Goal: Task Accomplishment & Management: Manage account settings

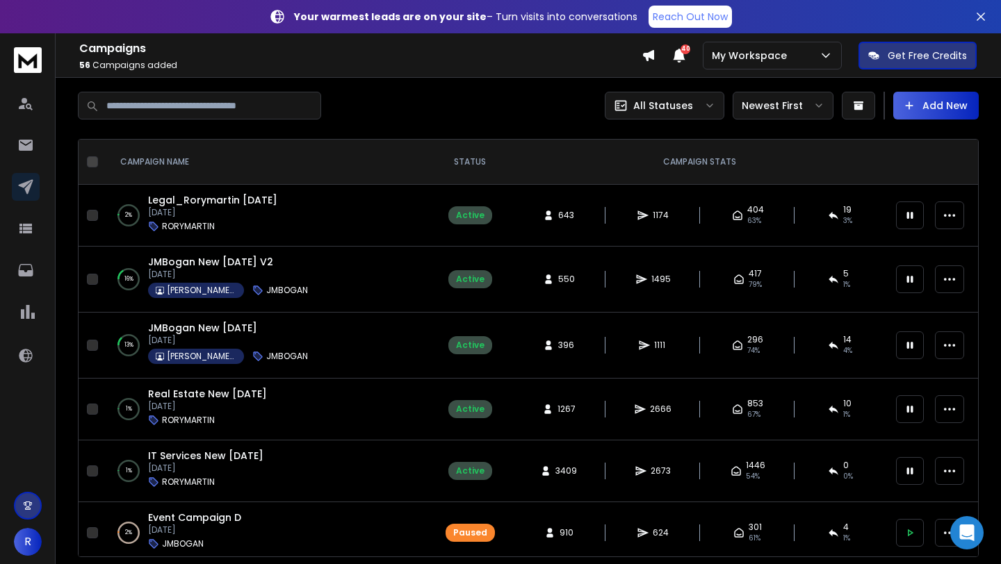
click at [231, 203] on span "Legal_Rorymartin [DATE]" at bounding box center [212, 200] width 129 height 14
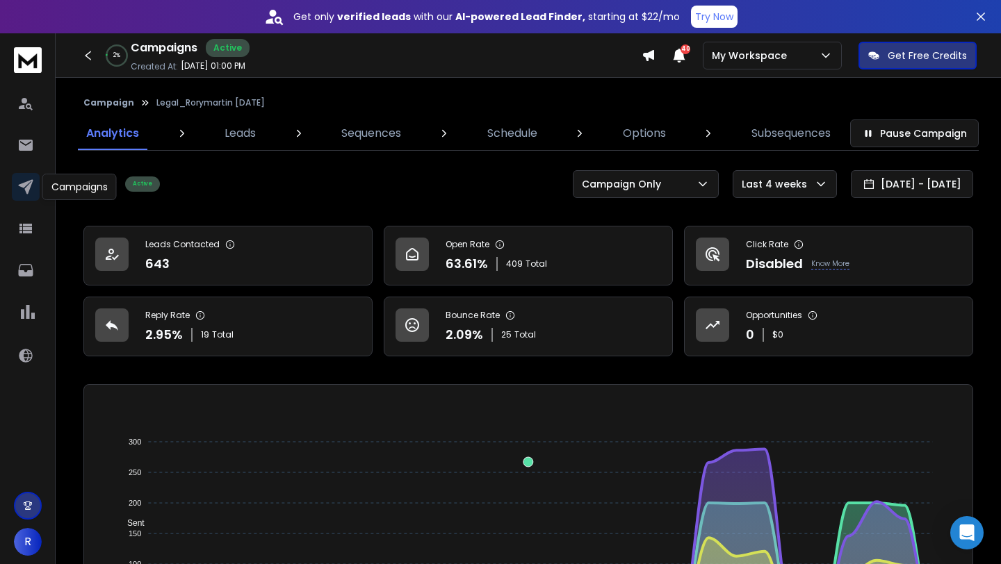
click at [26, 189] on icon at bounding box center [25, 186] width 15 height 15
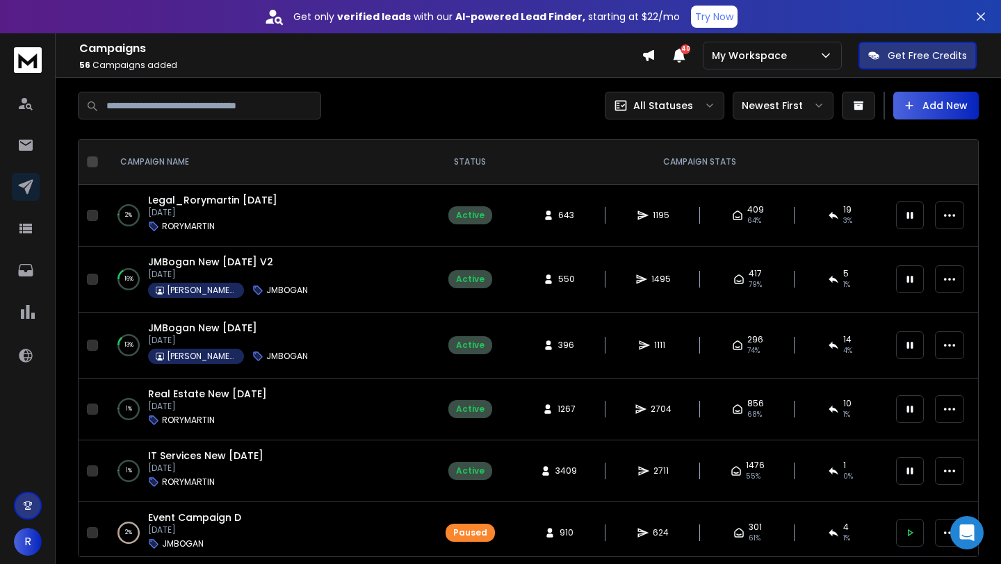
click at [197, 268] on span "JMBogan New [DATE] V2" at bounding box center [210, 262] width 125 height 14
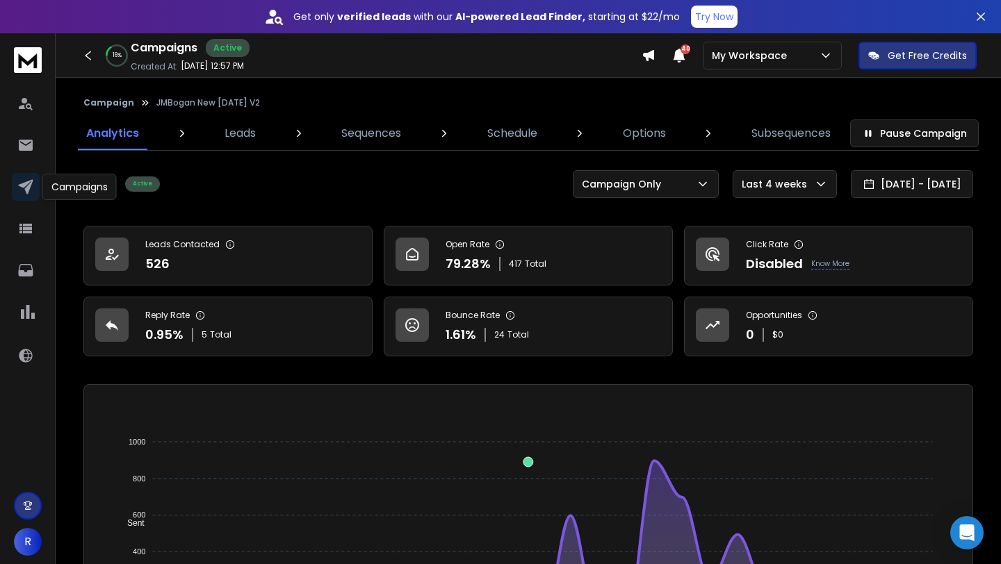
click at [21, 186] on icon at bounding box center [25, 186] width 15 height 15
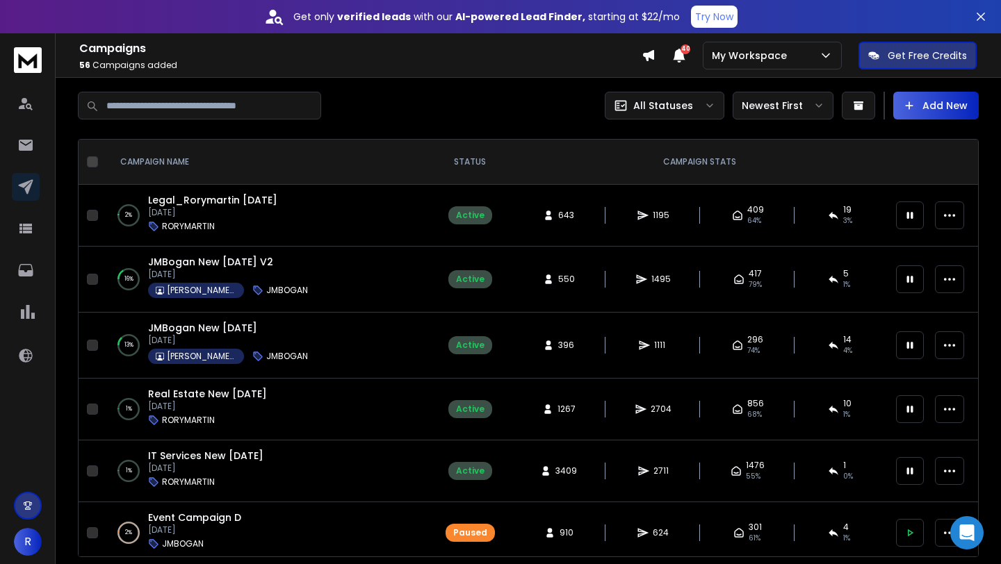
click at [222, 326] on span "JMBogan New [DATE]" at bounding box center [202, 328] width 109 height 14
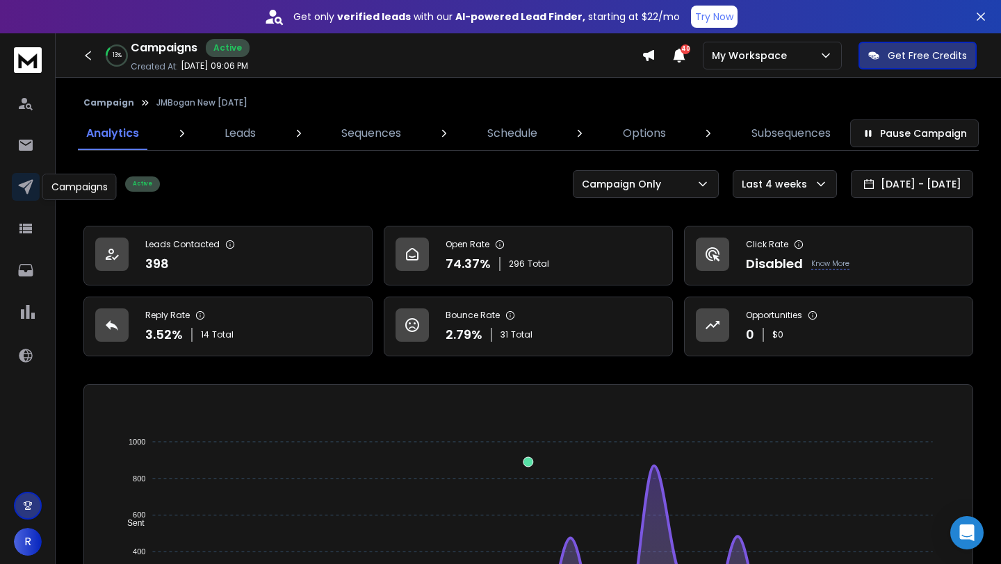
click at [26, 187] on icon at bounding box center [25, 186] width 15 height 15
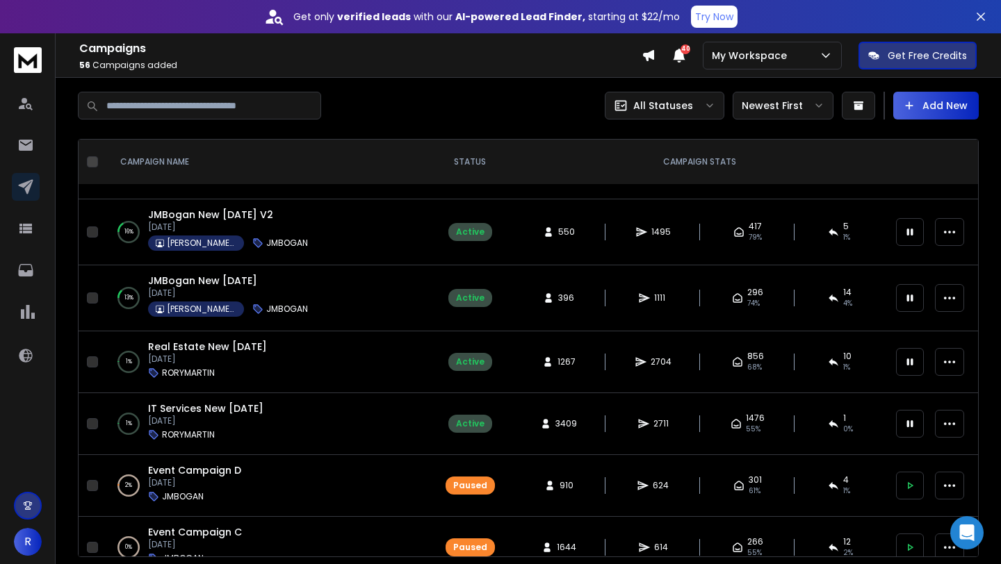
scroll to position [61, 0]
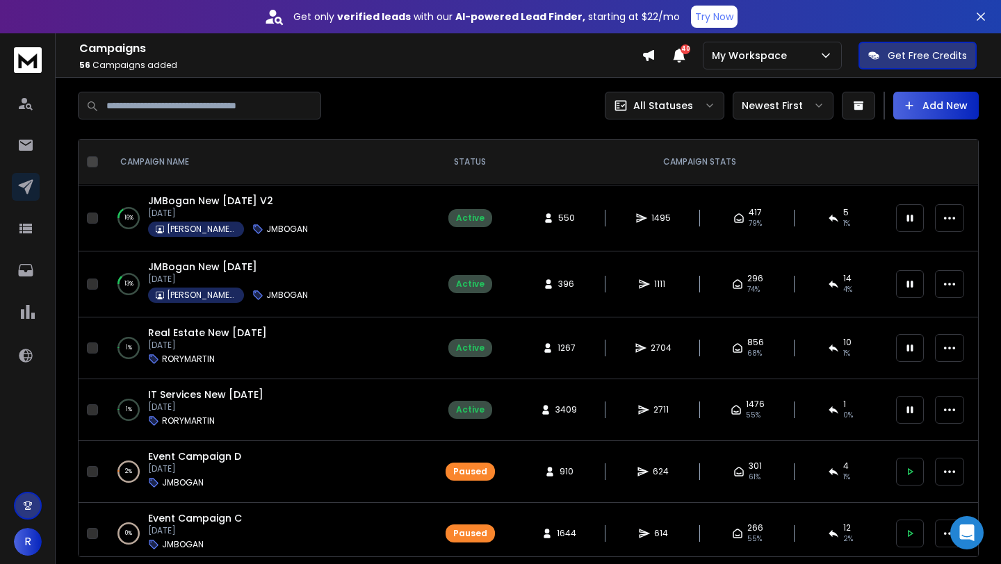
click at [217, 330] on span "Real Estate New [DATE]" at bounding box center [207, 333] width 119 height 14
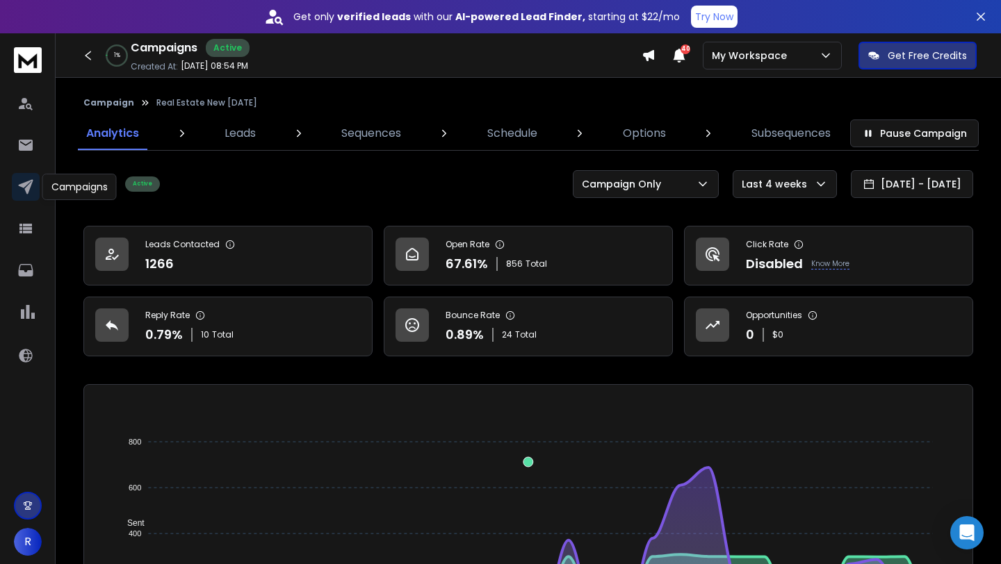
click at [24, 189] on icon at bounding box center [25, 187] width 17 height 17
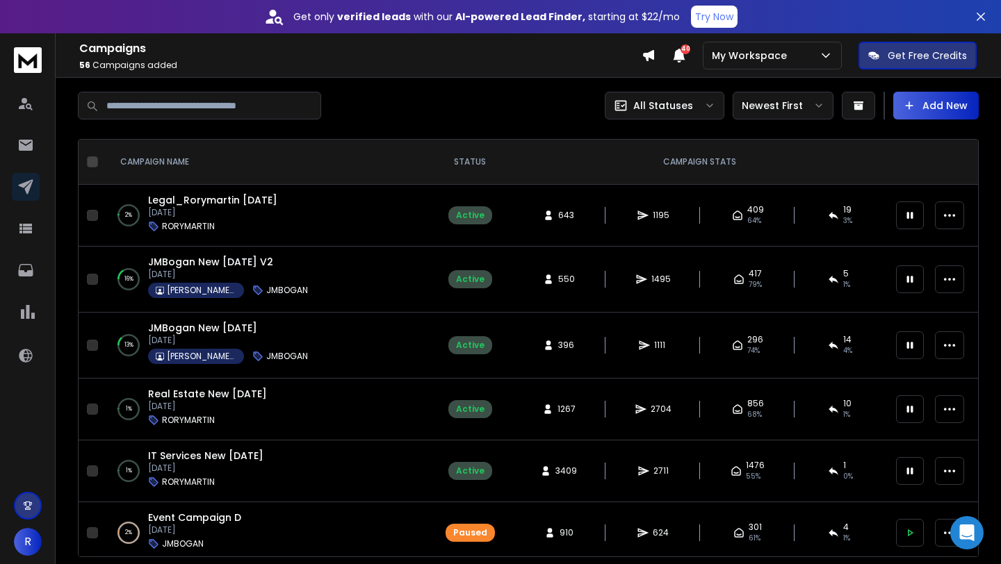
click at [195, 455] on span "IT Services New [DATE]" at bounding box center [205, 456] width 115 height 14
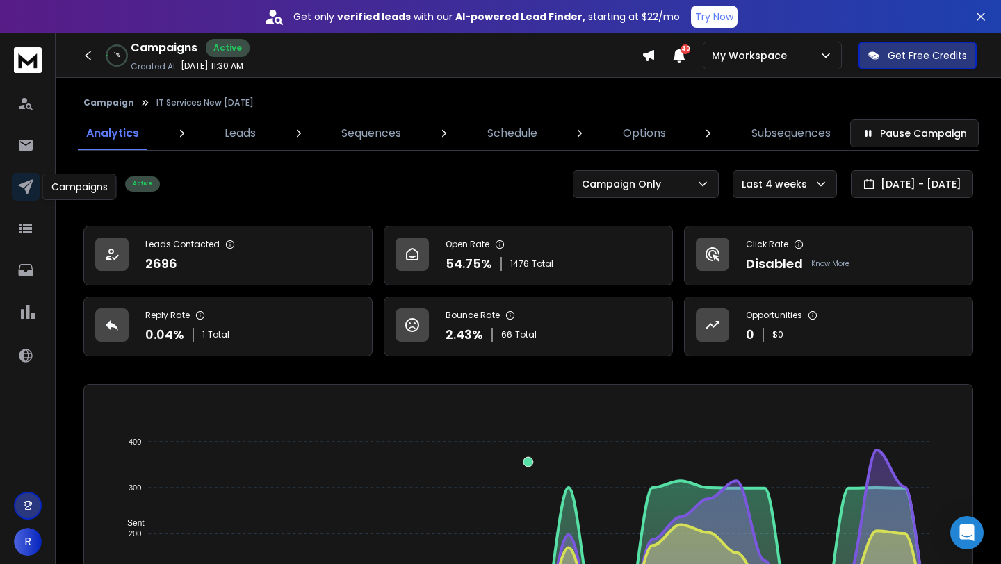
click at [20, 186] on icon at bounding box center [25, 186] width 15 height 15
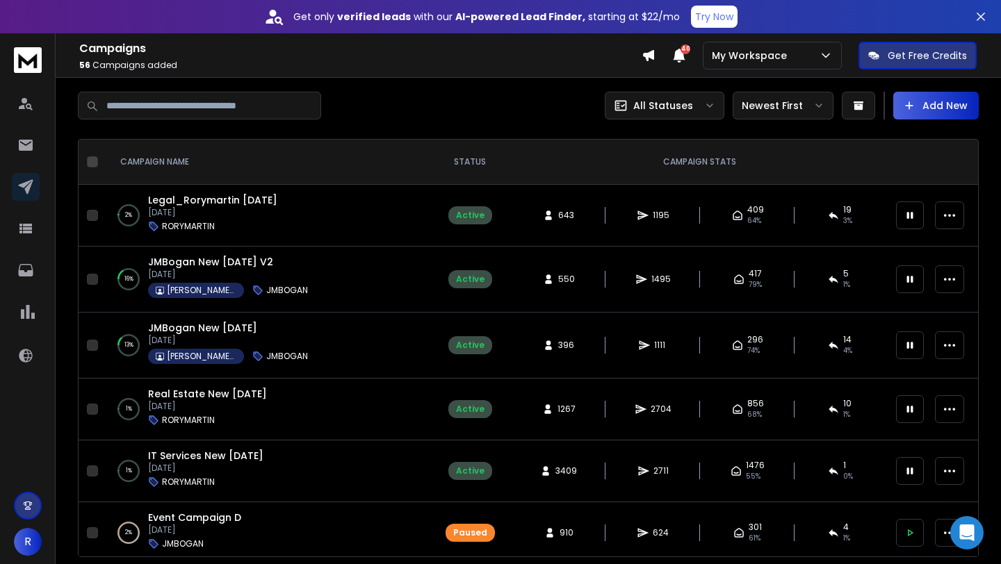
click at [225, 202] on span "Legal_Rorymartin [DATE]" at bounding box center [212, 200] width 129 height 14
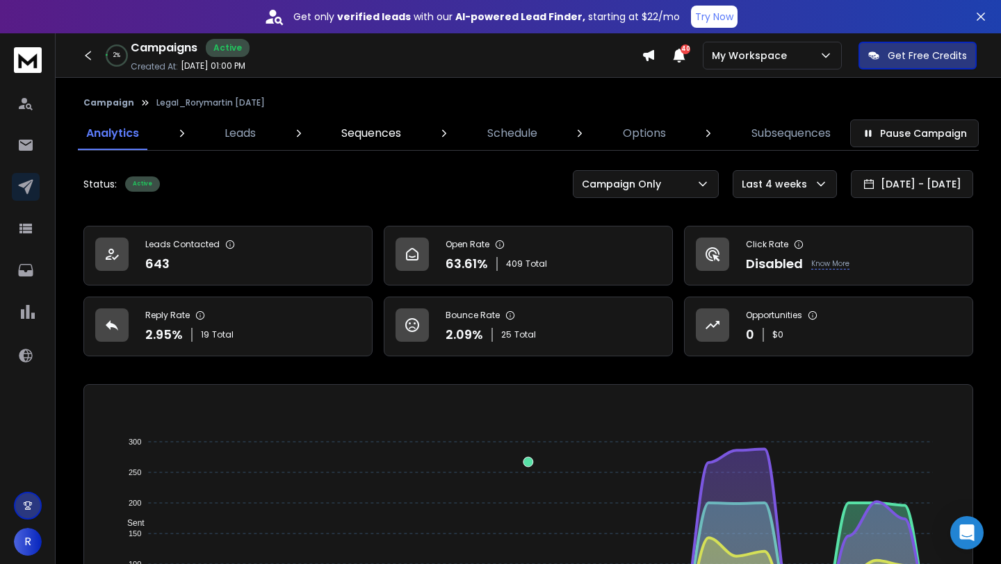
click at [378, 141] on p "Sequences" at bounding box center [371, 133] width 60 height 17
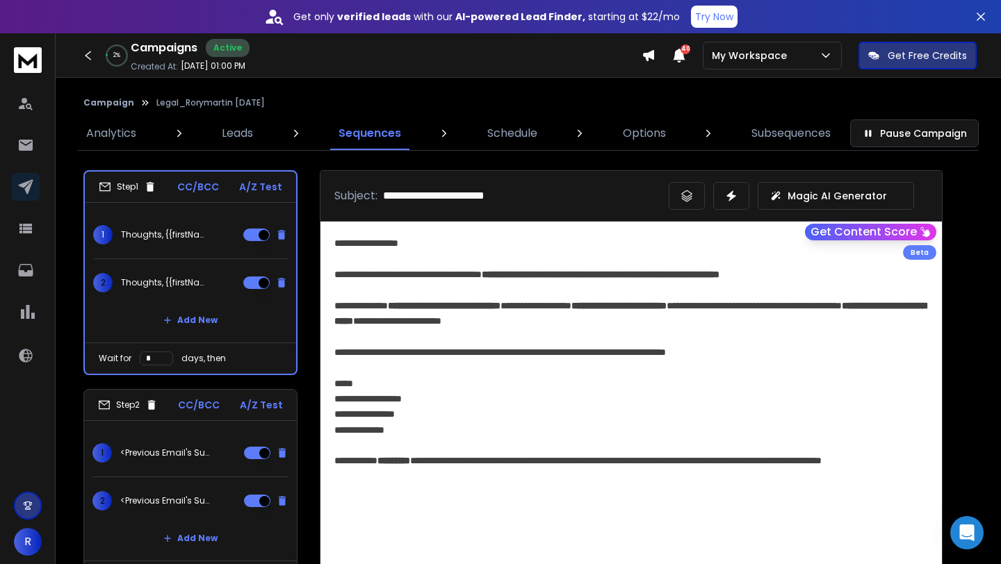
click at [172, 284] on p "Thoughts, {{firstName}}?" at bounding box center [165, 282] width 89 height 11
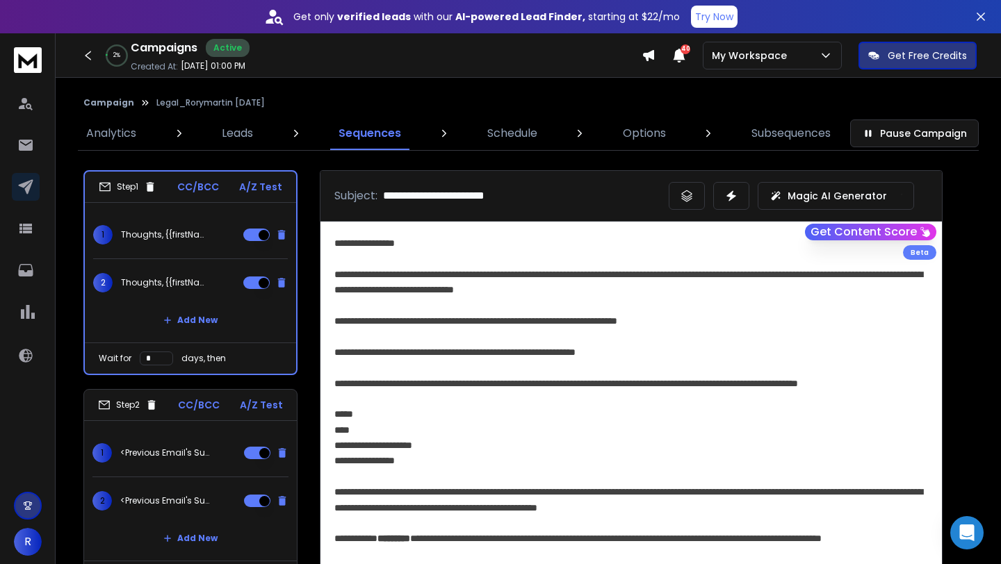
click at [916, 229] on button "Get Content Score" at bounding box center [870, 232] width 131 height 17
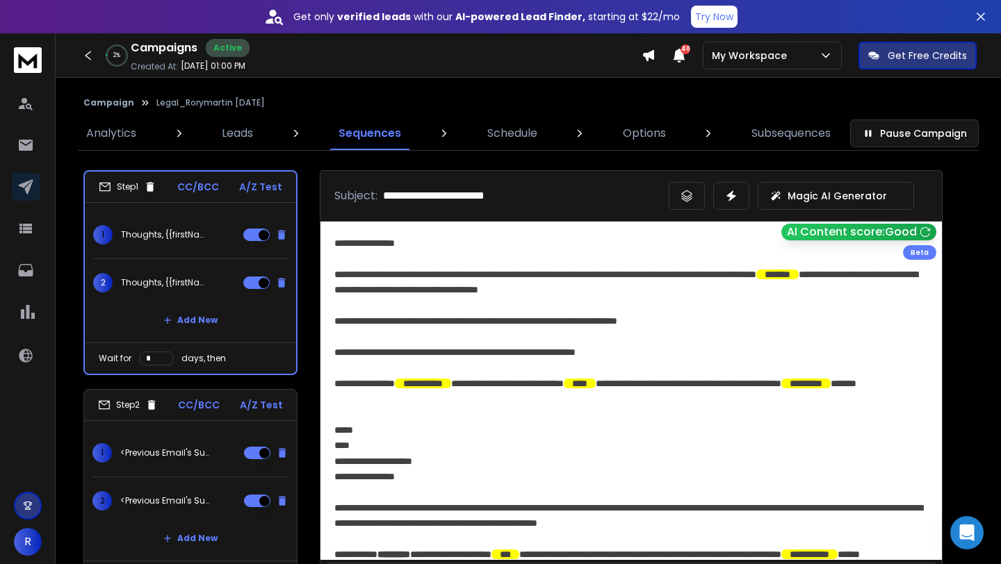
click at [538, 326] on div "**********" at bounding box center [631, 321] width 594 height 15
click at [165, 275] on div "2 Thoughts, {{firstName}}?" at bounding box center [151, 282] width 117 height 19
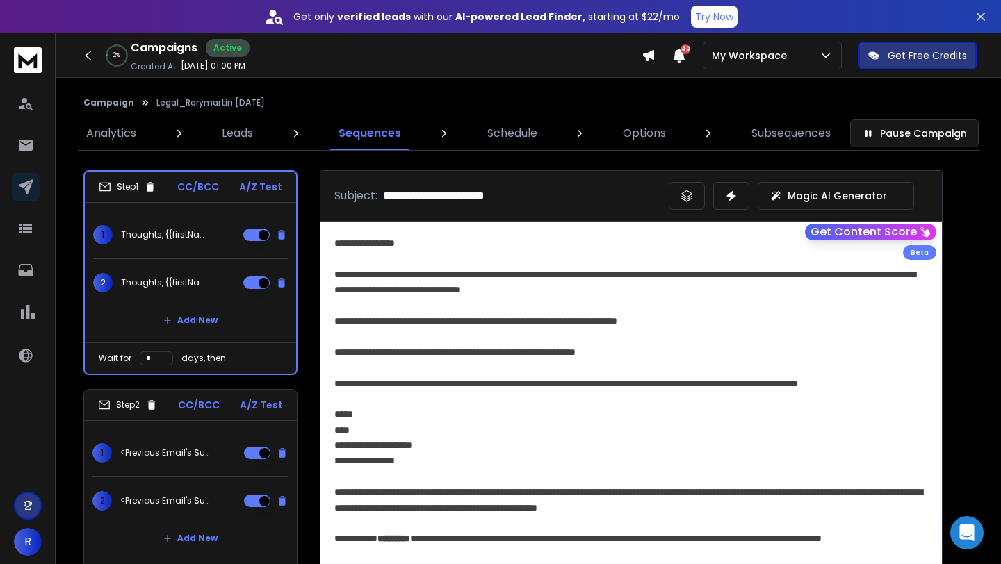
click at [198, 233] on p "Thoughts, {{firstName}}?" at bounding box center [165, 234] width 89 height 11
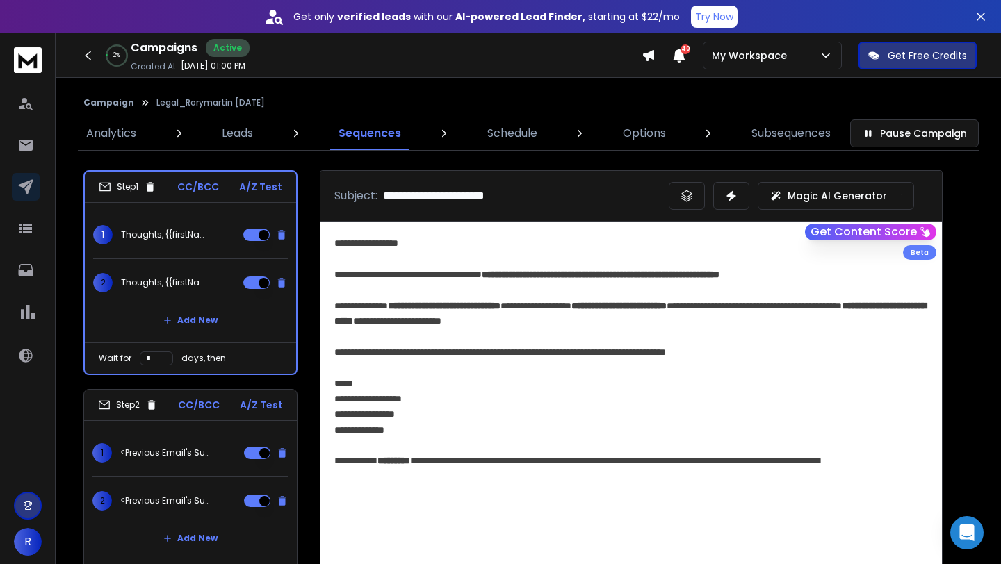
click at [868, 229] on button "Get Content Score" at bounding box center [870, 232] width 131 height 17
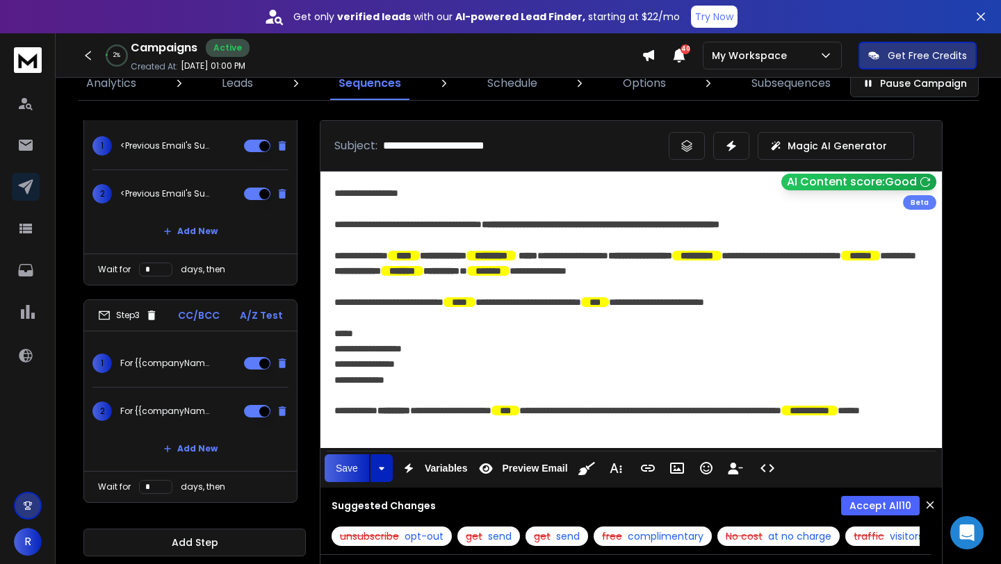
scroll to position [76, 0]
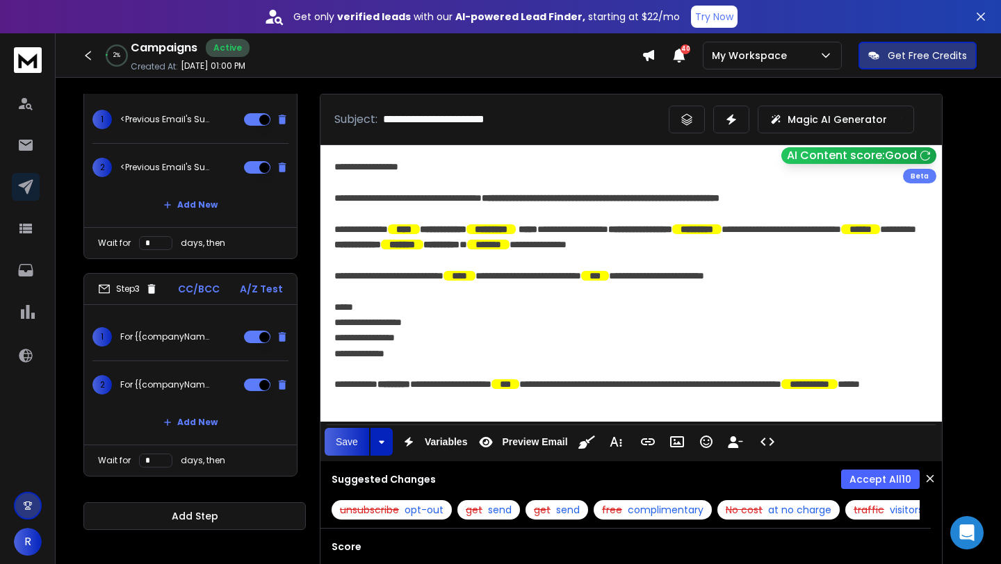
click at [519, 387] on span "***" at bounding box center [505, 385] width 28 height 10
click at [660, 514] on span "complimentary" at bounding box center [666, 510] width 76 height 14
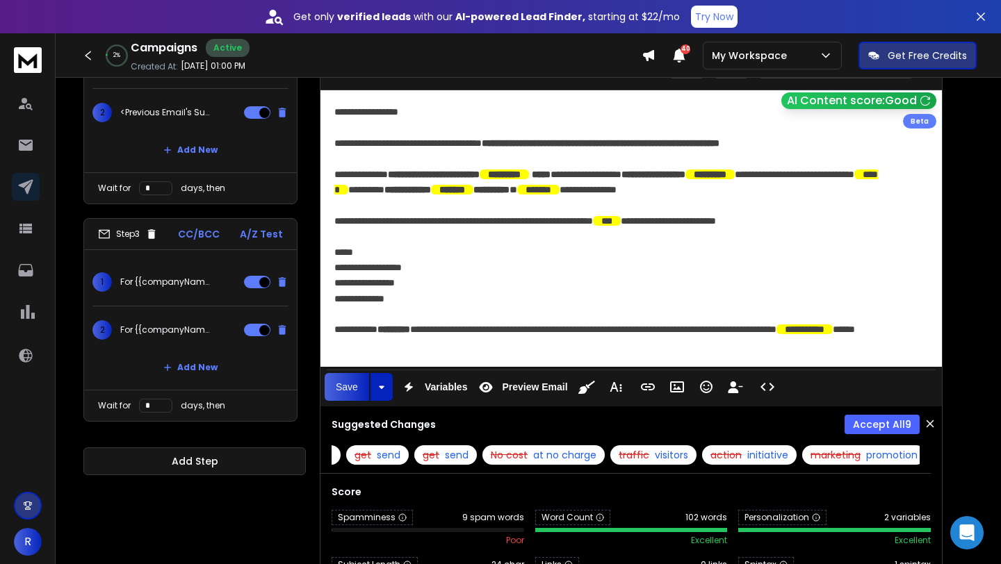
scroll to position [0, 108]
click at [542, 454] on span "at no charge" at bounding box center [567, 455] width 63 height 14
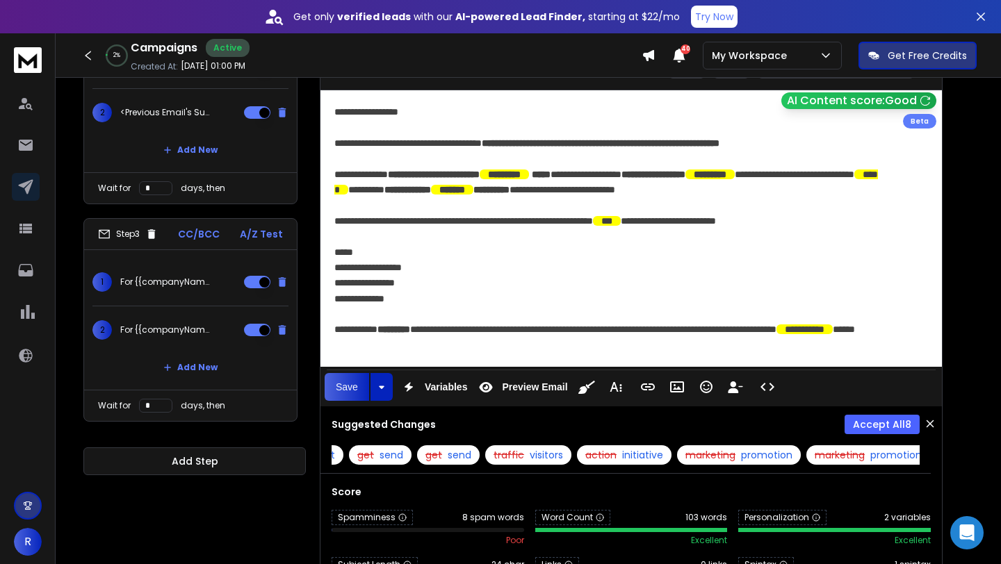
click at [512, 456] on span "traffic" at bounding box center [509, 455] width 31 height 14
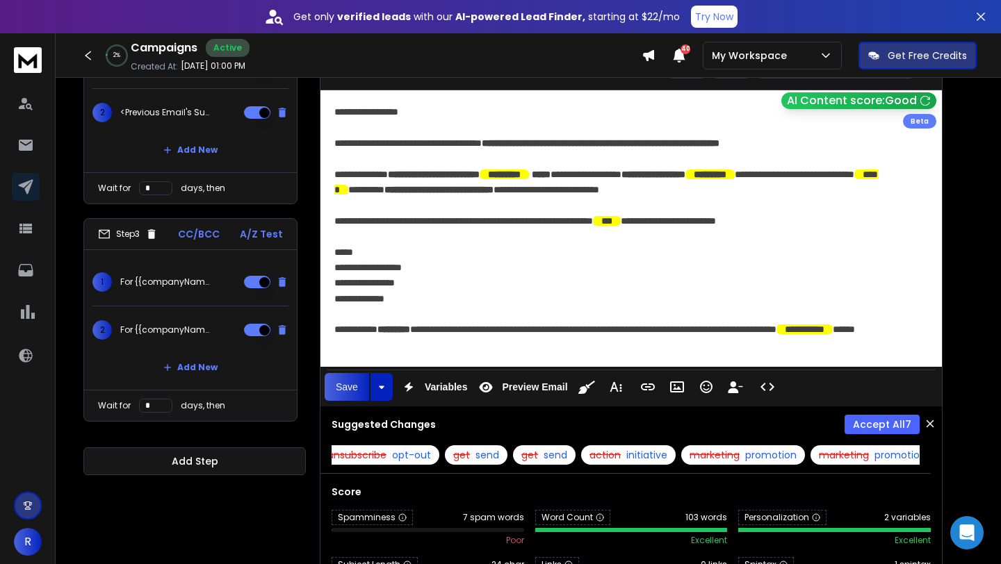
scroll to position [131, 0]
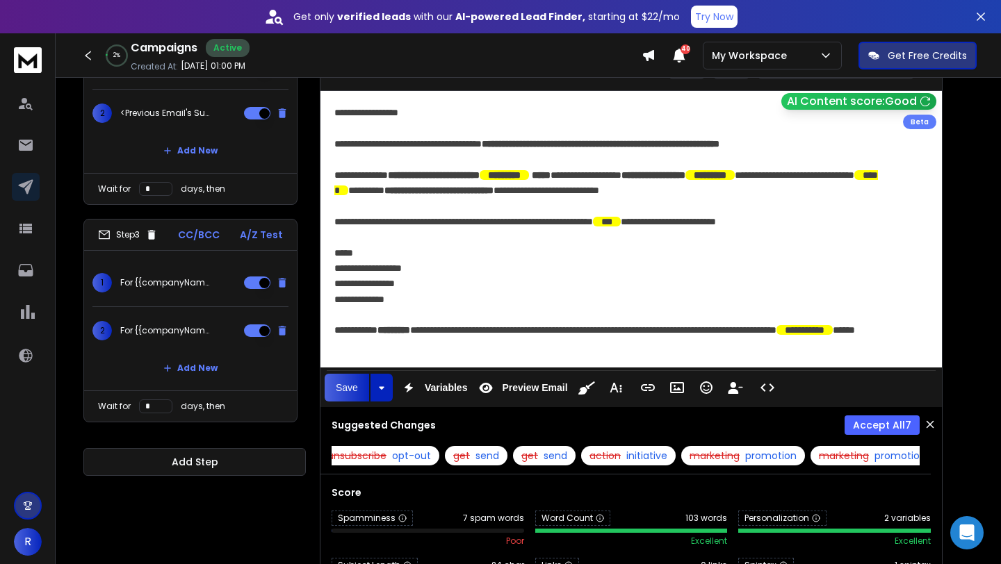
click at [473, 457] on div "get send" at bounding box center [476, 455] width 63 height 19
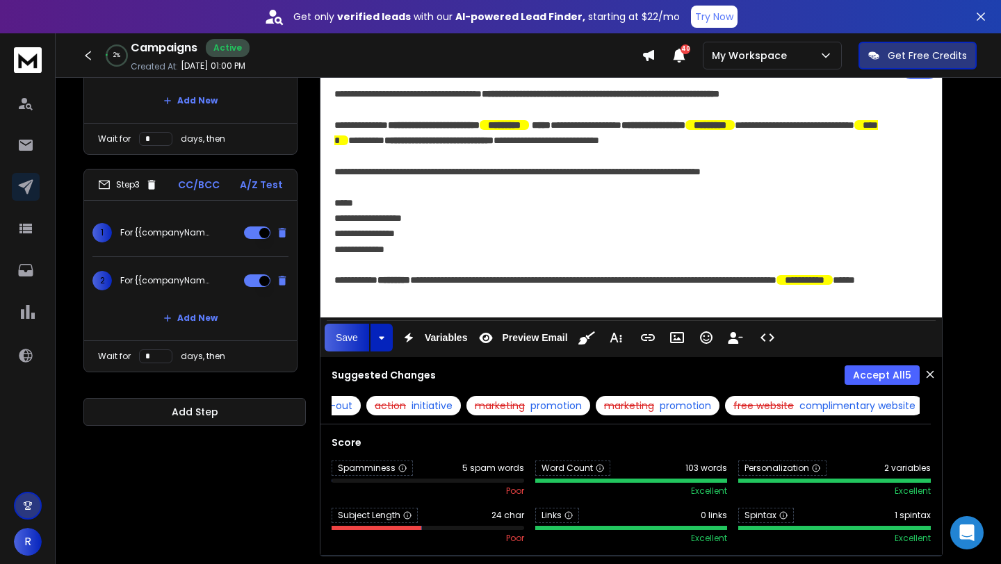
scroll to position [182, 0]
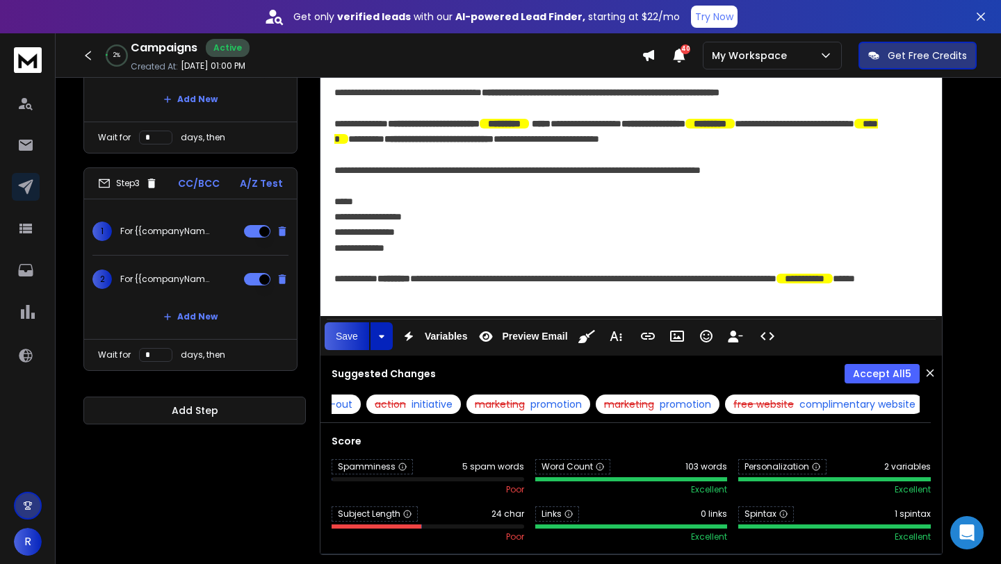
click at [829, 406] on span "complimentary website" at bounding box center [857, 405] width 116 height 14
click at [426, 407] on span "initiative" at bounding box center [432, 405] width 41 height 14
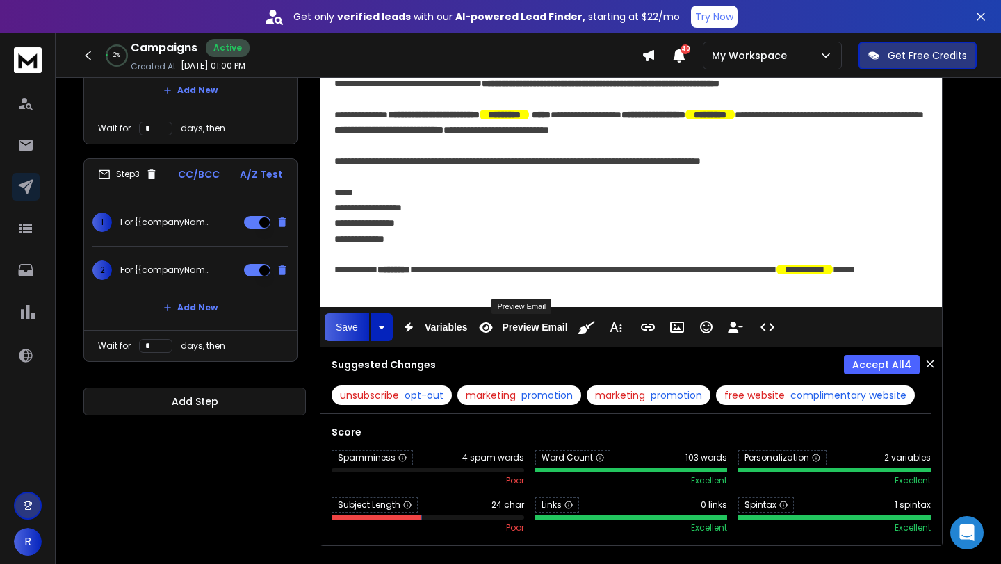
scroll to position [193, 0]
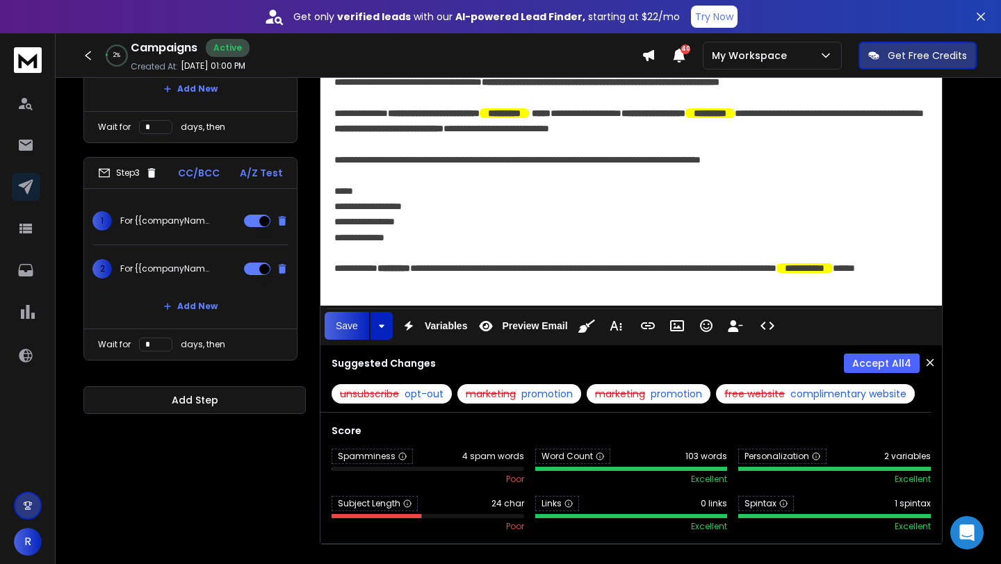
click at [422, 398] on span "opt-out" at bounding box center [424, 394] width 39 height 14
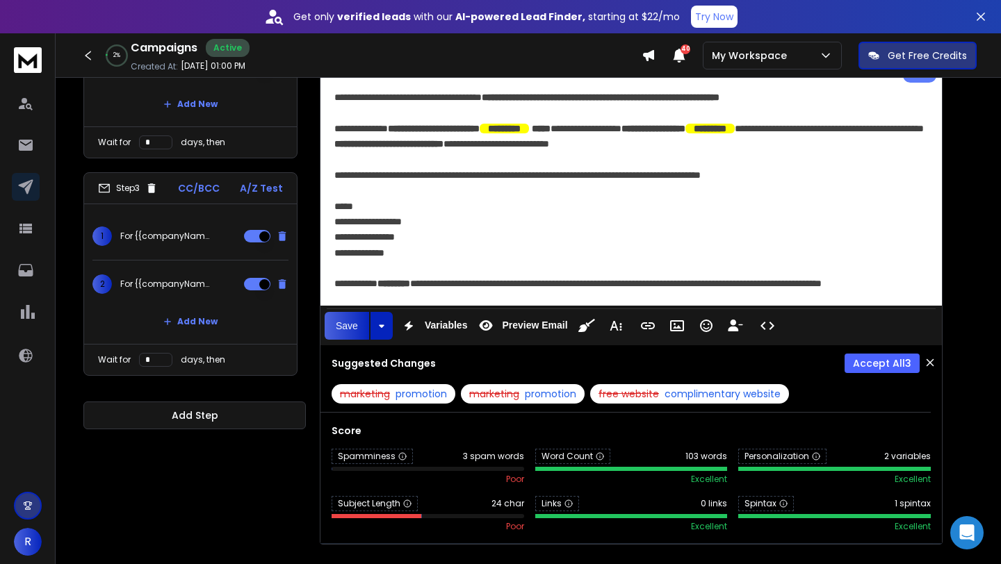
scroll to position [177, 0]
click at [886, 288] on div "**********" at bounding box center [631, 283] width 594 height 15
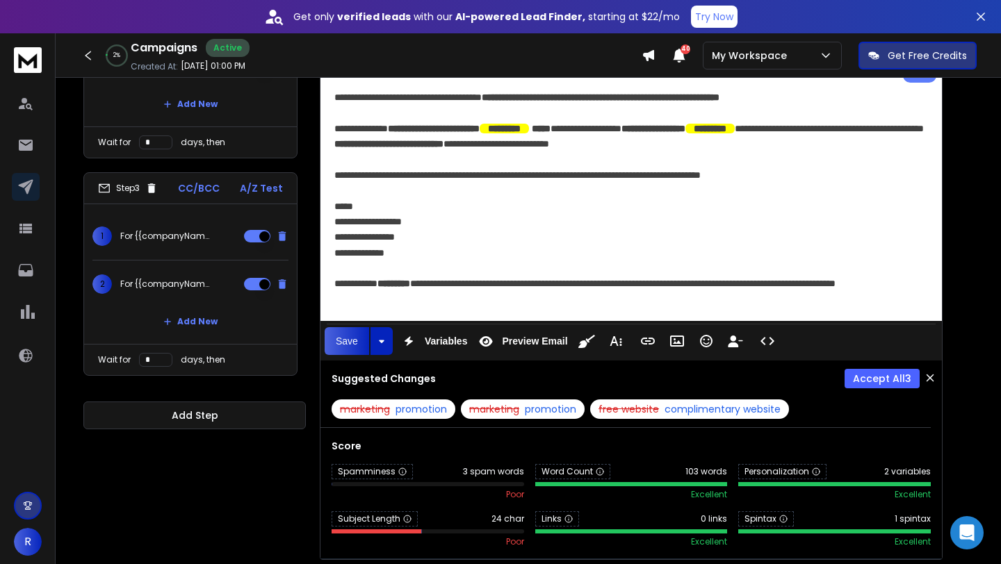
click at [341, 300] on div "**********" at bounding box center [631, 291] width 594 height 31
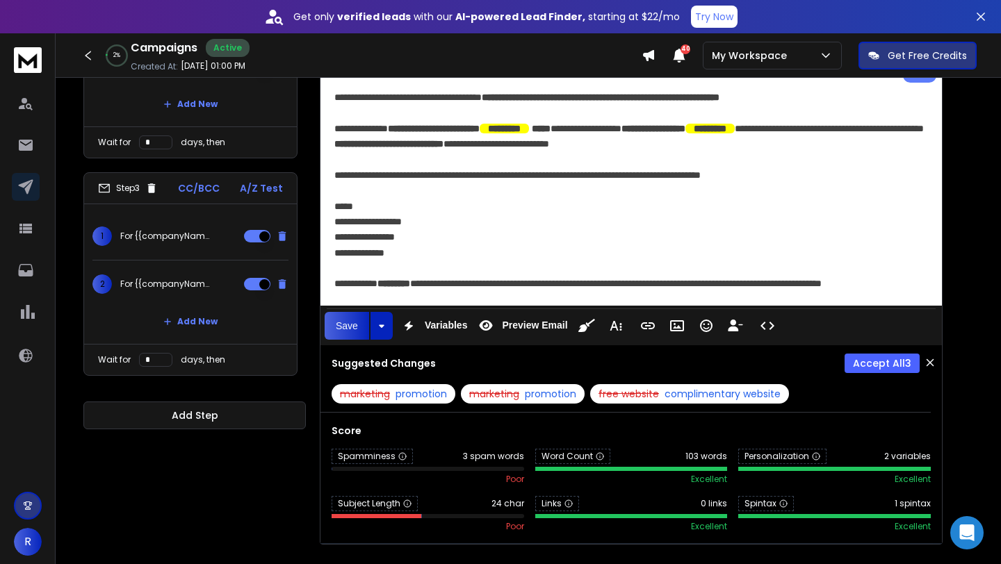
click at [751, 393] on span "complimentary website" at bounding box center [723, 394] width 116 height 14
click at [929, 363] on icon at bounding box center [930, 362] width 6 height 6
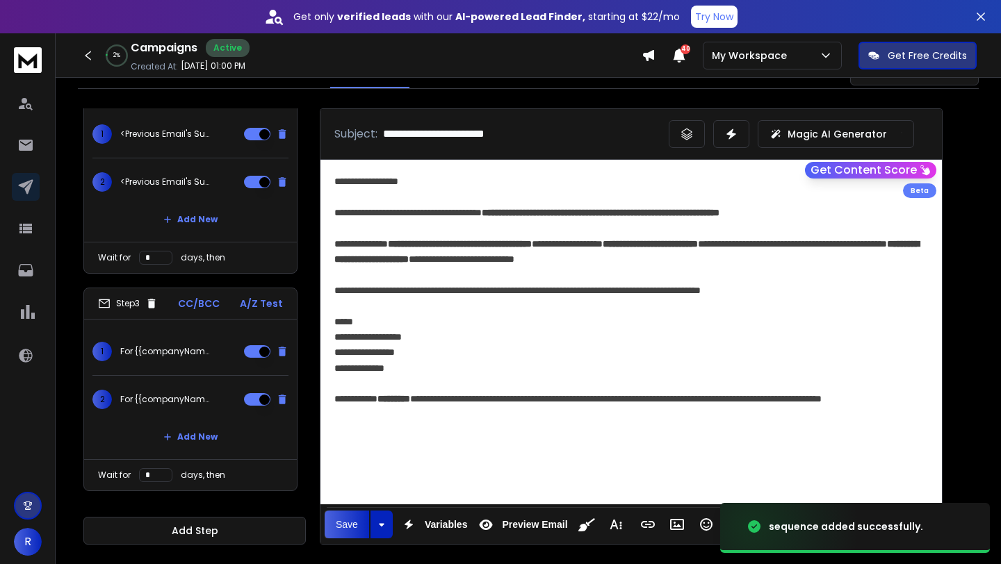
scroll to position [0, 0]
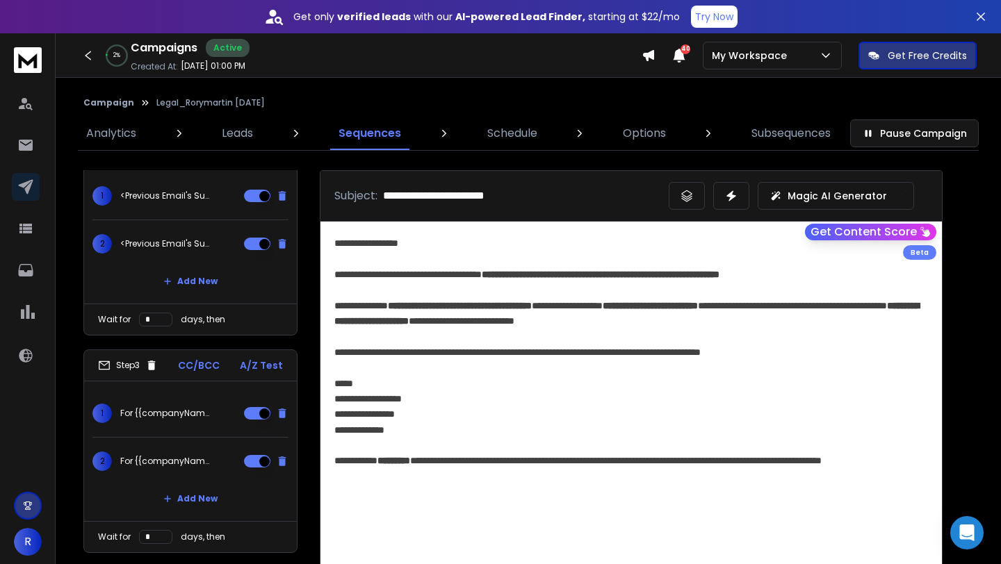
click at [441, 343] on div at bounding box center [631, 336] width 594 height 15
click at [152, 240] on p "<Previous Email's Subject>" at bounding box center [164, 243] width 89 height 11
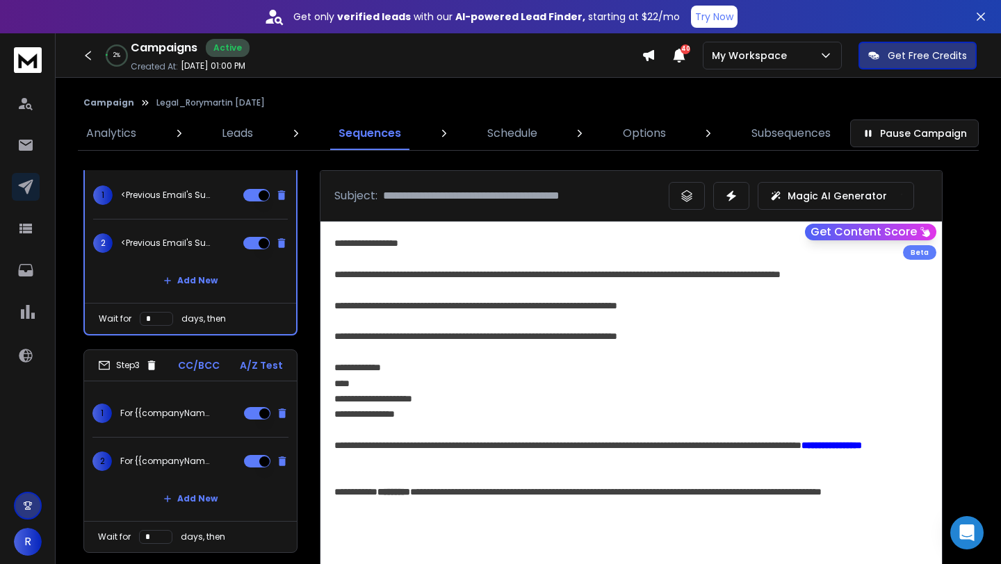
scroll to position [10, 0]
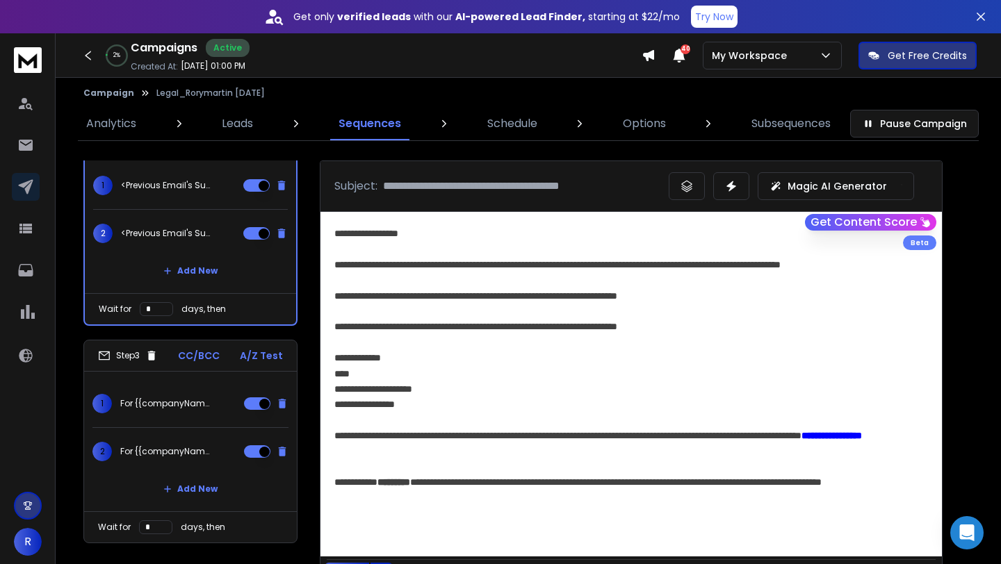
click at [892, 224] on button "Get Content Score" at bounding box center [870, 222] width 131 height 17
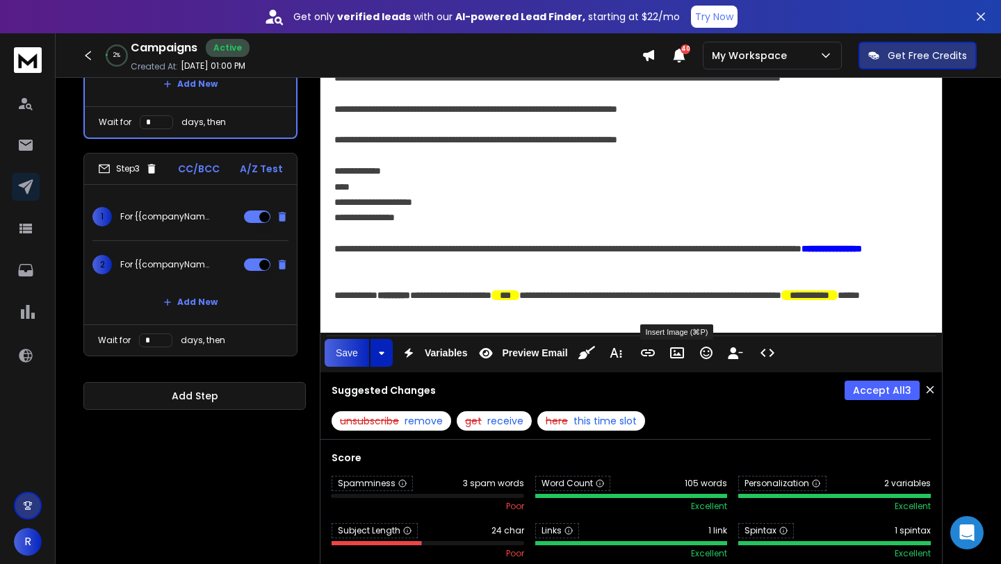
scroll to position [198, 0]
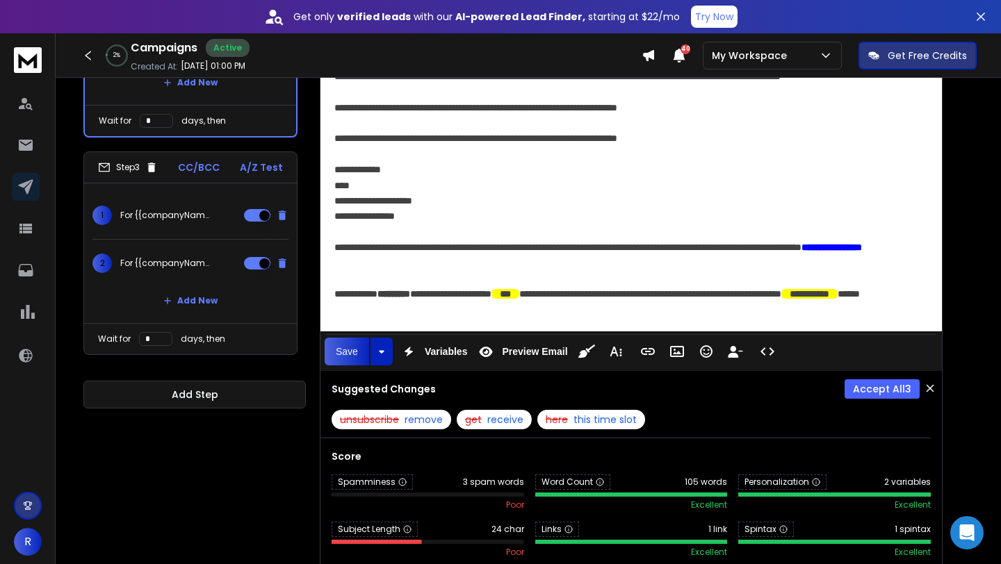
click at [501, 416] on span "receive" at bounding box center [505, 420] width 36 height 14
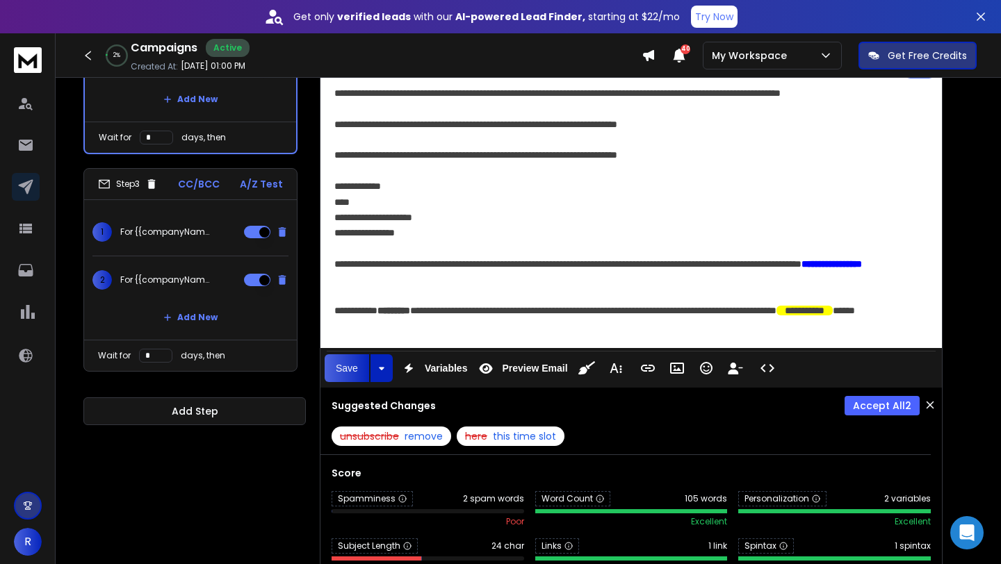
scroll to position [183, 0]
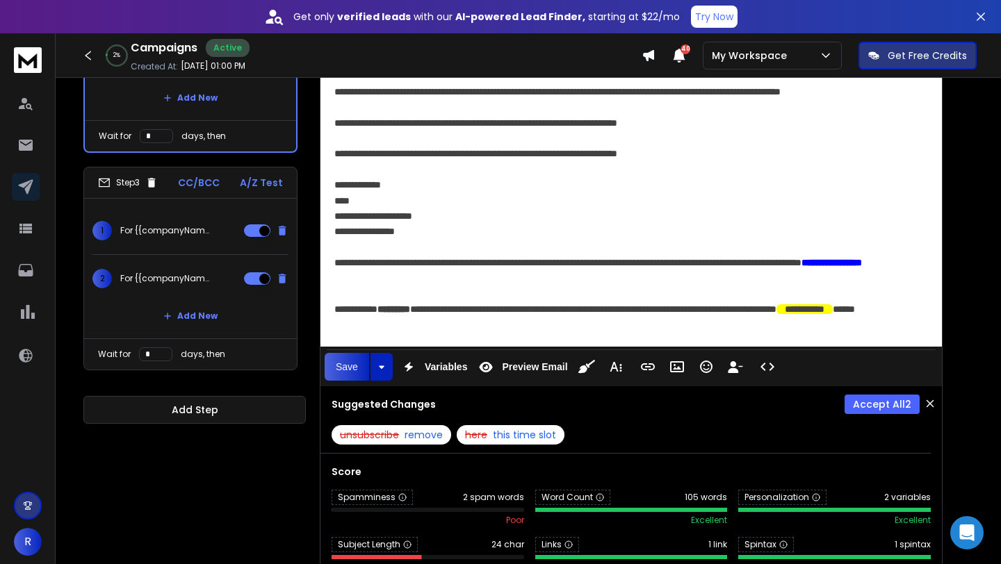
click at [427, 437] on span "remove" at bounding box center [424, 435] width 38 height 14
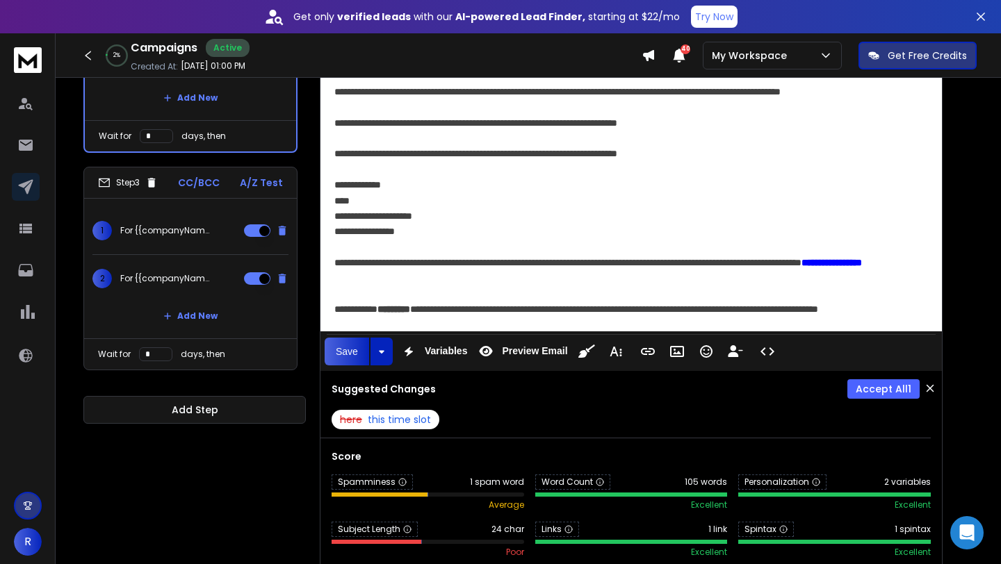
scroll to position [209, 0]
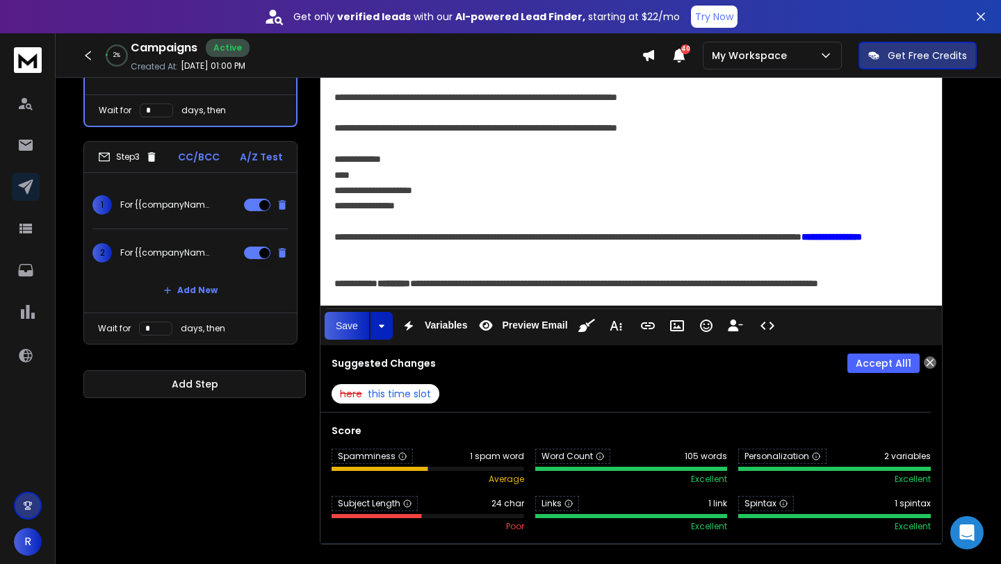
click at [932, 366] on icon at bounding box center [930, 363] width 13 height 13
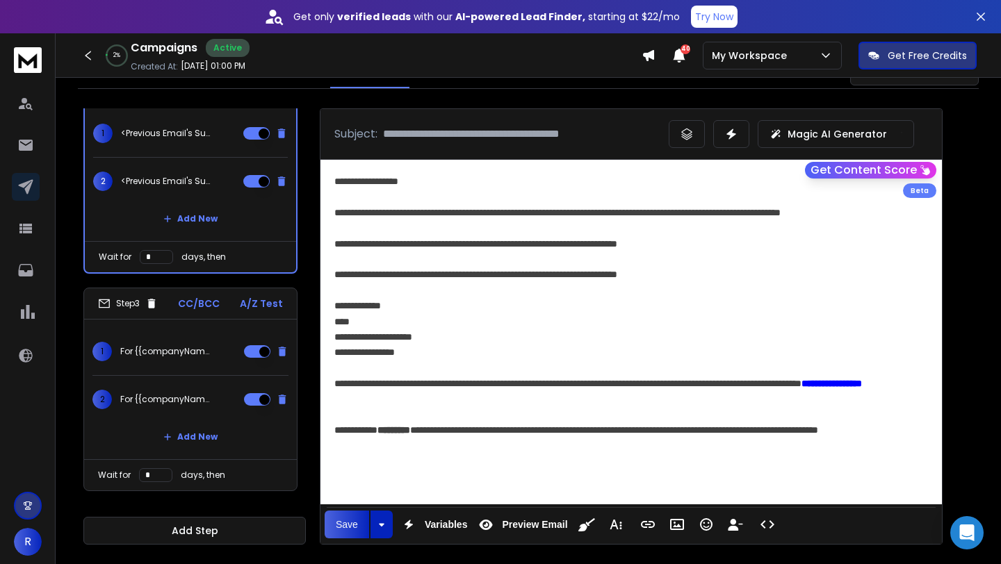
scroll to position [62, 0]
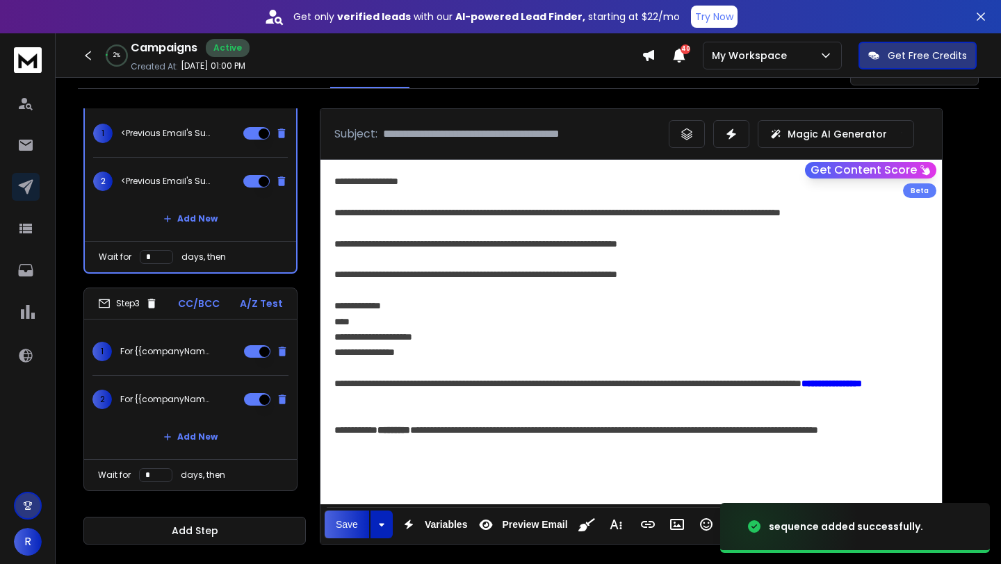
click at [155, 355] on p "For {{companyName}}?" at bounding box center [164, 351] width 89 height 11
type input "**********"
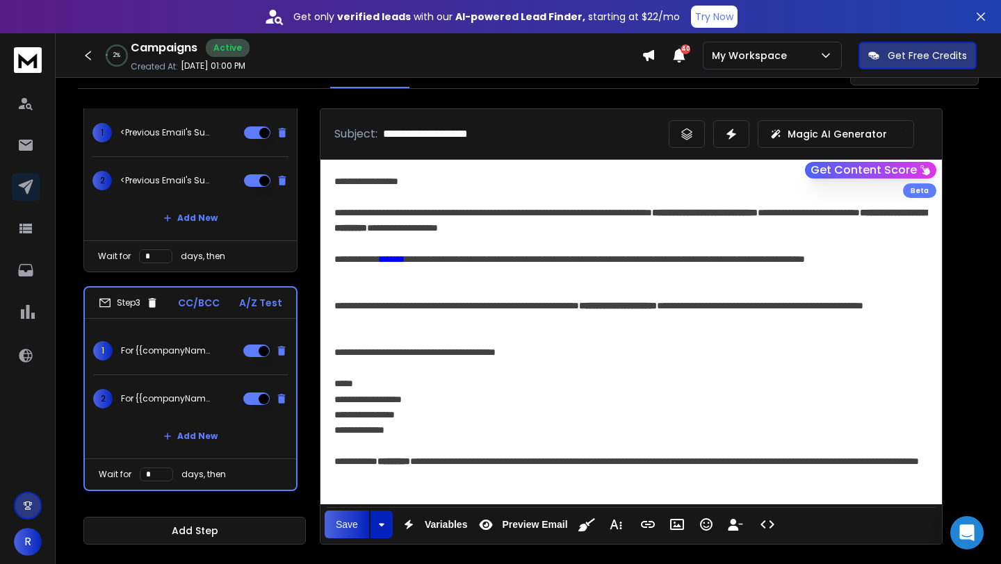
click at [879, 172] on button "Get Content Score" at bounding box center [870, 170] width 131 height 17
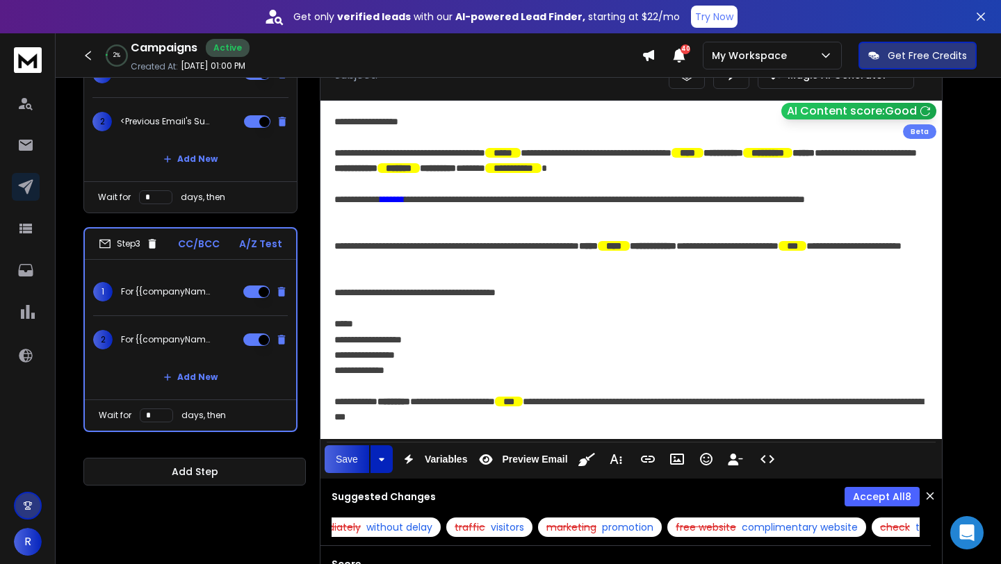
scroll to position [0, 300]
click at [801, 528] on span "complimentary website" at bounding box center [800, 528] width 116 height 14
click at [783, 526] on span "complimentary website" at bounding box center [800, 528] width 116 height 14
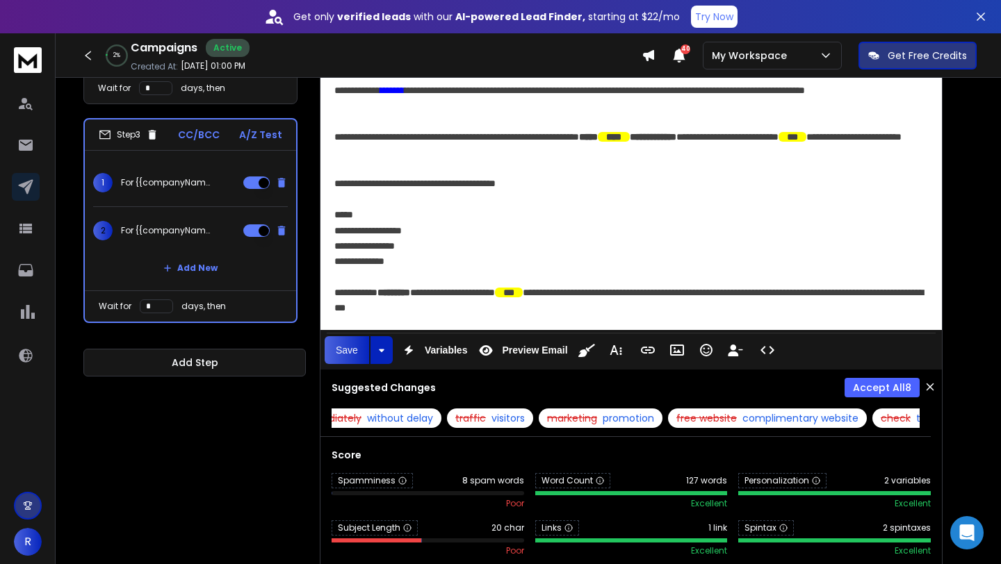
scroll to position [254, 0]
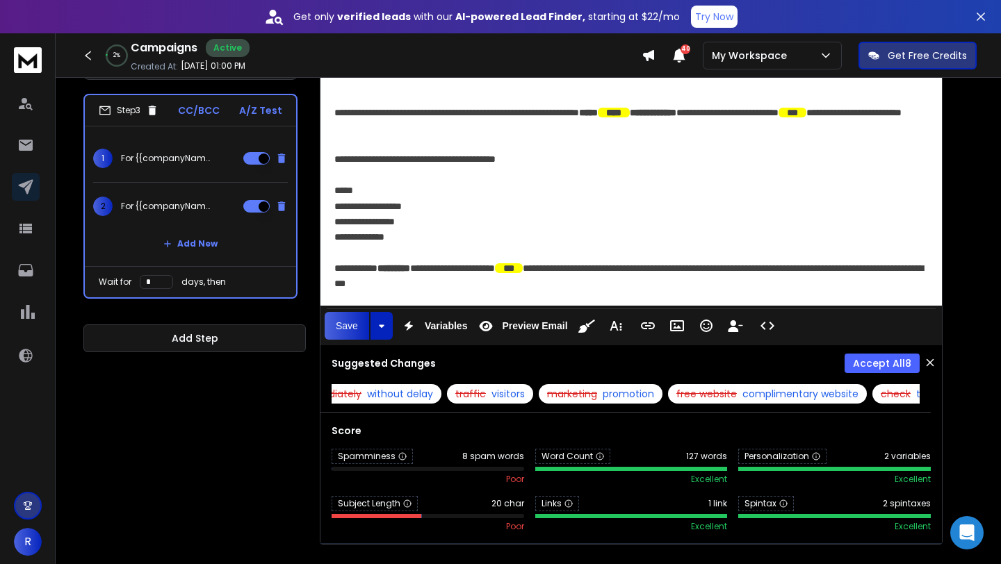
click at [806, 395] on span "complimentary website" at bounding box center [800, 394] width 116 height 14
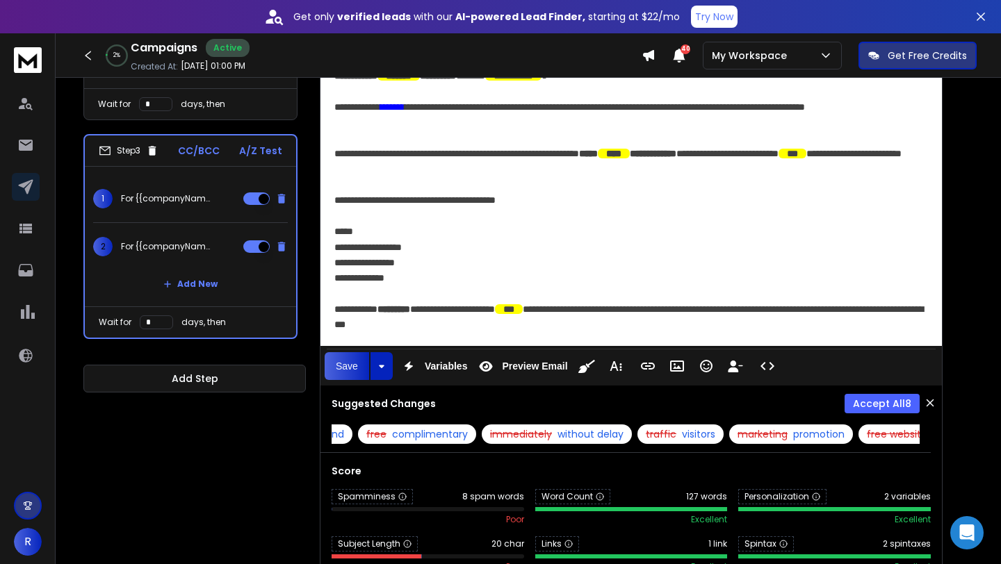
scroll to position [217, 0]
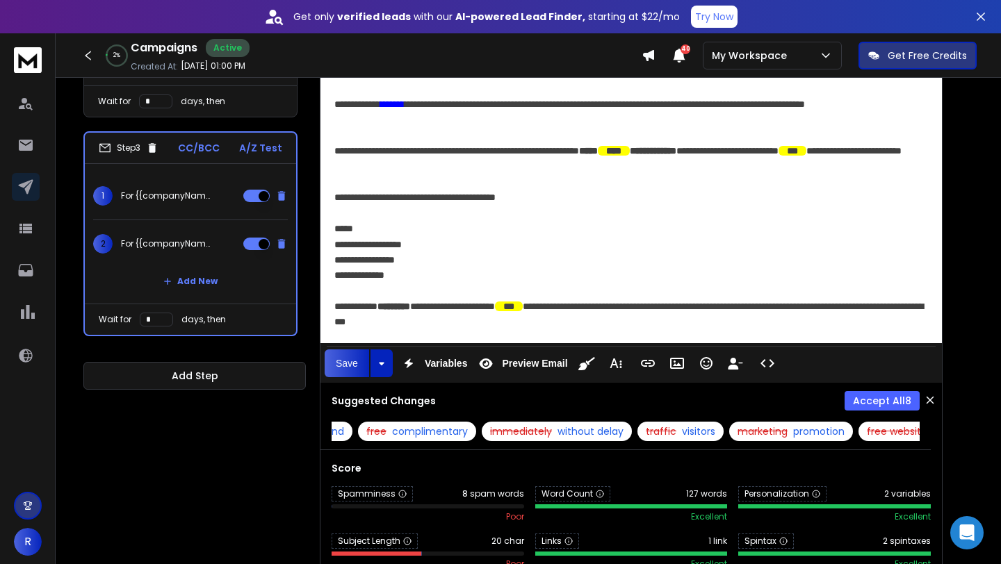
click at [444, 430] on span "complimentary" at bounding box center [430, 432] width 76 height 14
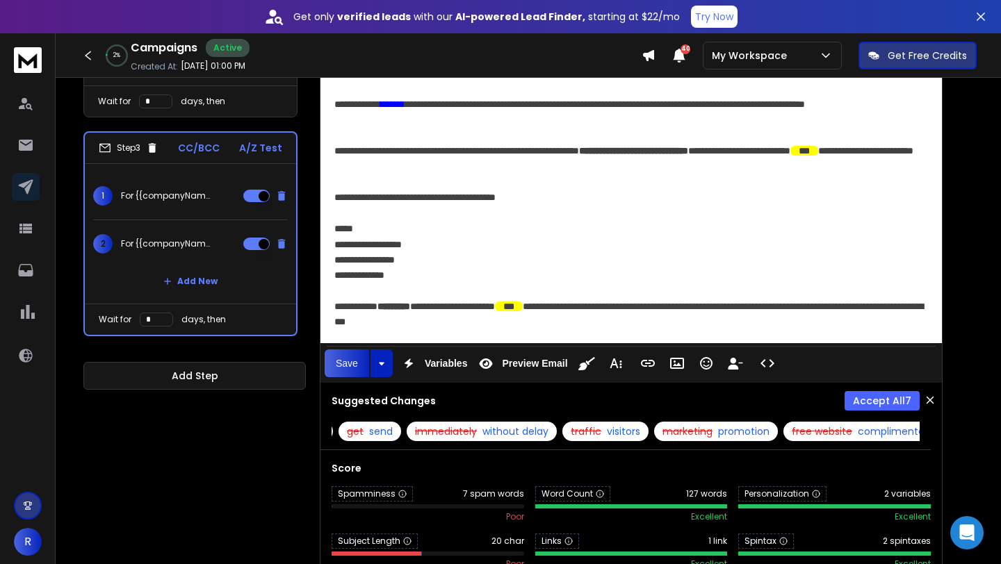
scroll to position [0, 0]
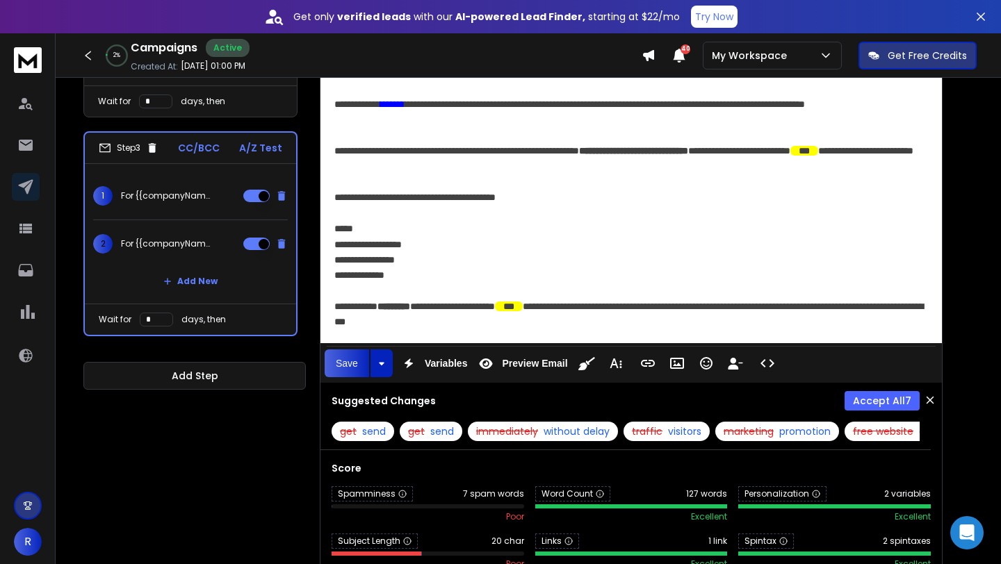
click at [371, 427] on span "send" at bounding box center [374, 432] width 24 height 14
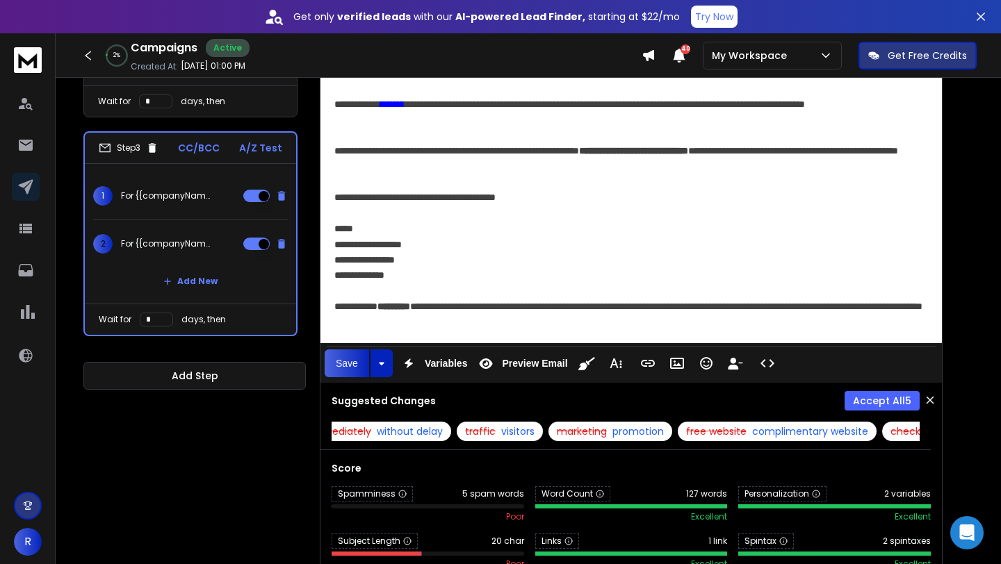
scroll to position [0, 32]
click at [546, 309] on div "**********" at bounding box center [631, 314] width 594 height 31
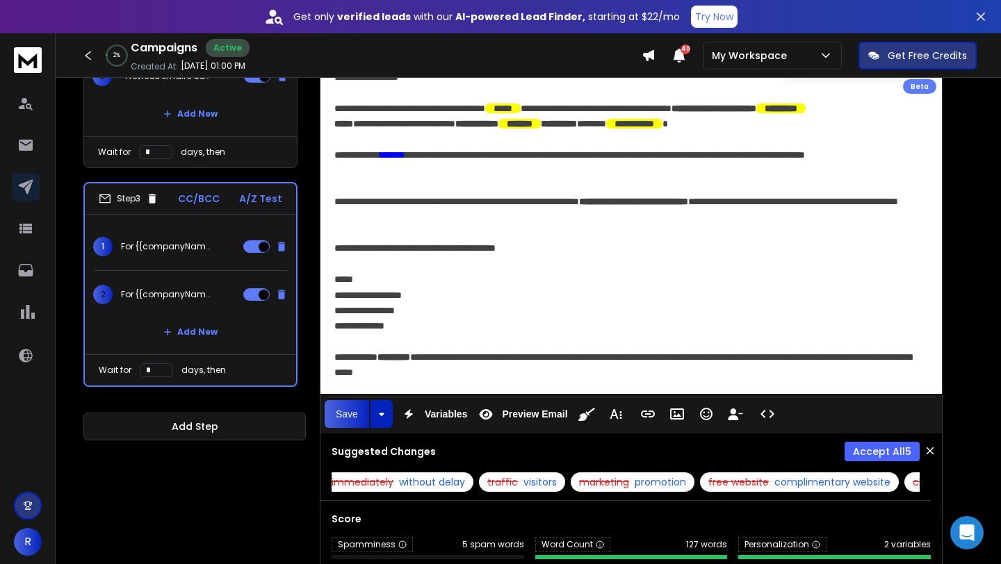
scroll to position [168, 0]
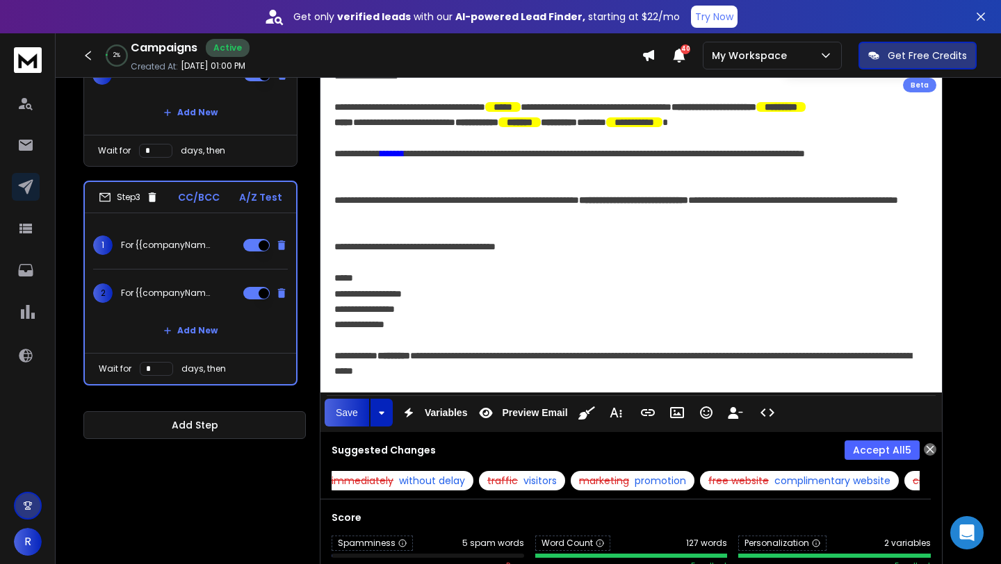
click at [930, 448] on icon at bounding box center [930, 450] width 13 height 13
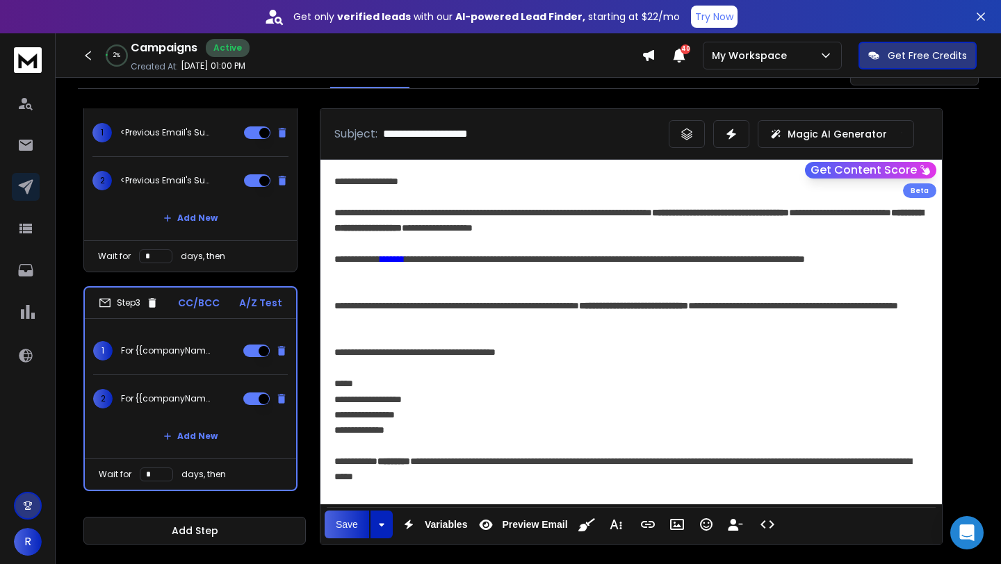
scroll to position [62, 0]
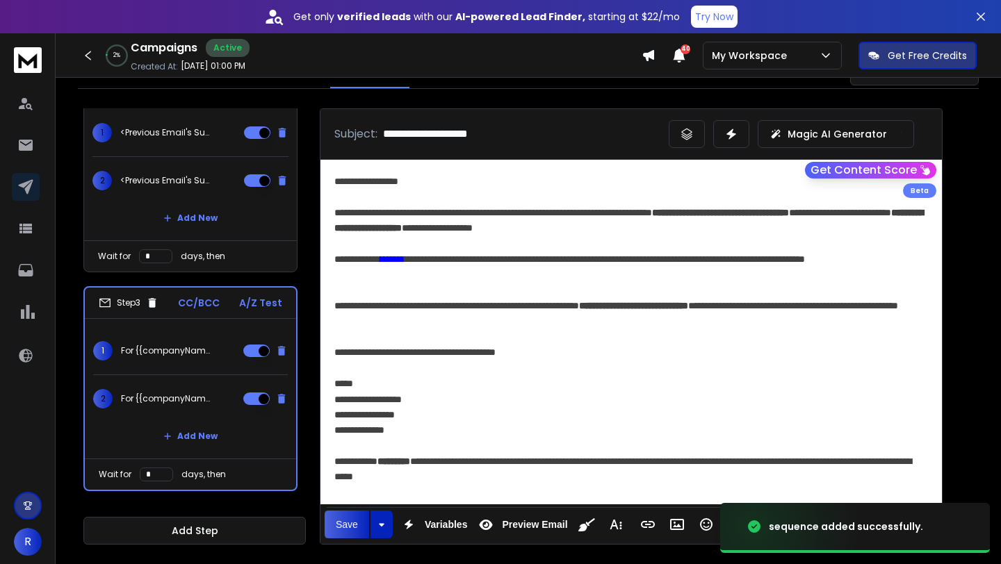
click at [165, 394] on p "For {{companyName}}?" at bounding box center [165, 398] width 89 height 11
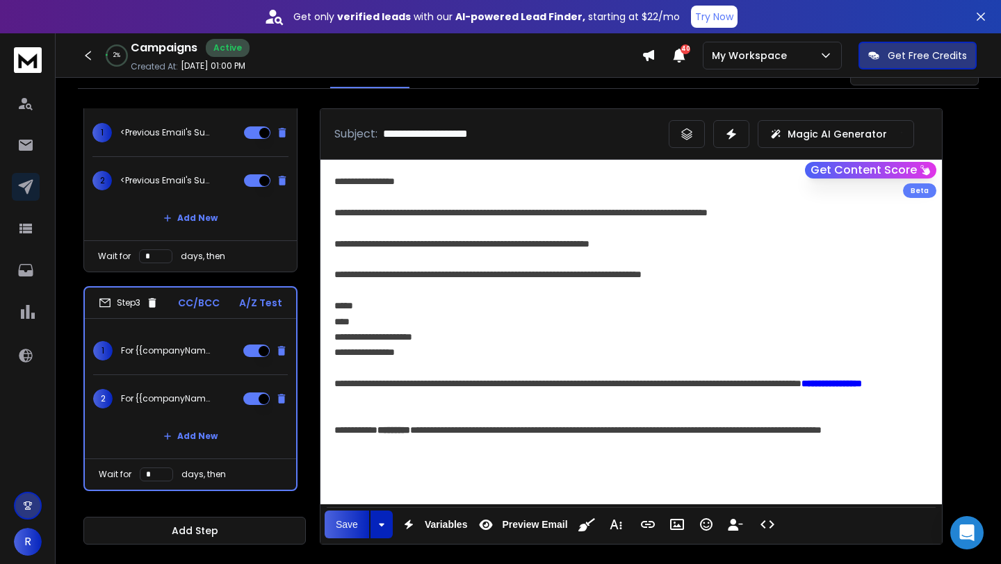
click at [884, 169] on button "Get Content Score" at bounding box center [870, 170] width 131 height 17
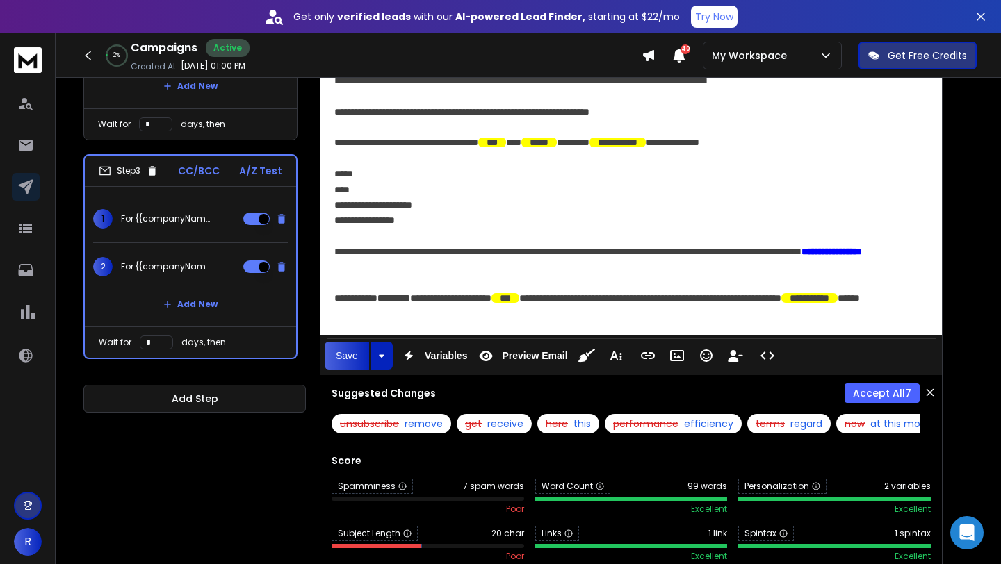
scroll to position [196, 0]
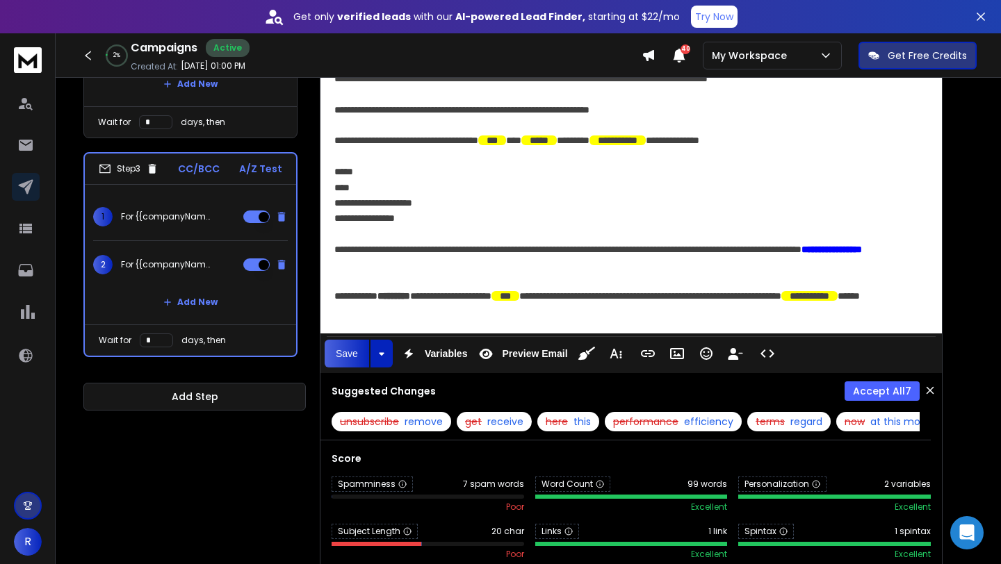
click at [428, 421] on span "remove" at bounding box center [424, 422] width 38 height 14
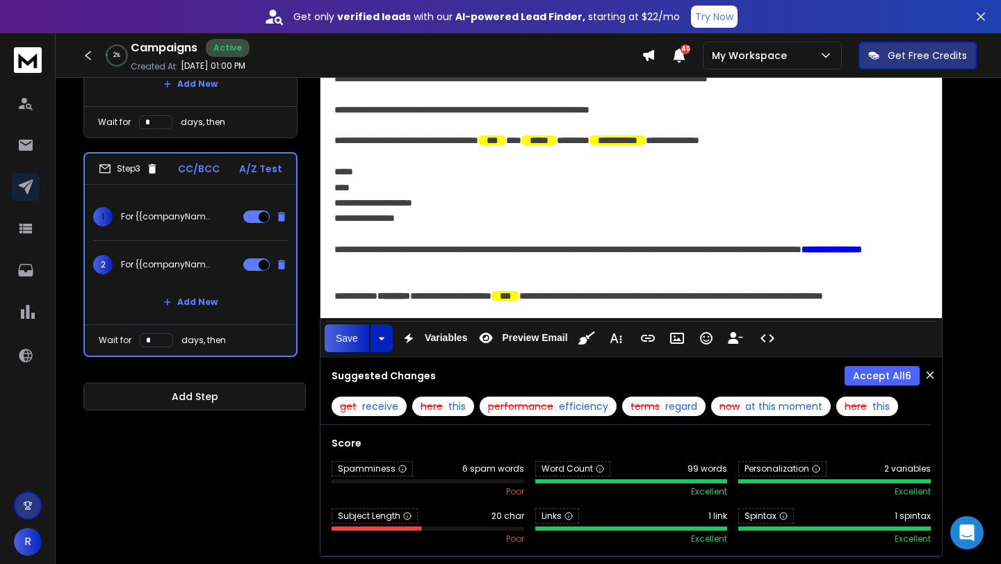
click at [379, 405] on span "receive" at bounding box center [380, 407] width 36 height 14
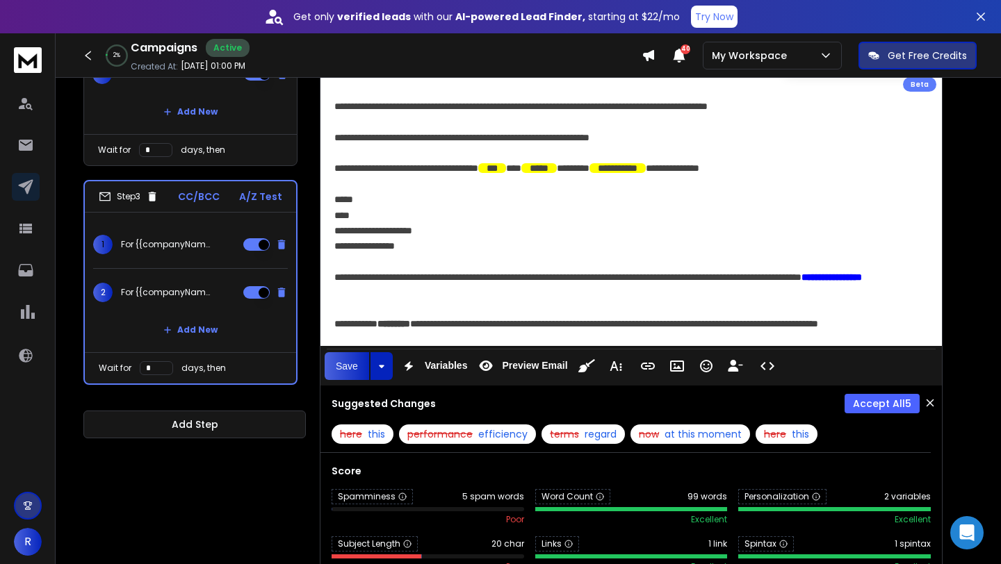
scroll to position [173, 0]
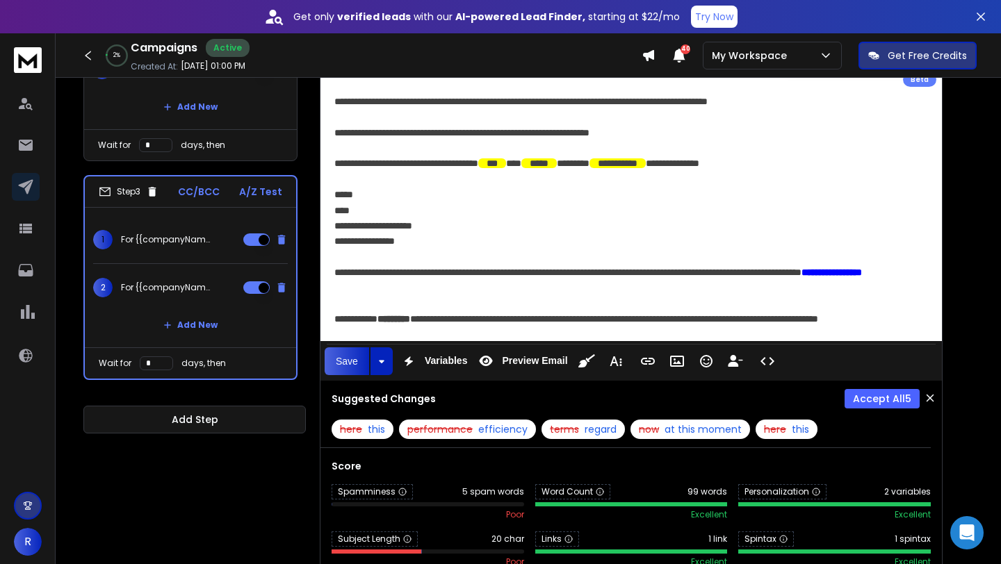
click at [709, 428] on span "at this moment" at bounding box center [703, 430] width 77 height 14
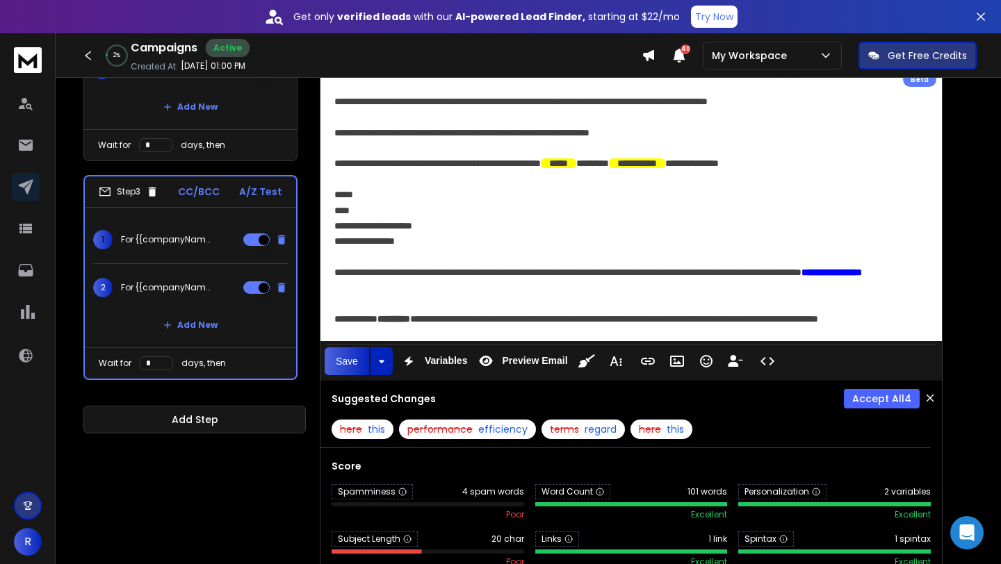
click at [591, 428] on span "regard" at bounding box center [601, 430] width 32 height 14
click at [593, 168] on div "**********" at bounding box center [631, 163] width 594 height 15
click at [643, 164] on div "**********" at bounding box center [631, 163] width 594 height 15
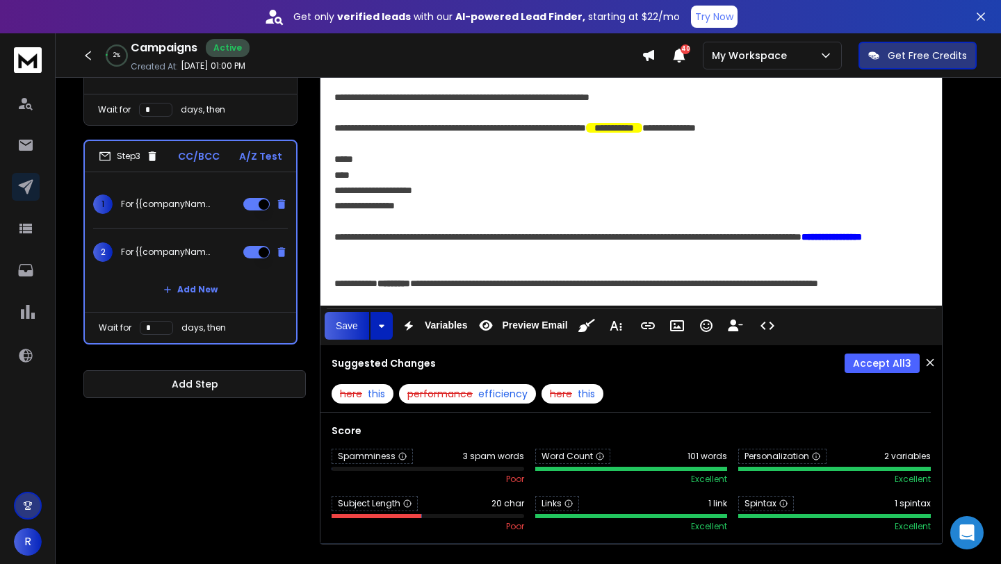
click at [502, 397] on span "efficiency" at bounding box center [502, 394] width 49 height 14
click at [934, 361] on icon at bounding box center [930, 363] width 13 height 13
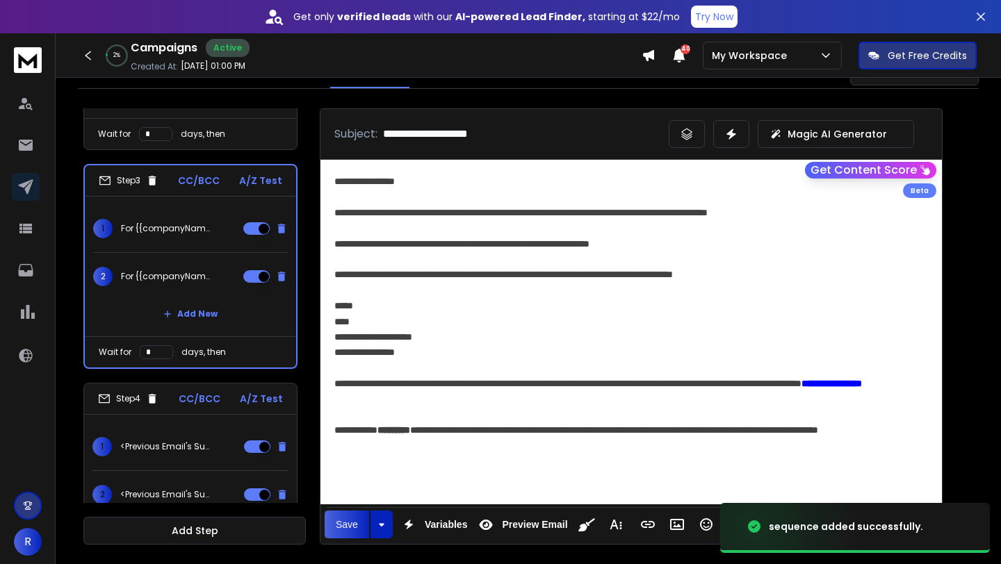
scroll to position [431, 0]
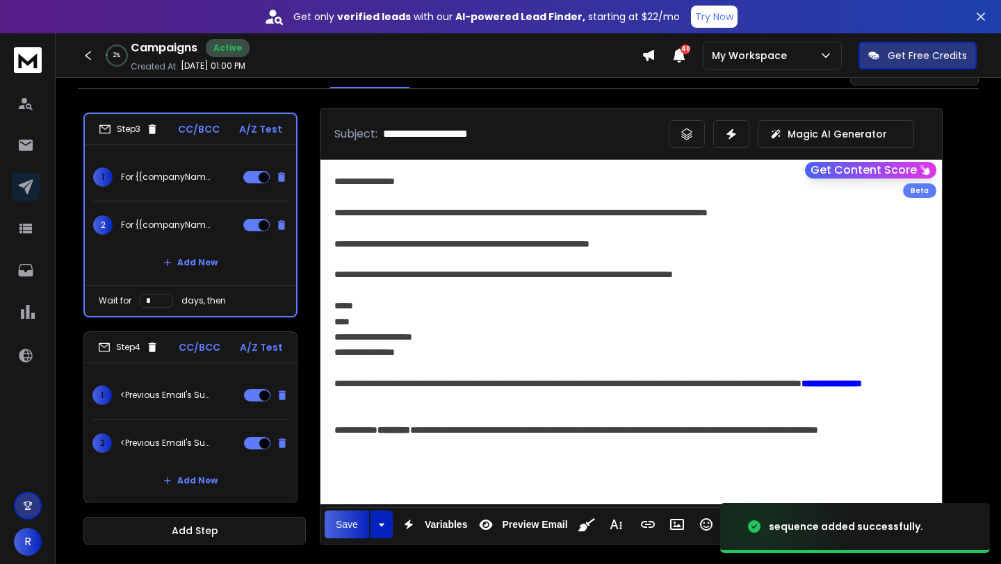
click at [175, 394] on p "<Previous Email's Subject>" at bounding box center [164, 395] width 89 height 11
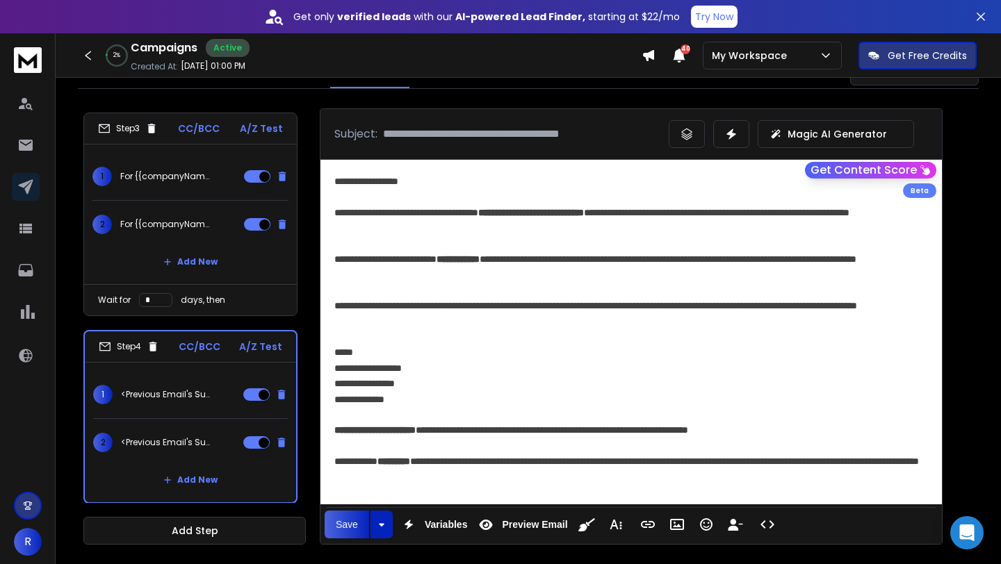
click at [168, 224] on p "For {{companyName}}?" at bounding box center [164, 224] width 89 height 11
type input "**********"
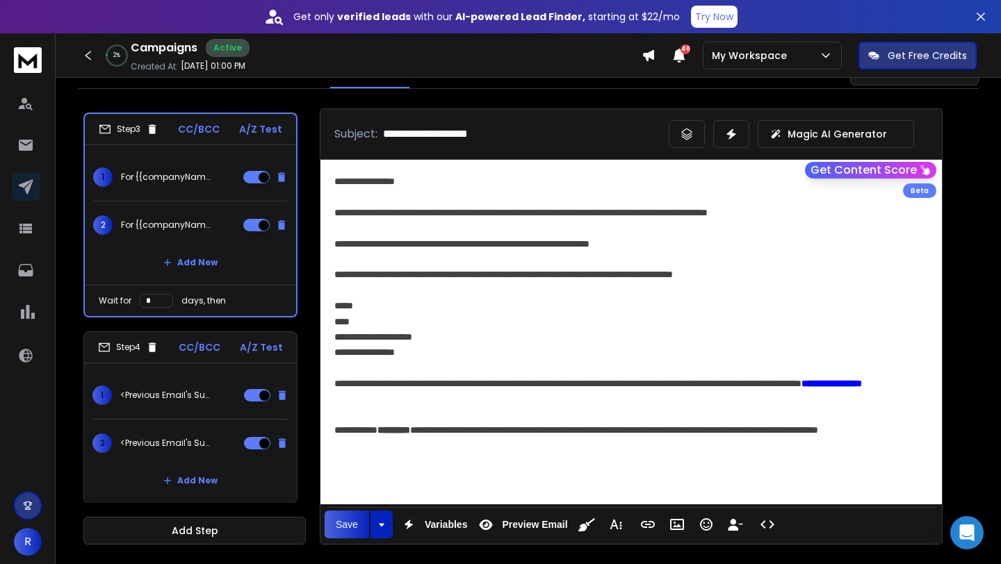
click at [163, 400] on p "<Previous Email's Subject>" at bounding box center [164, 395] width 89 height 11
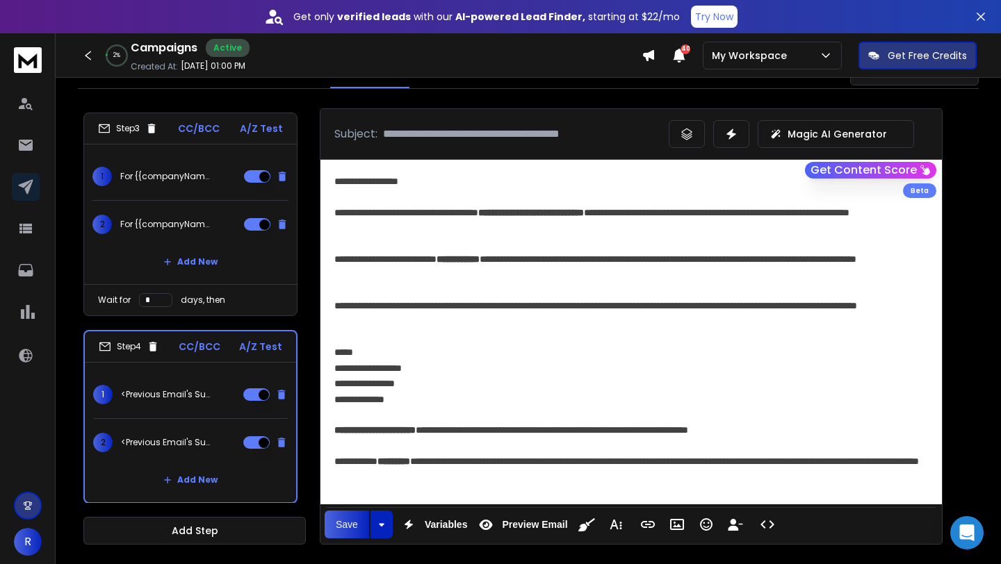
click at [891, 173] on button "Get Content Score" at bounding box center [870, 170] width 131 height 17
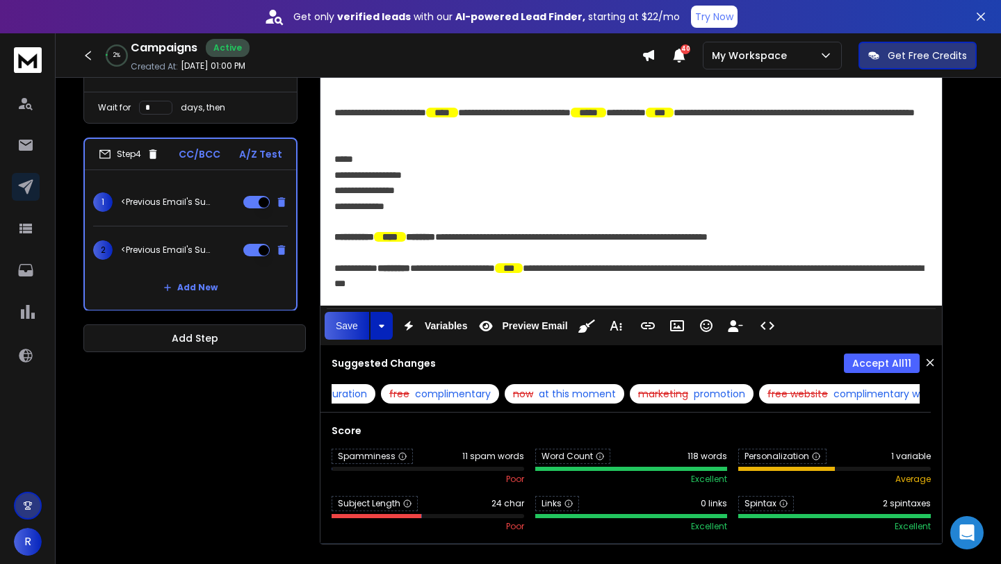
scroll to position [0, 761]
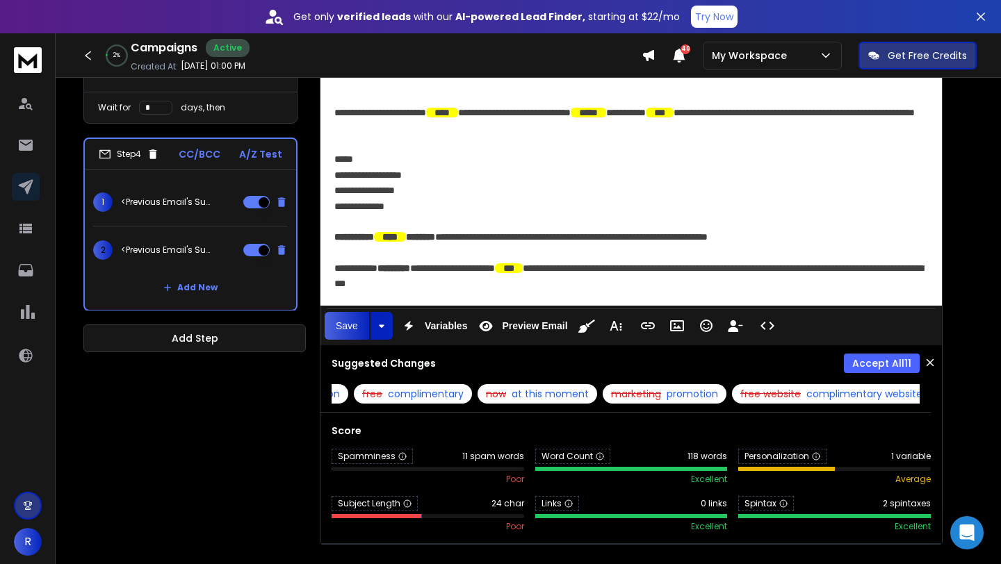
click at [902, 395] on span "complimentary website" at bounding box center [864, 394] width 116 height 14
click at [432, 396] on span "complimentary" at bounding box center [426, 394] width 76 height 14
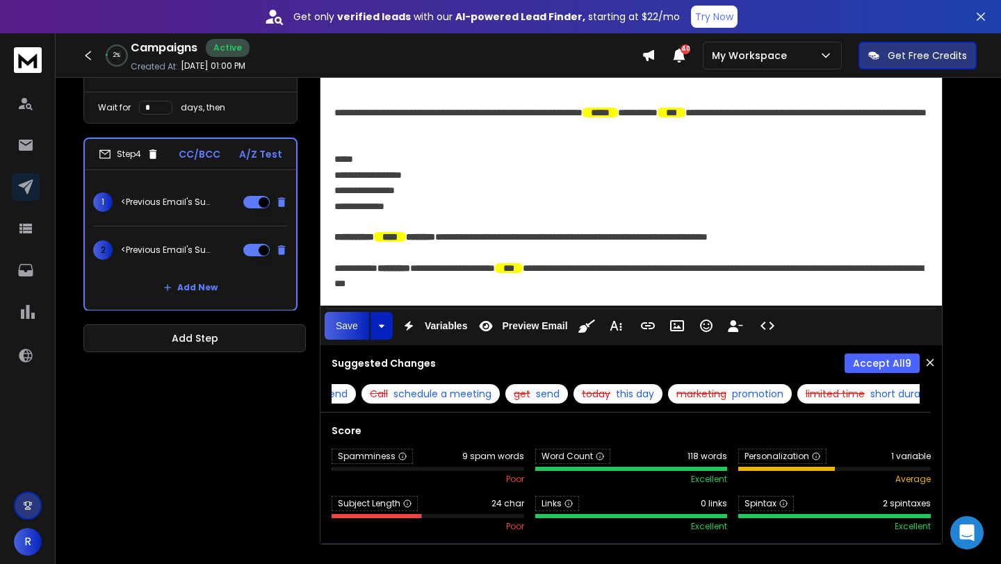
scroll to position [0, 39]
click at [414, 396] on span "schedule a meeting" at bounding box center [442, 394] width 98 height 14
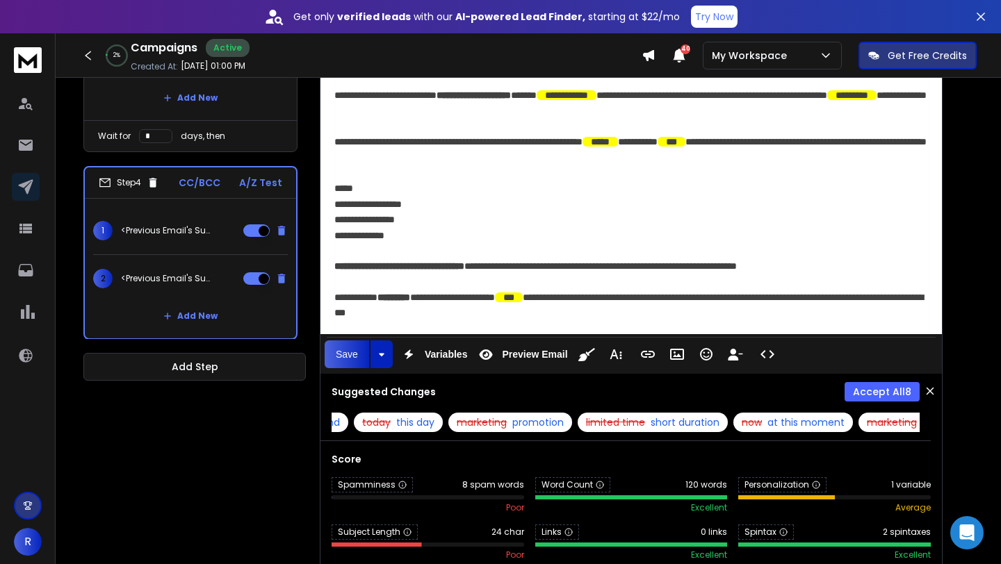
scroll to position [228, 0]
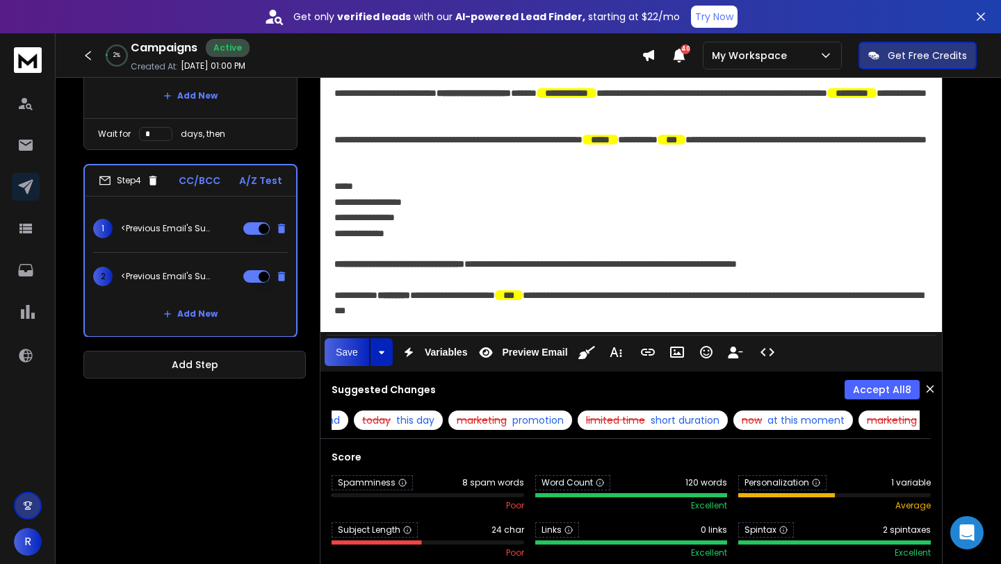
click at [683, 418] on span "short duration" at bounding box center [685, 421] width 69 height 14
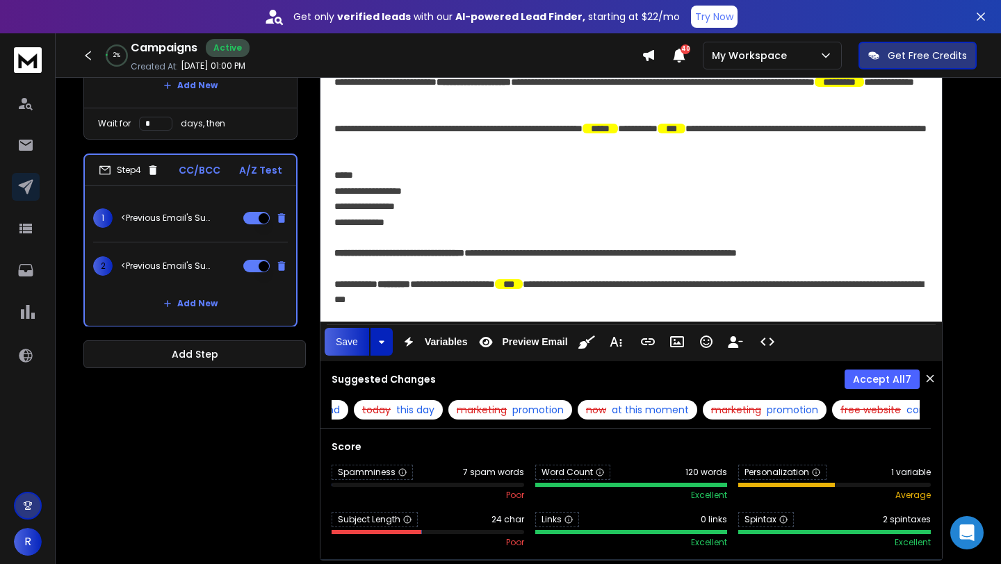
scroll to position [254, 0]
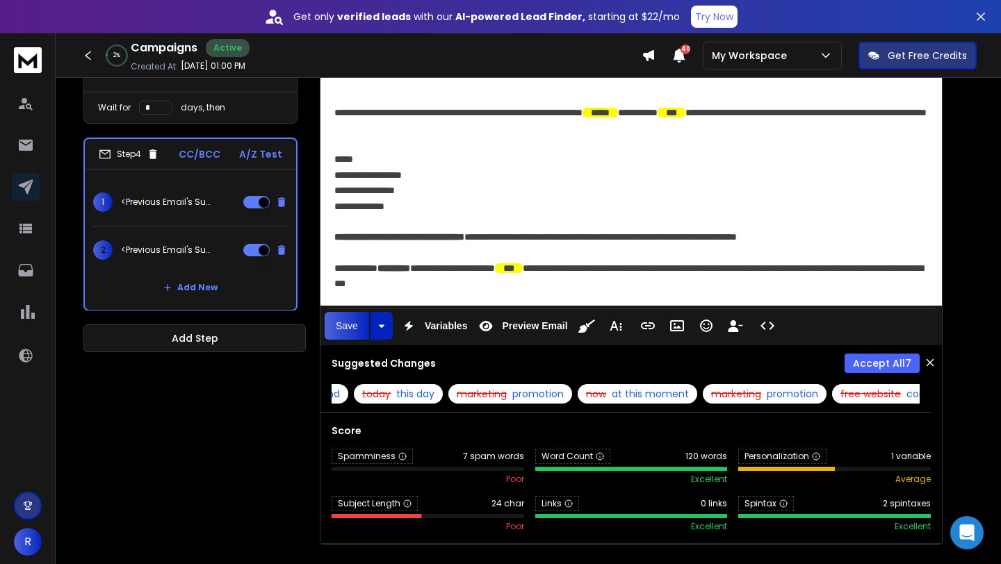
click at [649, 398] on span "at this moment" at bounding box center [650, 394] width 77 height 14
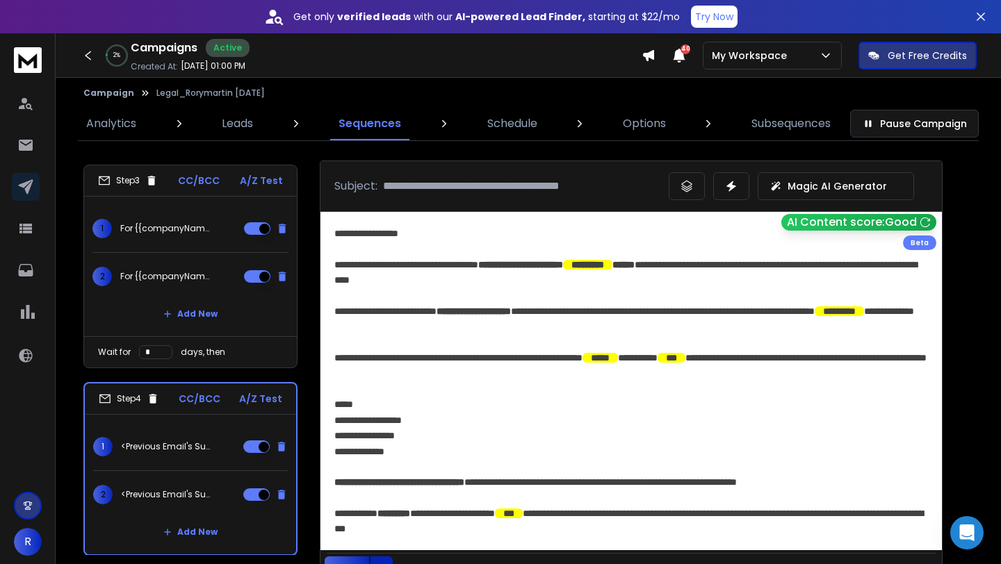
scroll to position [6, 0]
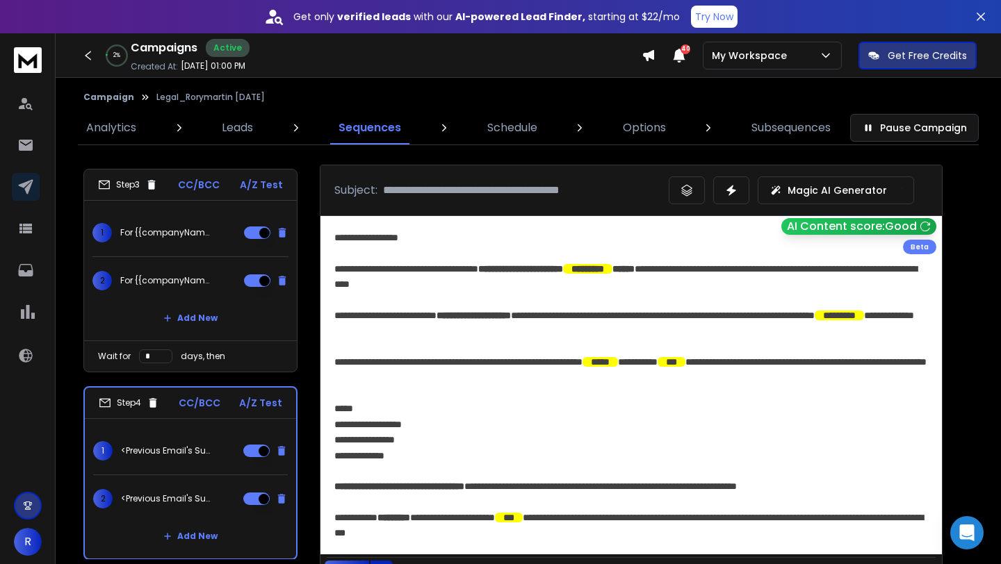
click at [405, 285] on div "**********" at bounding box center [631, 276] width 594 height 31
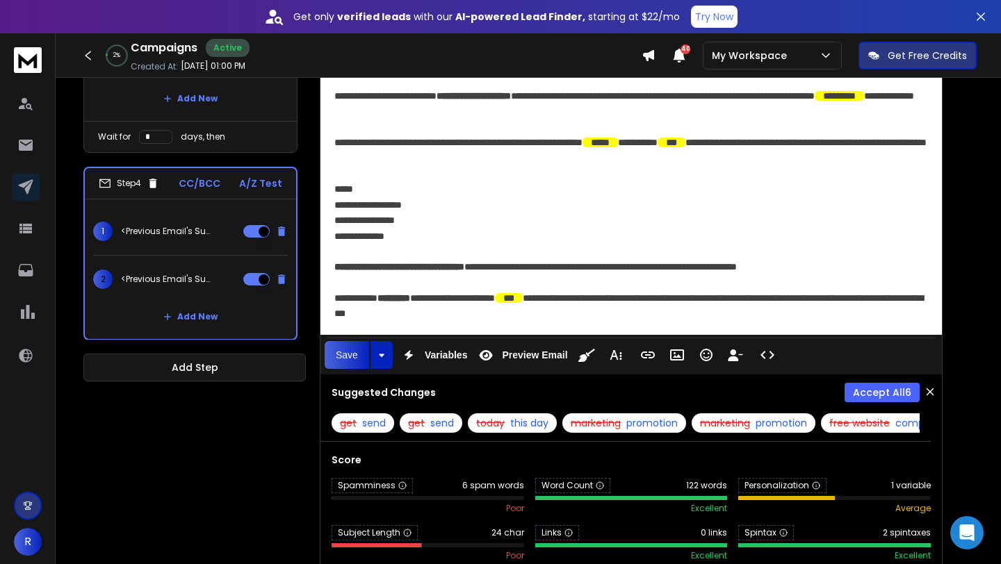
scroll to position [230, 0]
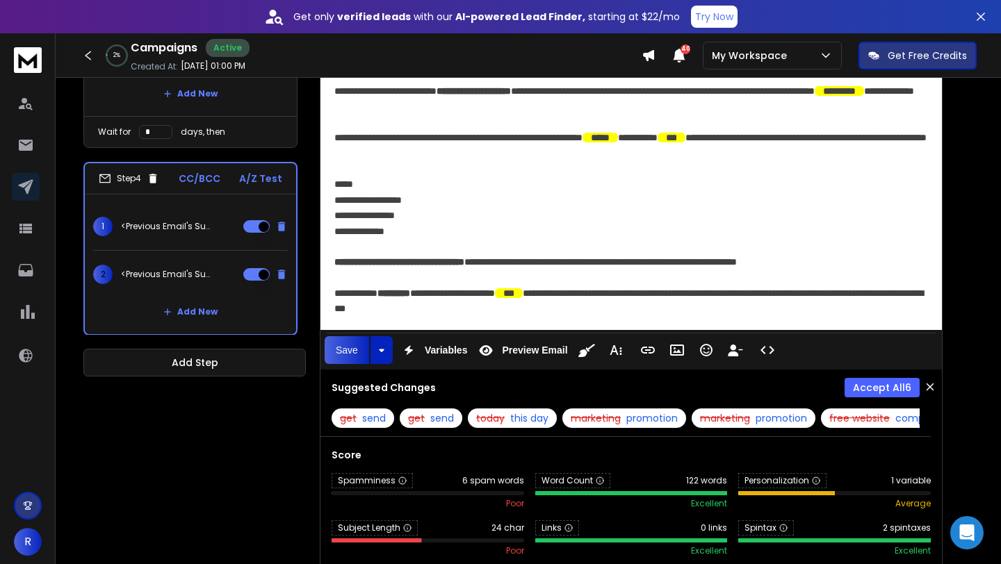
click at [375, 415] on span "send" at bounding box center [374, 419] width 24 height 14
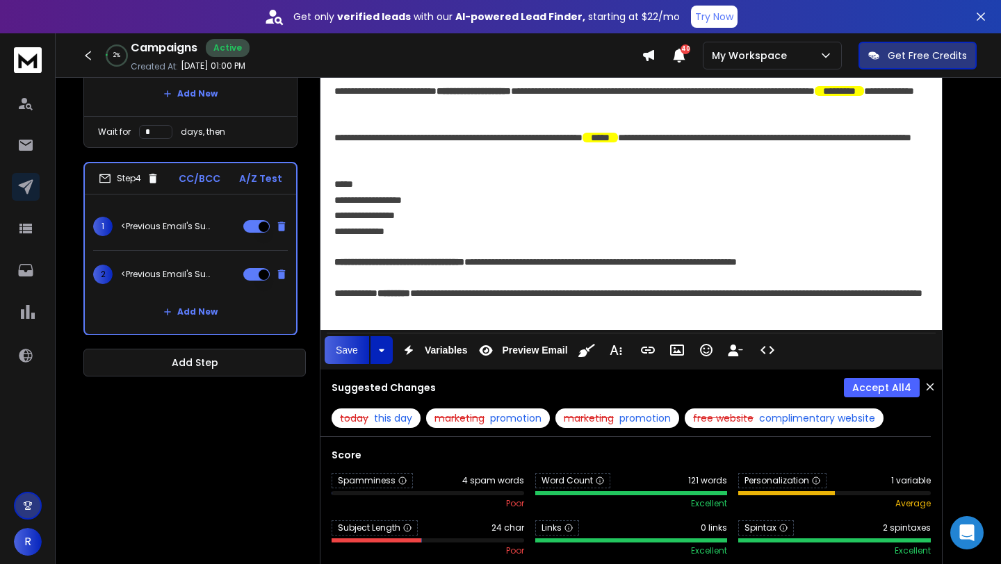
click at [545, 295] on div "**********" at bounding box center [631, 301] width 594 height 31
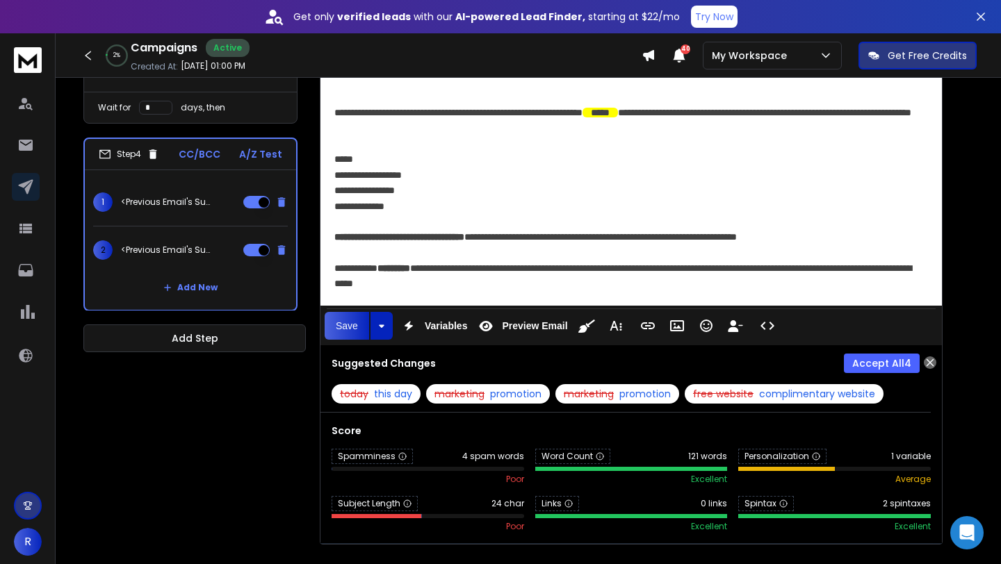
click at [932, 361] on icon at bounding box center [930, 363] width 13 height 13
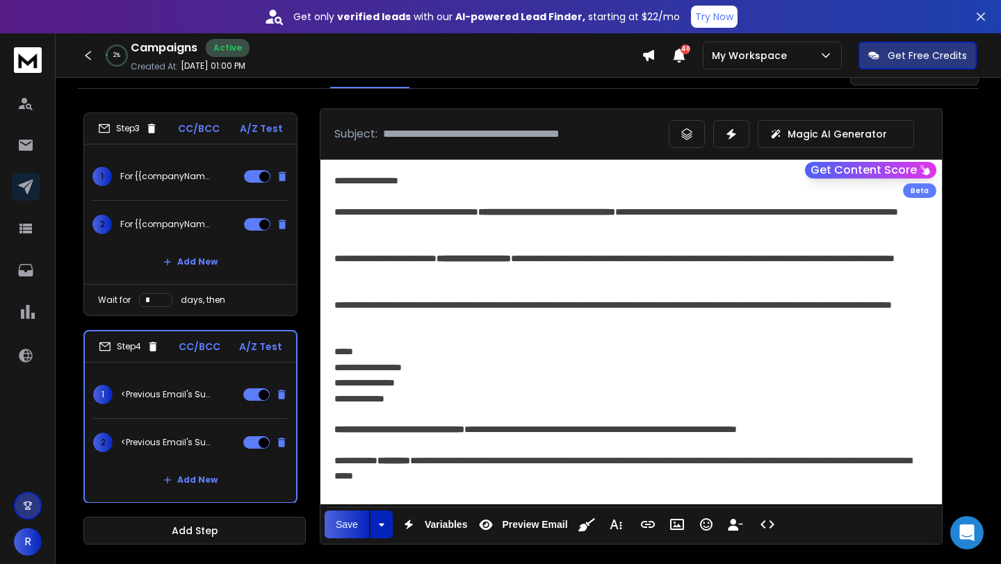
scroll to position [62, 0]
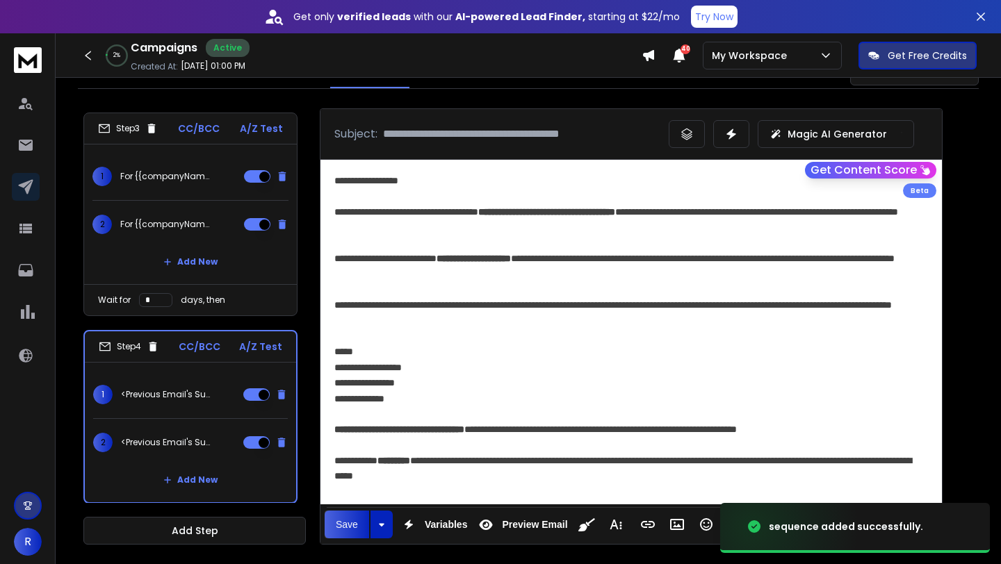
click at [168, 443] on p "<Previous Email's Subject>" at bounding box center [165, 442] width 89 height 11
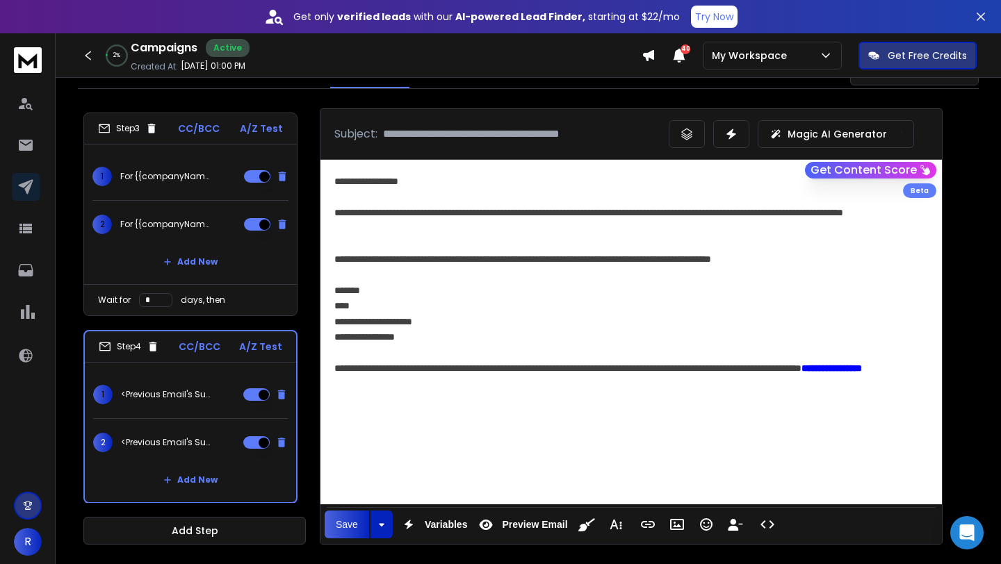
click at [868, 174] on button "Get Content Score" at bounding box center [870, 170] width 131 height 17
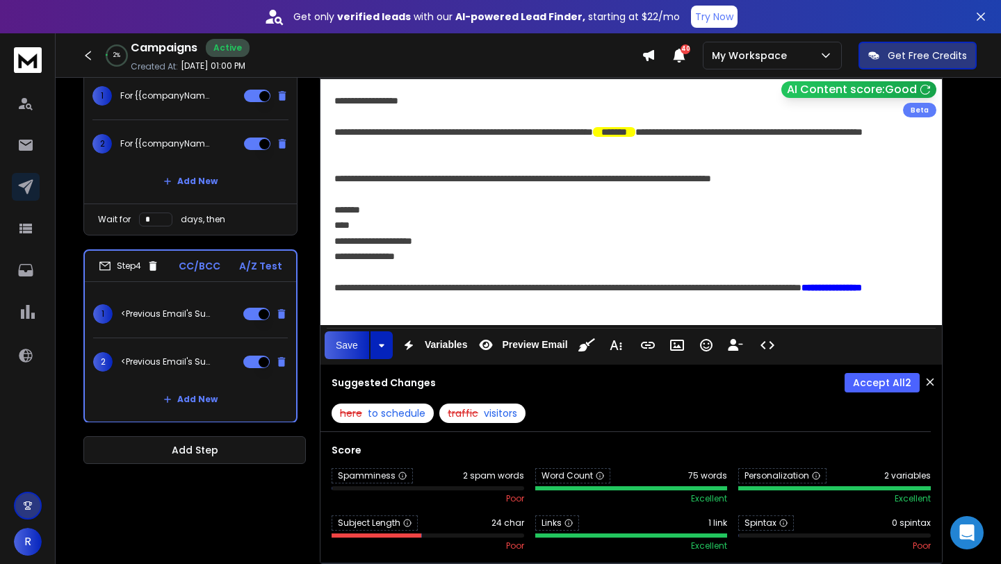
scroll to position [161, 0]
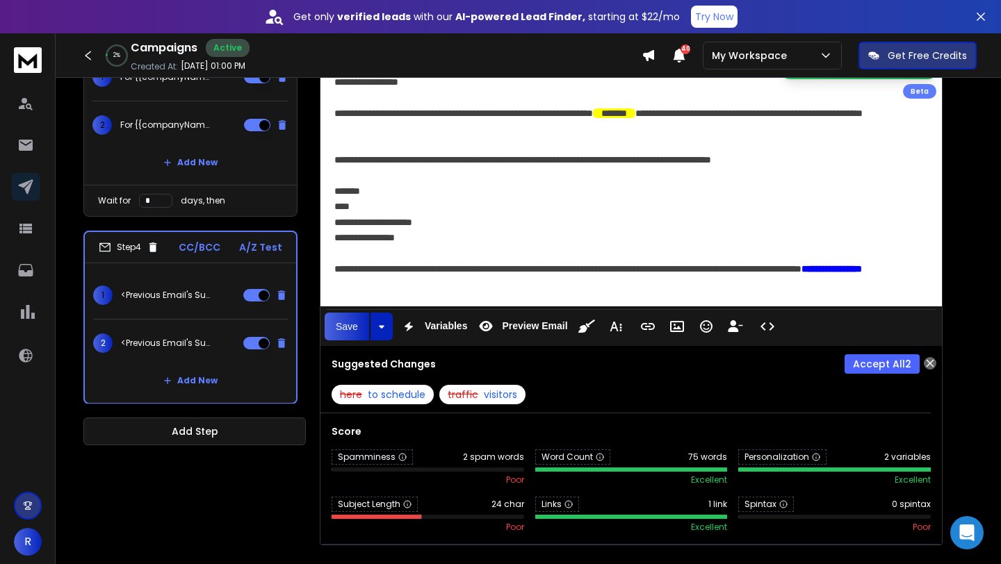
click at [934, 365] on icon at bounding box center [930, 363] width 13 height 13
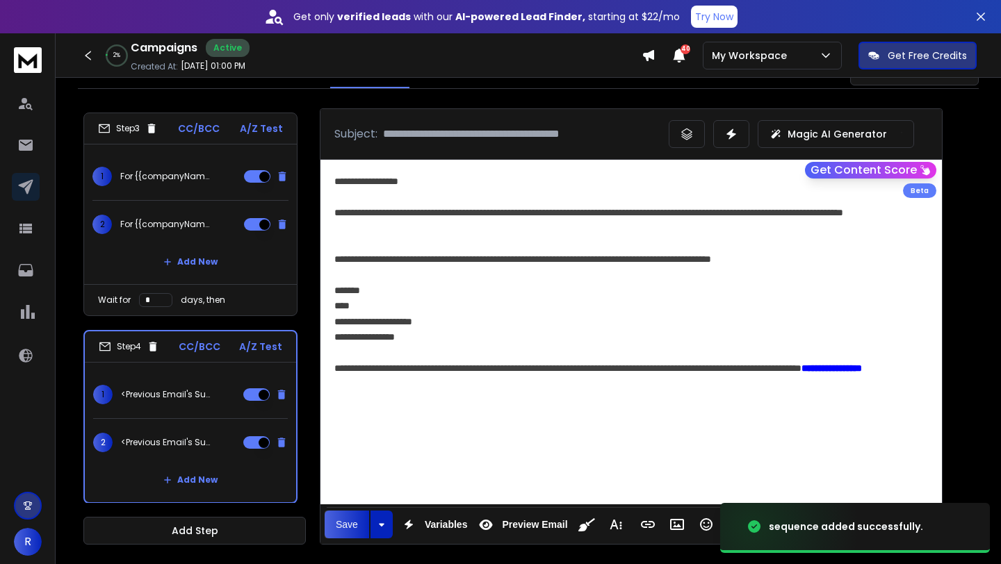
scroll to position [0, 0]
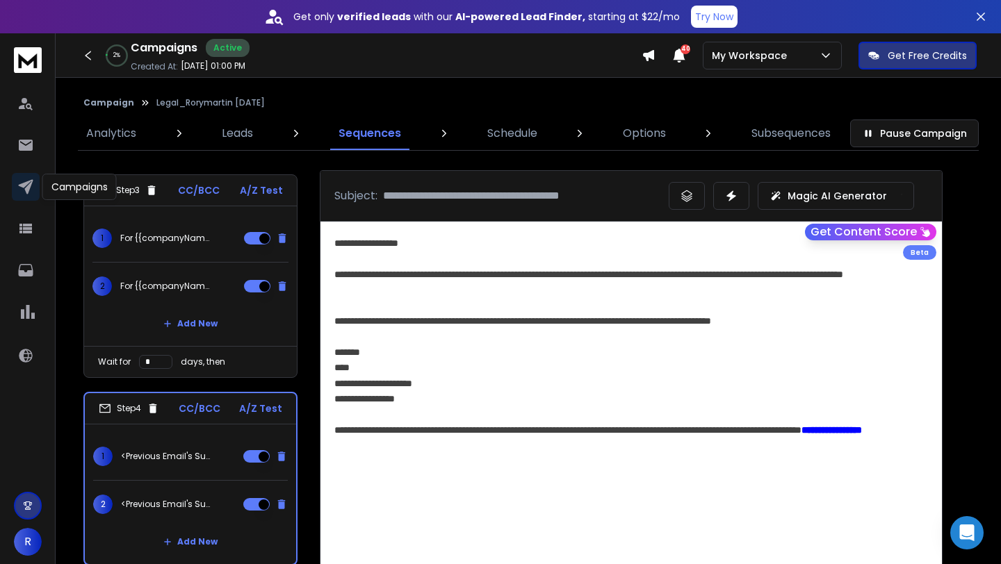
click at [24, 194] on icon at bounding box center [25, 187] width 17 height 17
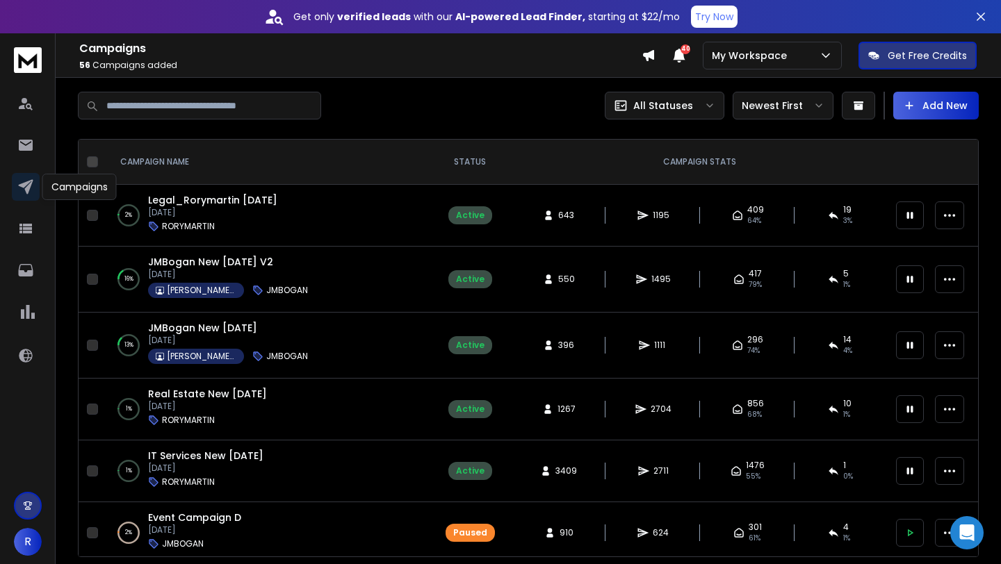
click at [219, 204] on span "Legal_Rorymartin [DATE]" at bounding box center [212, 200] width 129 height 14
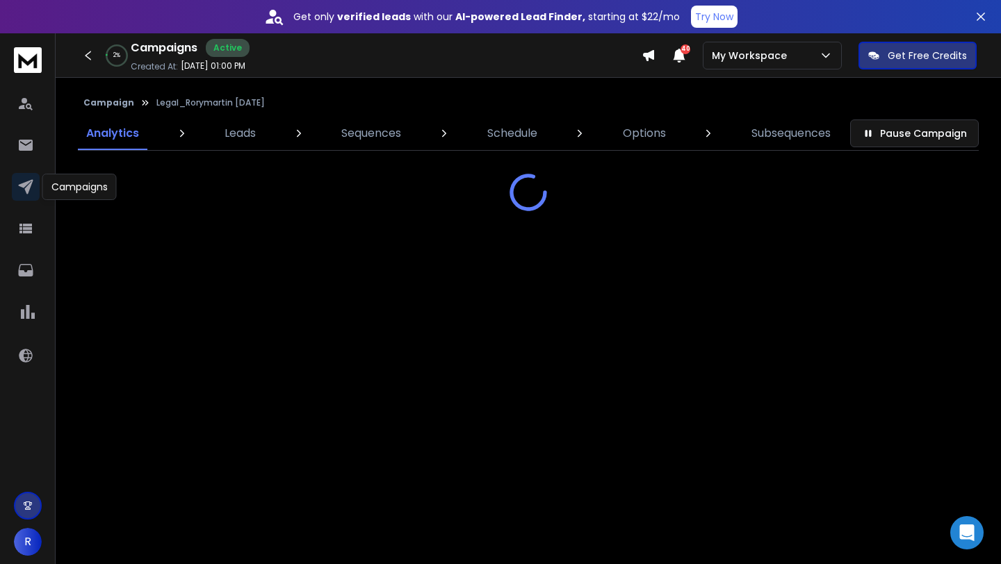
click at [25, 183] on icon at bounding box center [25, 186] width 15 height 15
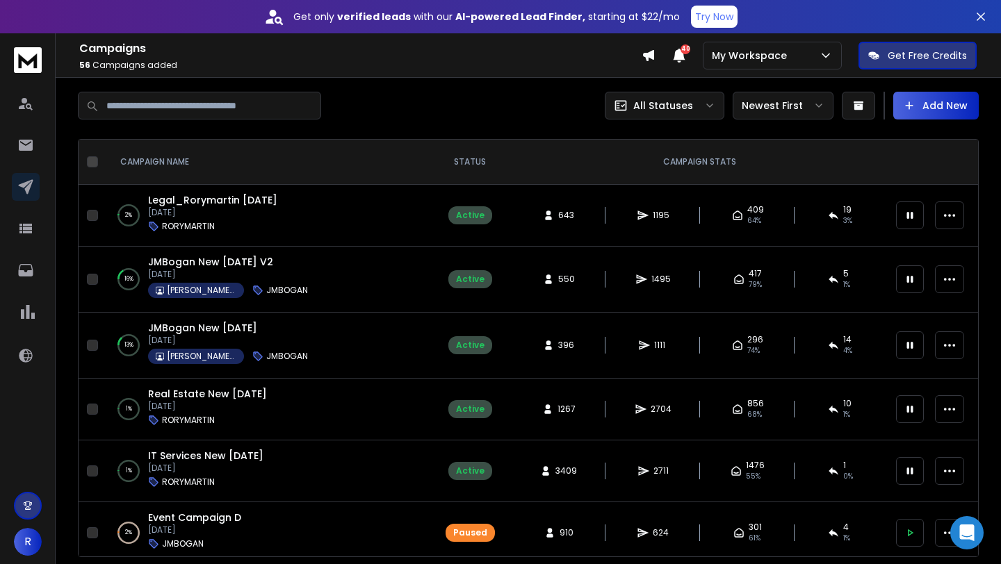
click at [953, 216] on icon "button" at bounding box center [949, 215] width 11 height 3
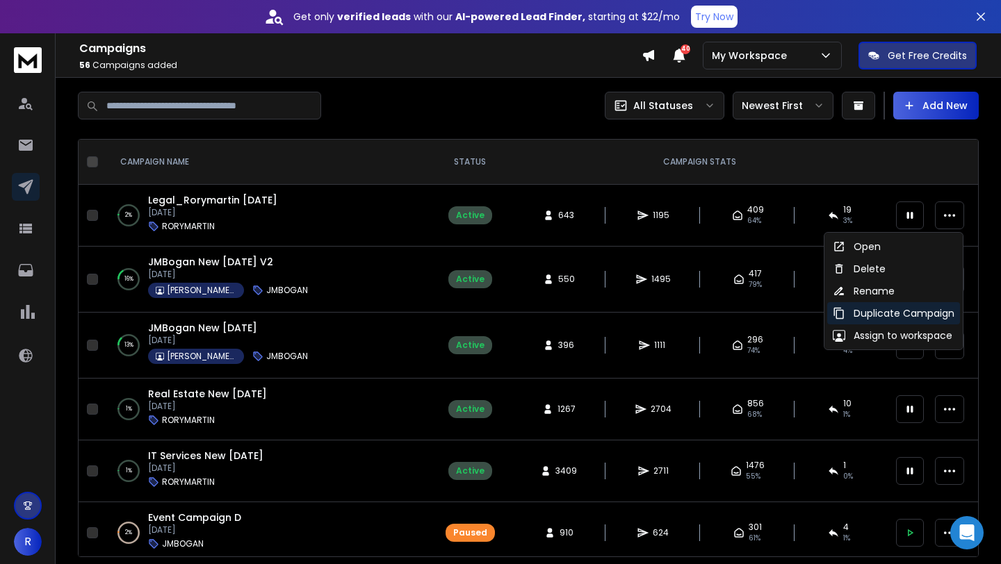
click at [883, 316] on div "Duplicate Campaign" at bounding box center [894, 314] width 122 height 14
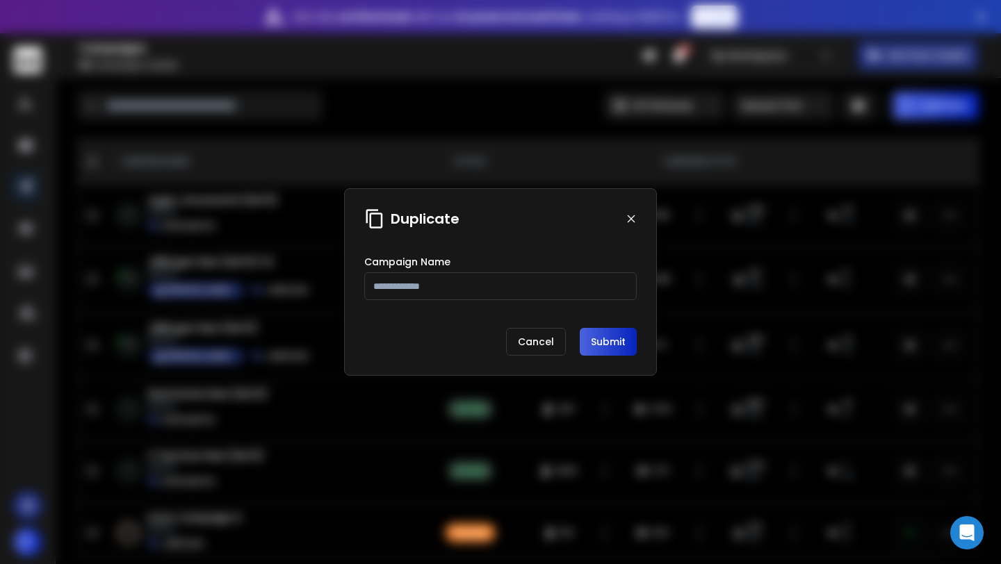
click at [421, 282] on input "text" at bounding box center [500, 287] width 273 height 28
click at [410, 288] on input "**********" at bounding box center [500, 287] width 273 height 28
click at [448, 291] on input "**********" at bounding box center [500, 287] width 273 height 28
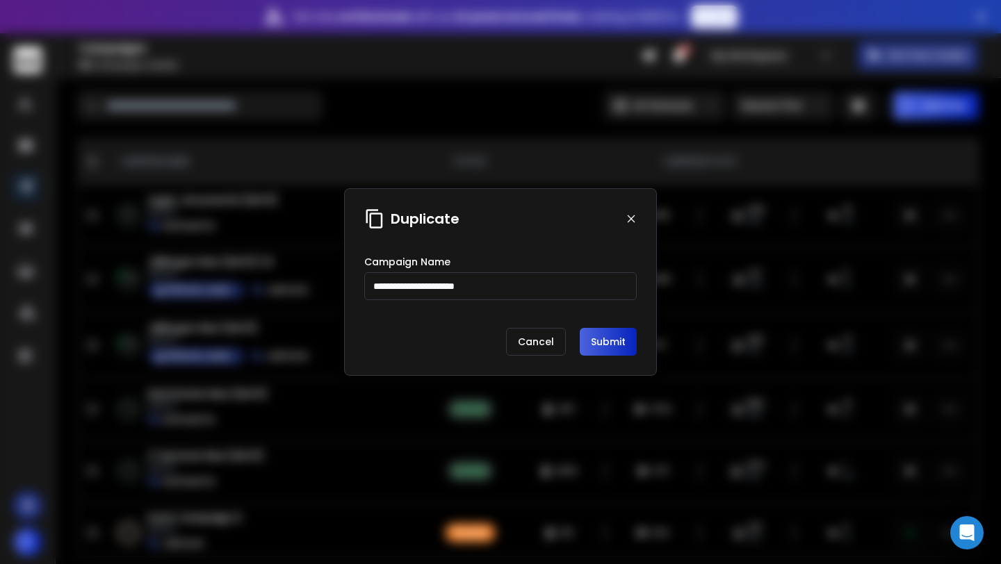
type input "**********"
click at [607, 336] on button "Submit" at bounding box center [608, 342] width 57 height 28
click at [521, 291] on input "**********" at bounding box center [500, 287] width 273 height 28
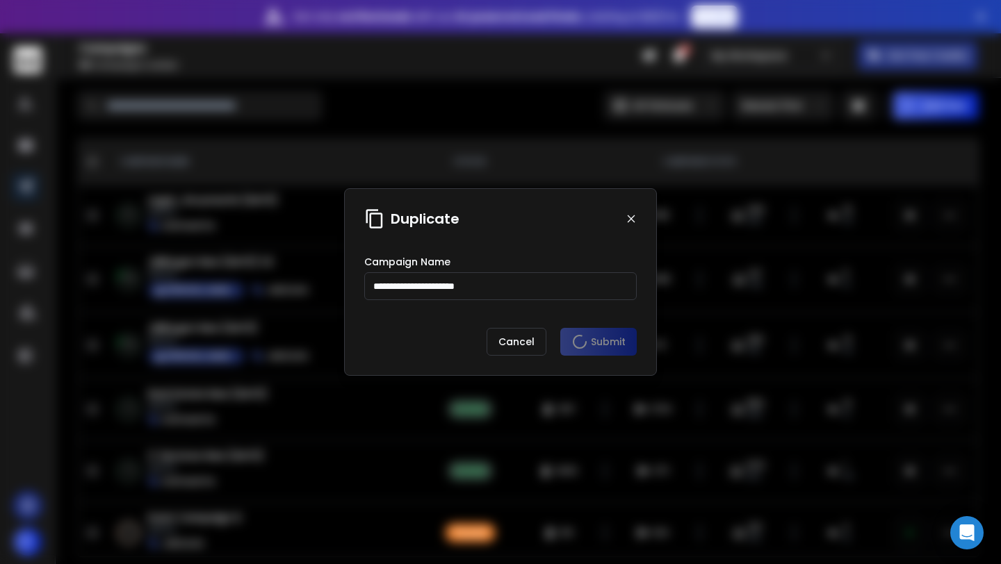
click at [549, 248] on div "Duplicate" at bounding box center [500, 233] width 273 height 49
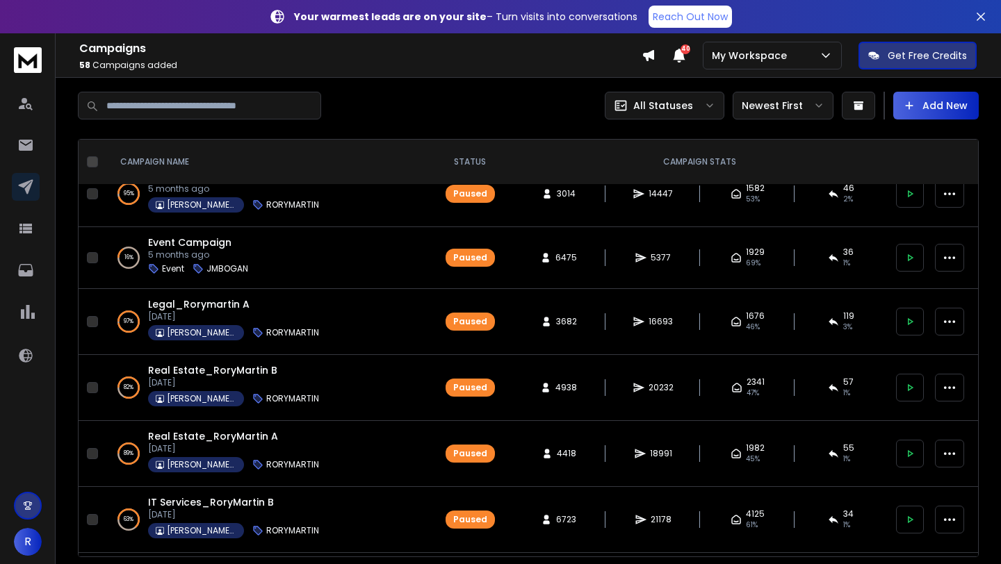
scroll to position [961, 0]
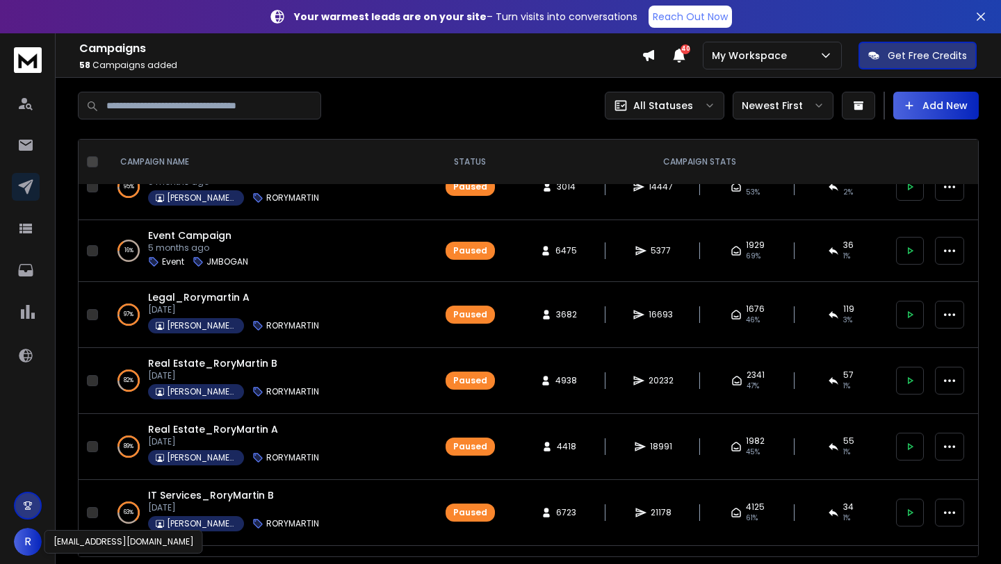
click at [21, 546] on span "R" at bounding box center [28, 542] width 28 height 28
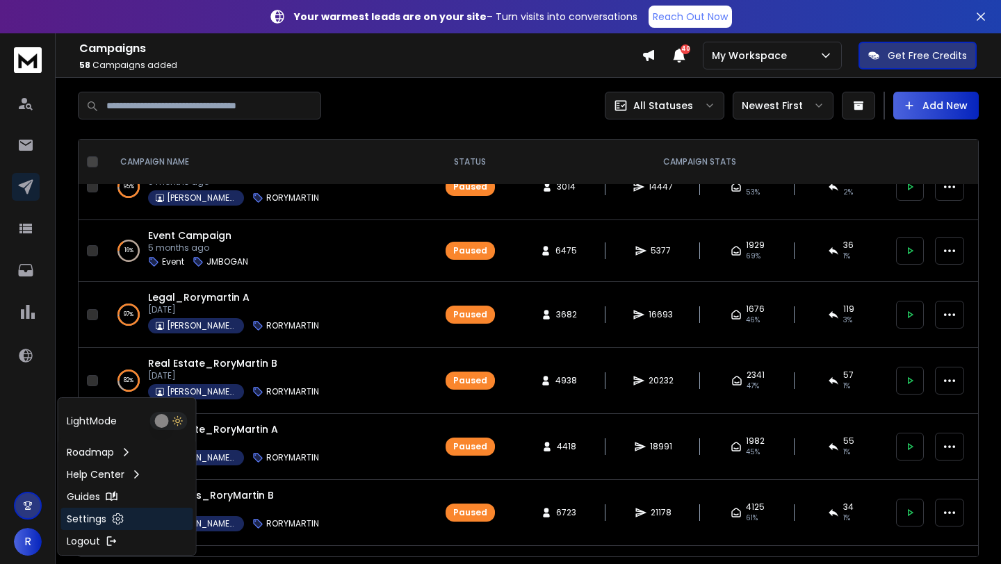
click at [107, 517] on div "Settings" at bounding box center [127, 519] width 132 height 22
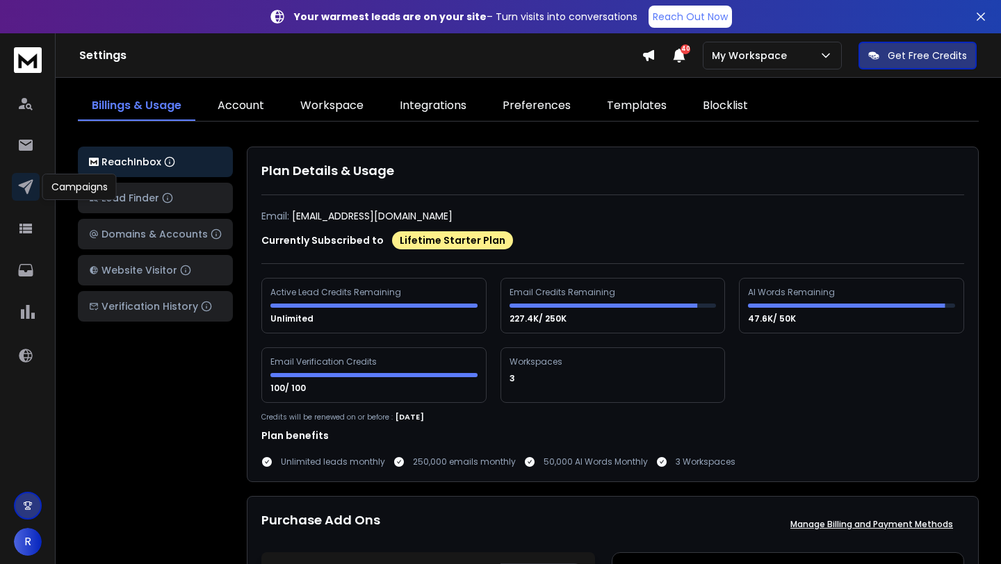
click at [26, 191] on icon at bounding box center [25, 186] width 15 height 15
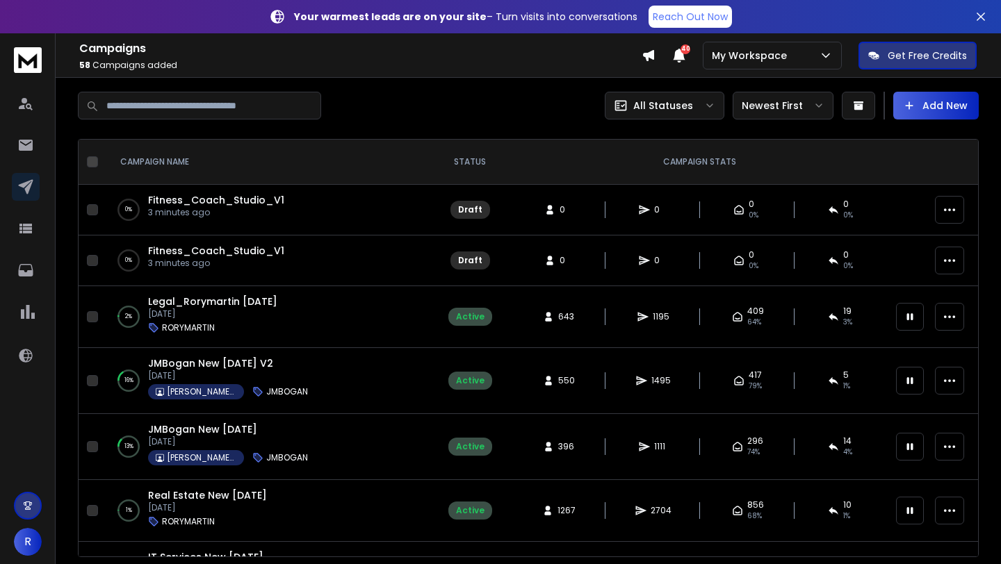
click at [952, 263] on icon "button" at bounding box center [950, 261] width 14 height 14
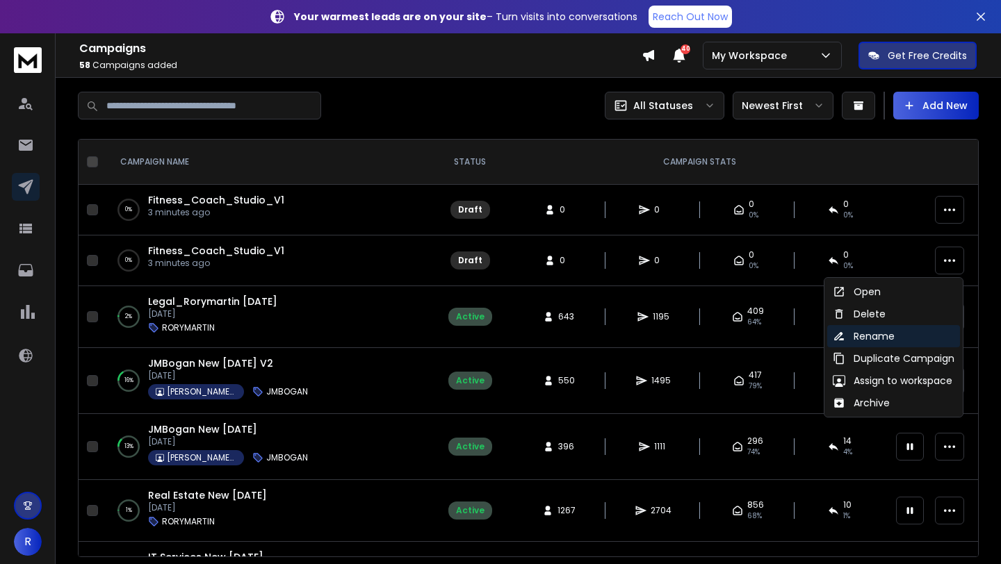
click at [878, 341] on div "Rename" at bounding box center [864, 337] width 62 height 14
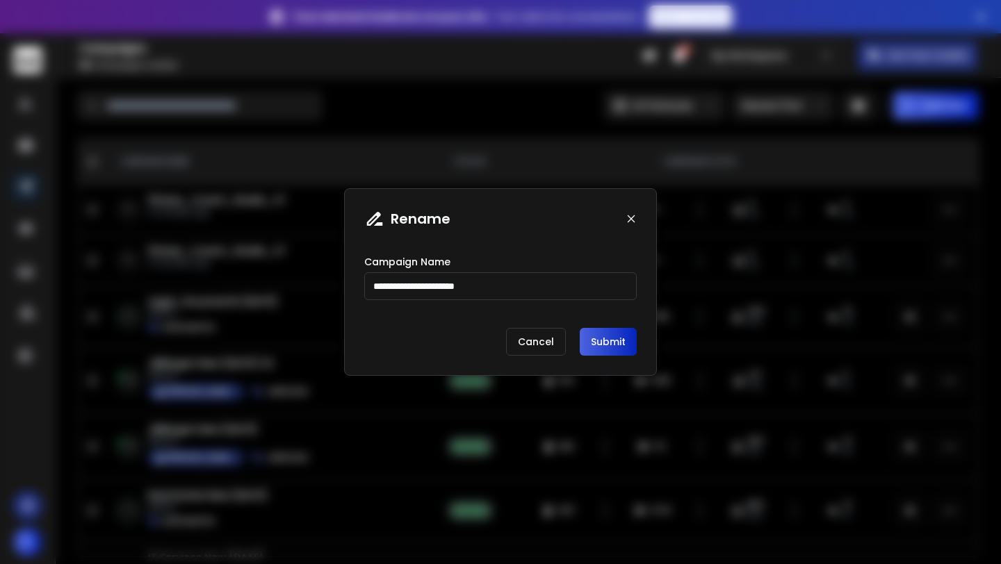
click at [545, 288] on input "**********" at bounding box center [500, 287] width 273 height 28
type input "**********"
click at [616, 341] on button "Submit" at bounding box center [608, 342] width 57 height 28
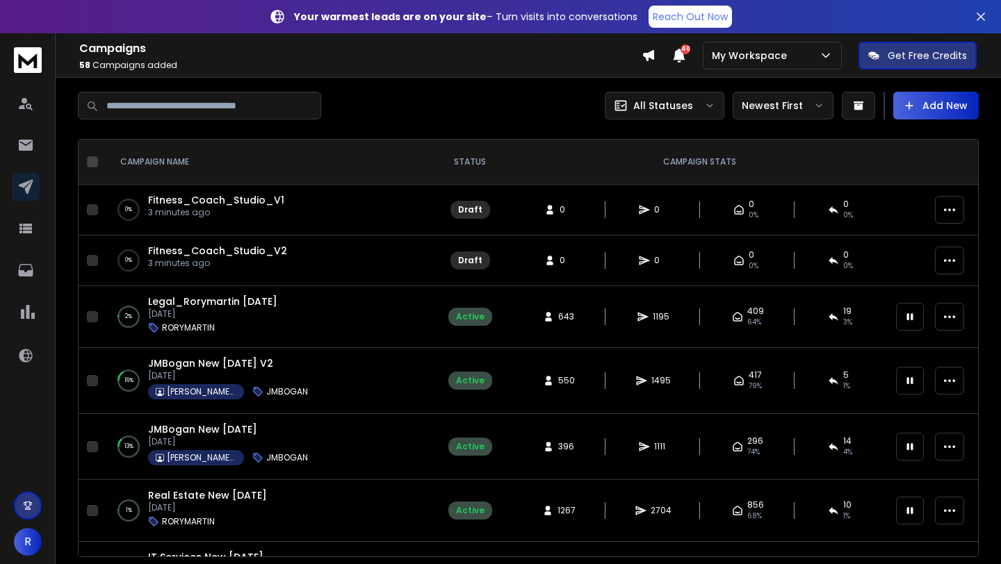
click at [200, 202] on span "Fitness_Coach_Studio_V1" at bounding box center [216, 200] width 136 height 14
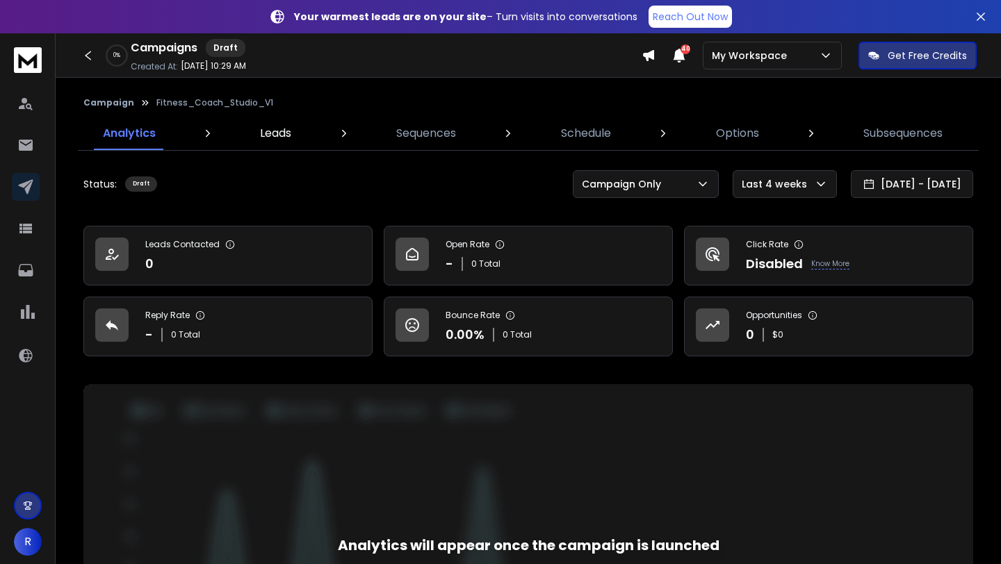
click at [278, 139] on p "Leads" at bounding box center [275, 133] width 31 height 17
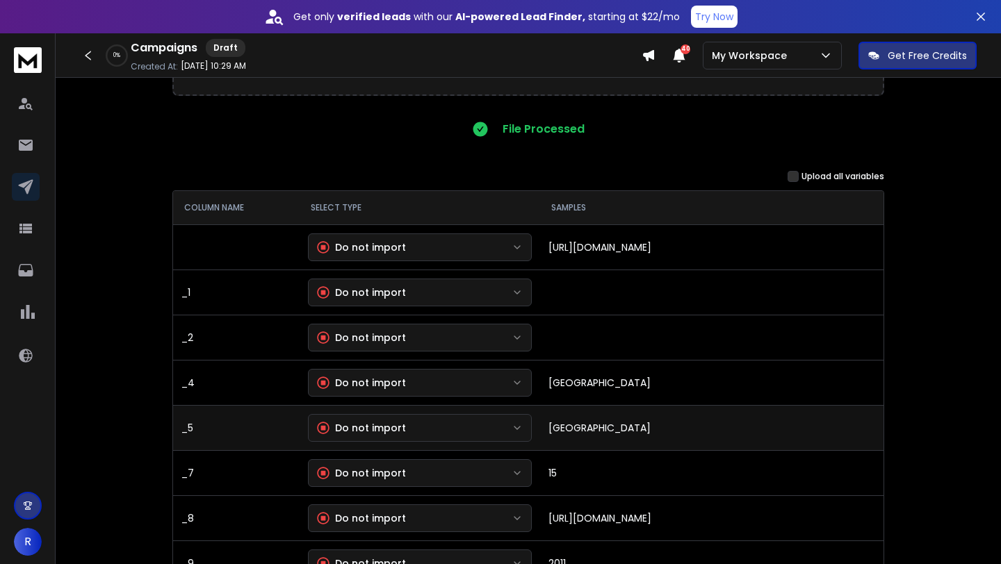
scroll to position [121, 0]
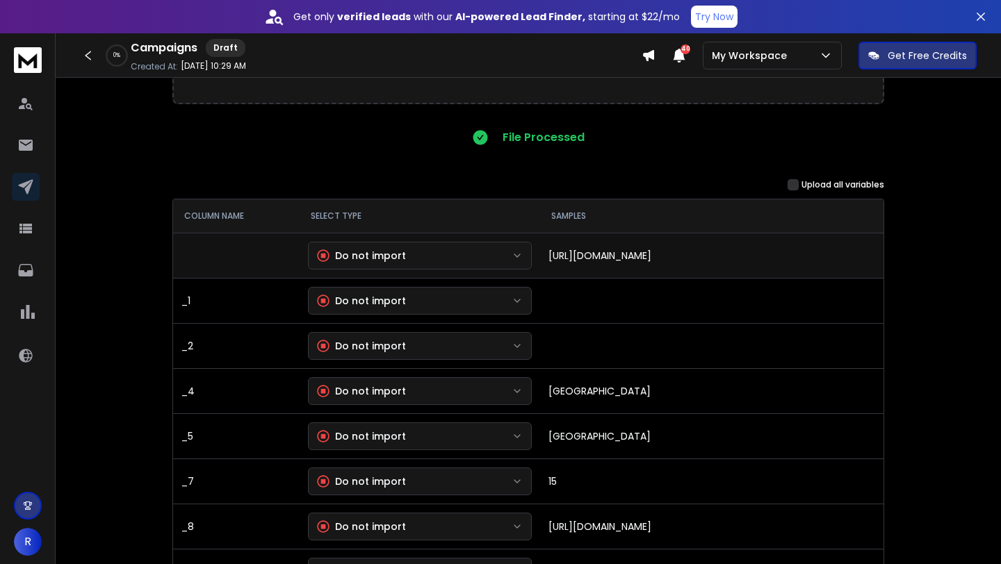
click at [453, 258] on button "Do not import" at bounding box center [420, 256] width 224 height 28
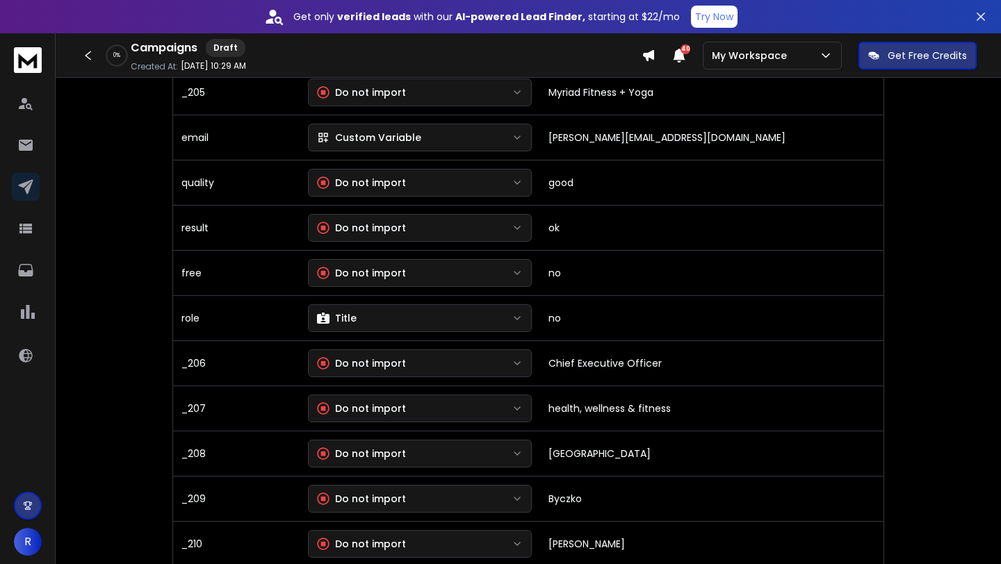
scroll to position [9579, 0]
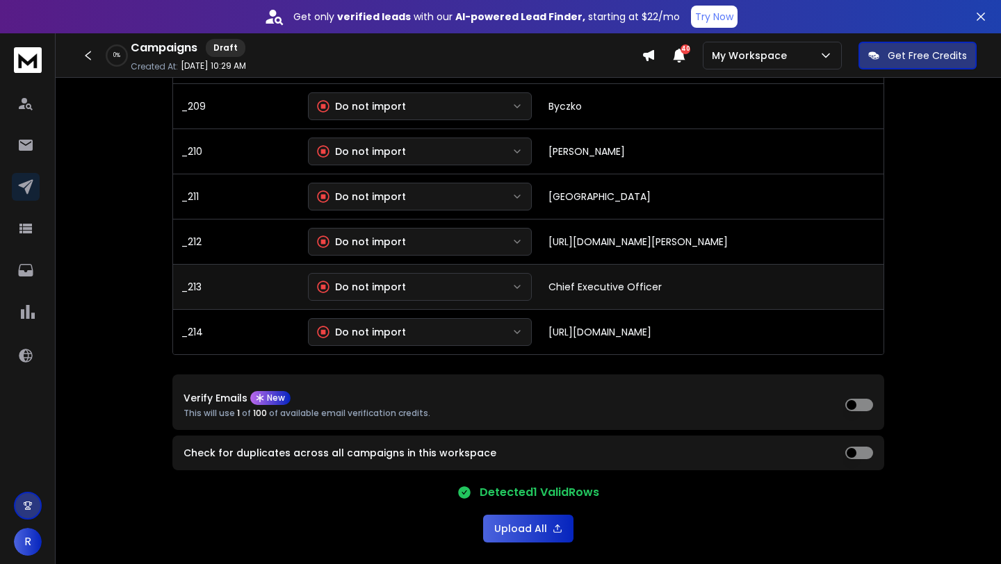
click at [430, 287] on button "Do not import" at bounding box center [420, 287] width 224 height 28
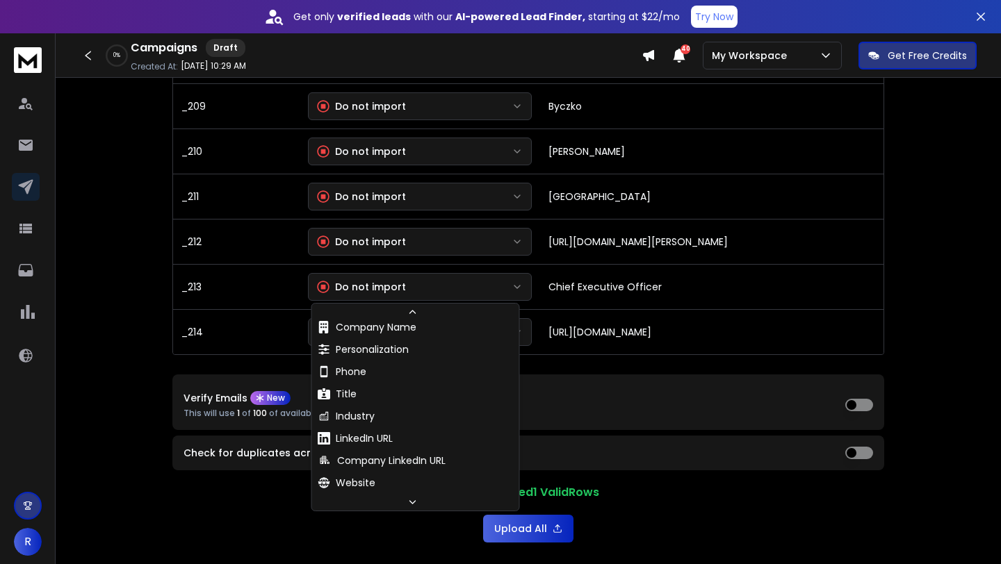
scroll to position [51, 0]
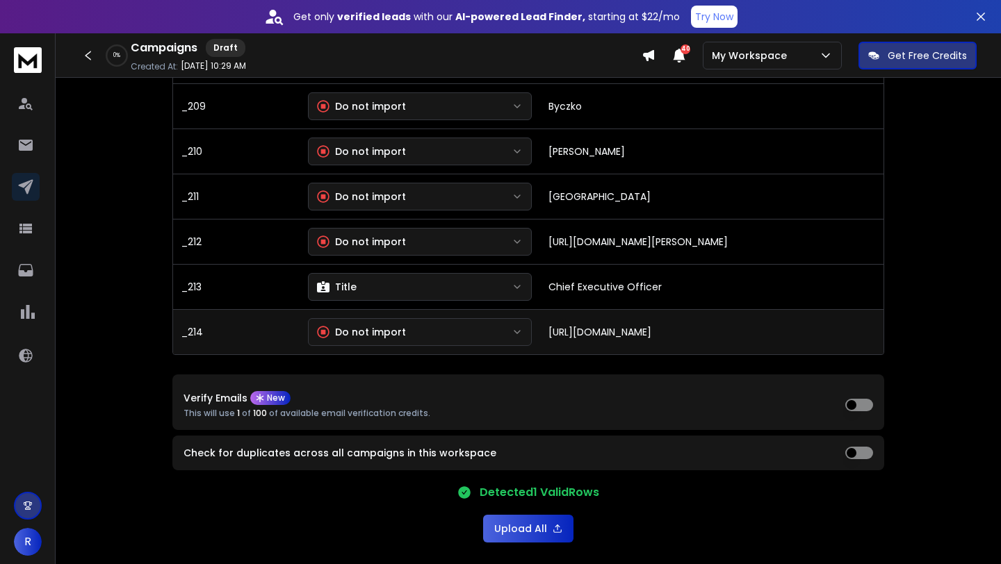
click at [514, 331] on icon "button" at bounding box center [517, 332] width 6 height 3
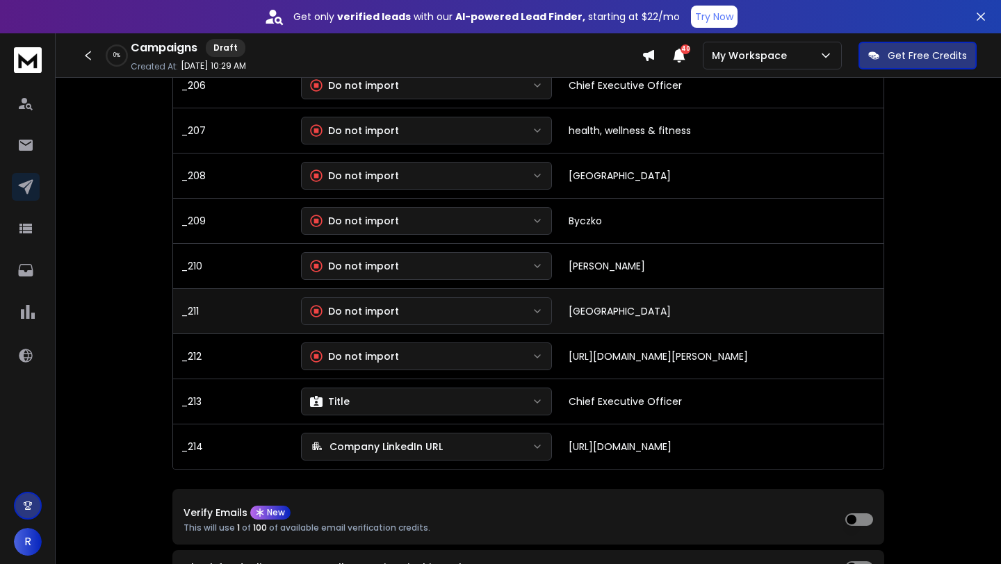
scroll to position [9463, 0]
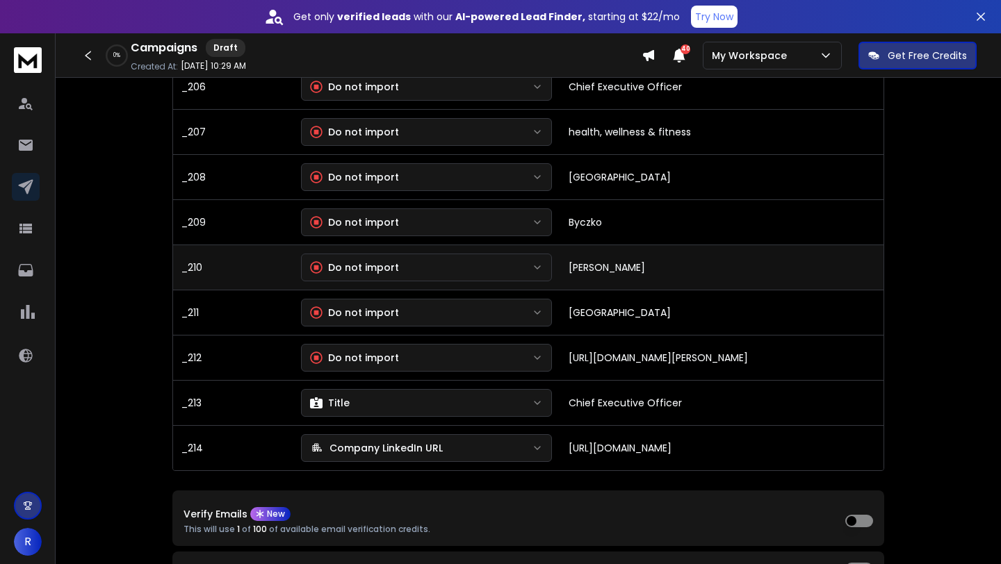
click at [462, 268] on button "Do not import" at bounding box center [426, 268] width 251 height 28
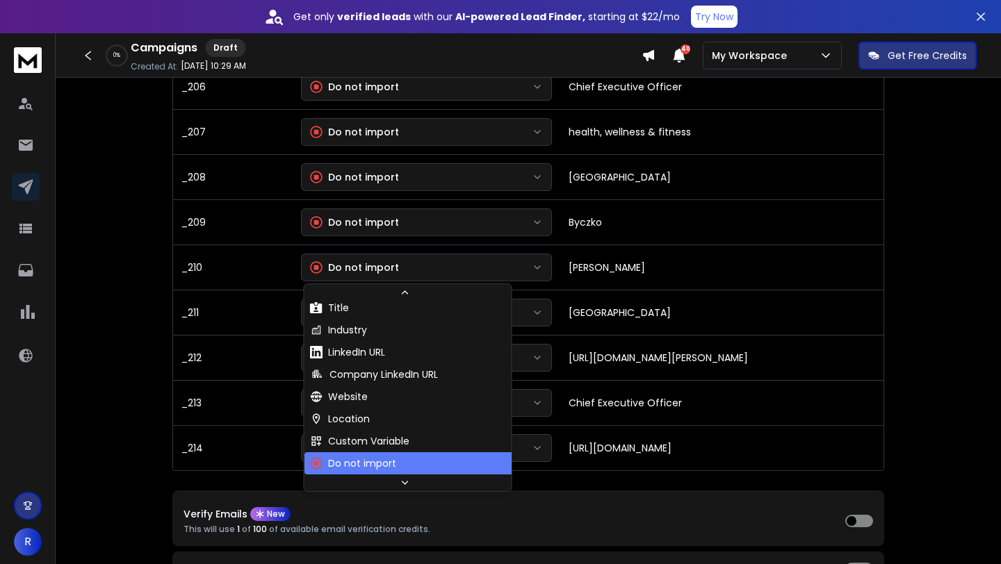
scroll to position [118, 0]
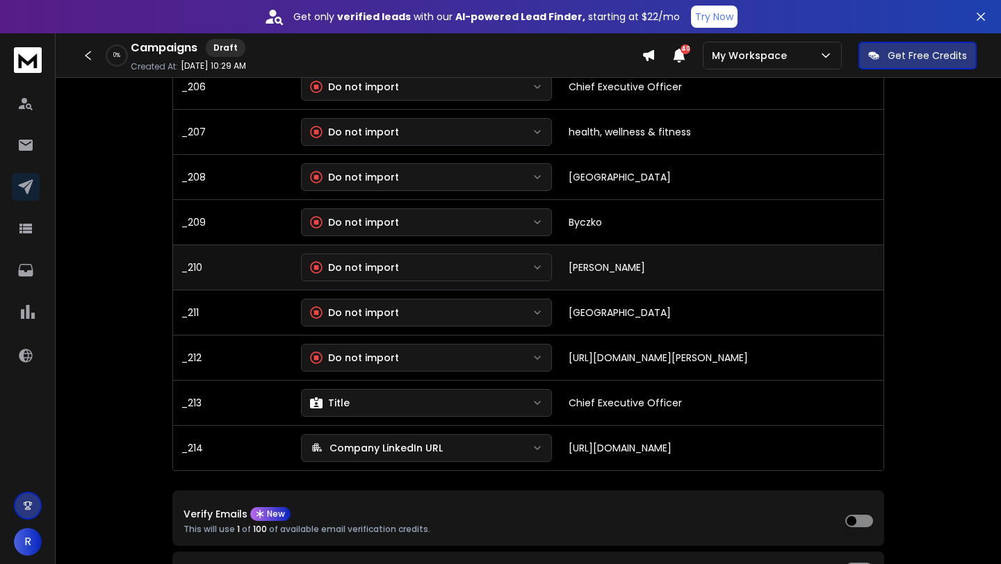
click at [430, 270] on button "Do not import" at bounding box center [426, 268] width 251 height 28
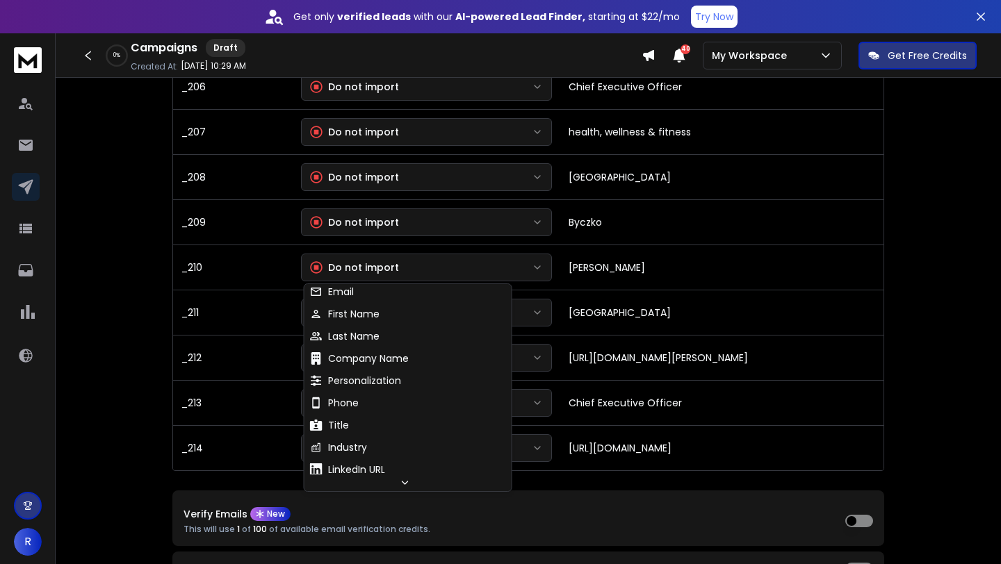
scroll to position [0, 0]
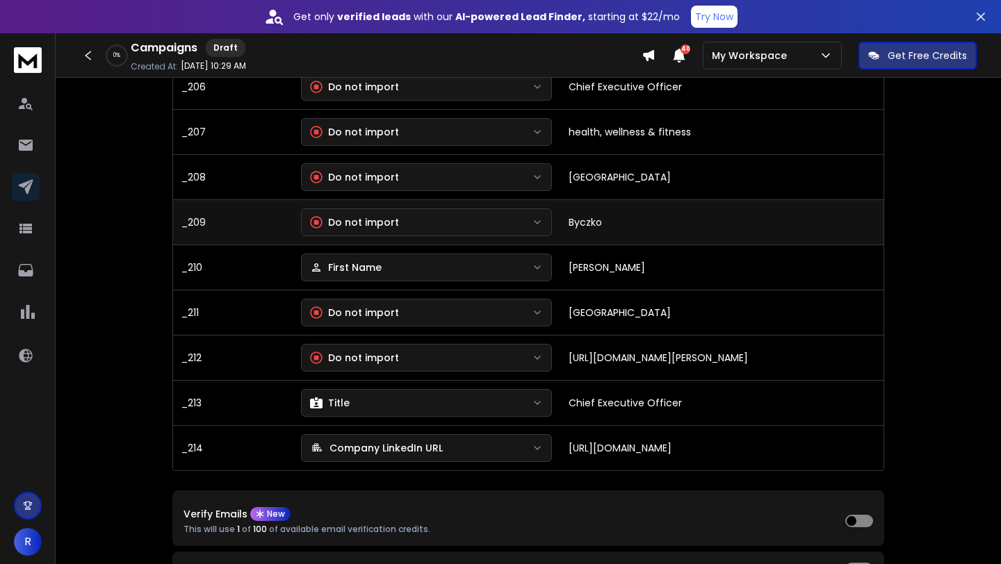
click at [464, 222] on button "Do not import" at bounding box center [426, 223] width 251 height 28
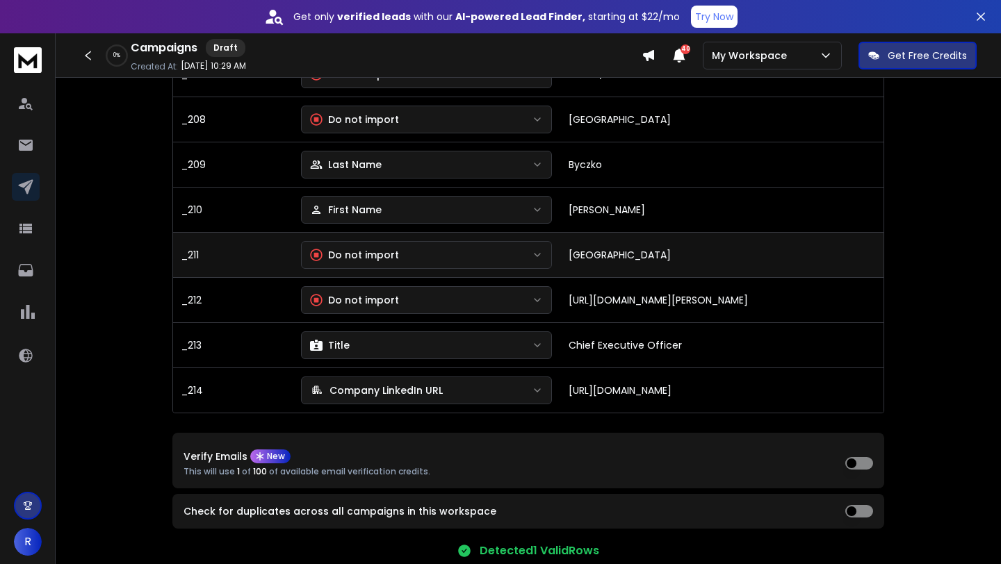
scroll to position [9518, 0]
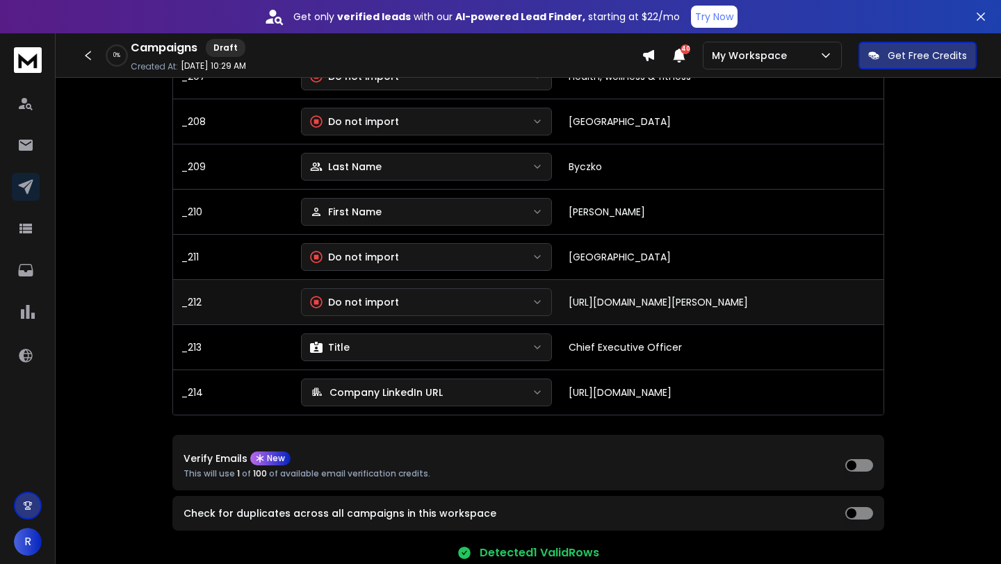
click at [463, 302] on button "Do not import" at bounding box center [426, 302] width 251 height 28
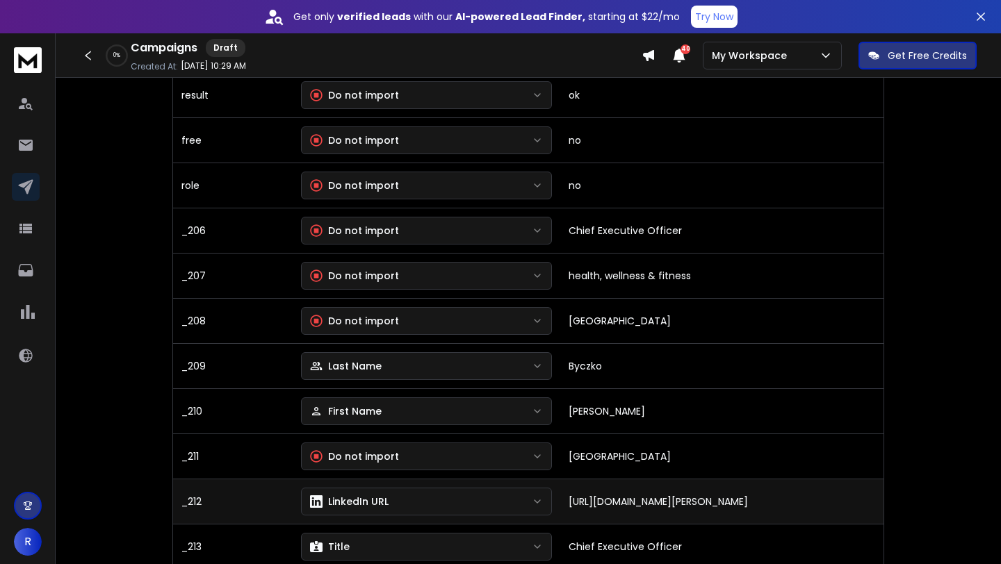
scroll to position [9316, 0]
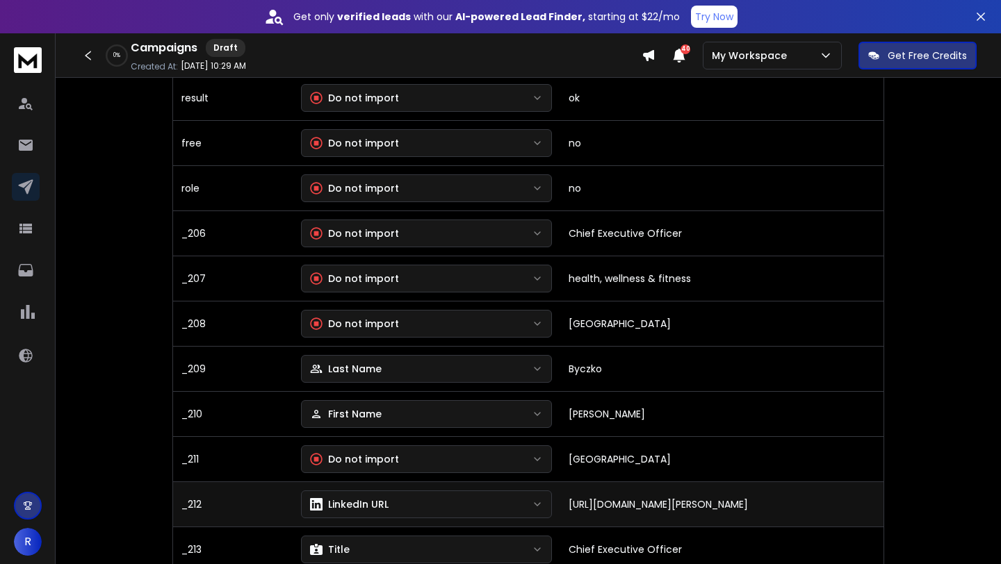
click at [427, 282] on button "Do not import" at bounding box center [426, 279] width 251 height 28
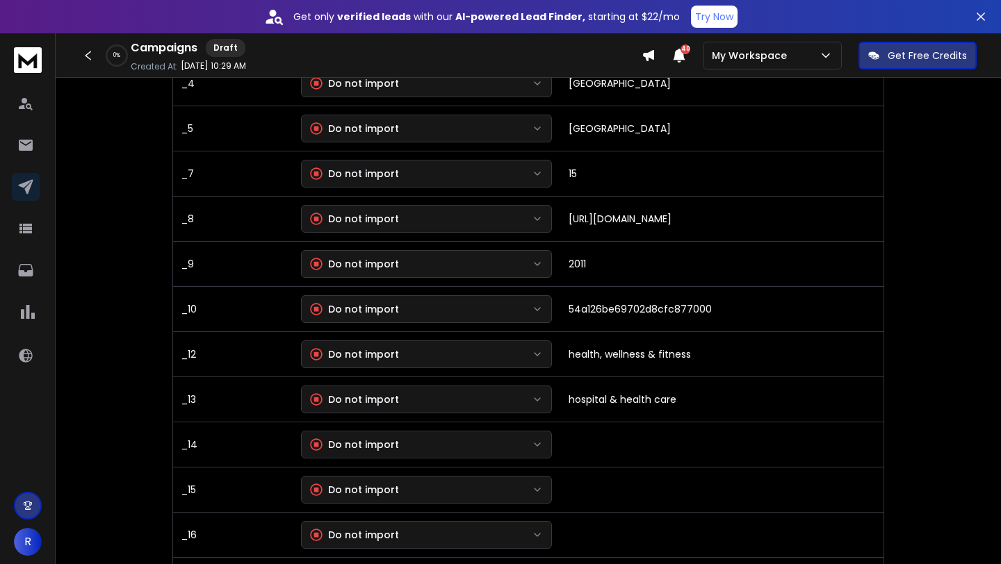
scroll to position [0, 0]
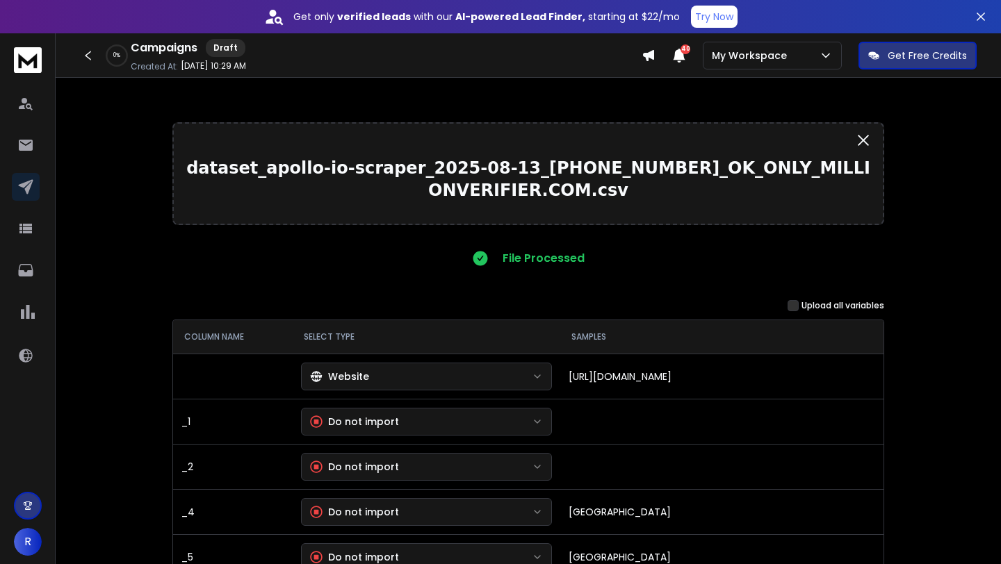
click at [865, 144] on icon at bounding box center [863, 140] width 11 height 11
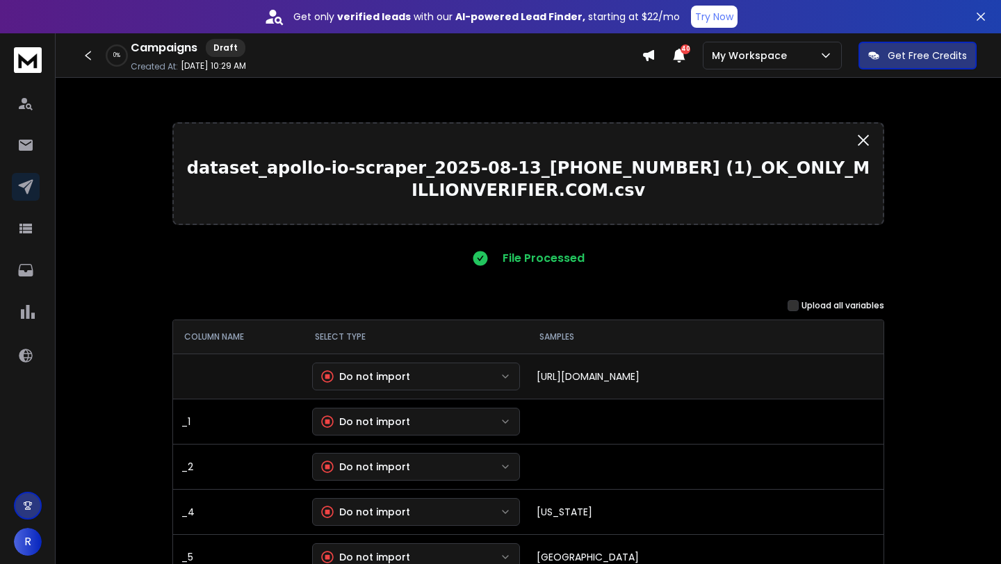
click at [489, 377] on button "Do not import" at bounding box center [416, 377] width 208 height 28
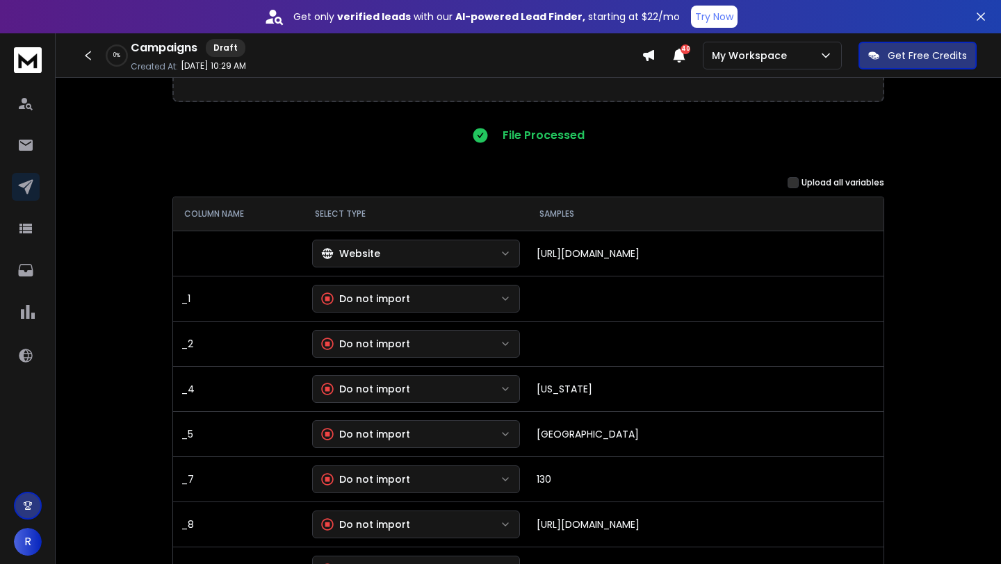
scroll to position [129, 0]
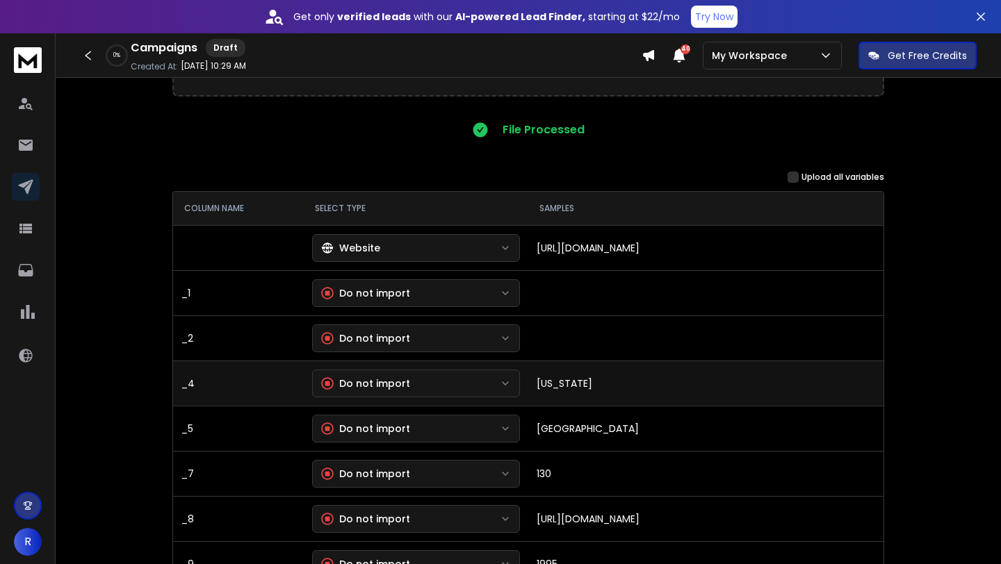
click at [442, 389] on button "Do not import" at bounding box center [416, 384] width 208 height 28
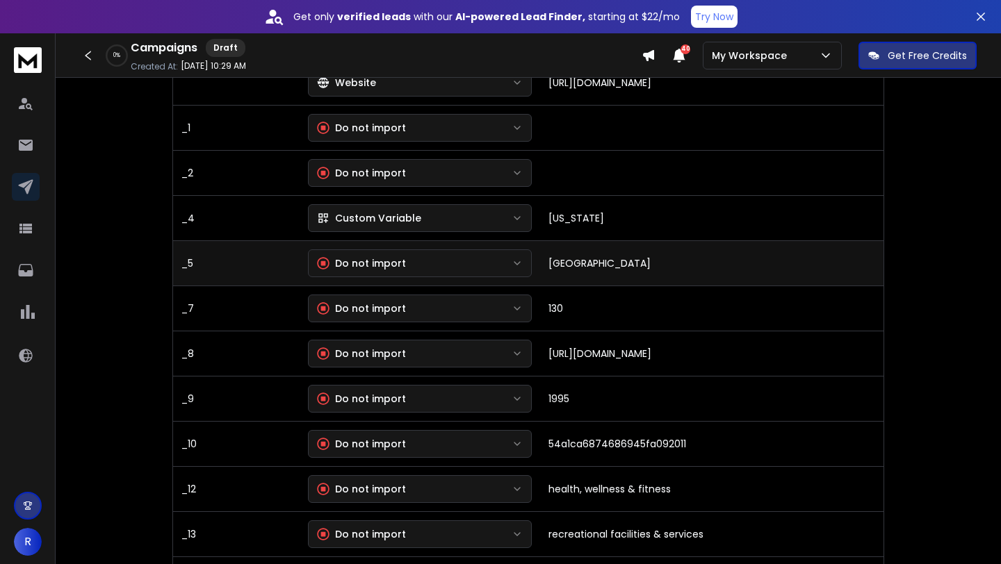
scroll to position [299, 0]
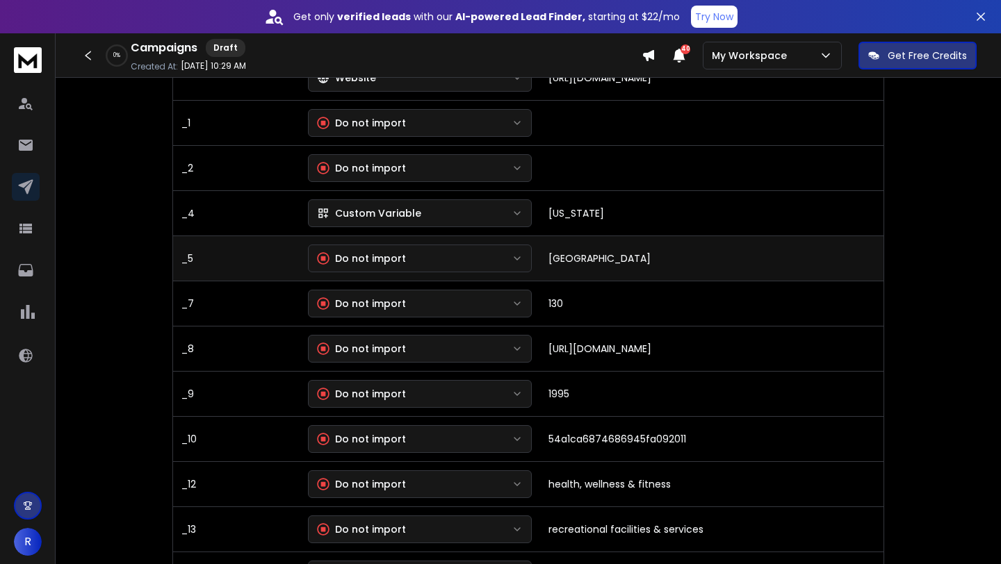
click at [423, 263] on button "Do not import" at bounding box center [420, 259] width 224 height 28
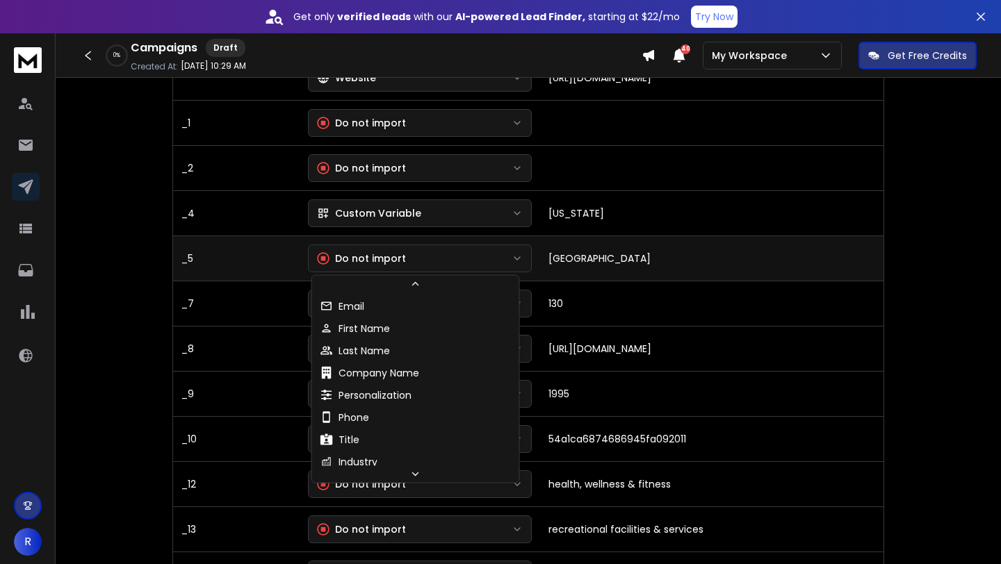
scroll to position [140, 0]
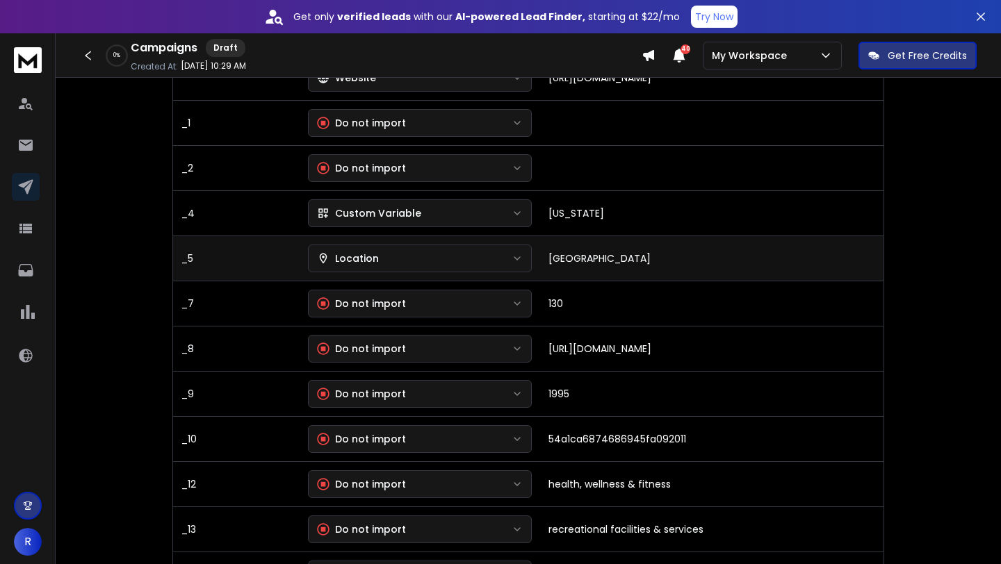
click at [361, 261] on div "Location" at bounding box center [348, 259] width 62 height 14
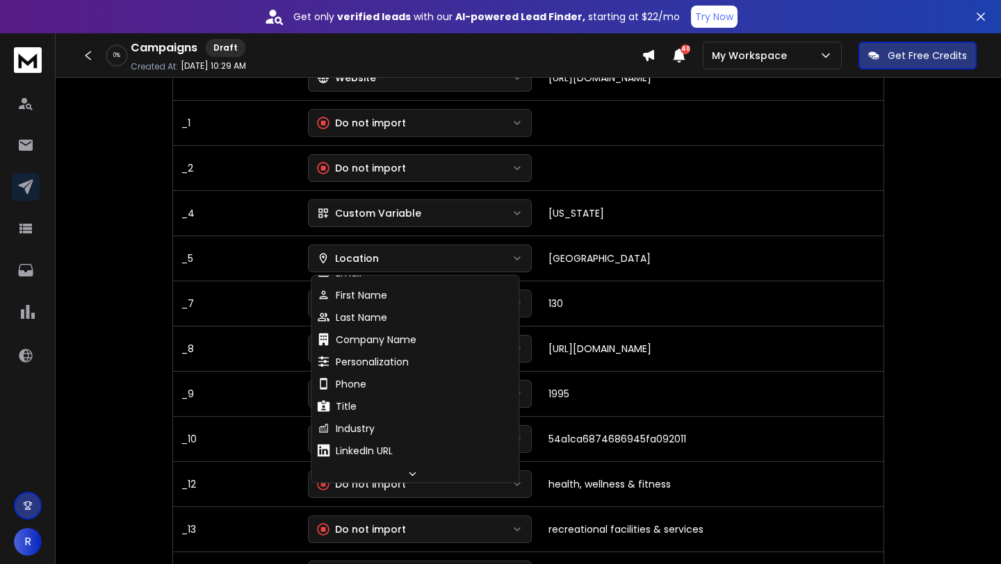
scroll to position [0, 0]
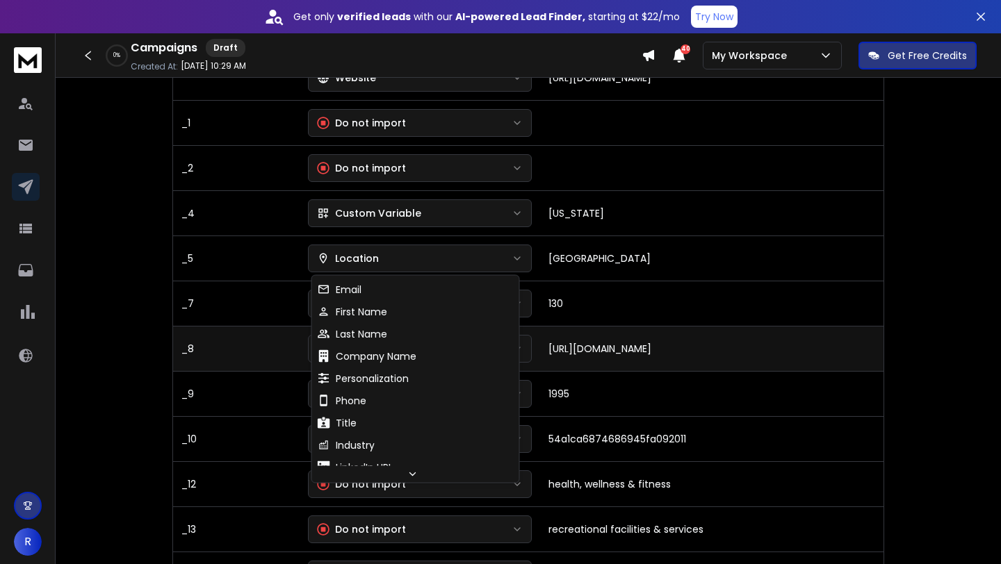
click at [665, 329] on td "https://facebook.com/CompleteBodyUSA" at bounding box center [711, 348] width 343 height 45
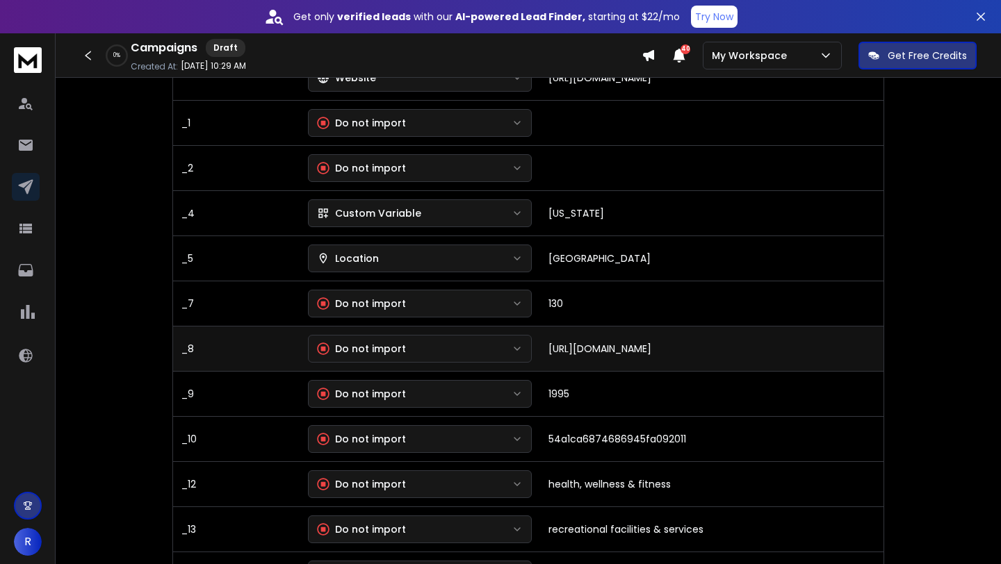
click at [474, 342] on button "Do not import" at bounding box center [420, 349] width 224 height 28
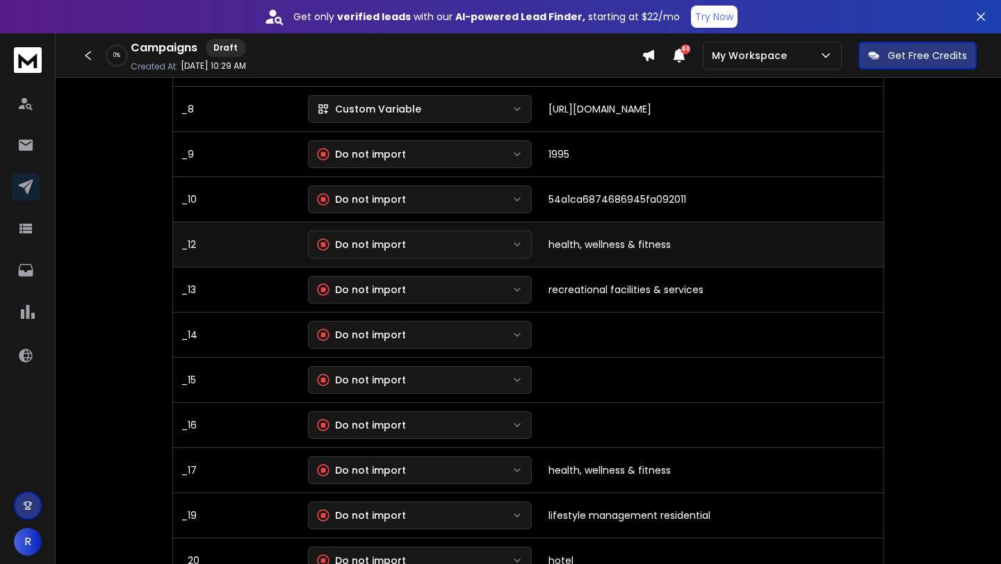
scroll to position [548, 0]
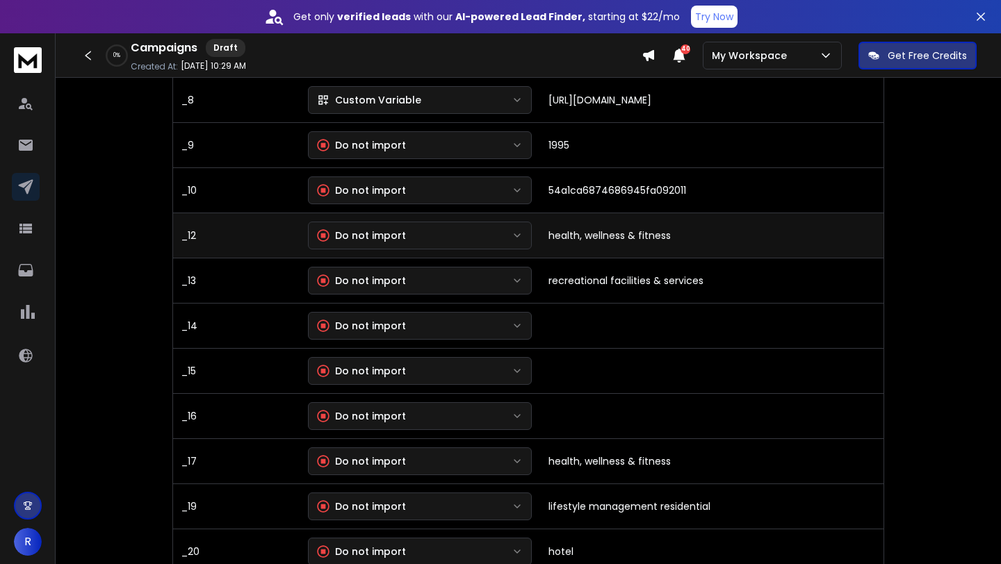
click at [443, 222] on button "Do not import" at bounding box center [420, 236] width 224 height 28
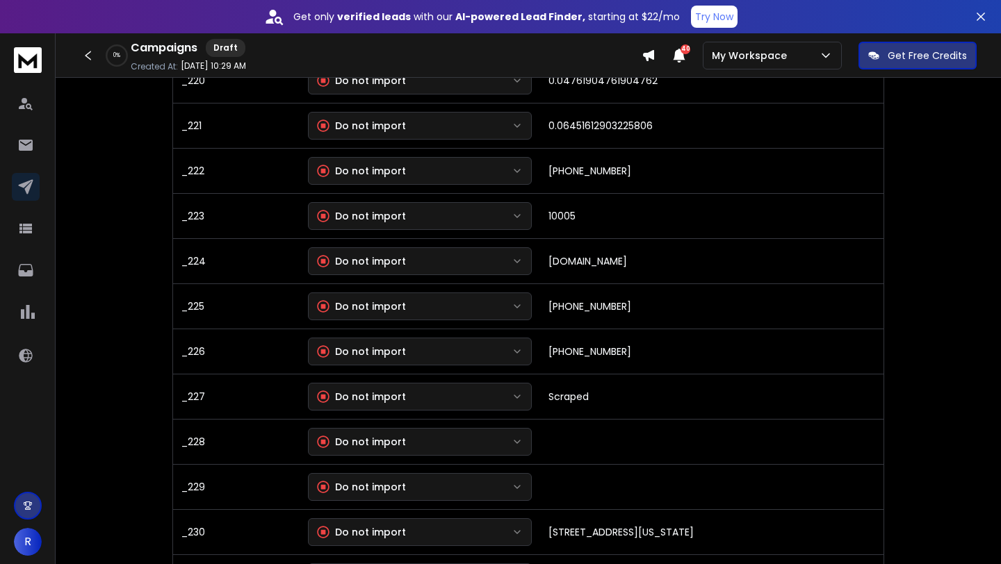
scroll to position [10051, 0]
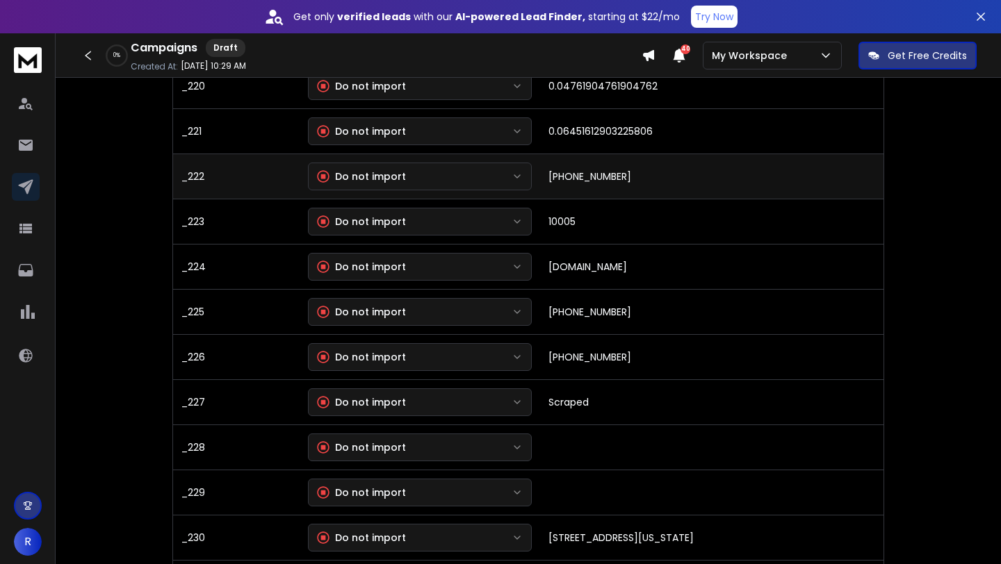
click at [398, 171] on div "Do not import" at bounding box center [361, 177] width 89 height 14
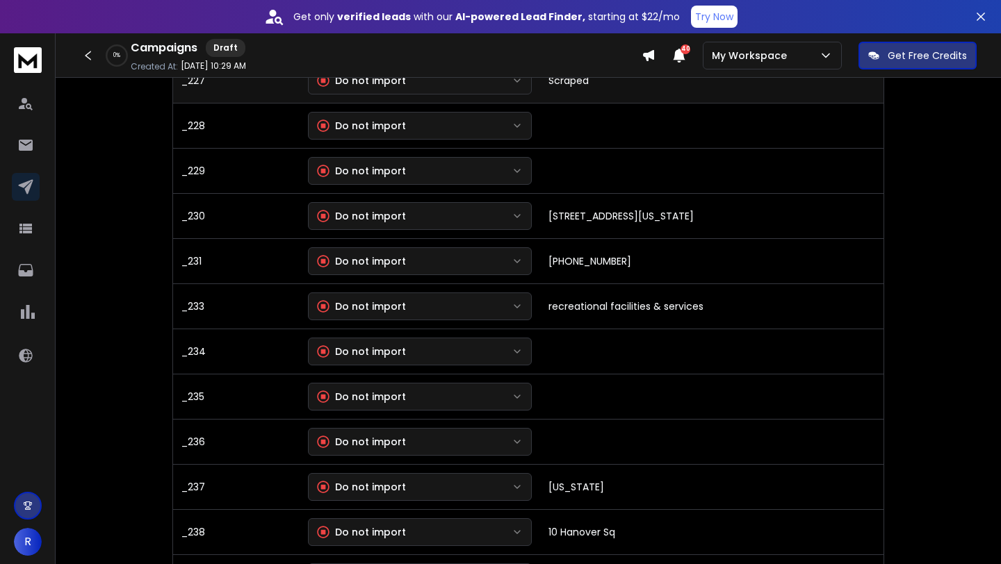
scroll to position [10368, 0]
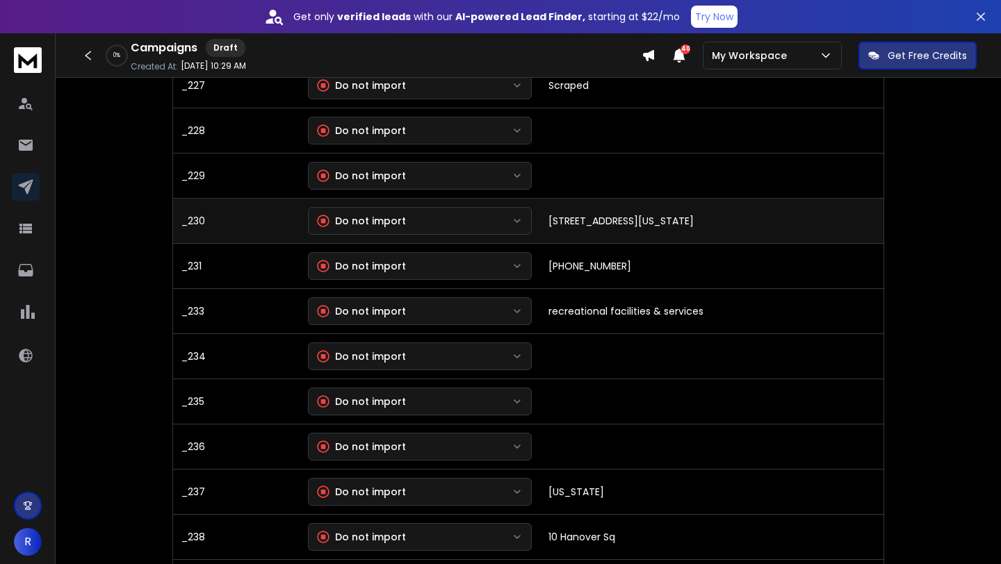
click at [447, 222] on button "Do not import" at bounding box center [420, 221] width 224 height 28
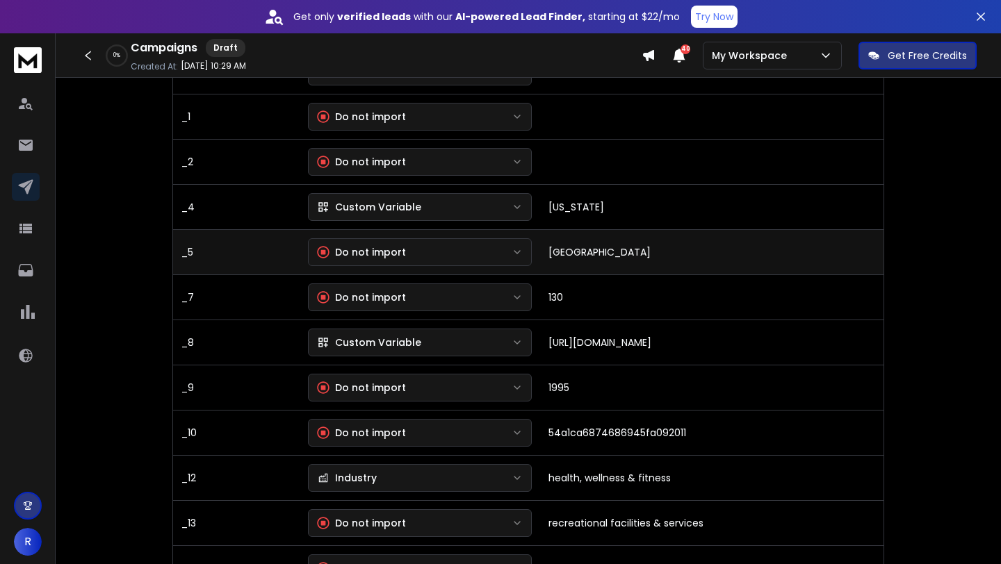
scroll to position [311, 0]
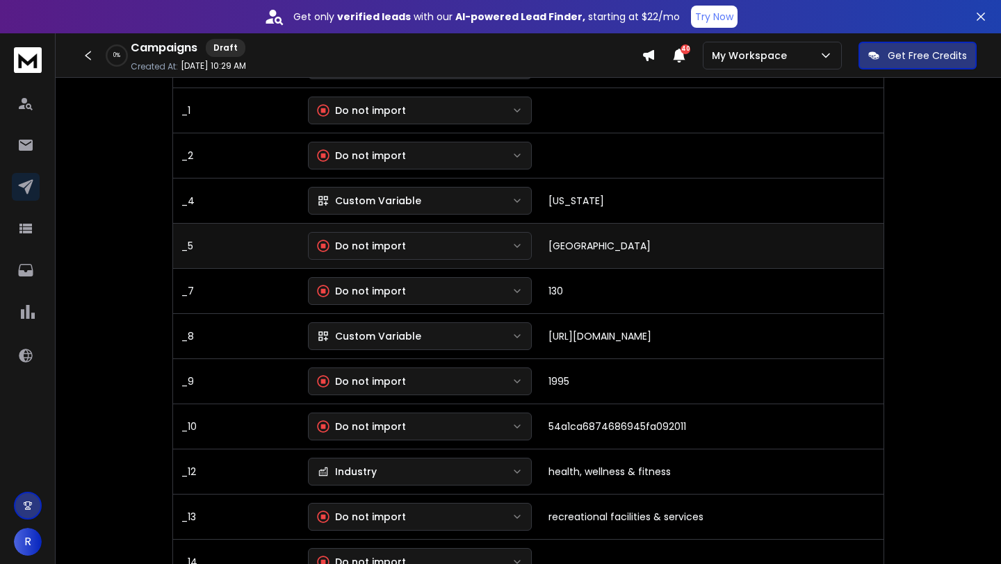
click at [509, 243] on button "Do not import" at bounding box center [420, 246] width 224 height 28
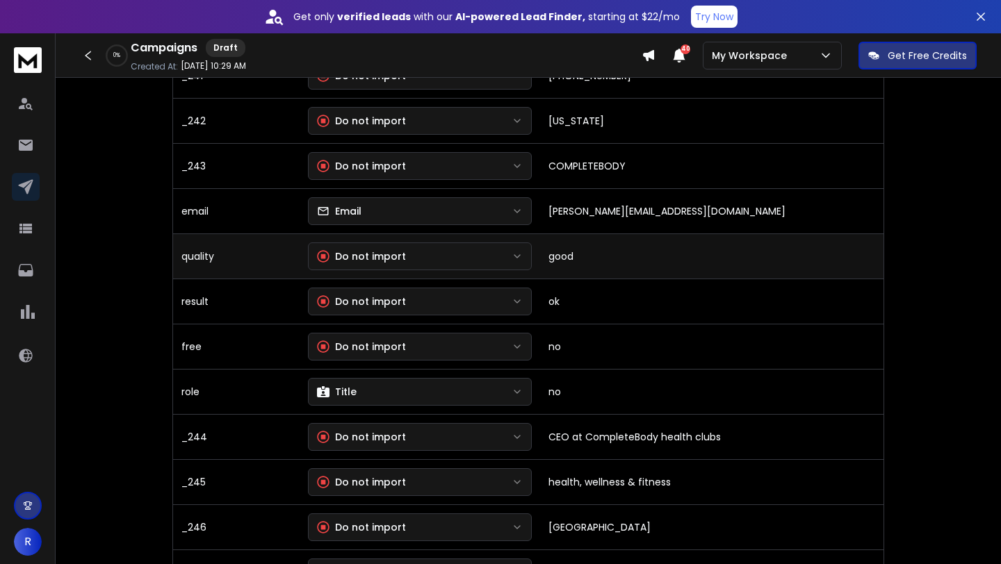
scroll to position [10967, 0]
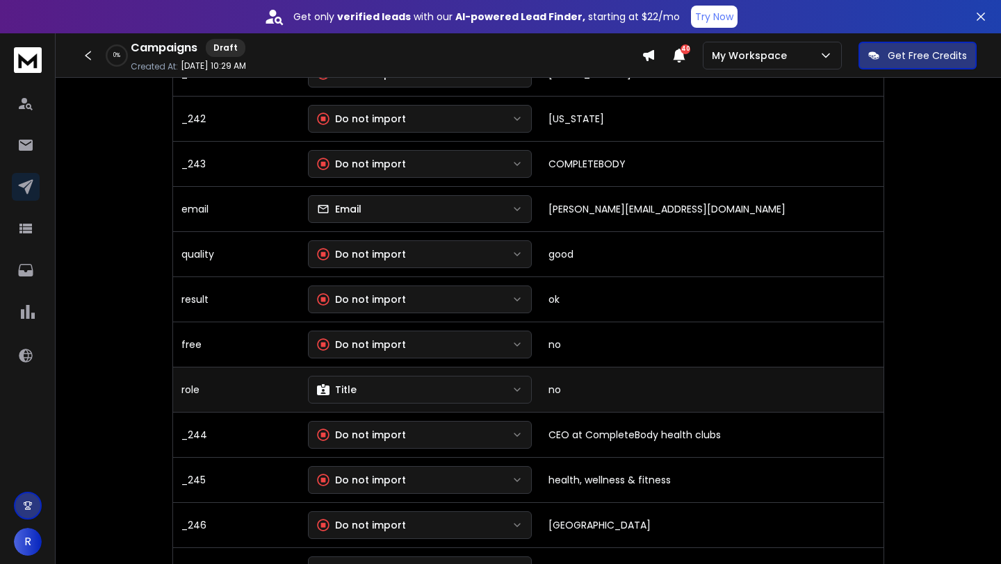
click at [508, 391] on button "Title" at bounding box center [420, 390] width 224 height 28
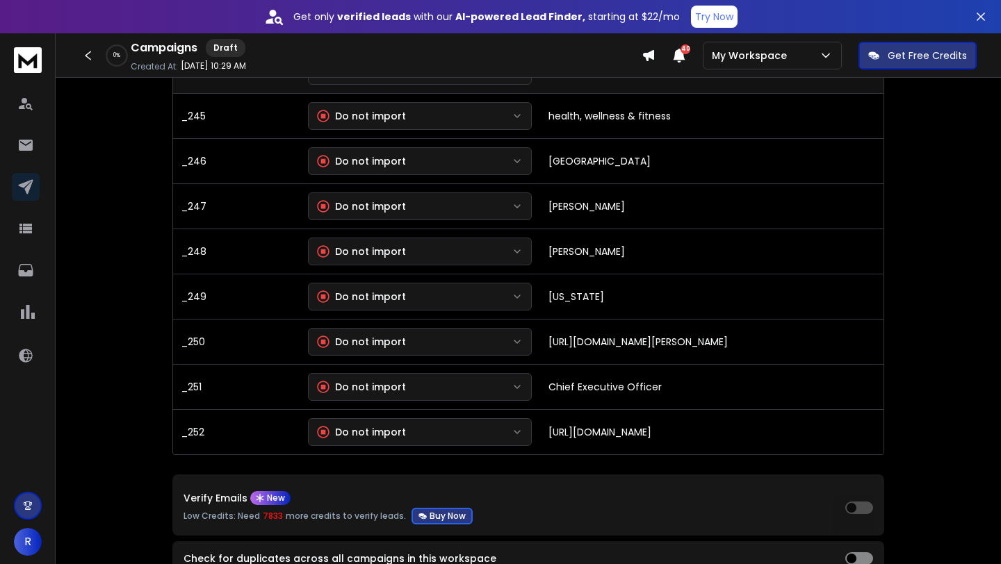
scroll to position [11328, 0]
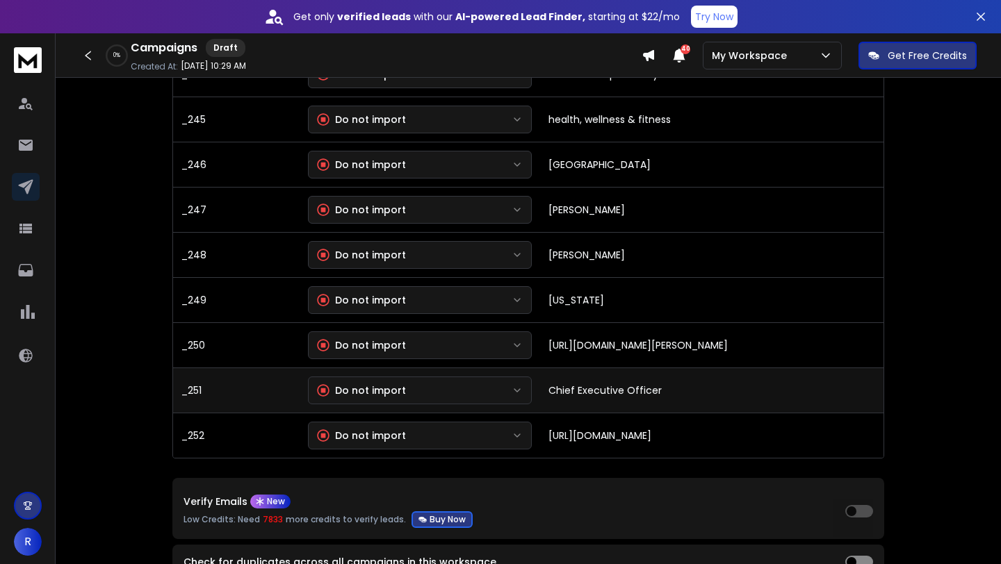
click at [479, 390] on button "Do not import" at bounding box center [420, 391] width 224 height 28
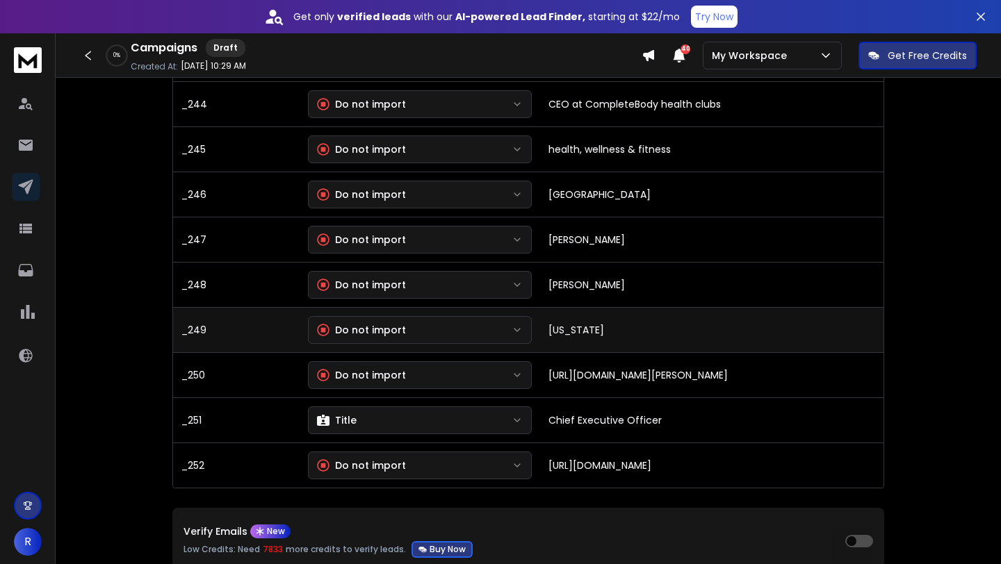
scroll to position [11296, 0]
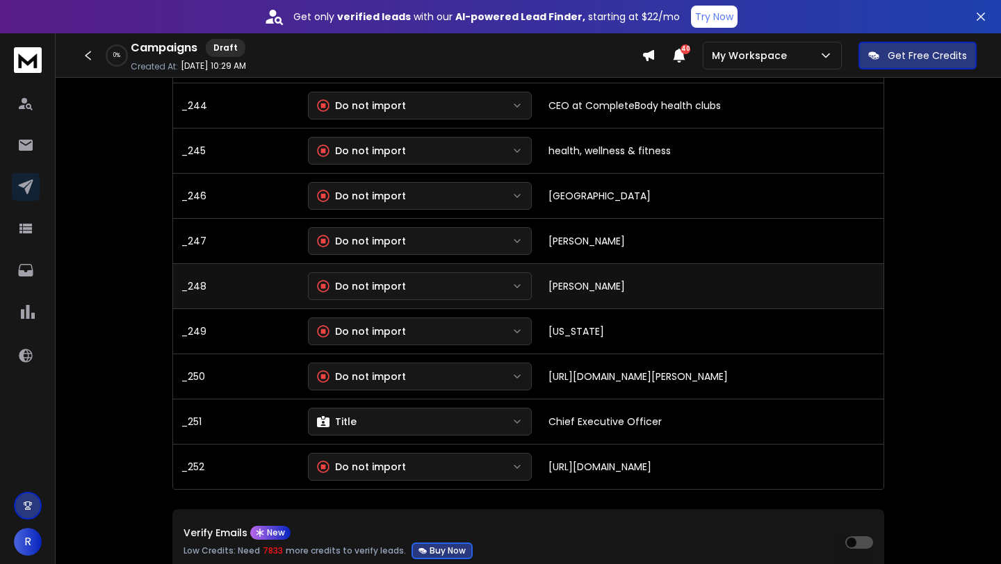
click at [482, 294] on button "Do not import" at bounding box center [420, 287] width 224 height 28
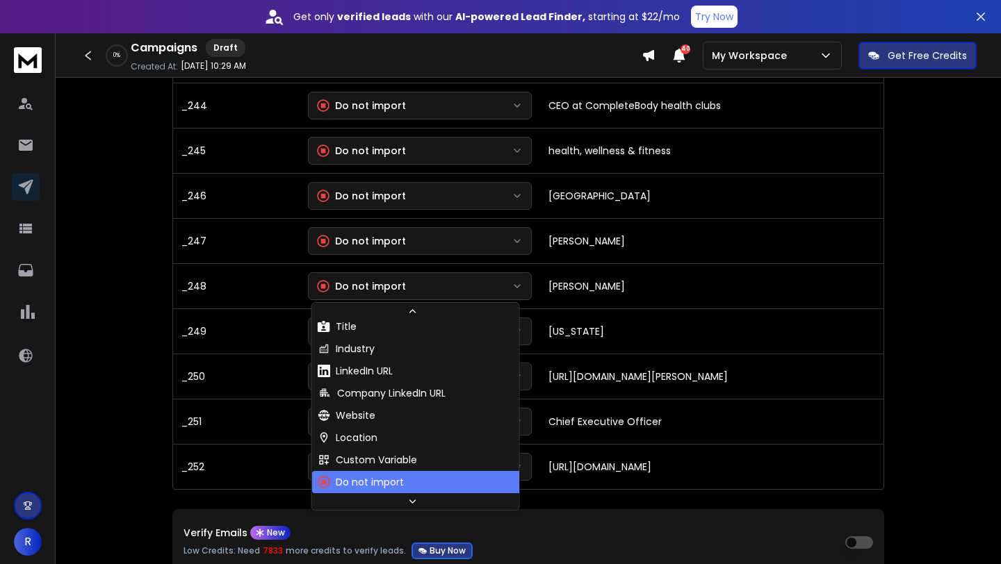
scroll to position [96, 0]
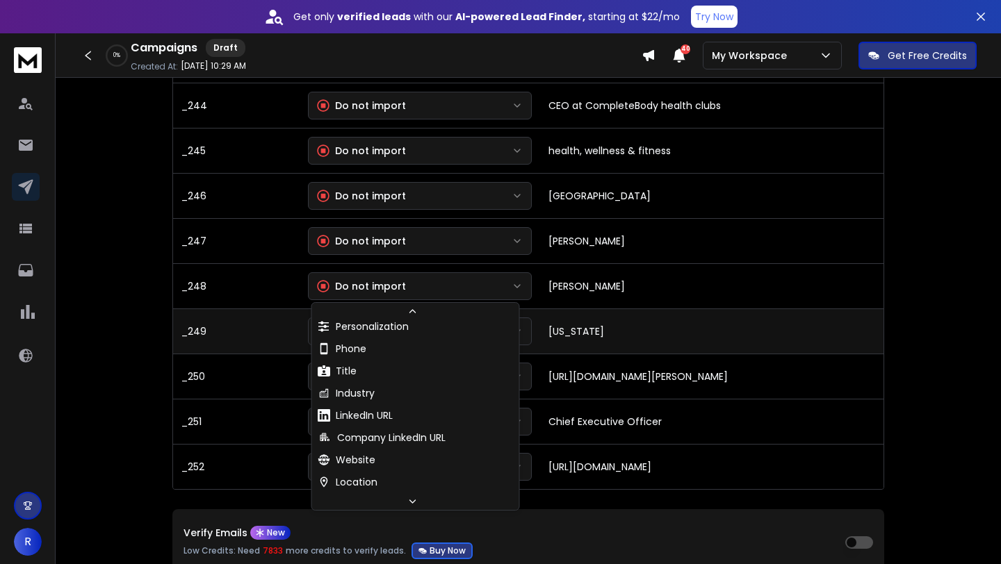
click at [684, 309] on td "New York" at bounding box center [711, 331] width 343 height 45
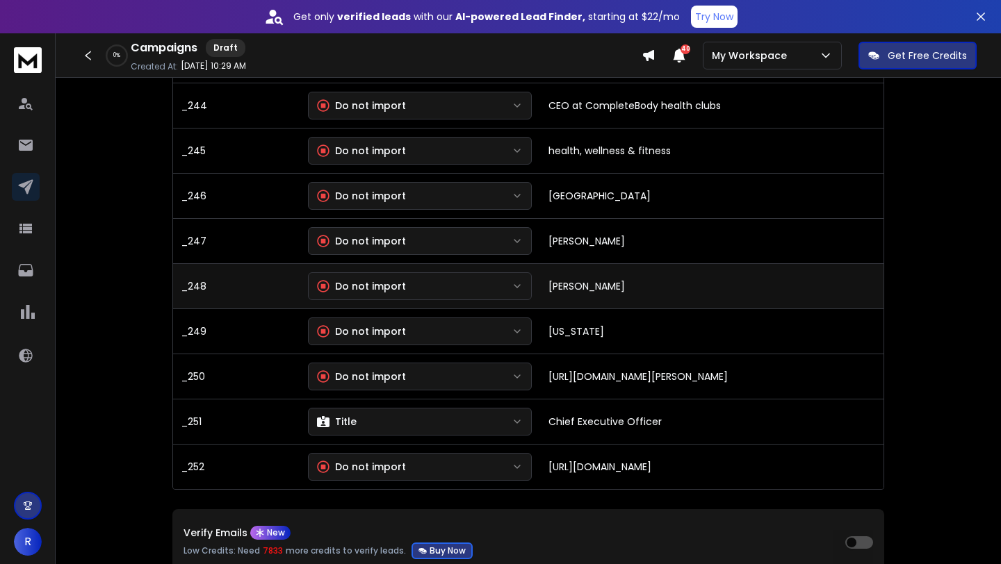
click at [492, 281] on button "Do not import" at bounding box center [420, 287] width 224 height 28
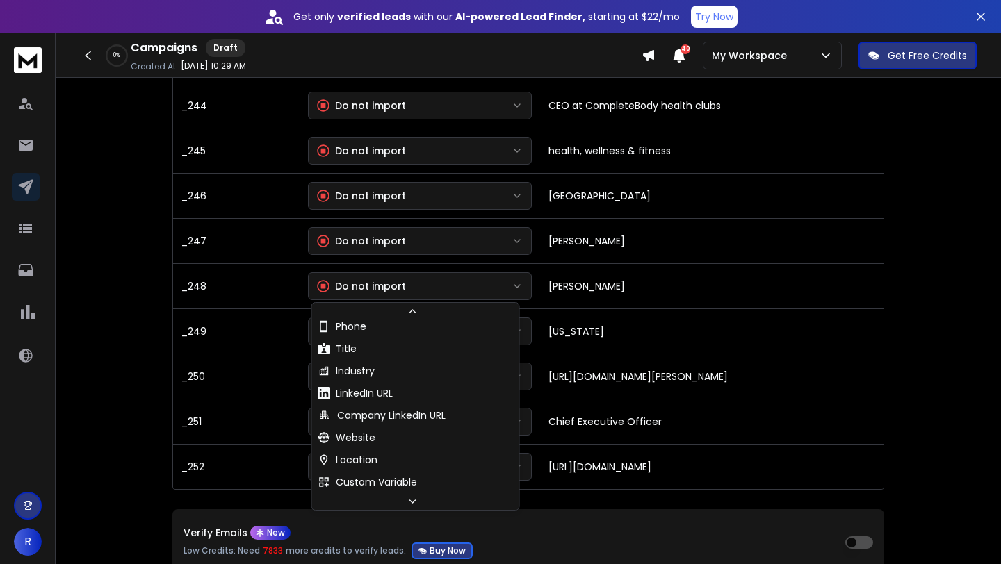
scroll to position [0, 0]
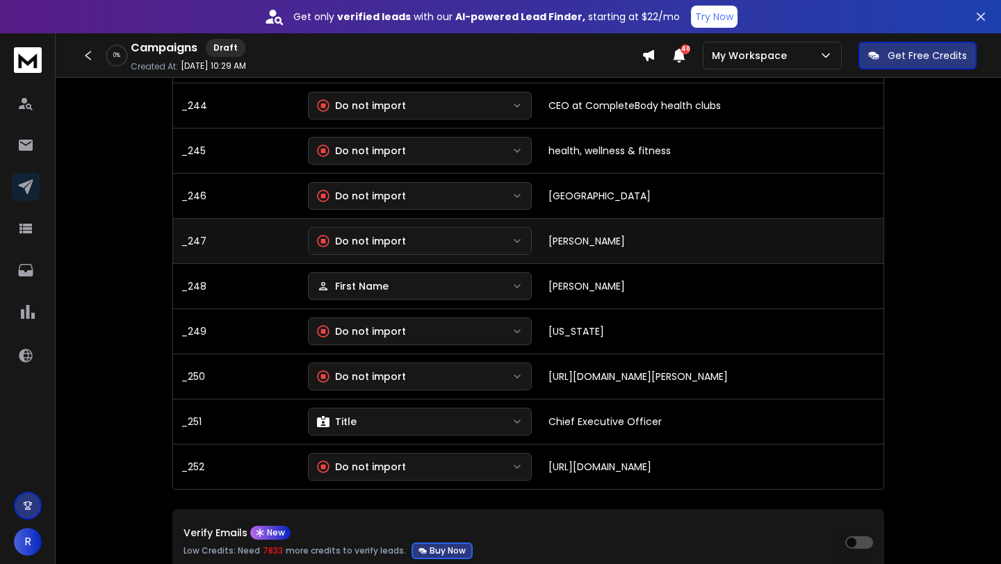
click at [437, 238] on button "Do not import" at bounding box center [420, 241] width 224 height 28
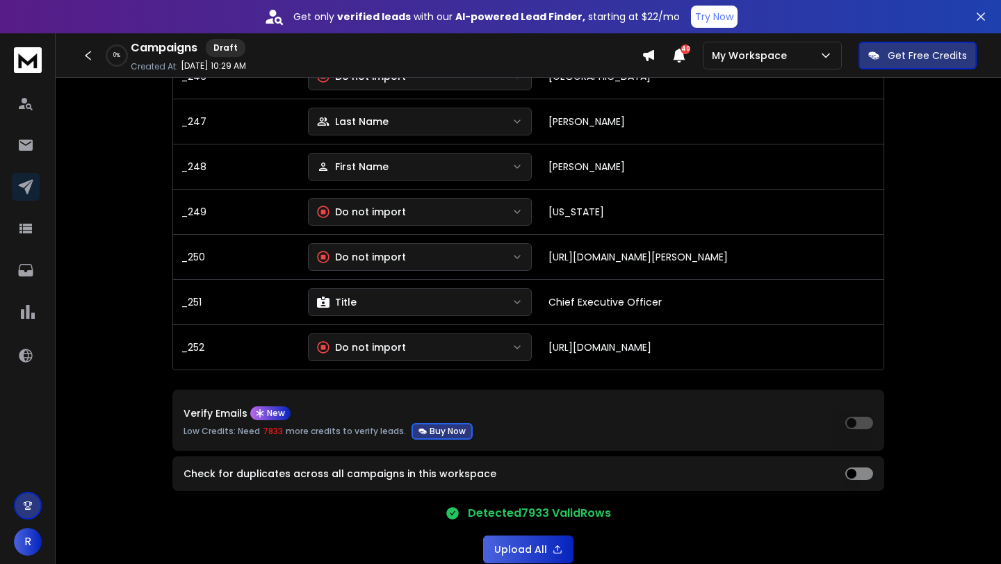
scroll to position [11437, 0]
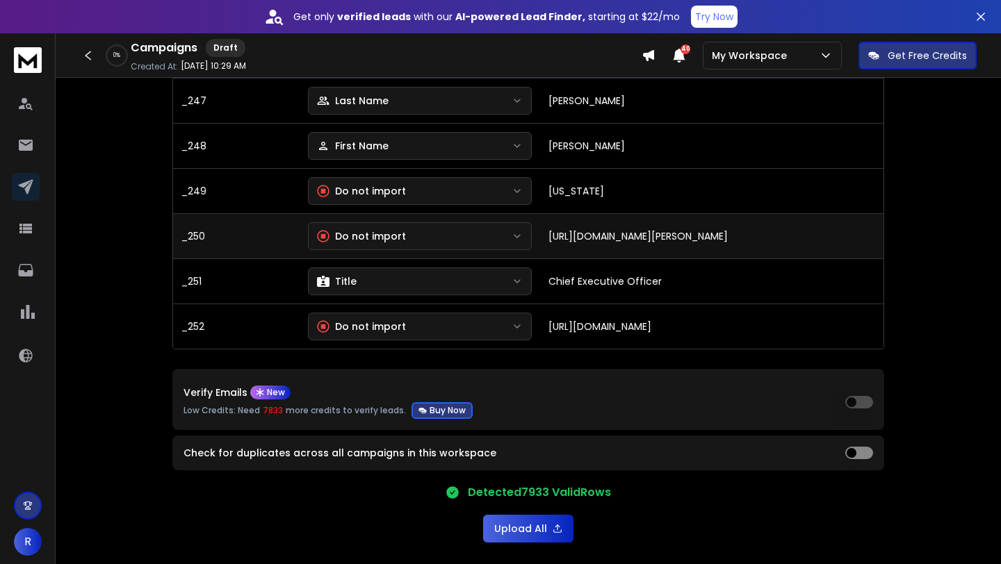
click at [427, 234] on button "Do not import" at bounding box center [420, 236] width 224 height 28
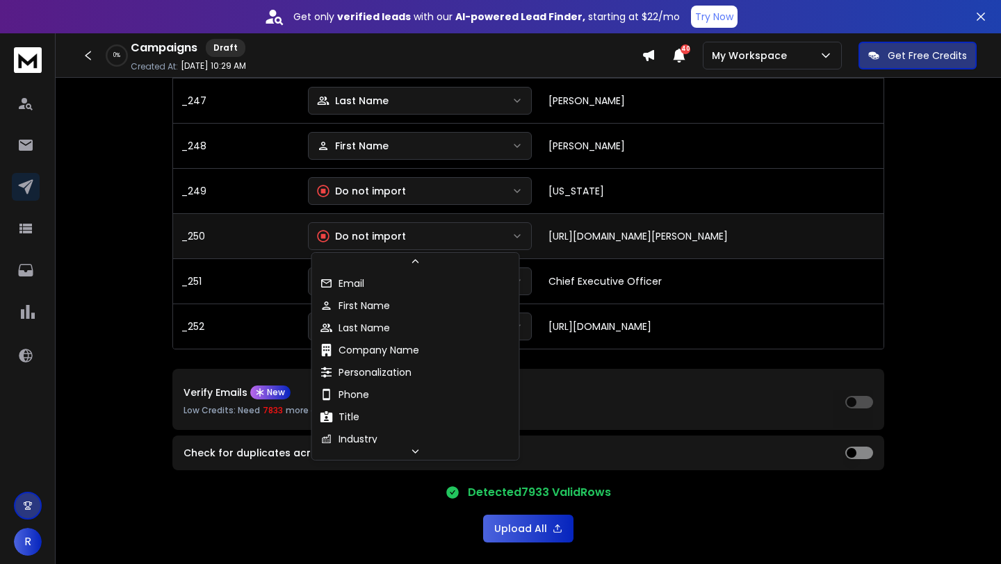
scroll to position [140, 0]
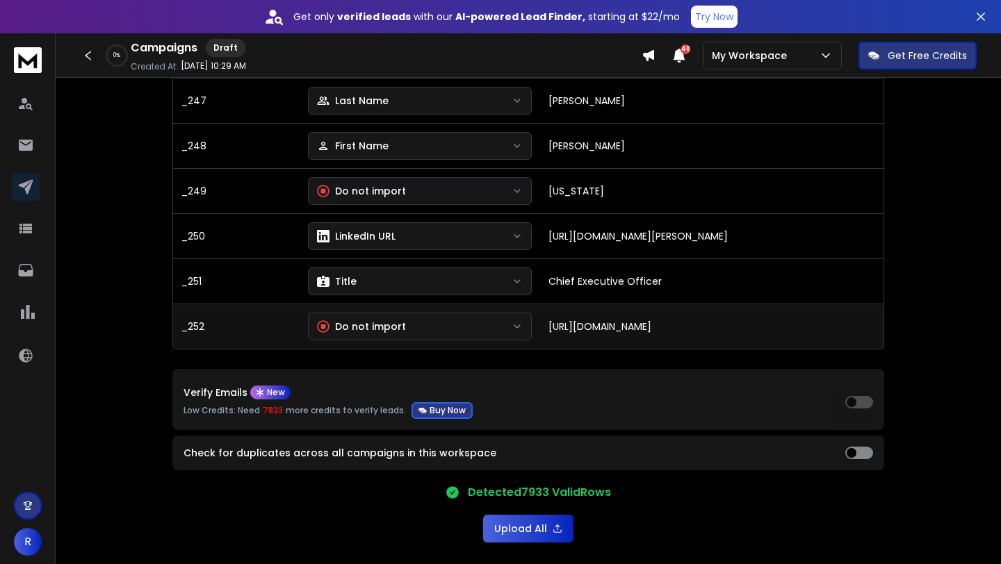
click at [459, 328] on button "Do not import" at bounding box center [420, 327] width 224 height 28
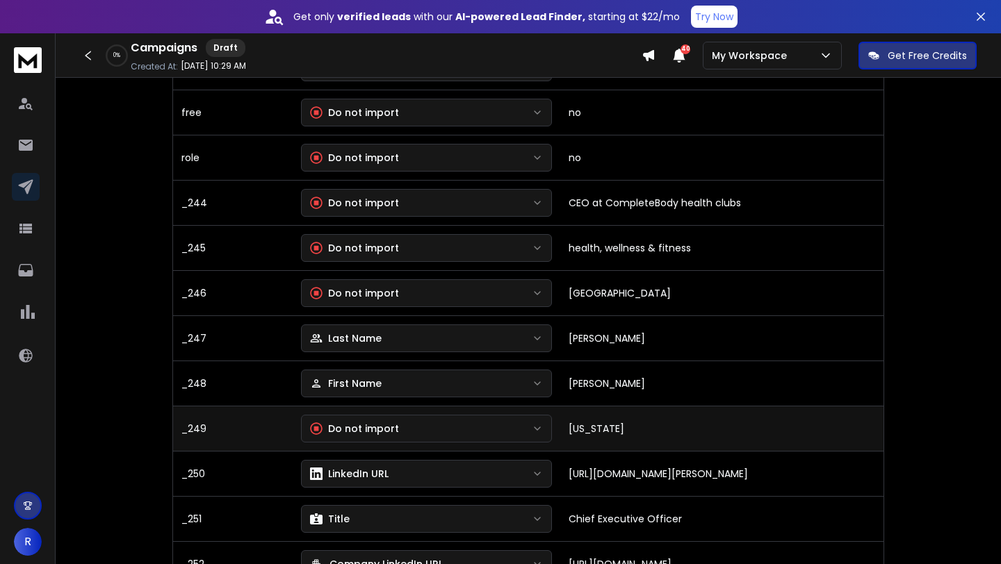
scroll to position [11198, 0]
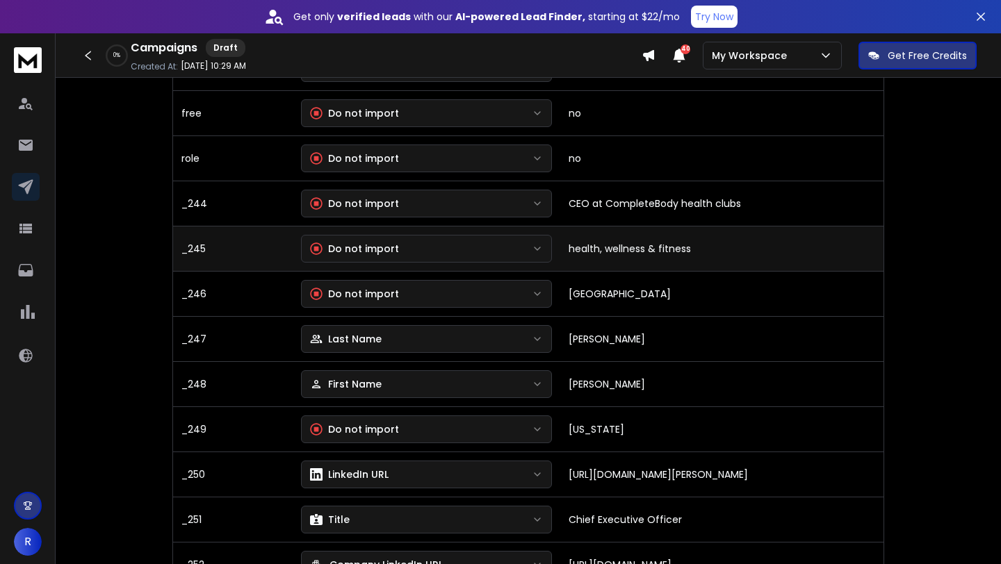
click at [192, 251] on td "_245" at bounding box center [233, 248] width 120 height 45
click at [449, 245] on button "Do not import" at bounding box center [426, 249] width 251 height 28
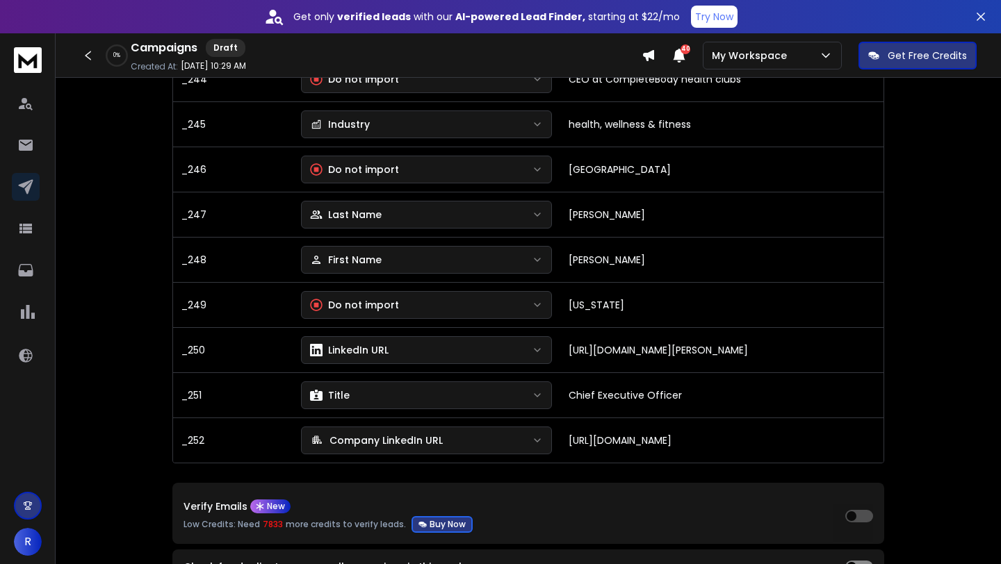
scroll to position [11322, 0]
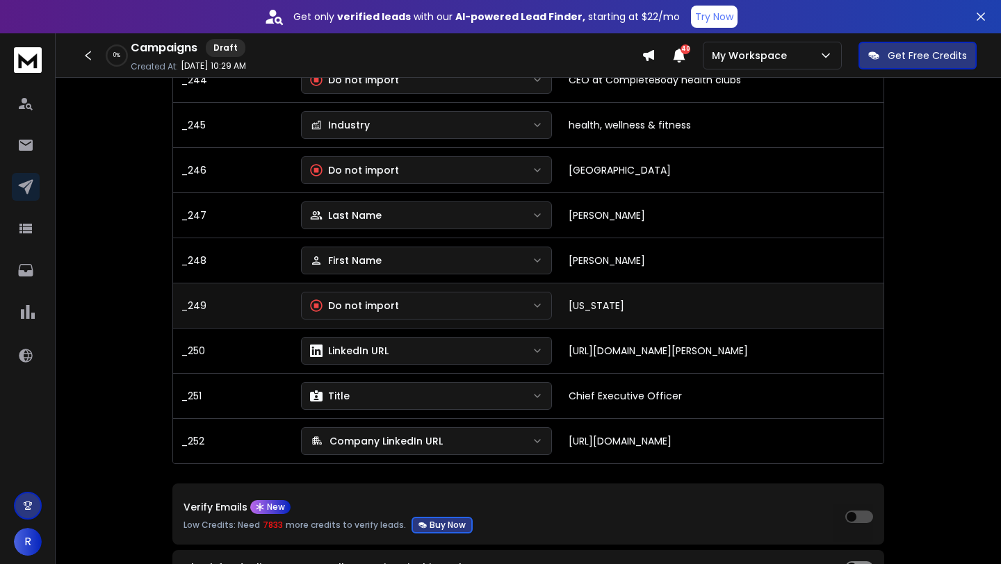
click at [377, 309] on div "Do not import" at bounding box center [354, 306] width 89 height 14
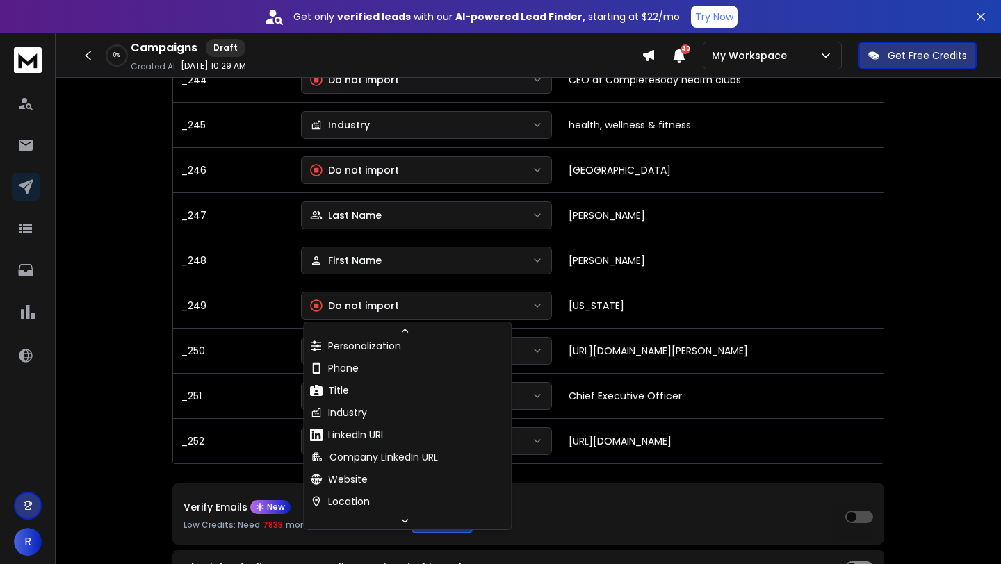
scroll to position [127, 0]
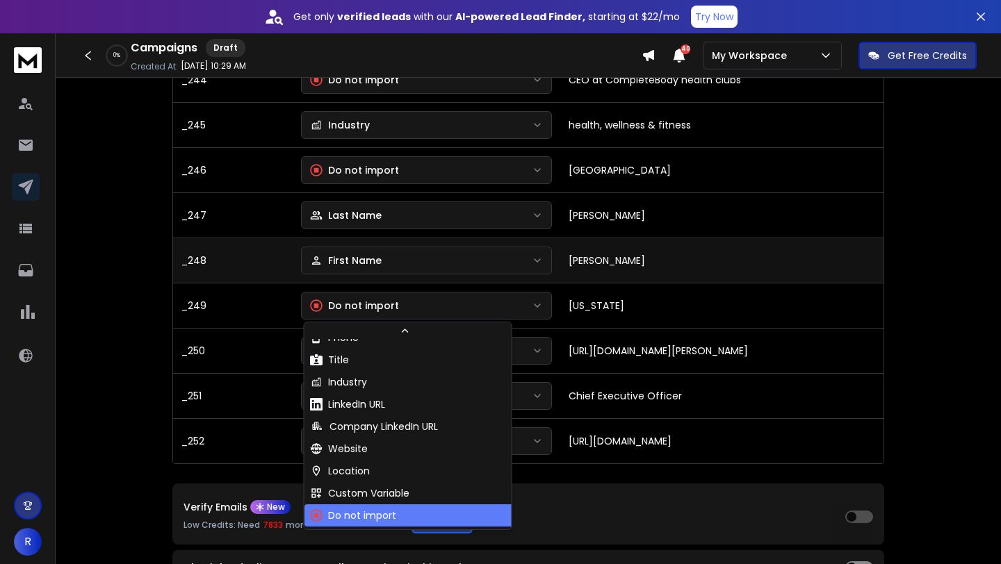
click at [693, 245] on td "Alex" at bounding box center [721, 260] width 323 height 45
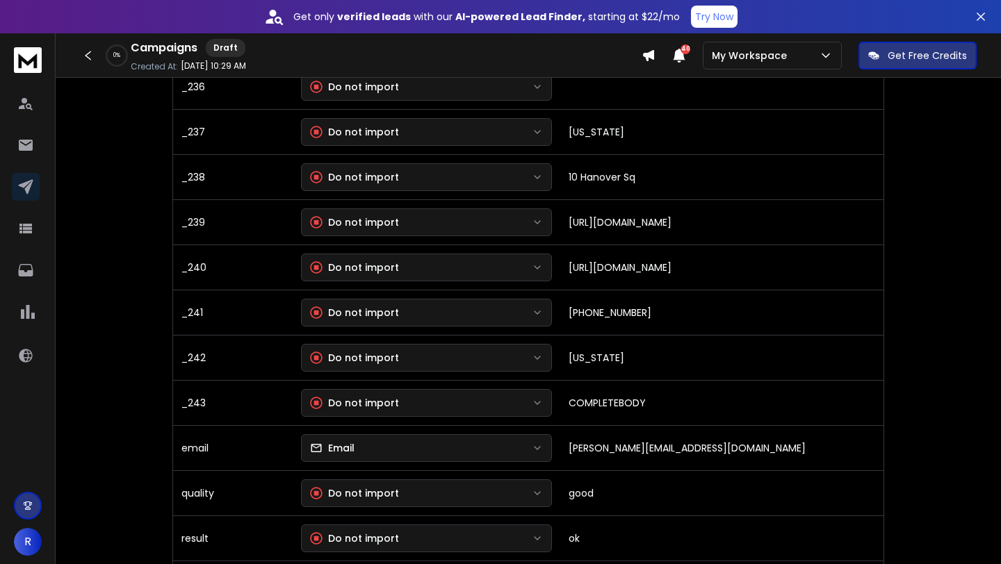
scroll to position [10724, 0]
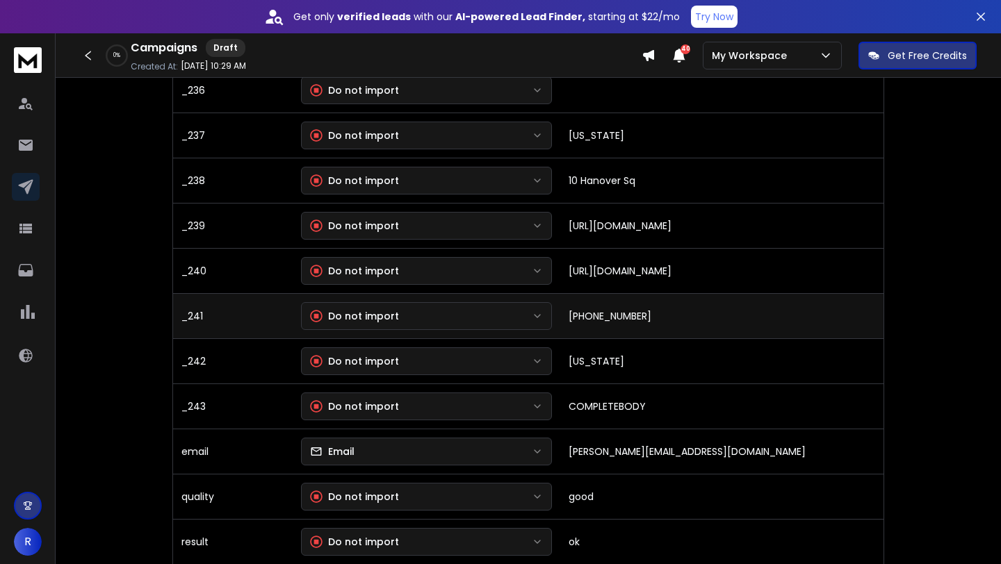
click at [423, 323] on button "Do not import" at bounding box center [426, 316] width 251 height 28
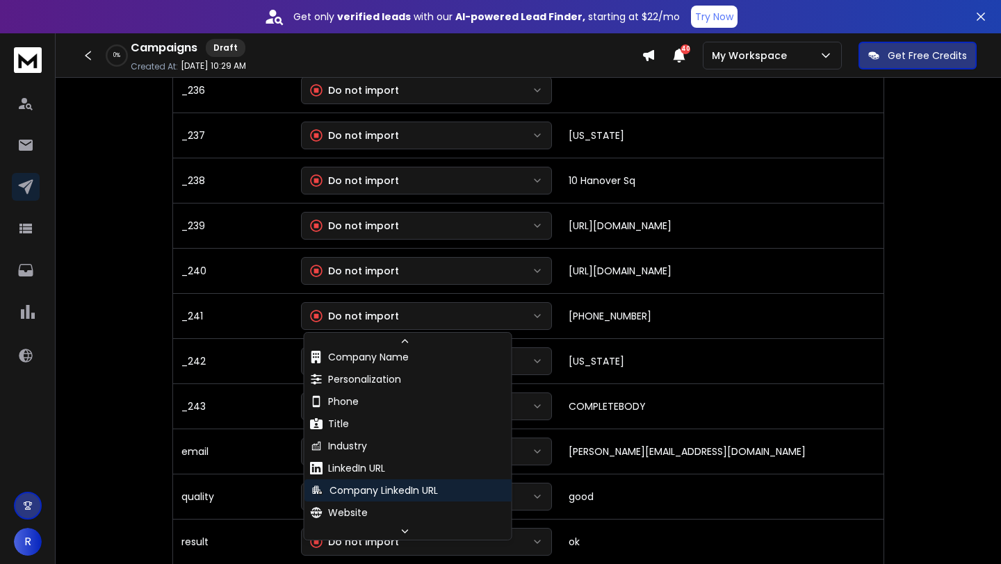
scroll to position [56, 0]
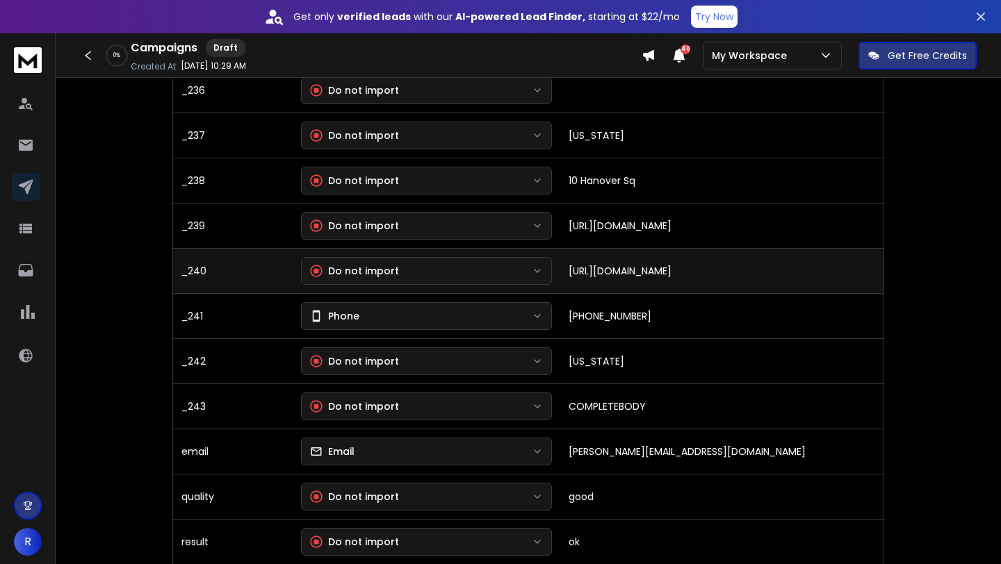
click at [376, 272] on div "Do not import" at bounding box center [354, 271] width 89 height 14
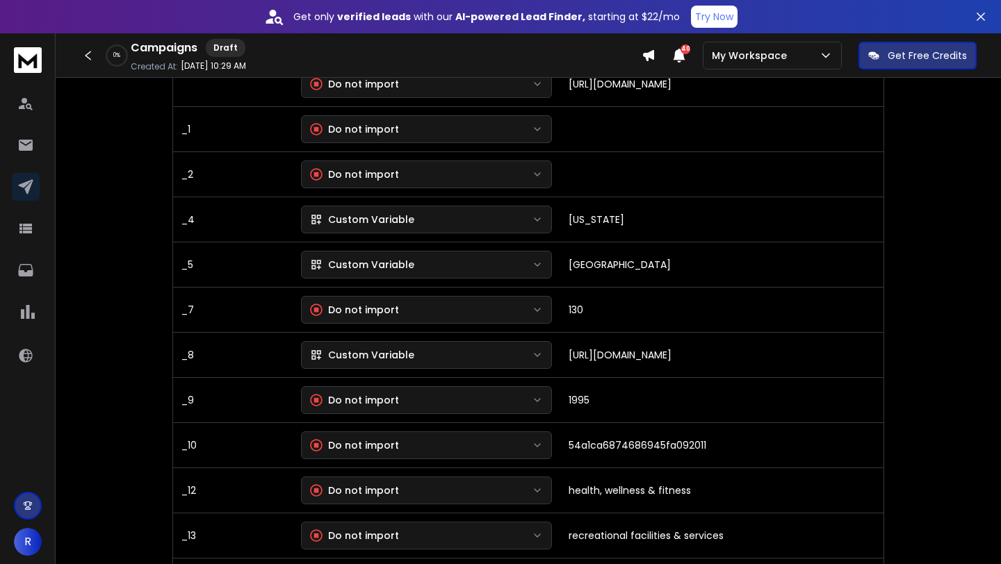
scroll to position [305, 0]
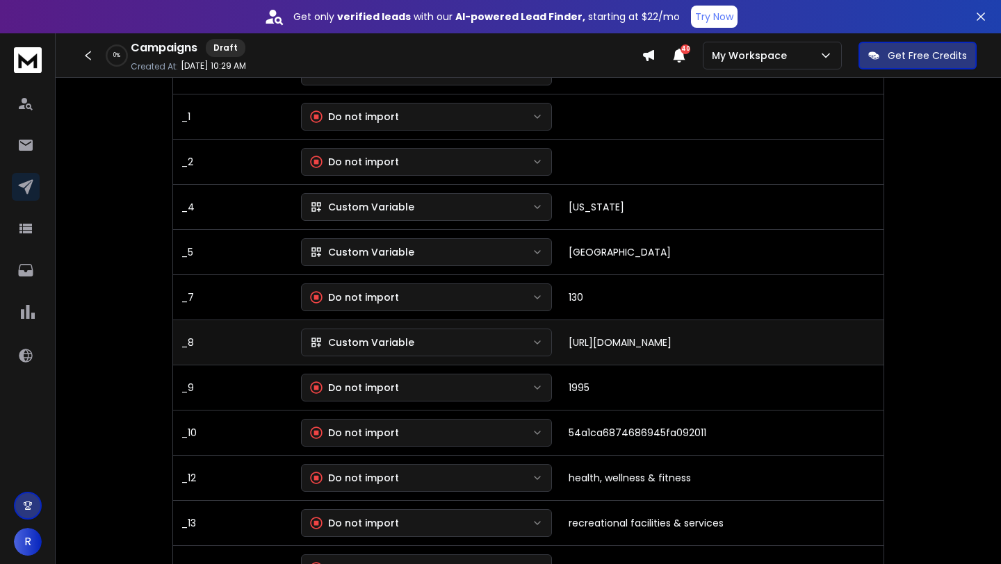
click at [485, 348] on button "Custom Variable" at bounding box center [426, 343] width 251 height 28
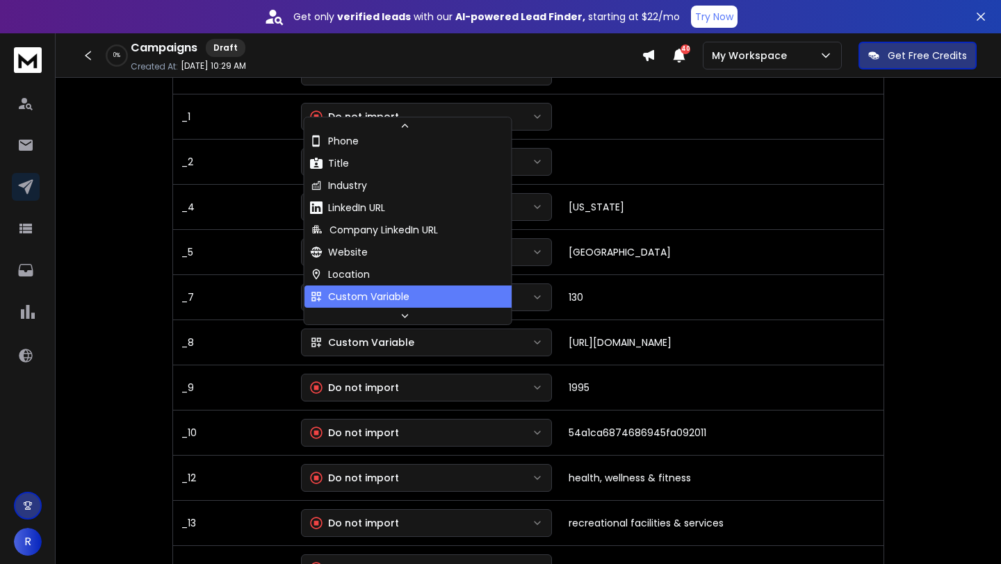
scroll to position [140, 0]
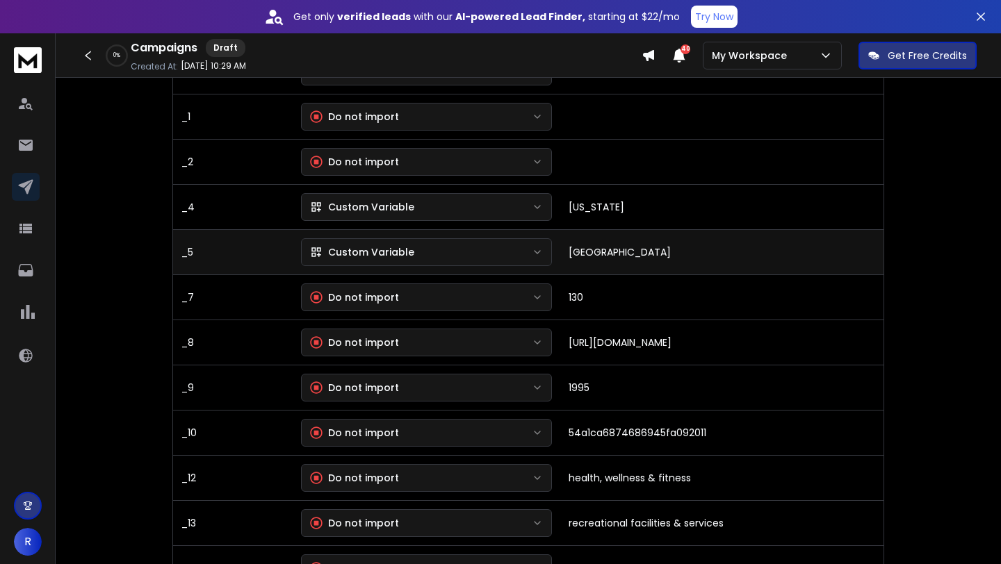
click at [398, 245] on div "Custom Variable" at bounding box center [362, 252] width 104 height 14
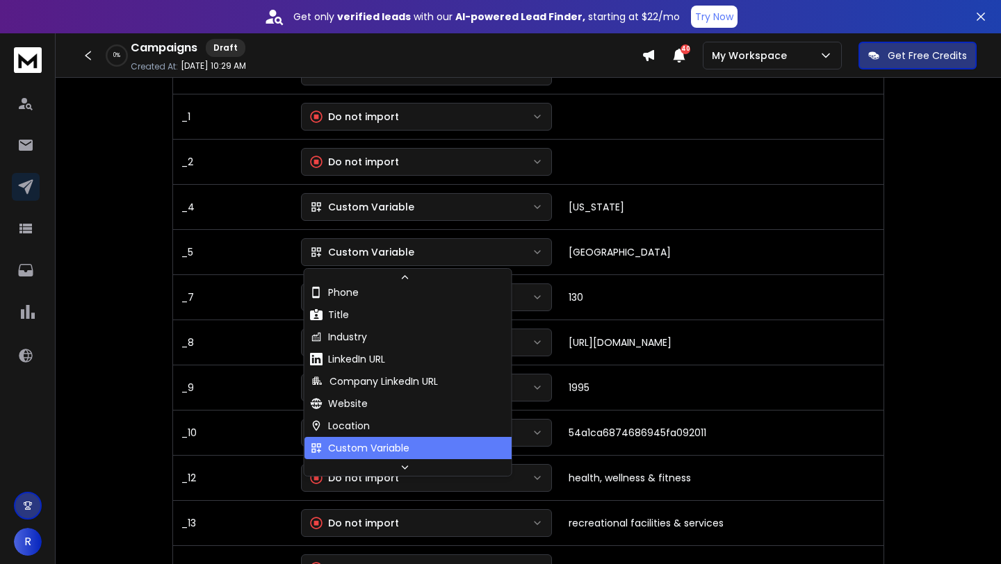
scroll to position [127, 0]
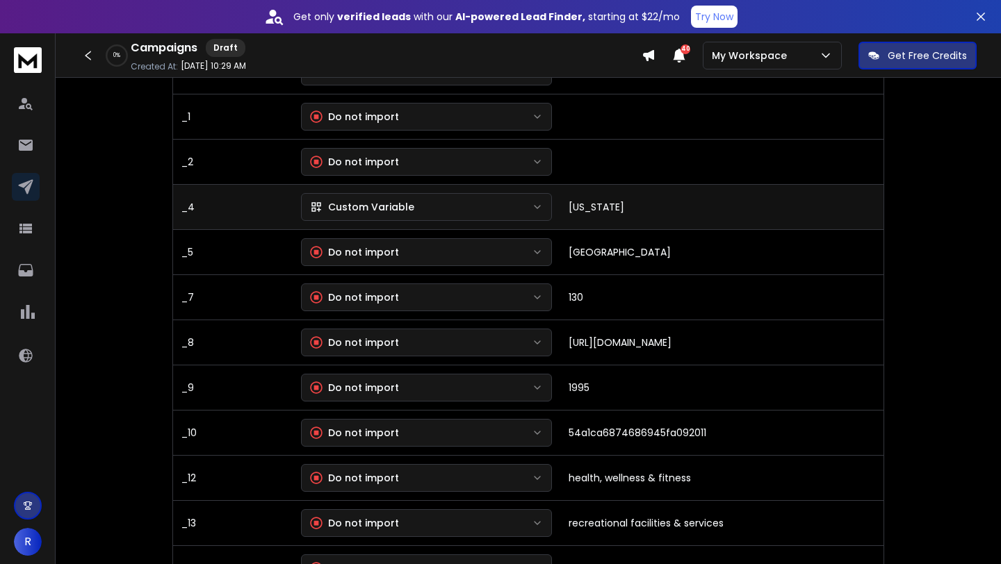
click at [383, 205] on div "Custom Variable" at bounding box center [362, 207] width 104 height 14
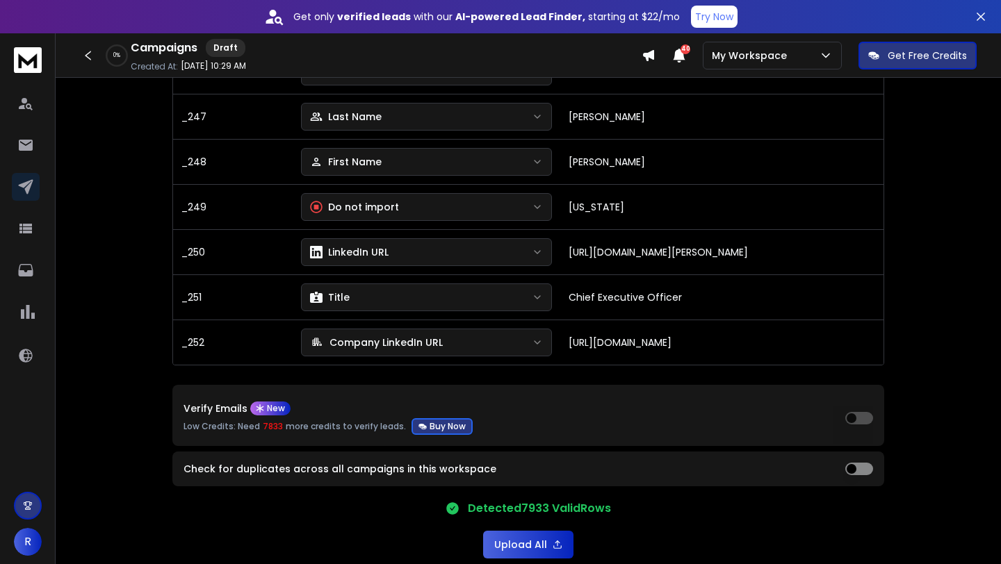
scroll to position [11437, 0]
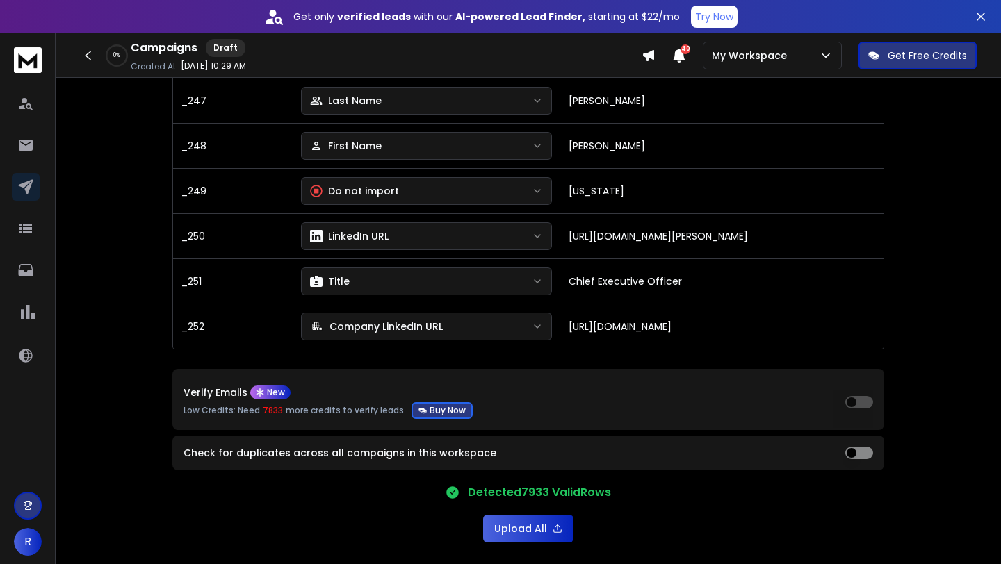
click at [854, 453] on button "Check for duplicates across all campaigns in this workspace" at bounding box center [859, 453] width 28 height 13
click at [515, 526] on button "Upload All" at bounding box center [528, 529] width 90 height 28
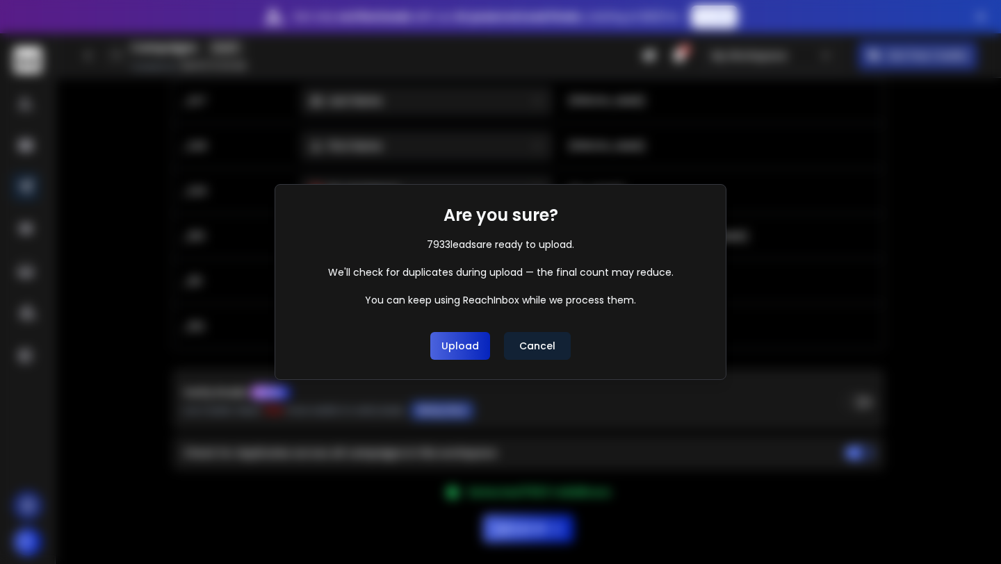
click at [462, 343] on button "Upload" at bounding box center [460, 346] width 60 height 28
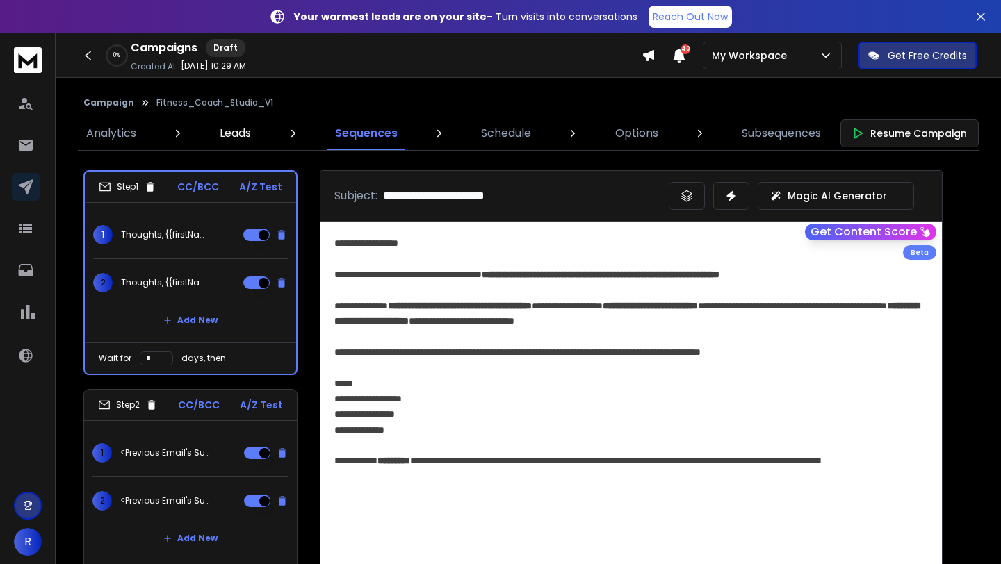
click at [242, 133] on p "Leads" at bounding box center [235, 133] width 31 height 17
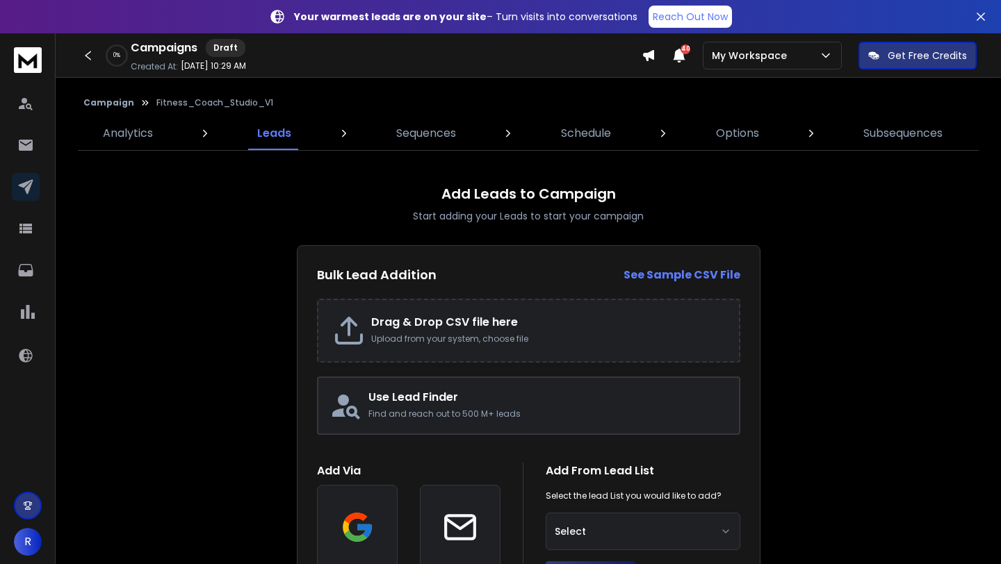
click at [242, 133] on div "Analytics Leads Sequences Schedule Options Subsequences" at bounding box center [523, 133] width 890 height 33
click at [429, 131] on p "Sequences" at bounding box center [426, 133] width 60 height 17
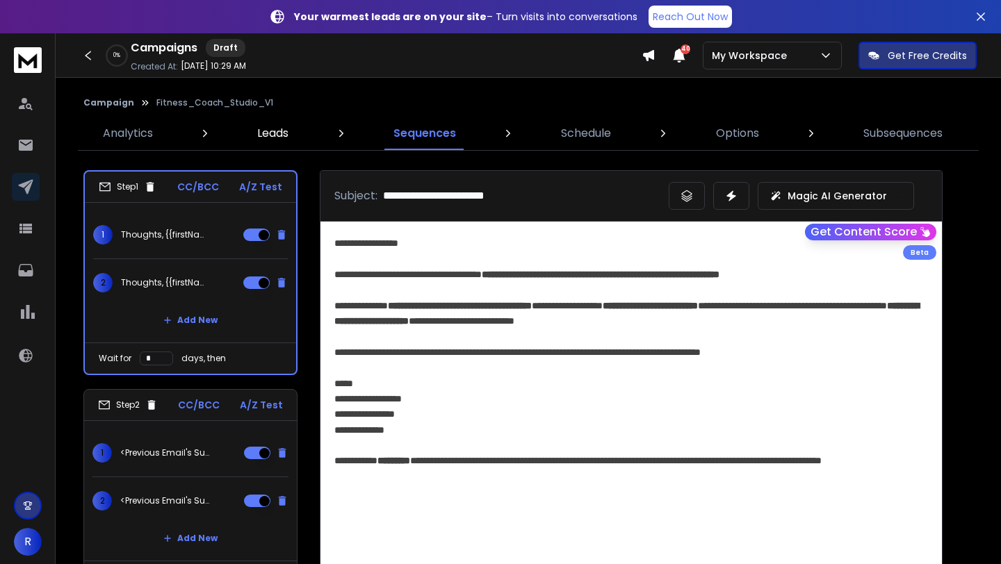
click at [271, 135] on p "Leads" at bounding box center [272, 133] width 31 height 17
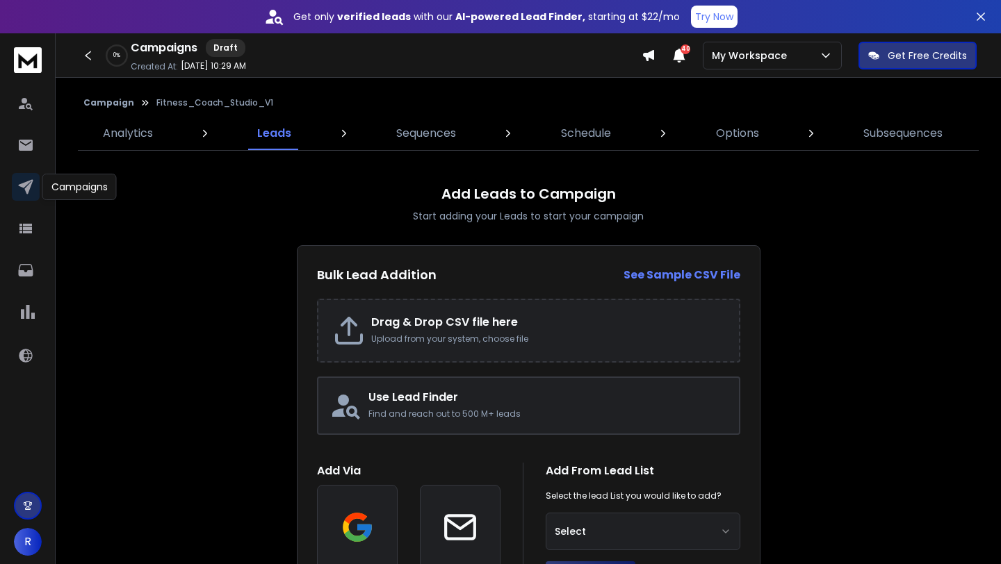
click at [30, 190] on icon at bounding box center [25, 187] width 17 height 17
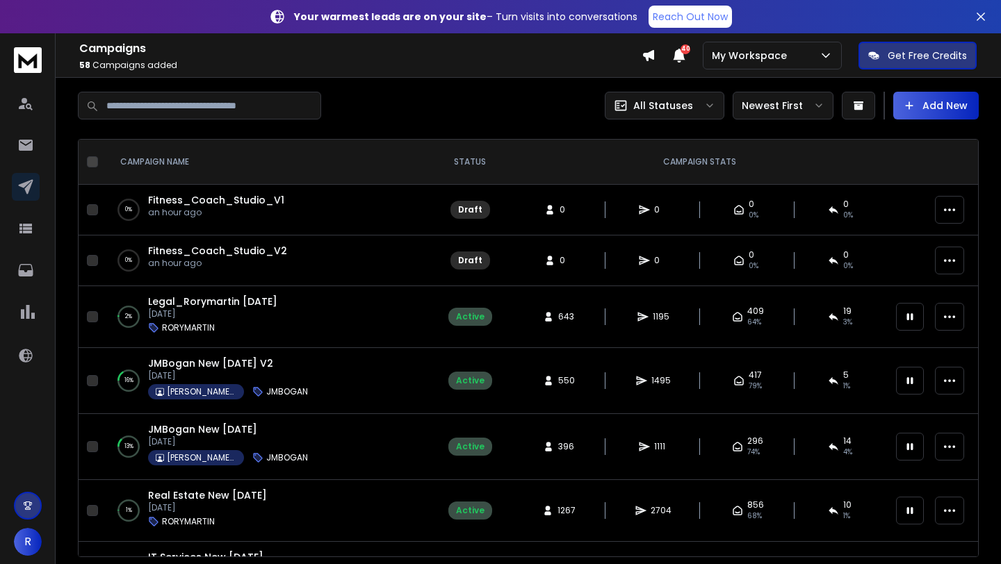
click at [247, 201] on span "Fitness_Coach_Studio_V1" at bounding box center [216, 200] width 136 height 14
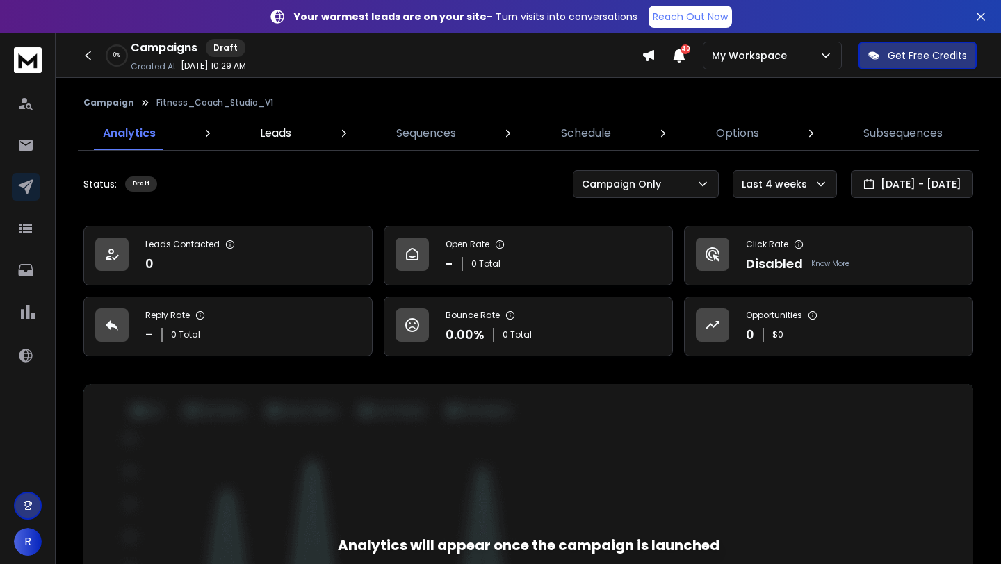
click at [271, 139] on p "Leads" at bounding box center [275, 133] width 31 height 17
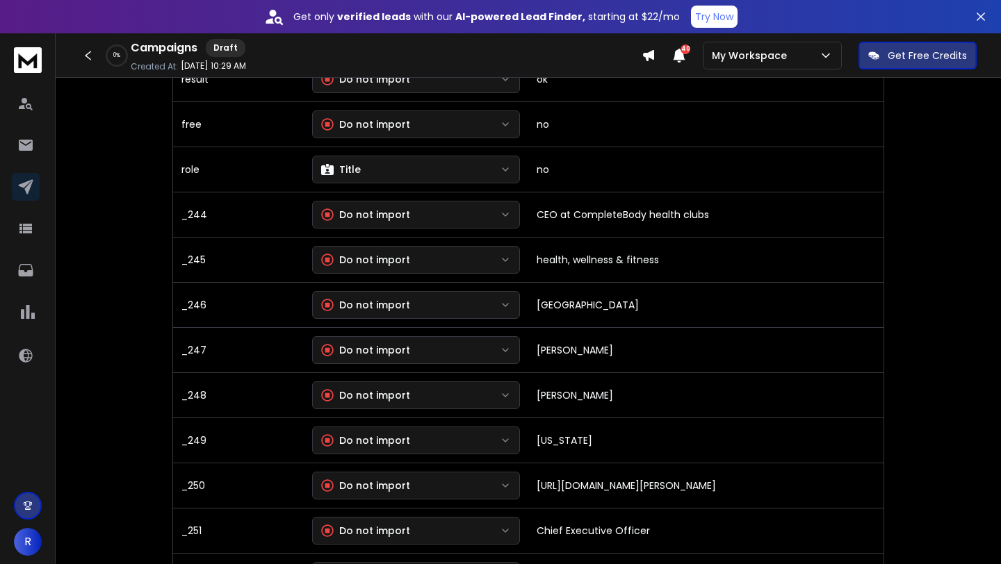
scroll to position [11185, 0]
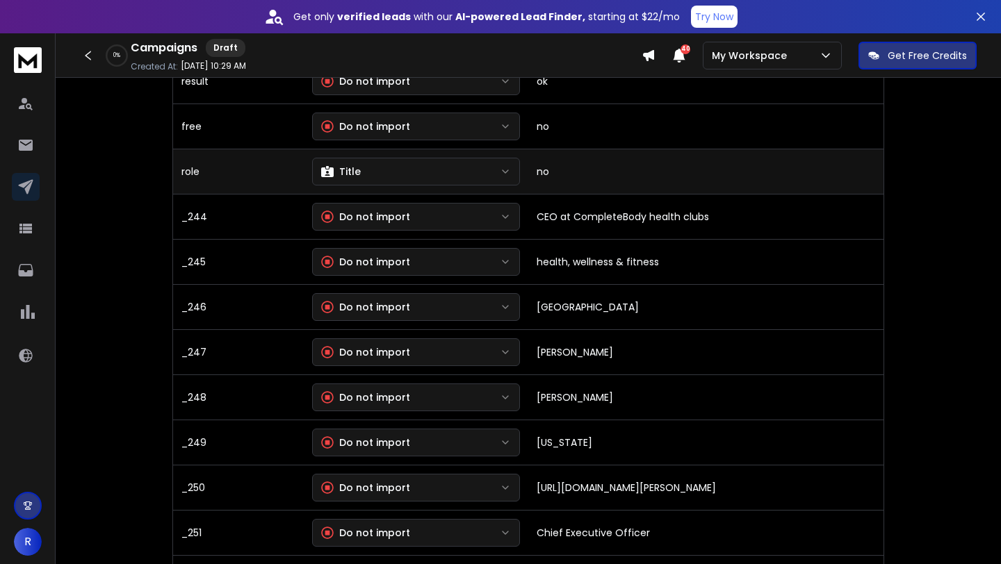
click at [434, 182] on button "Title" at bounding box center [416, 172] width 208 height 28
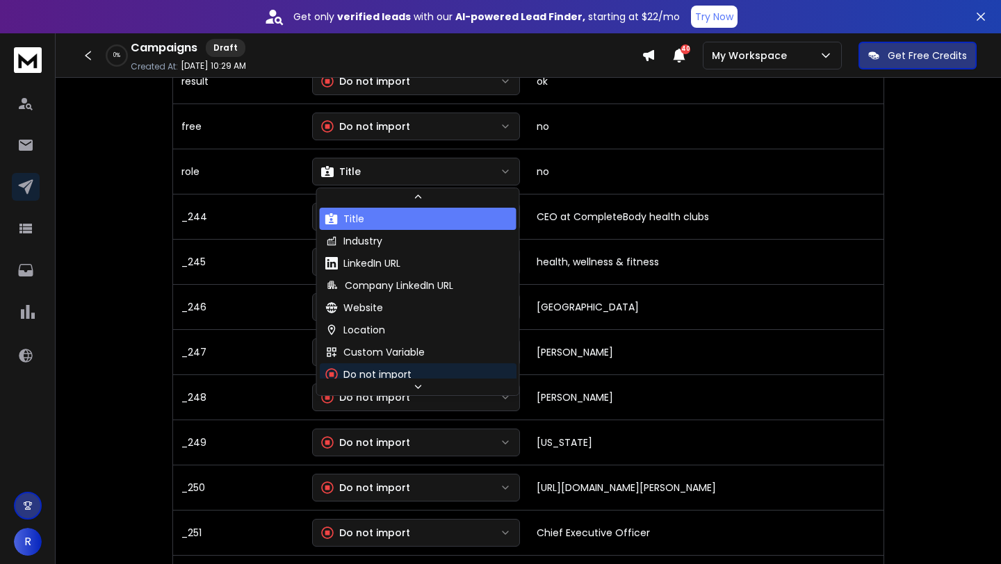
scroll to position [127, 0]
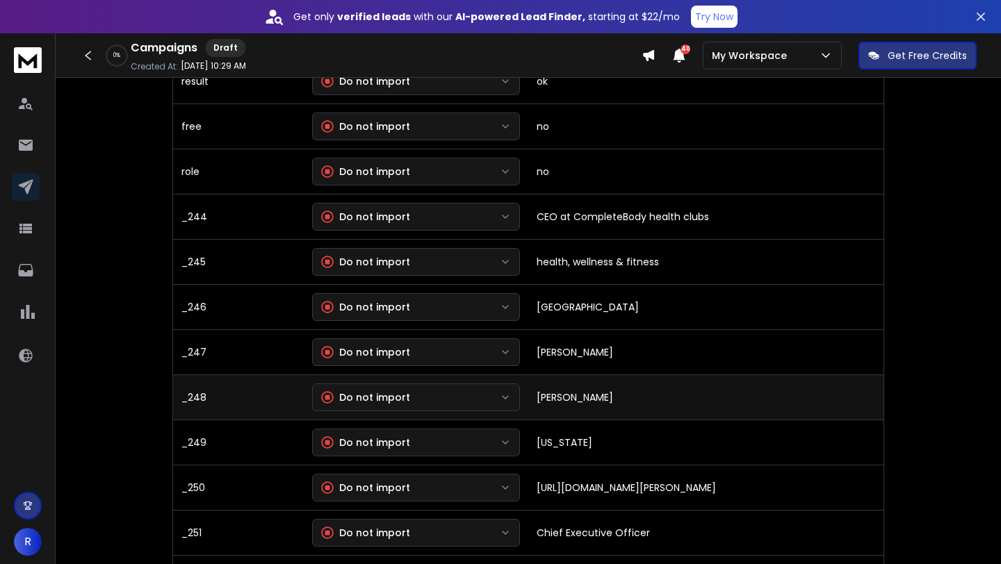
click at [405, 395] on div "Do not import" at bounding box center [365, 398] width 89 height 14
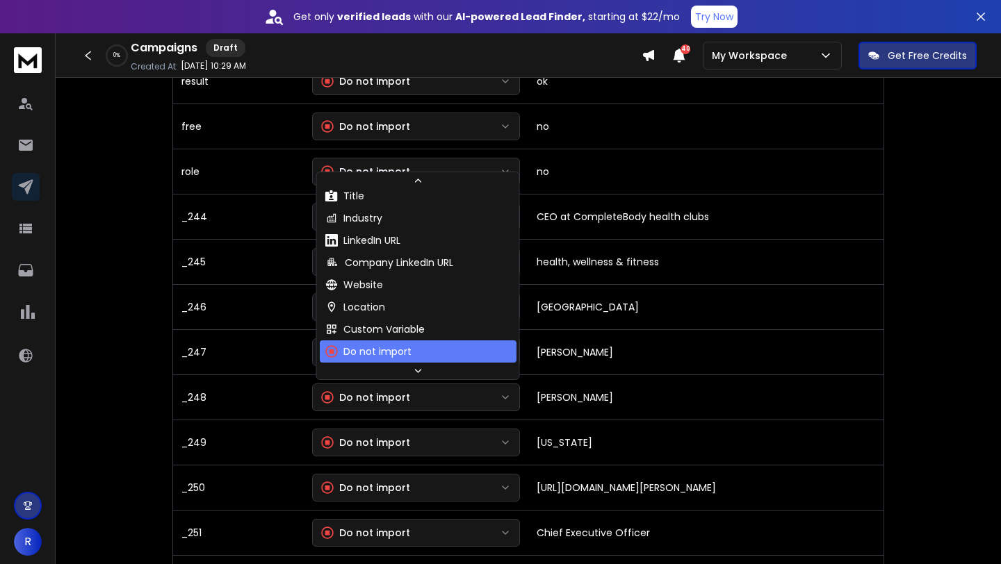
scroll to position [0, 0]
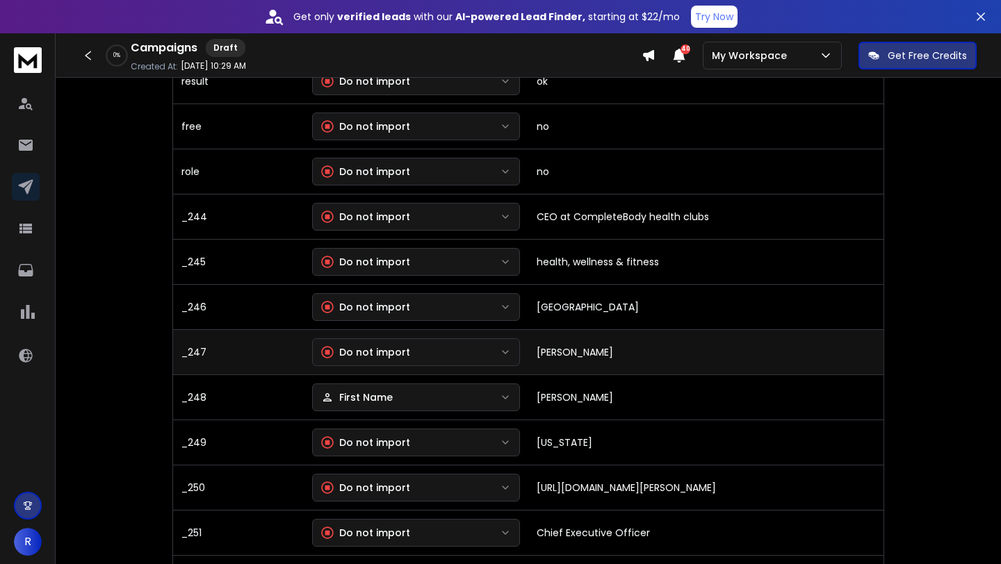
click at [431, 361] on button "Do not import" at bounding box center [416, 353] width 208 height 28
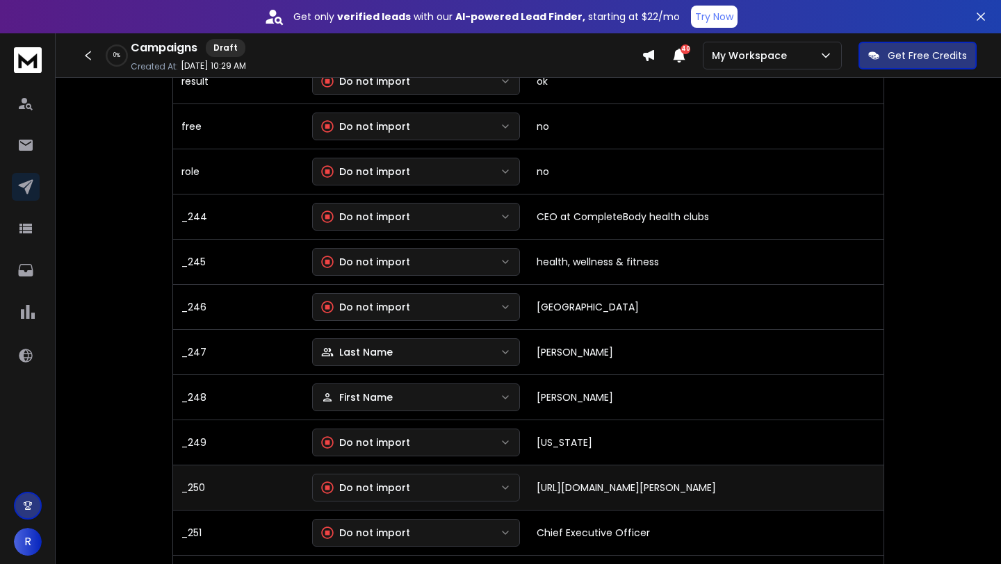
click at [429, 487] on button "Do not import" at bounding box center [416, 488] width 208 height 28
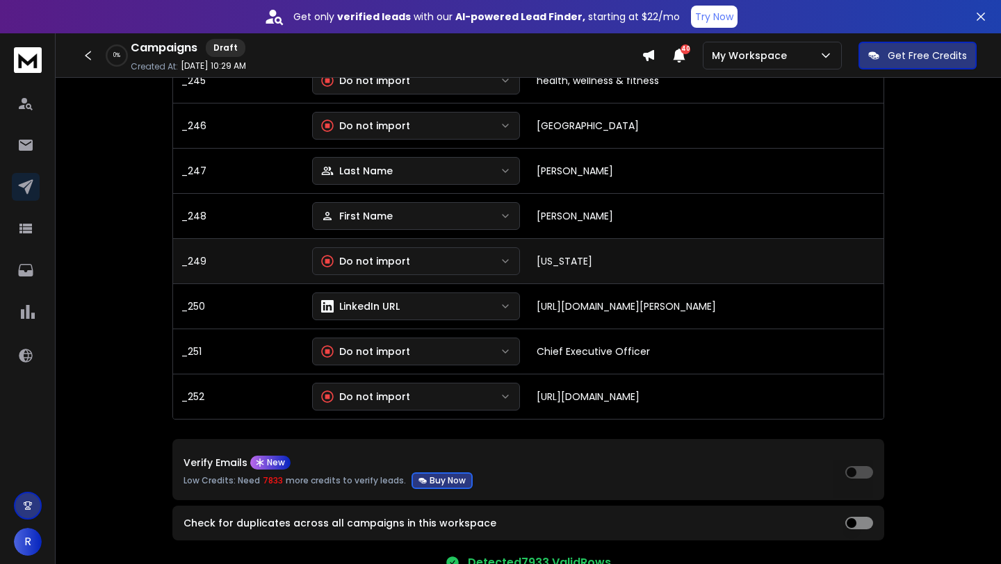
scroll to position [11369, 0]
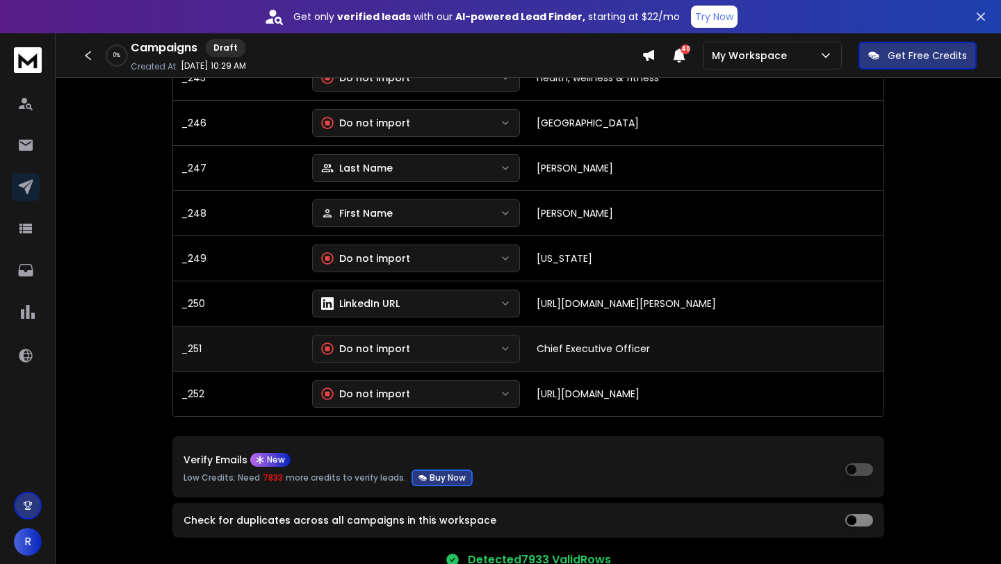
click at [494, 352] on button "Do not import" at bounding box center [416, 349] width 208 height 28
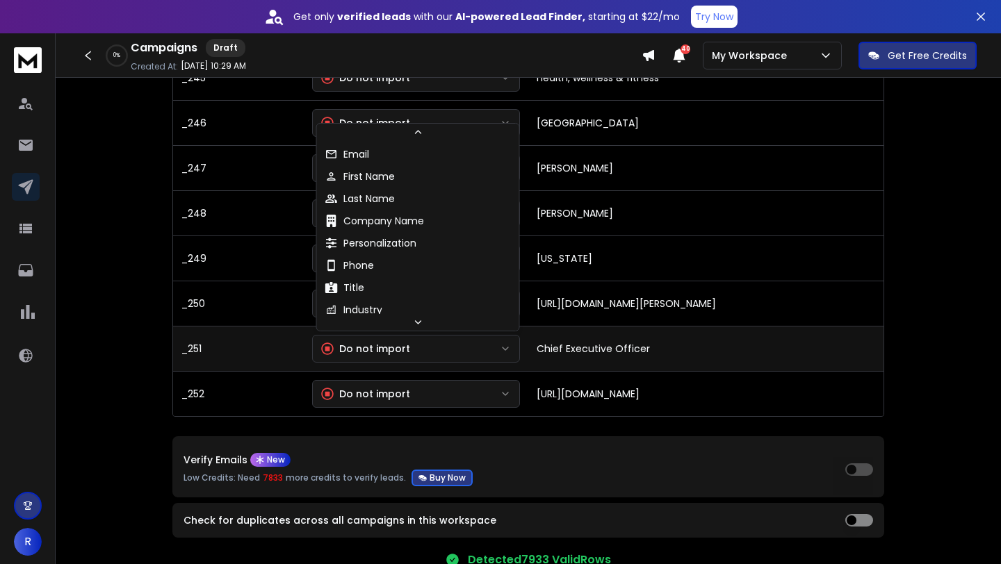
scroll to position [140, 0]
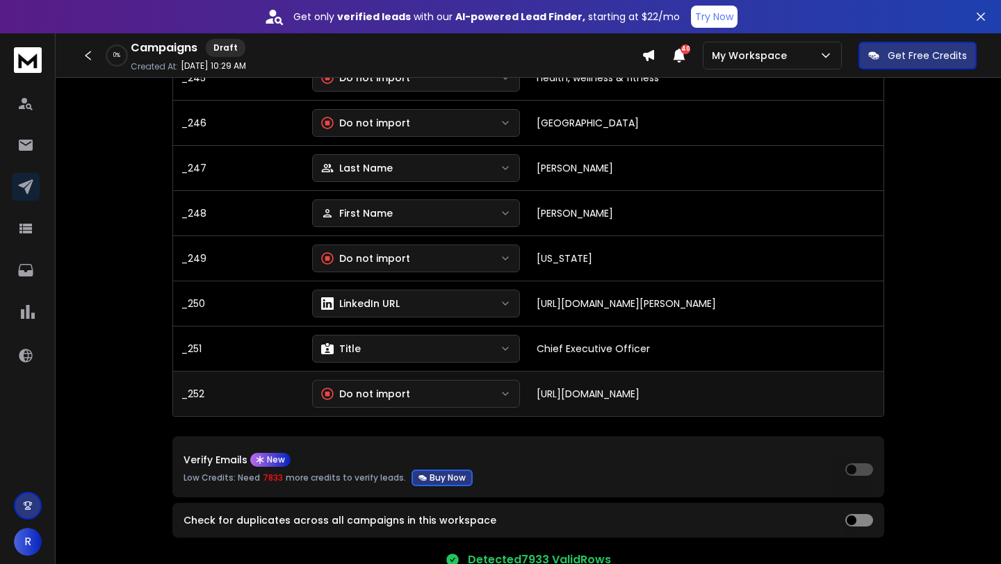
click at [491, 391] on button "Do not import" at bounding box center [416, 394] width 208 height 28
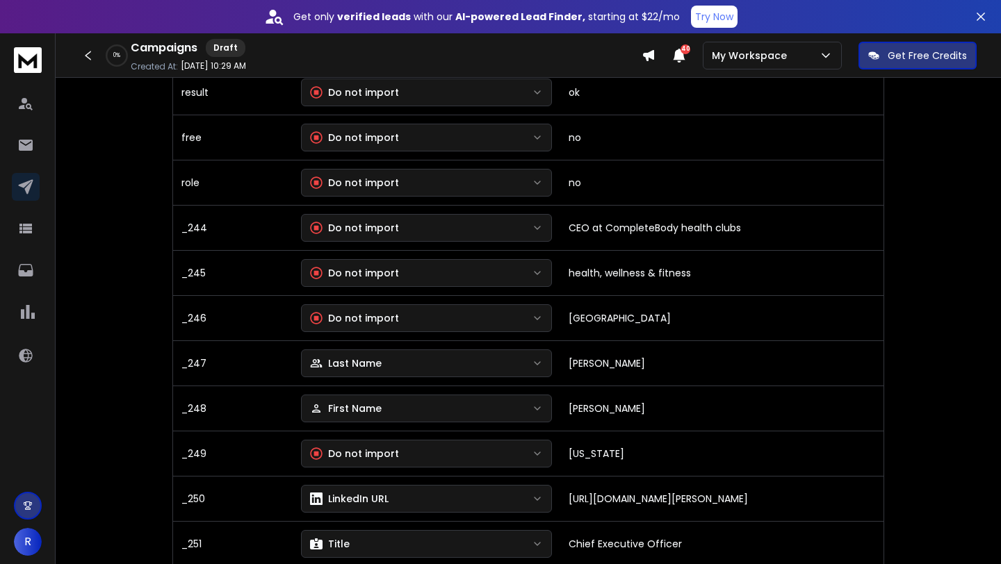
scroll to position [11170, 0]
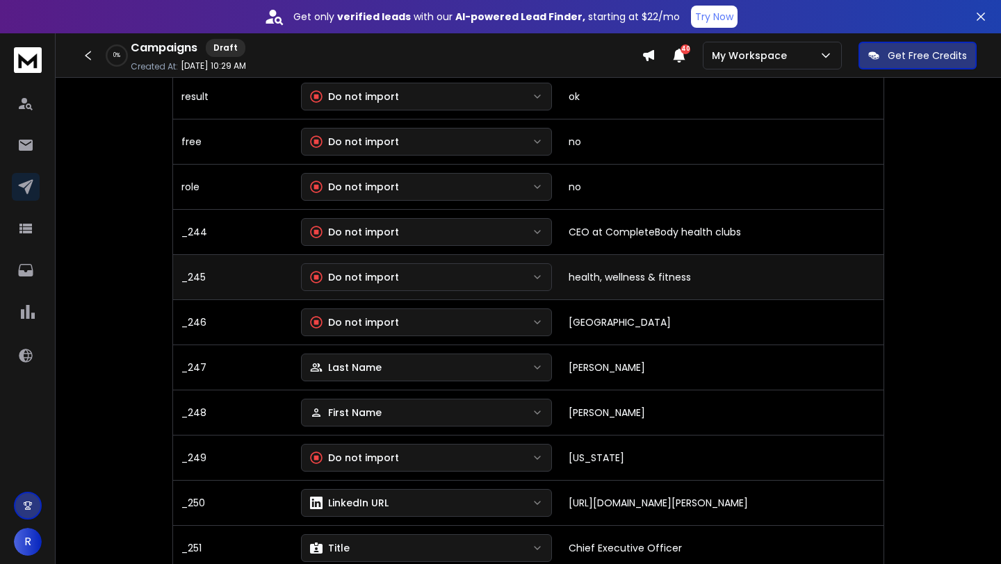
click at [403, 279] on button "Do not import" at bounding box center [426, 277] width 251 height 28
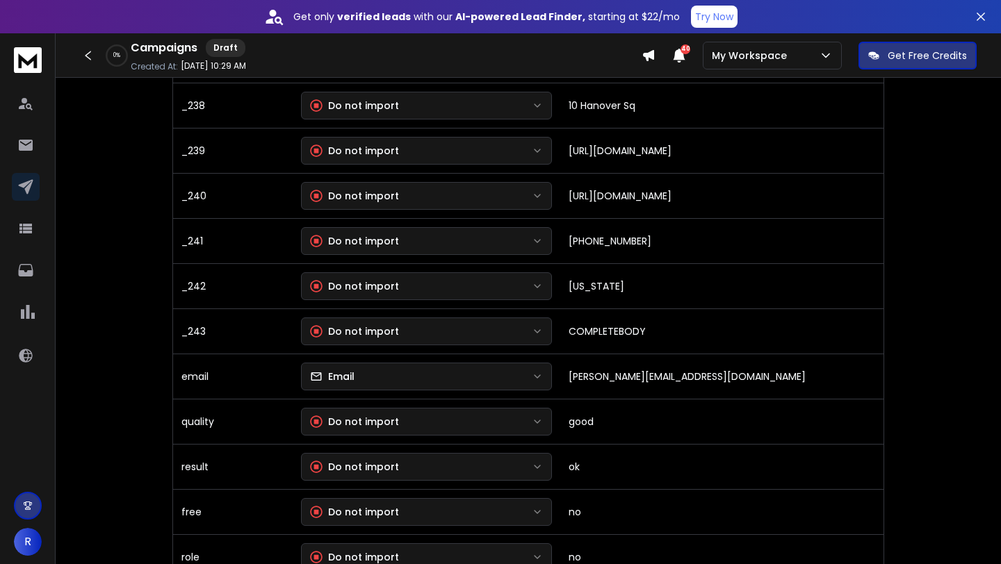
scroll to position [10785, 0]
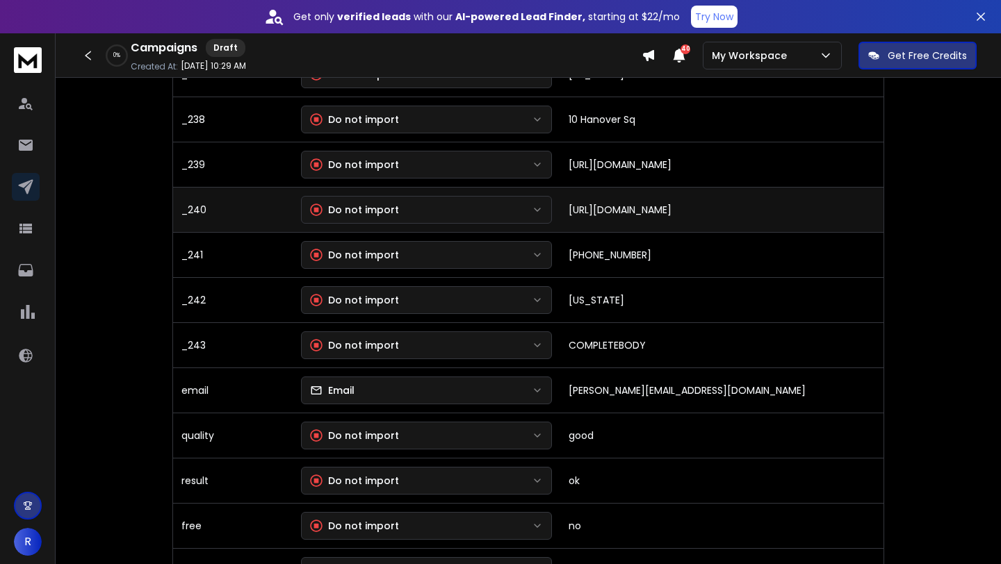
click at [385, 211] on div "Do not import" at bounding box center [354, 210] width 89 height 14
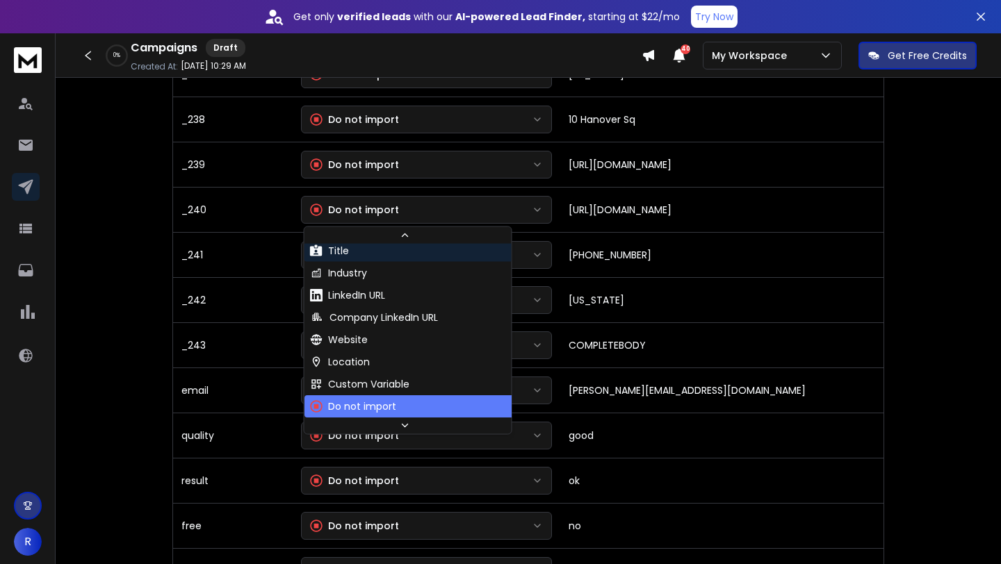
scroll to position [118, 0]
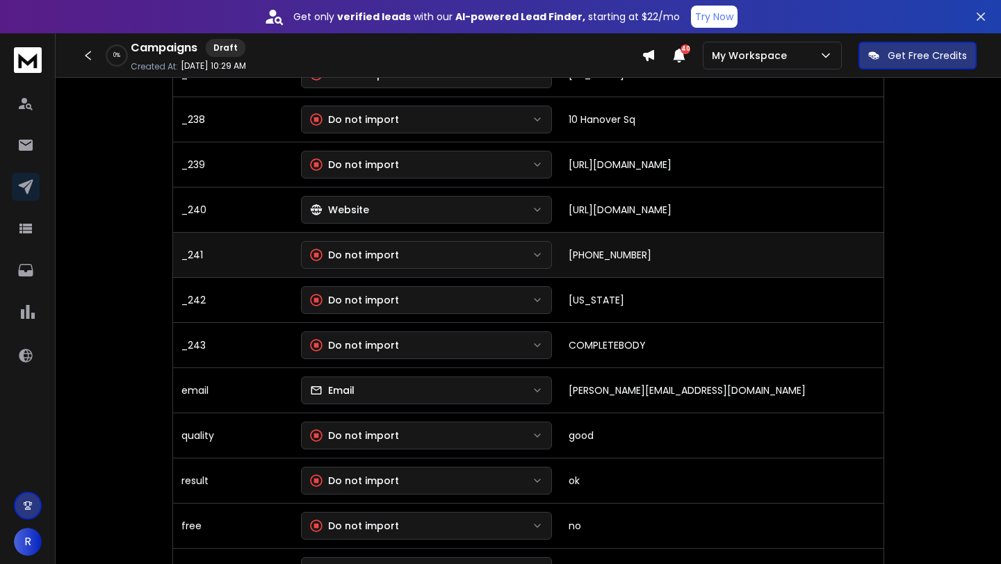
click at [460, 257] on button "Do not import" at bounding box center [426, 255] width 251 height 28
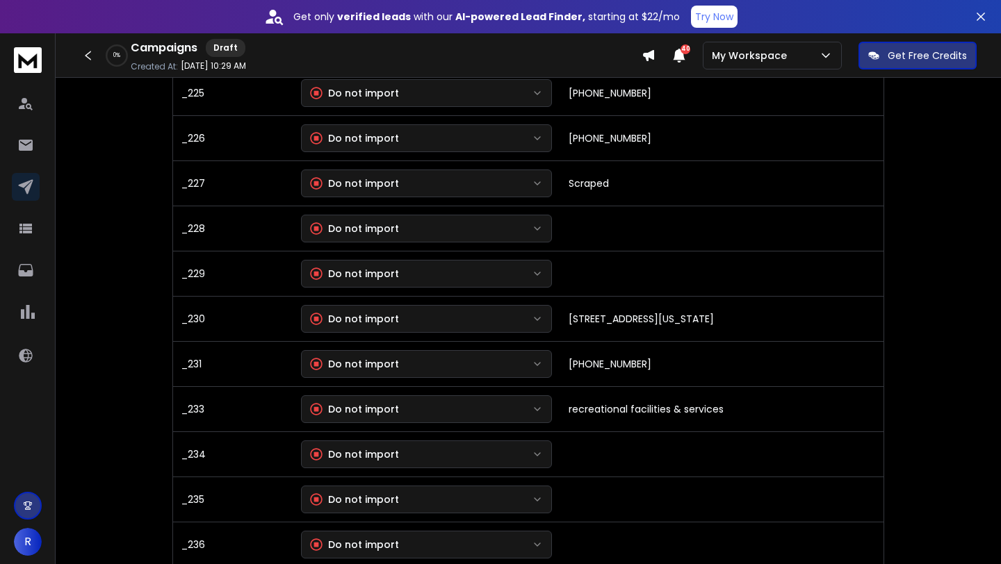
scroll to position [10268, 0]
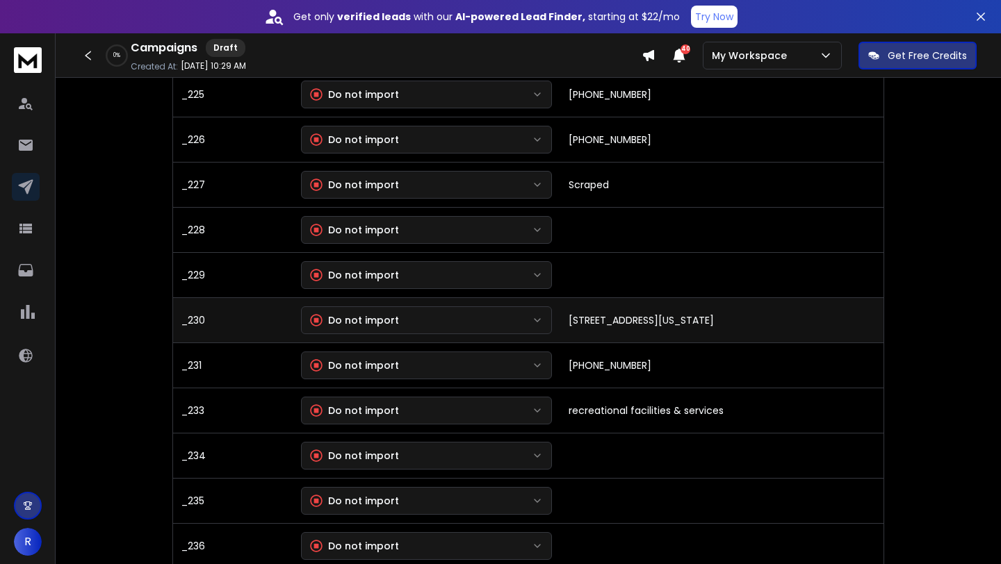
click at [432, 321] on button "Do not import" at bounding box center [426, 321] width 251 height 28
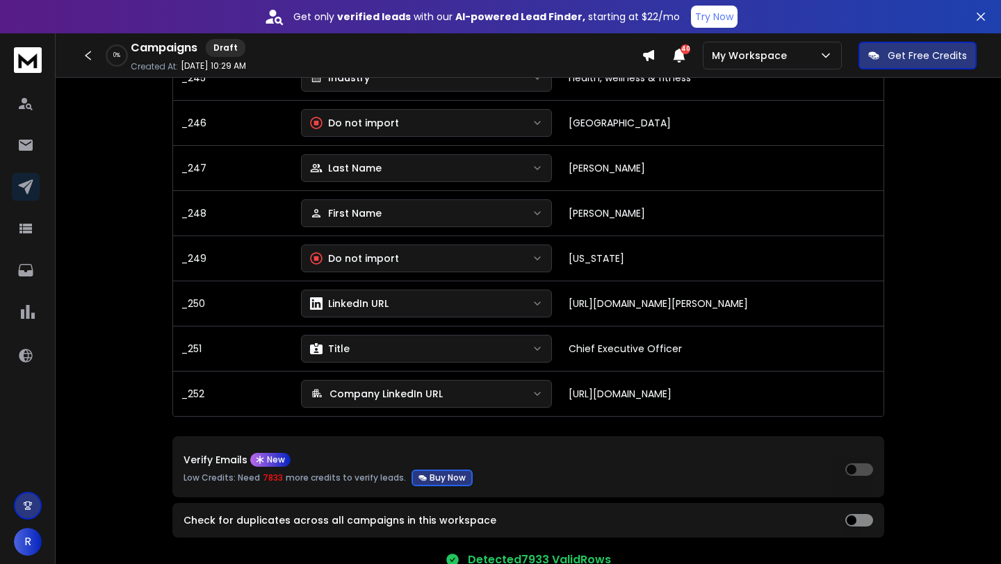
scroll to position [11437, 0]
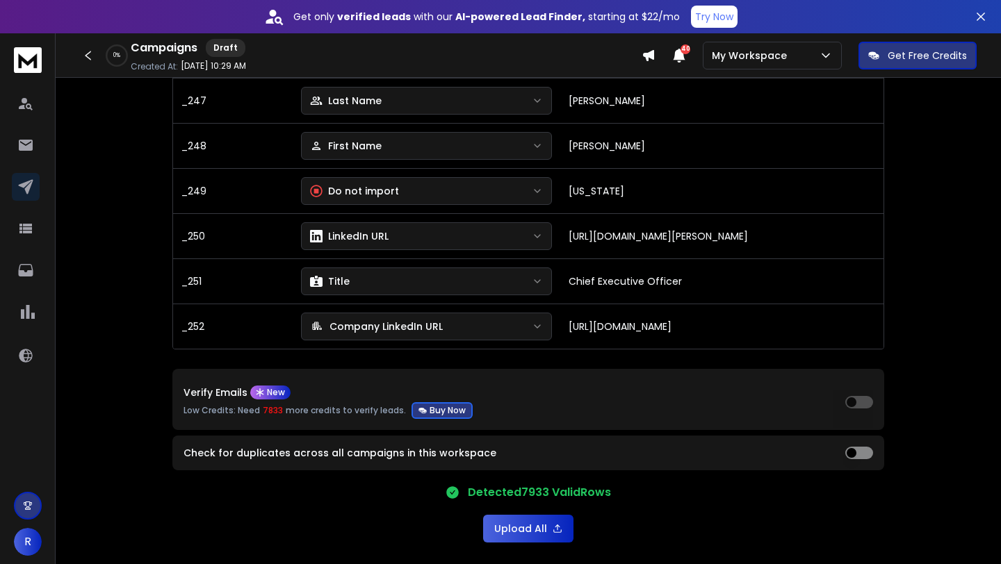
click at [859, 453] on button "Check for duplicates across all campaigns in this workspace" at bounding box center [859, 453] width 28 height 13
click at [533, 530] on button "Upload All" at bounding box center [528, 529] width 90 height 28
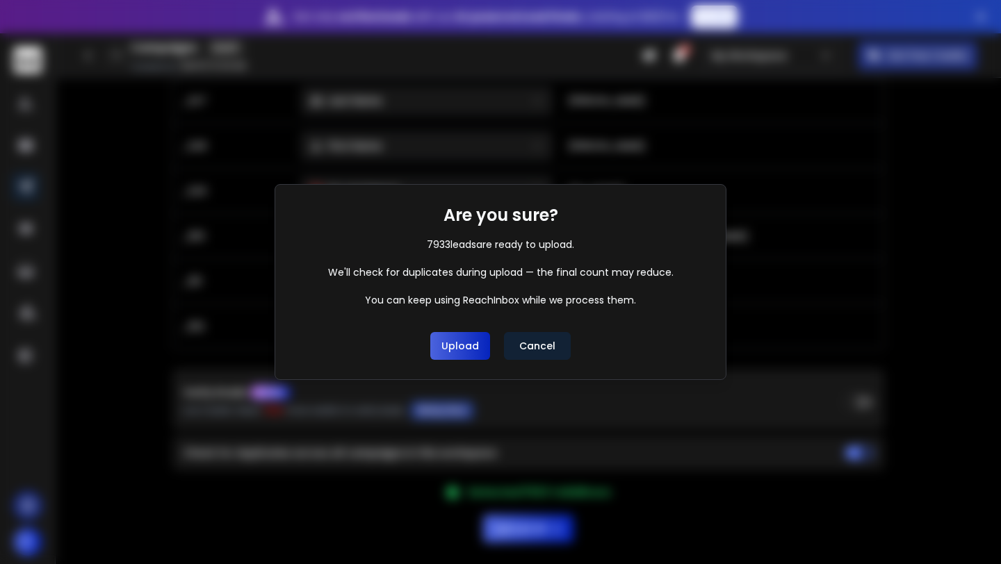
click at [471, 345] on button "Upload" at bounding box center [460, 346] width 60 height 28
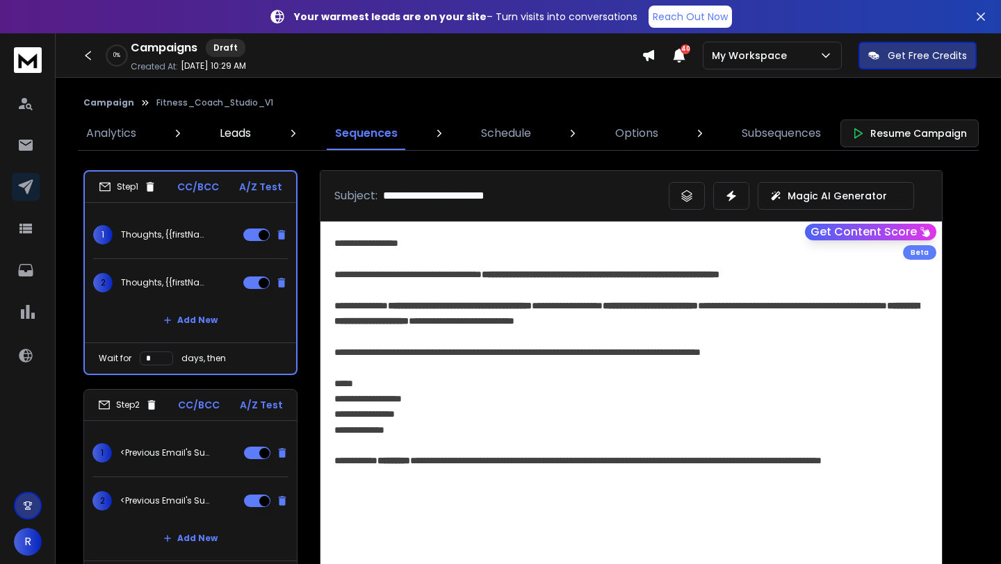
click at [242, 131] on p "Leads" at bounding box center [235, 133] width 31 height 17
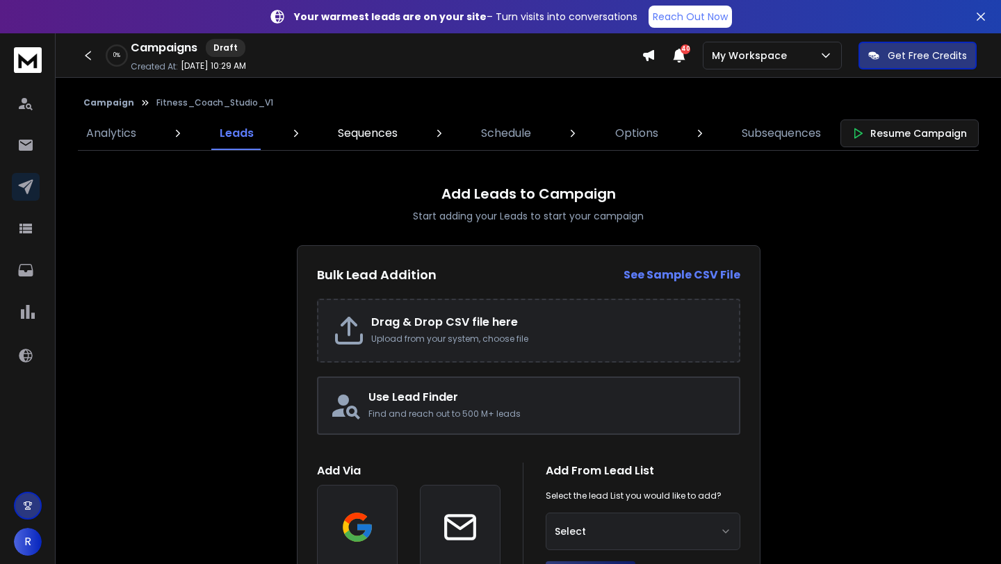
click at [382, 134] on p "Sequences" at bounding box center [368, 133] width 60 height 17
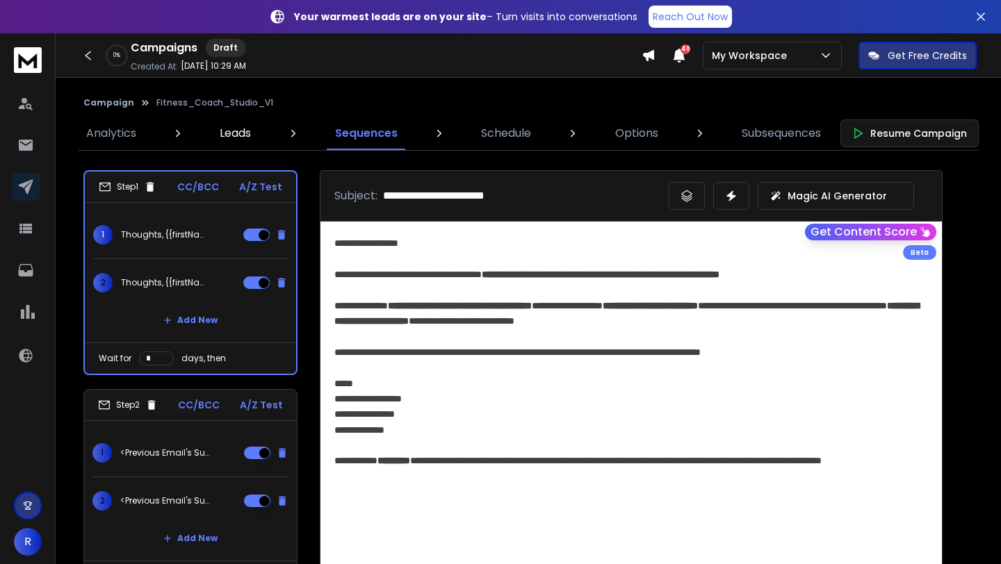
click at [227, 131] on p "Leads" at bounding box center [235, 133] width 31 height 17
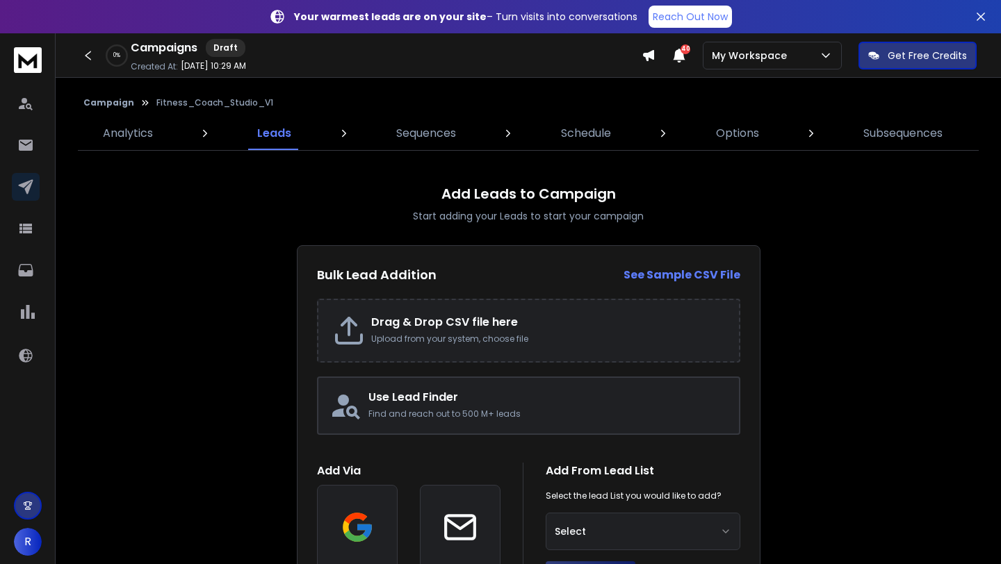
scroll to position [67, 0]
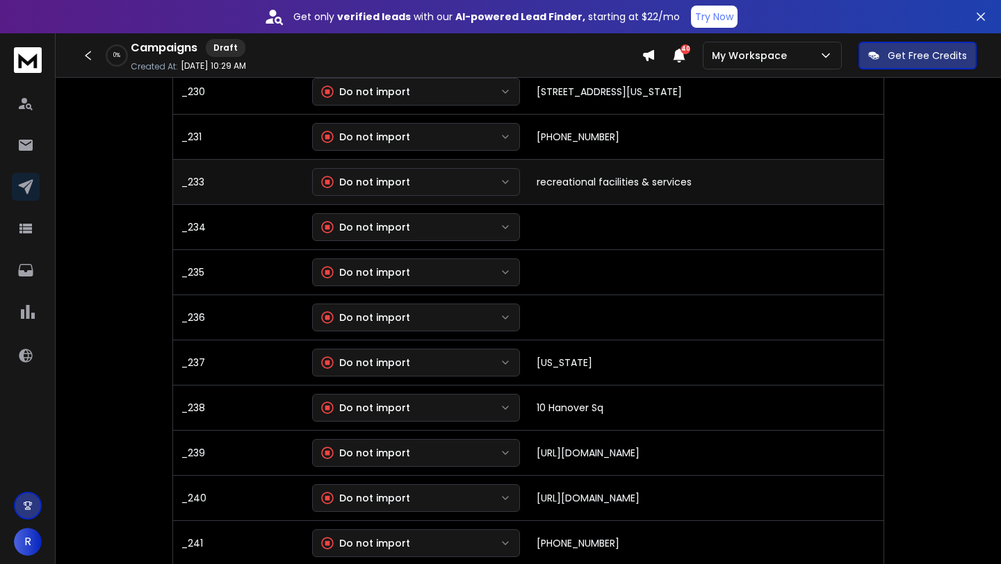
scroll to position [11437, 0]
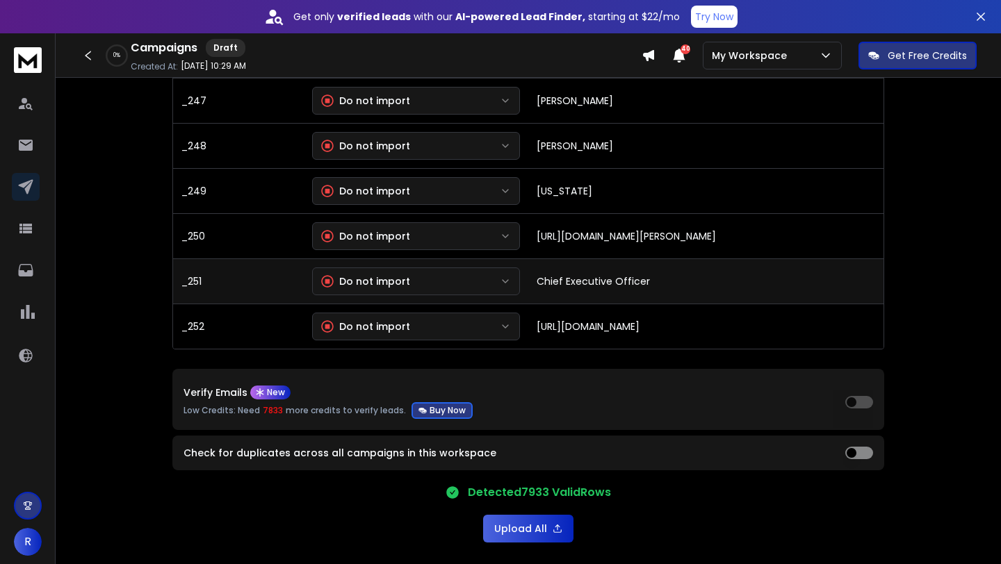
click at [480, 279] on button "Do not import" at bounding box center [416, 282] width 208 height 28
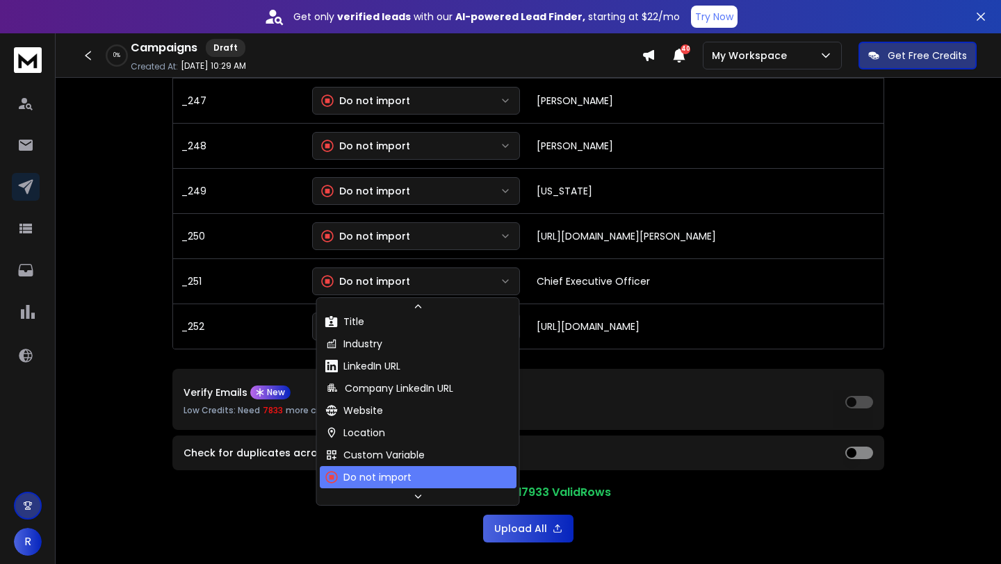
scroll to position [118, 0]
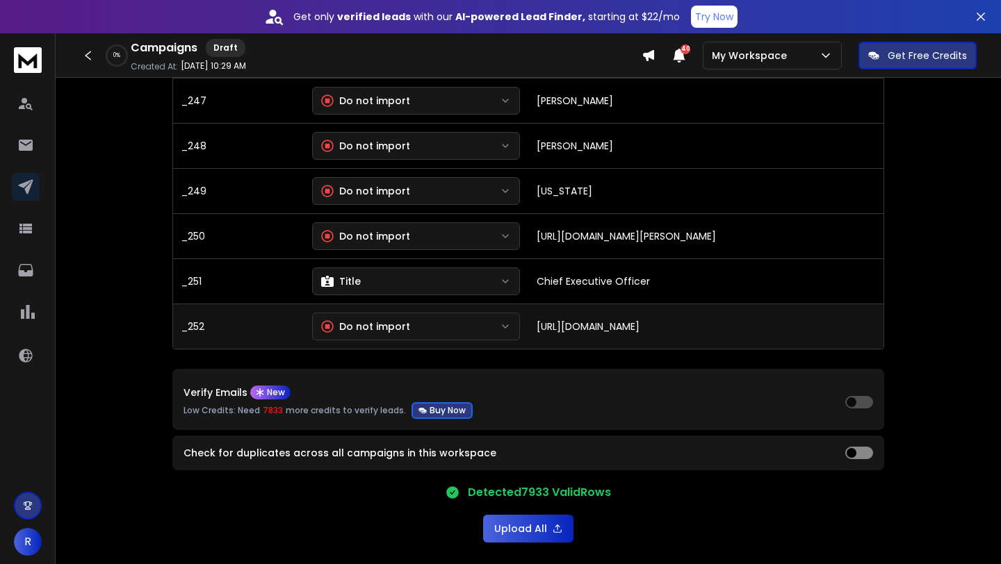
click at [437, 329] on button "Do not import" at bounding box center [416, 327] width 208 height 28
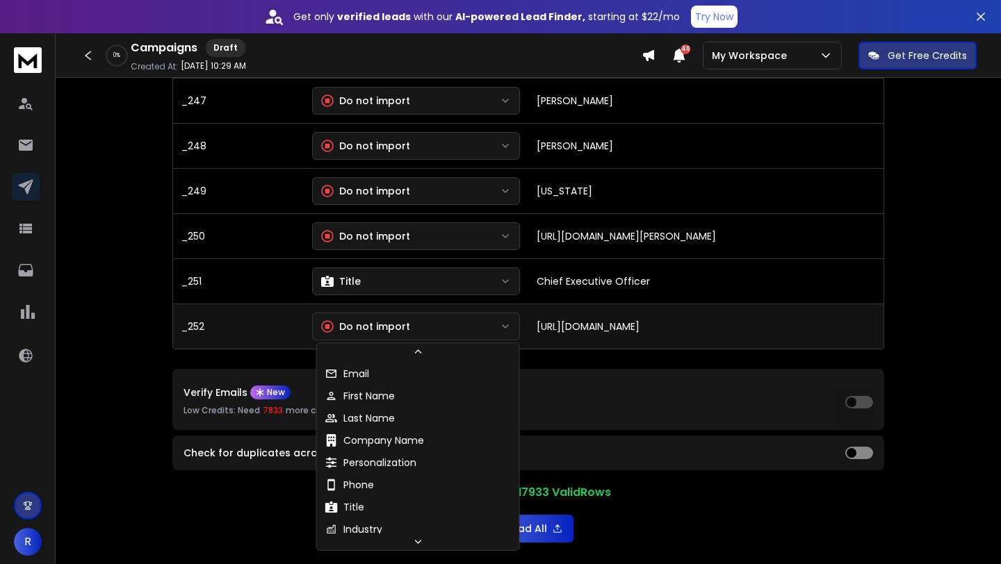
scroll to position [140, 0]
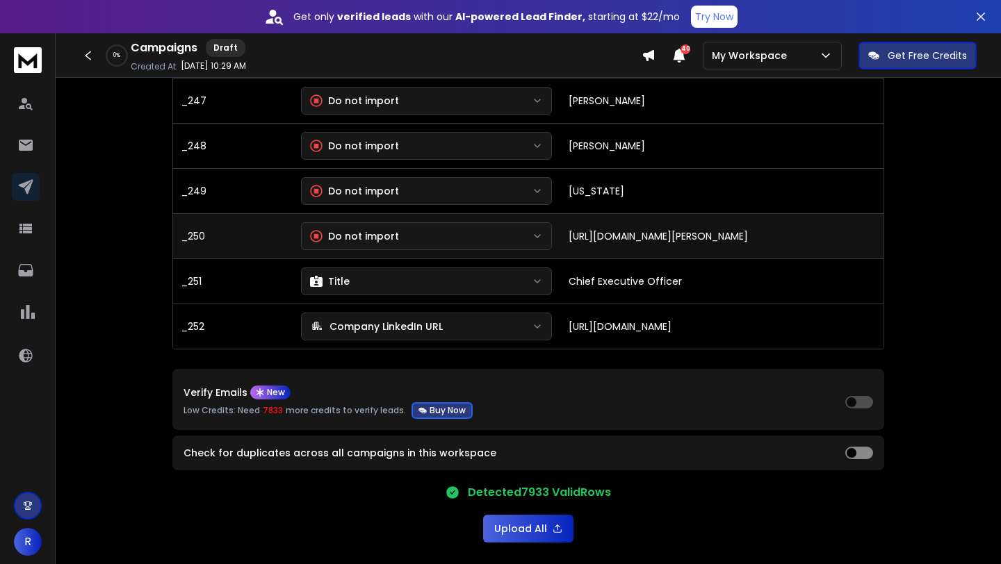
click at [409, 231] on button "Do not import" at bounding box center [426, 236] width 251 height 28
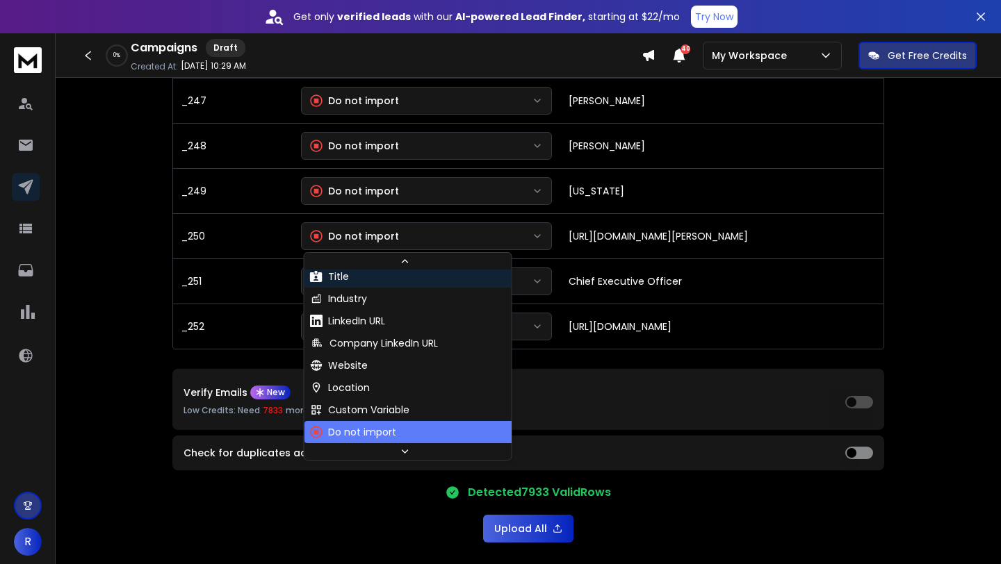
scroll to position [118, 0]
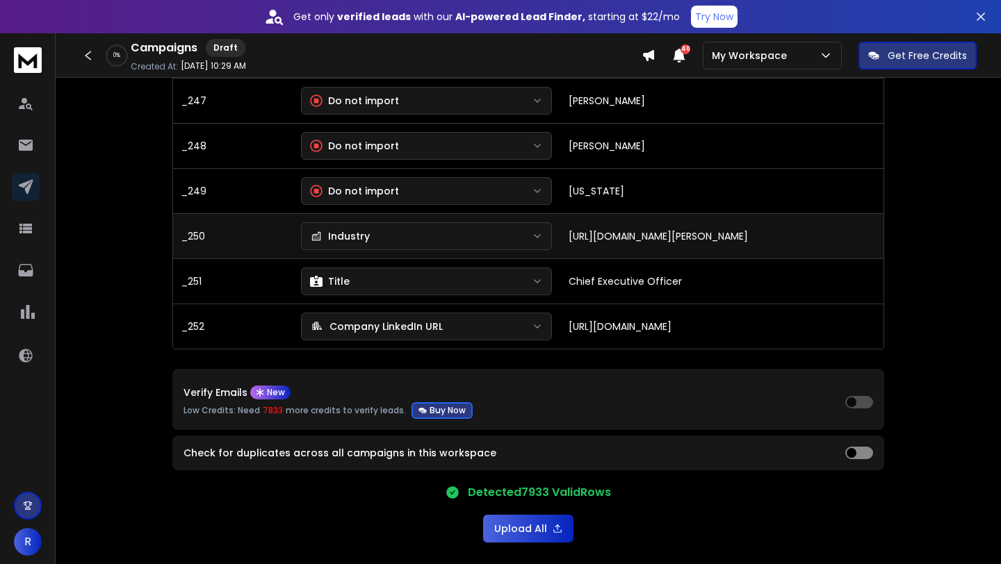
click at [384, 237] on button "Industry" at bounding box center [426, 236] width 251 height 28
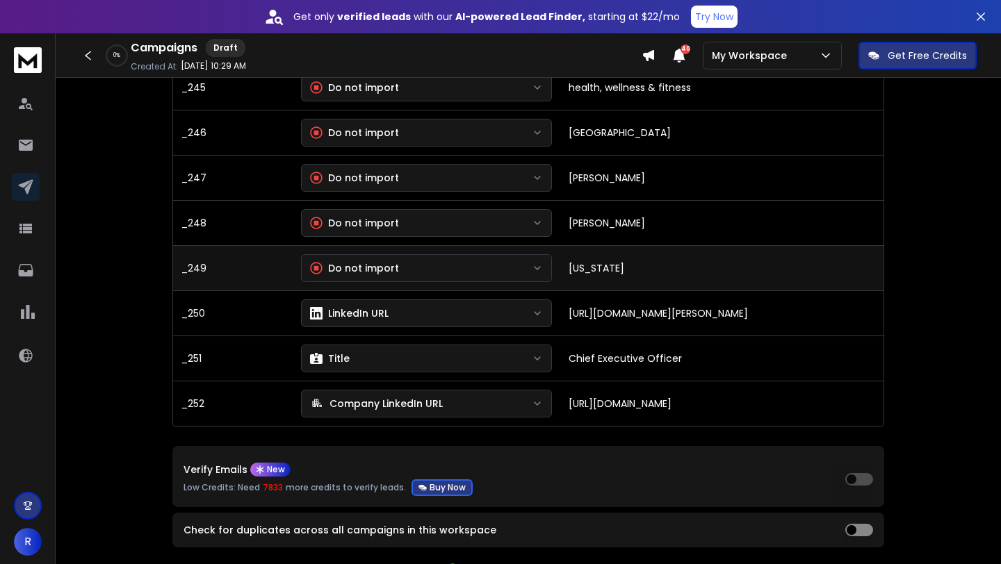
scroll to position [11356, 0]
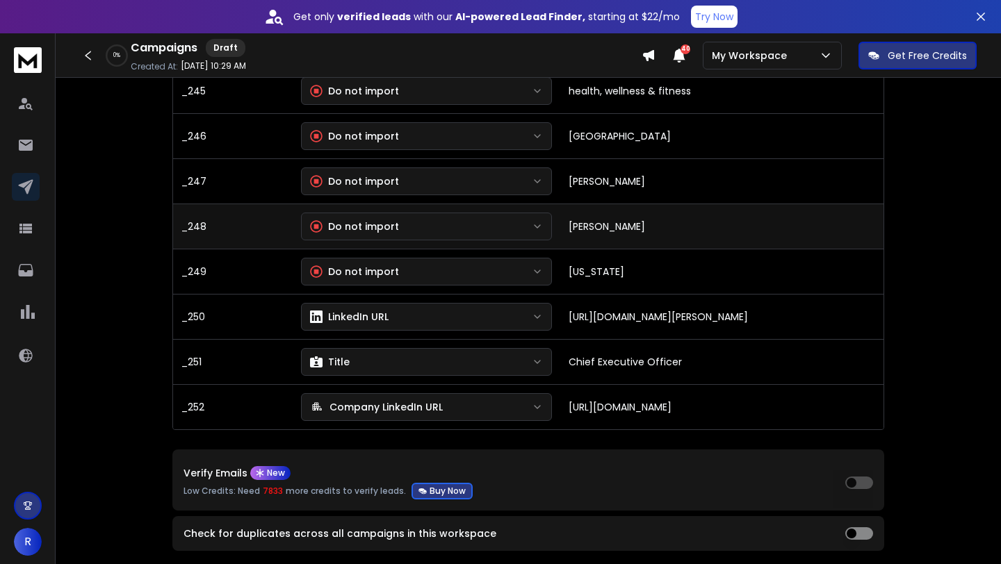
click at [396, 225] on div "Do not import" at bounding box center [354, 227] width 89 height 14
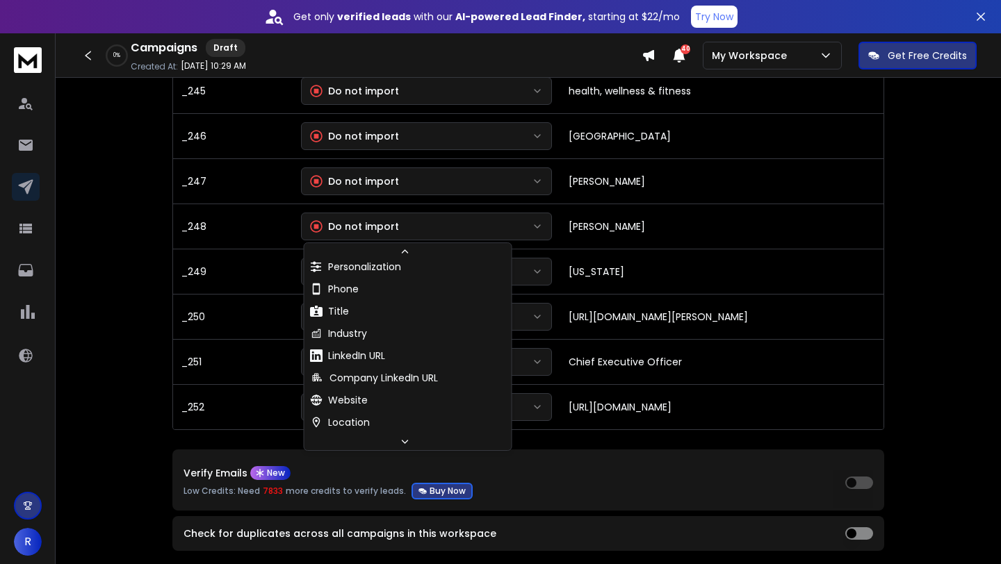
scroll to position [0, 0]
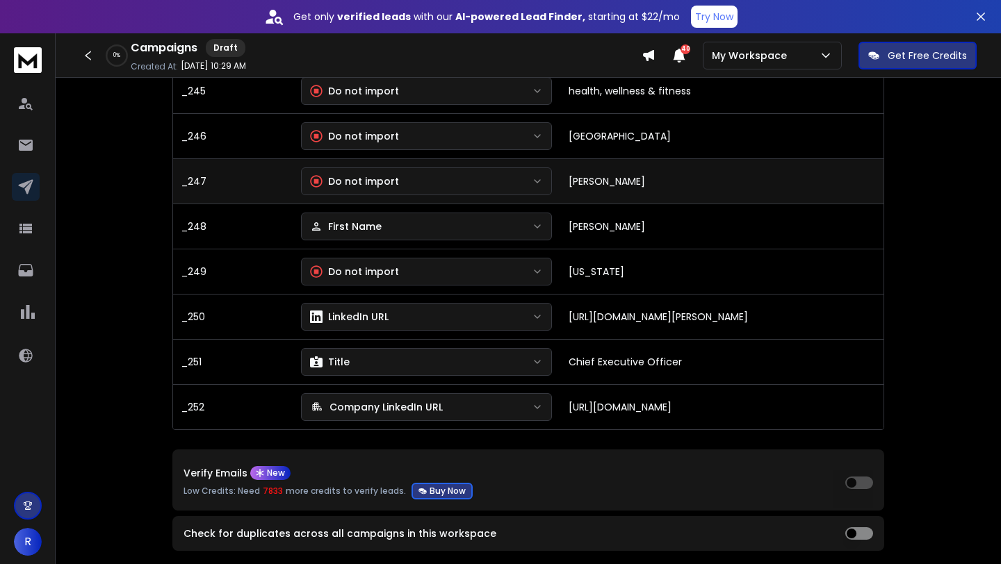
click at [422, 186] on button "Do not import" at bounding box center [426, 182] width 251 height 28
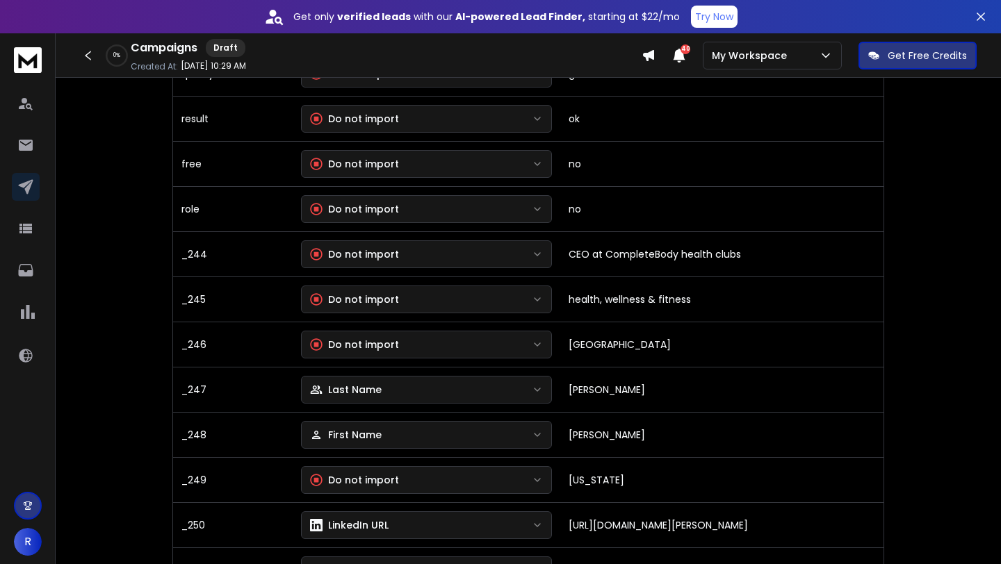
scroll to position [11143, 0]
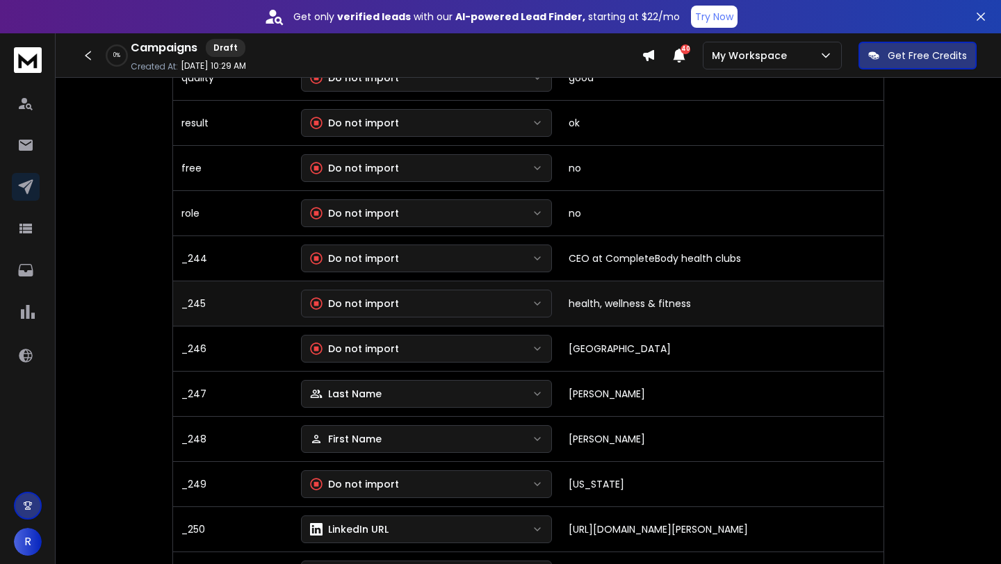
click at [435, 307] on button "Do not import" at bounding box center [426, 304] width 251 height 28
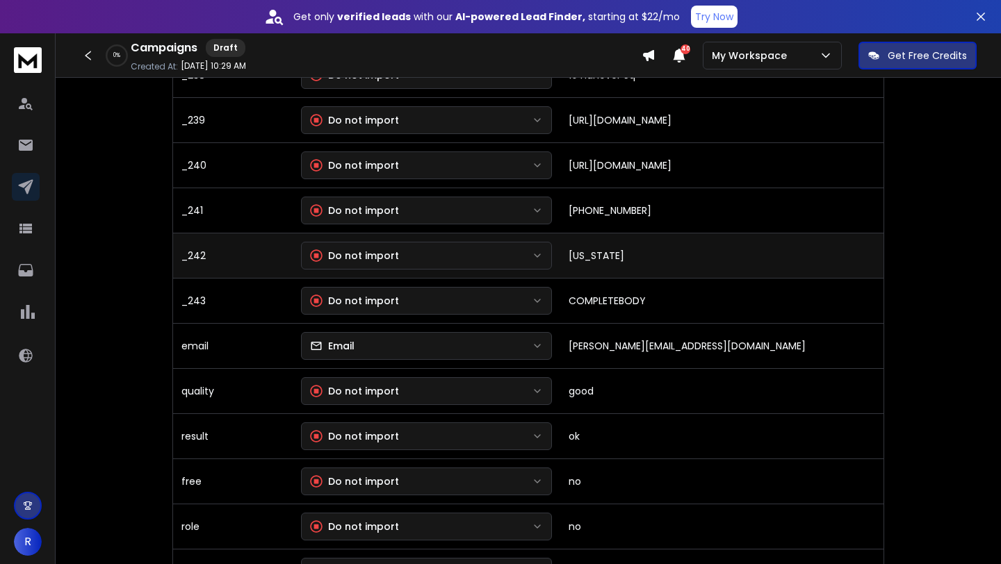
scroll to position [10828, 0]
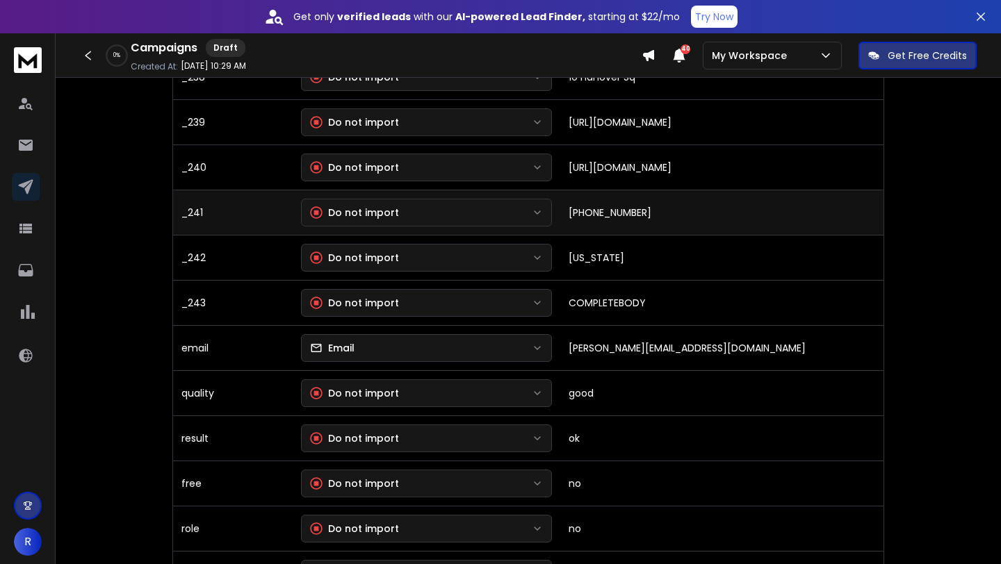
click at [407, 210] on button "Do not import" at bounding box center [426, 213] width 251 height 28
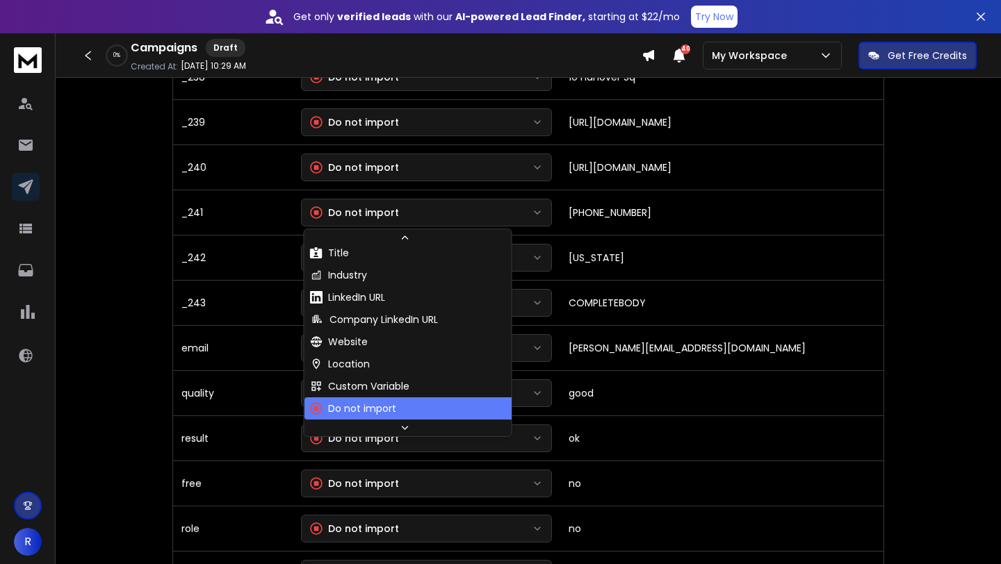
scroll to position [96, 0]
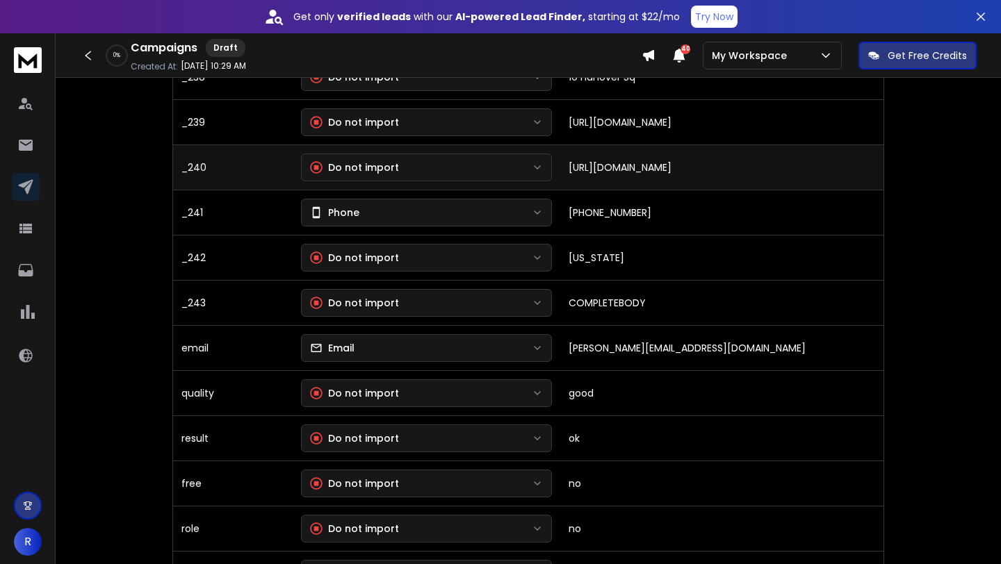
click at [410, 166] on button "Do not import" at bounding box center [426, 168] width 251 height 28
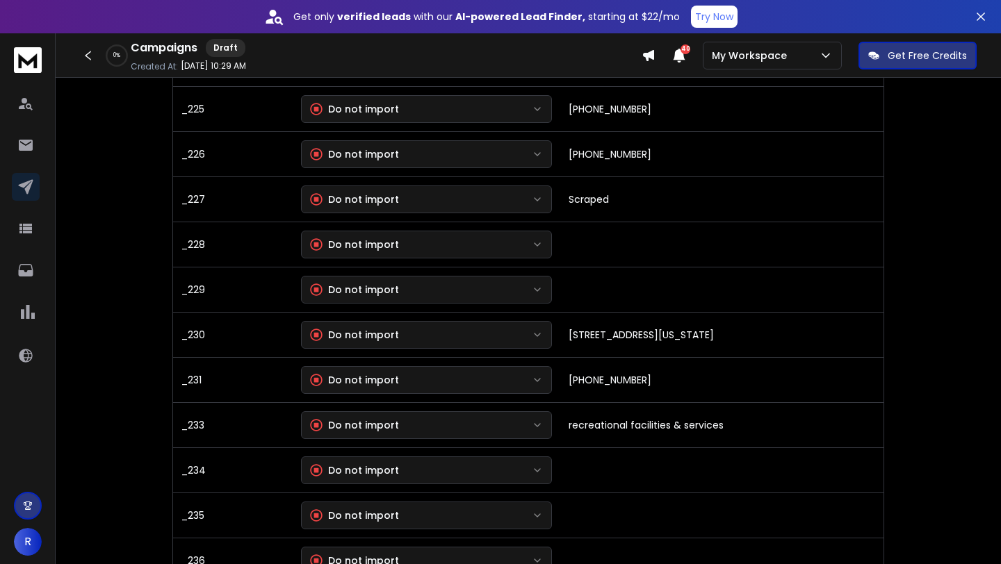
scroll to position [10244, 0]
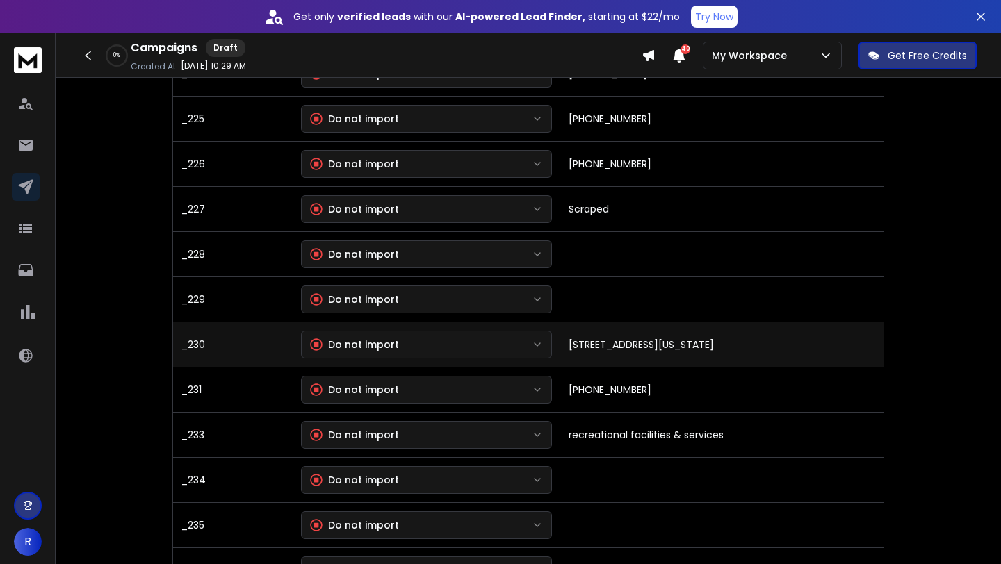
click at [487, 339] on button "Do not import" at bounding box center [426, 345] width 251 height 28
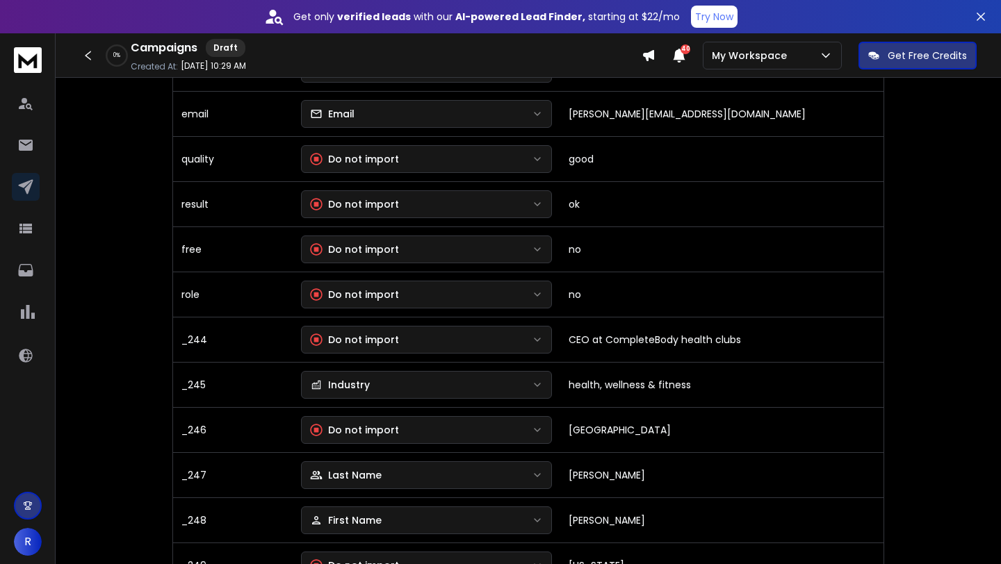
scroll to position [11437, 0]
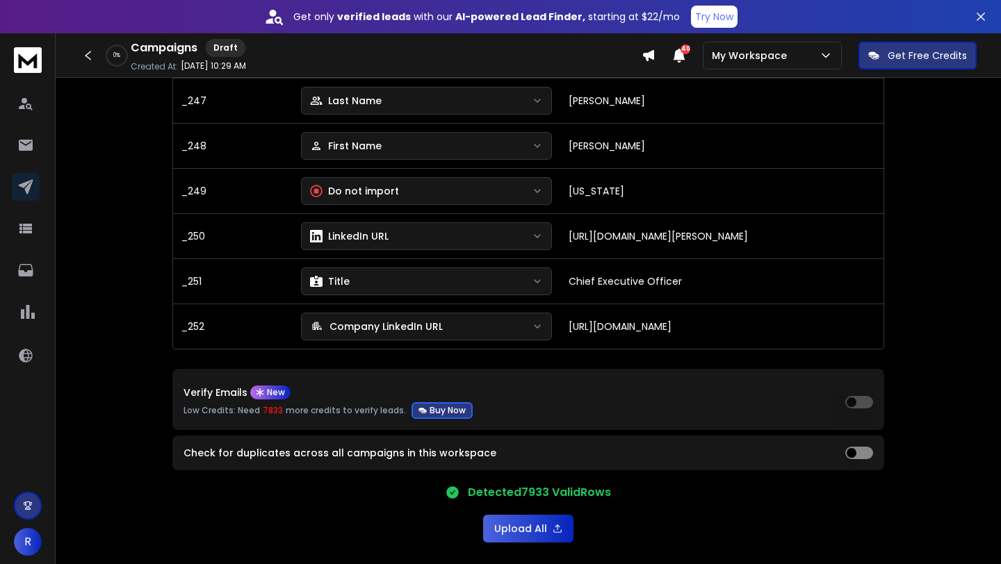
click at [526, 532] on button "Upload All" at bounding box center [528, 529] width 90 height 28
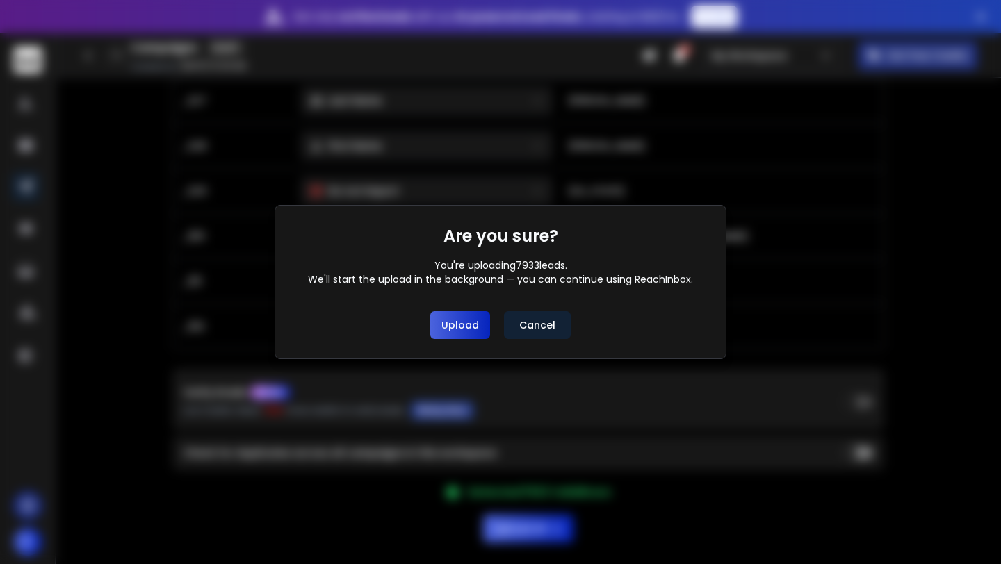
click at [472, 328] on button "Upload" at bounding box center [460, 325] width 60 height 28
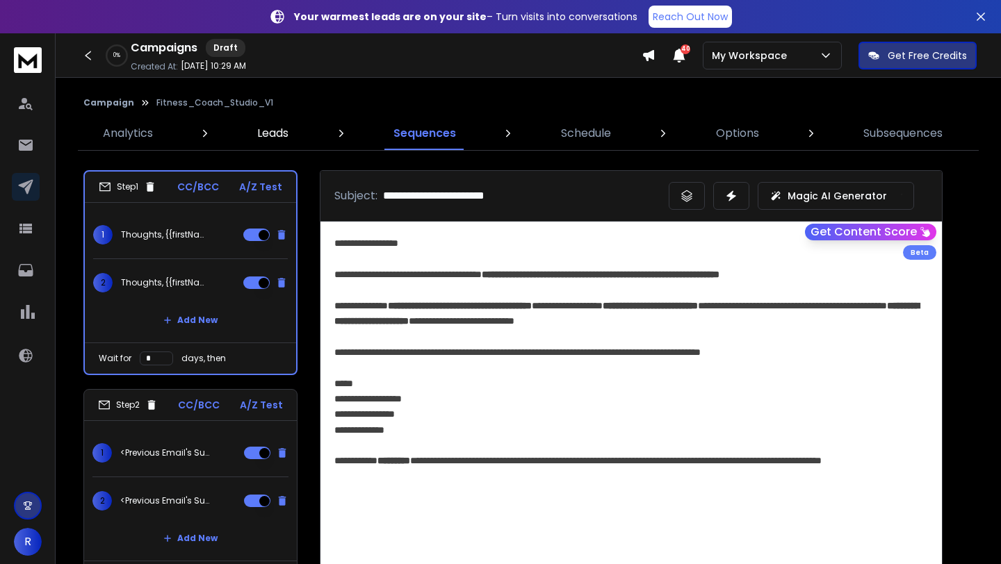
click at [273, 133] on p "Leads" at bounding box center [272, 133] width 31 height 17
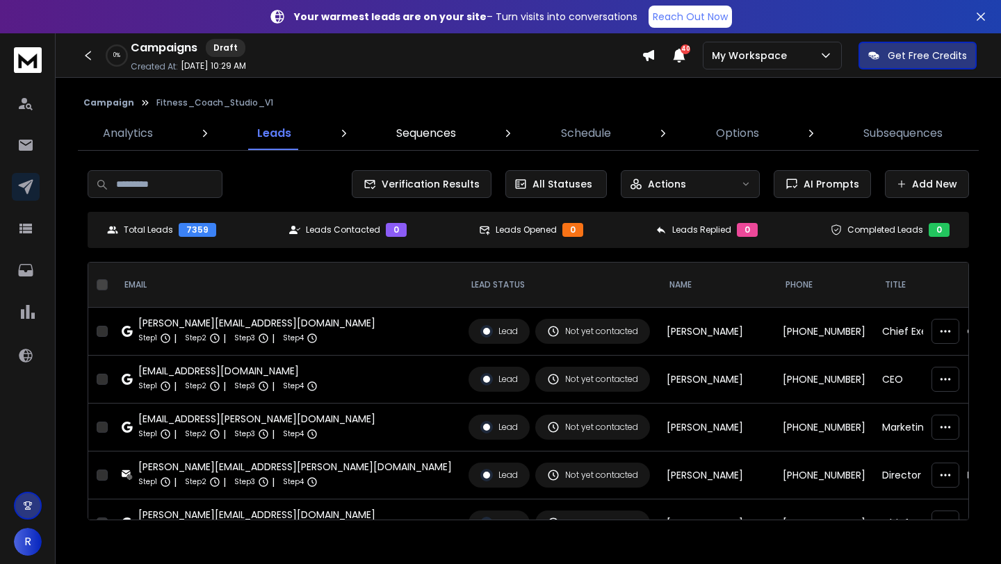
click at [427, 139] on p "Sequences" at bounding box center [426, 133] width 60 height 17
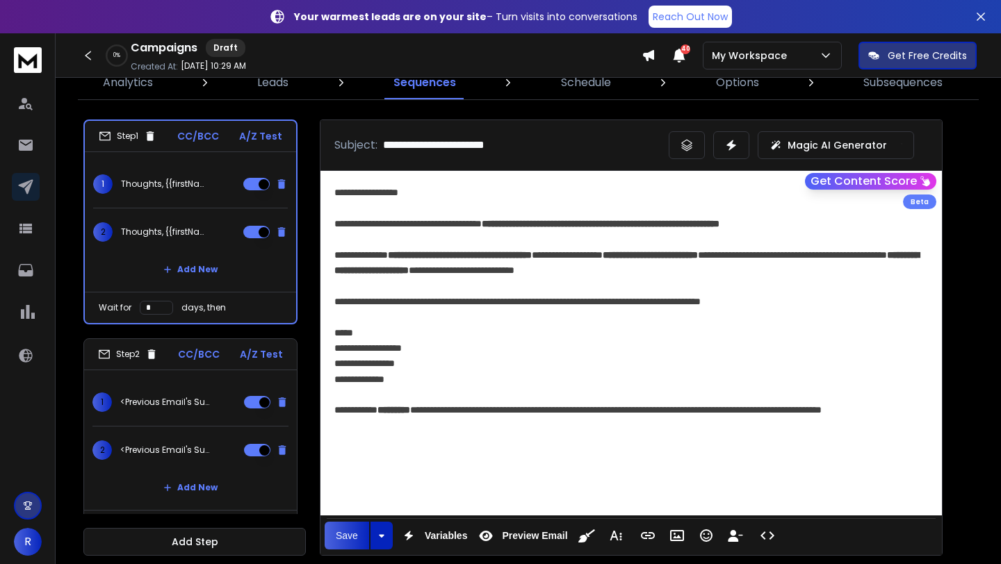
scroll to position [46, 0]
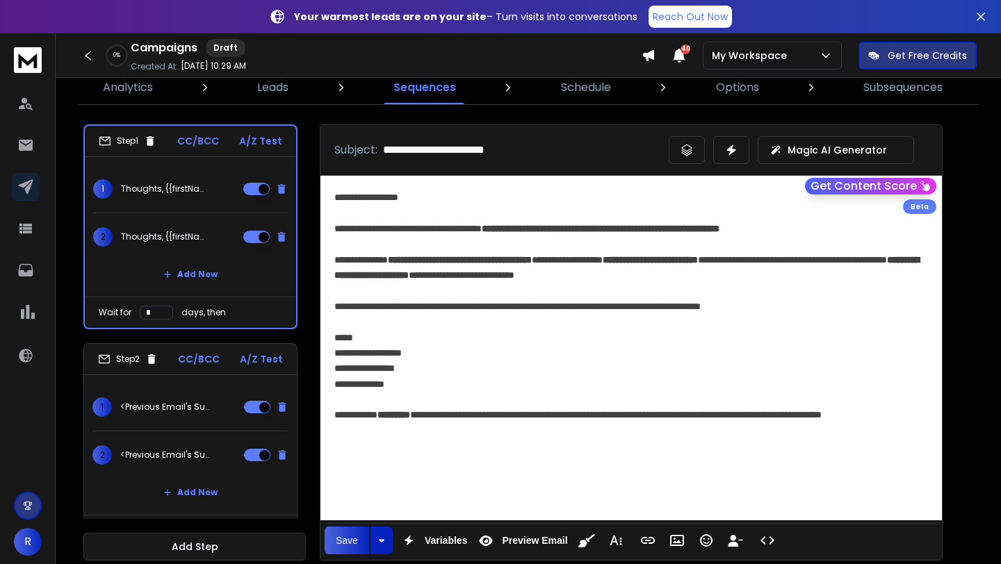
click at [279, 238] on icon at bounding box center [282, 237] width 8 height 10
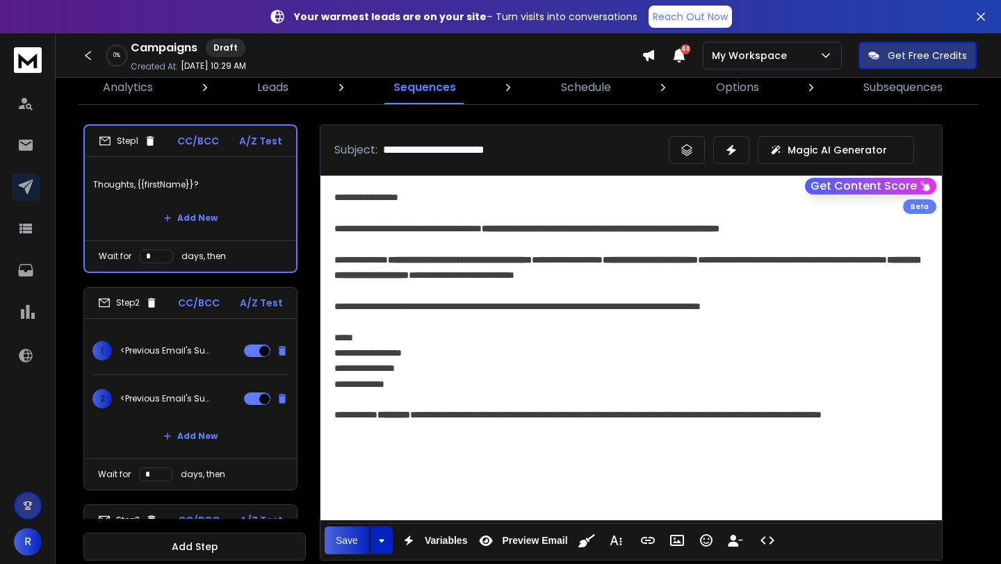
click at [279, 396] on icon at bounding box center [283, 399] width 8 height 10
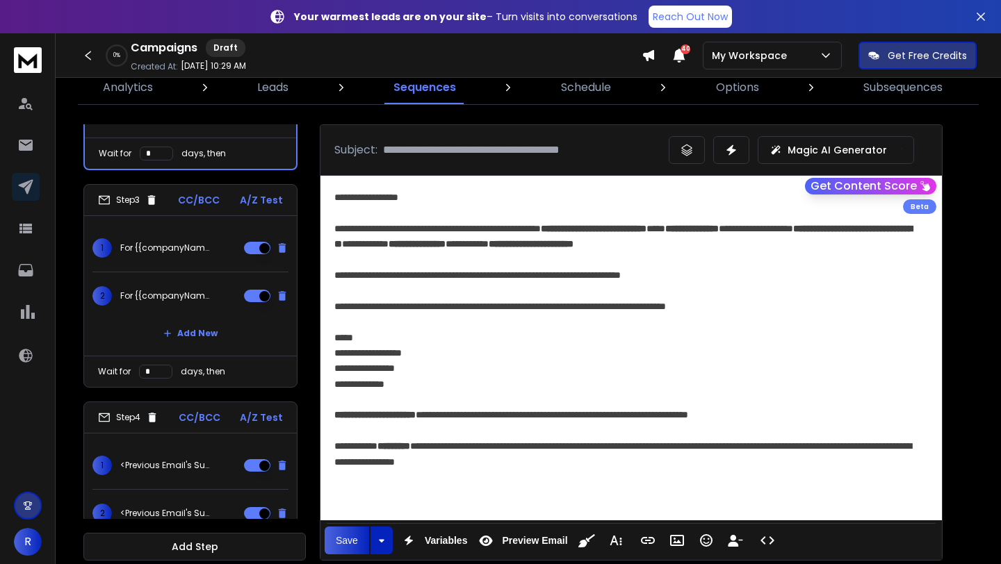
scroll to position [266, 0]
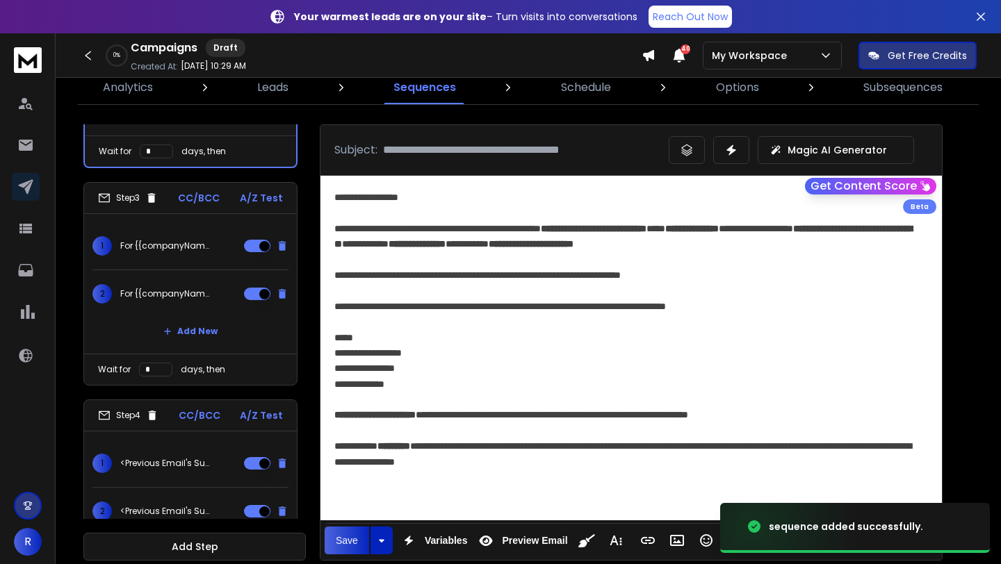
click at [279, 297] on icon at bounding box center [283, 294] width 8 height 10
type input "**********"
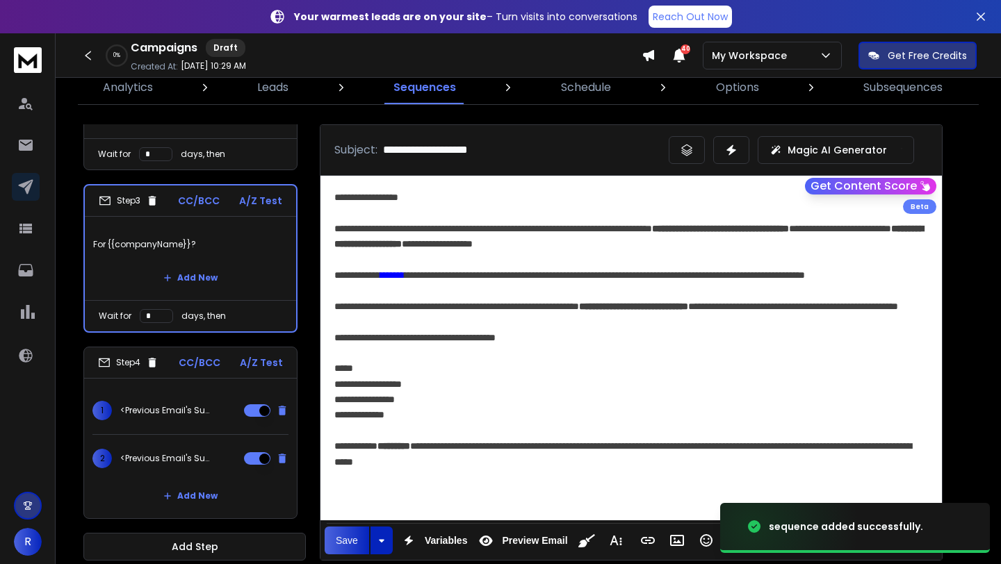
scroll to position [262, 0]
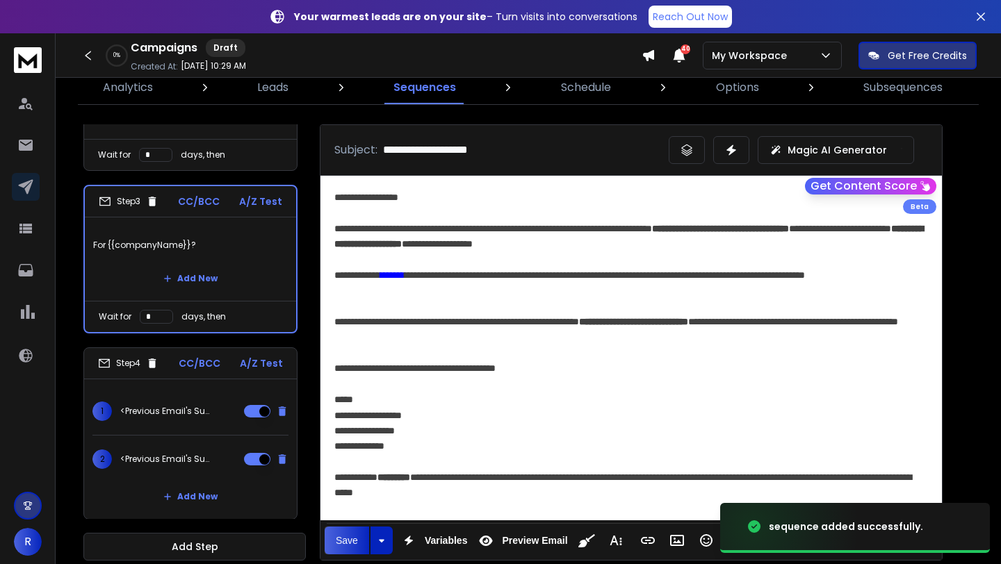
click at [170, 459] on p "<Previous Email's Subject>" at bounding box center [164, 459] width 89 height 11
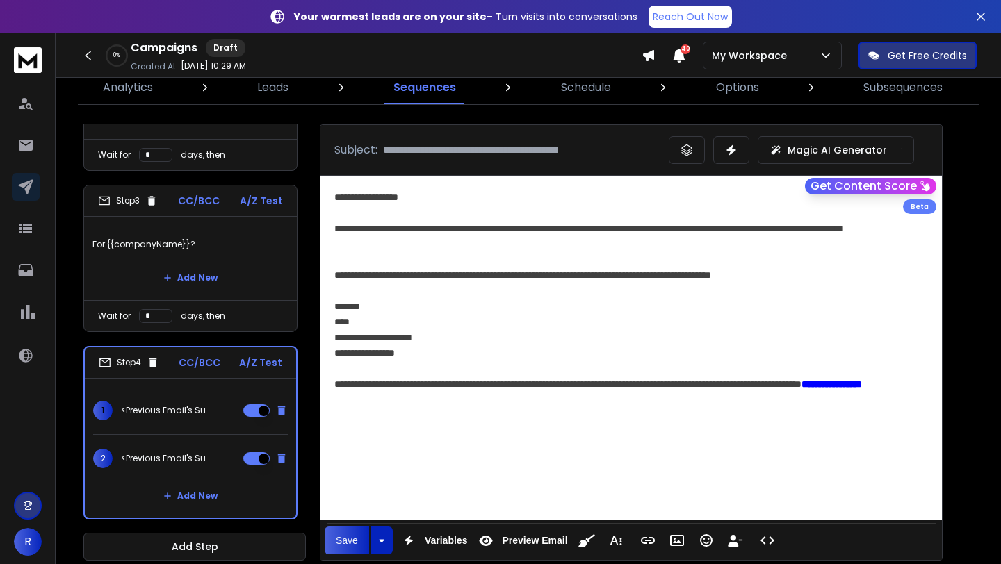
click at [278, 457] on icon at bounding box center [282, 459] width 8 height 10
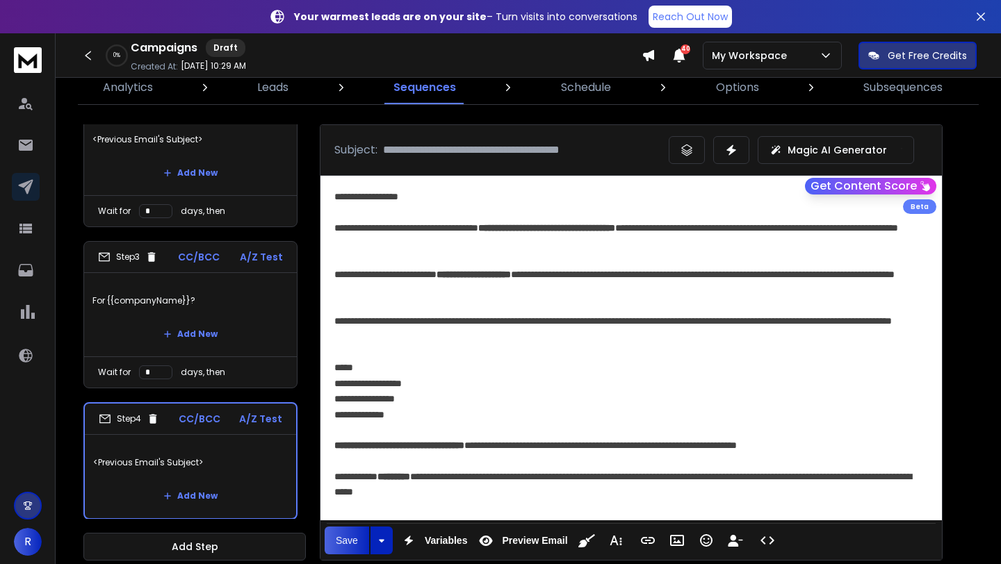
scroll to position [0, 0]
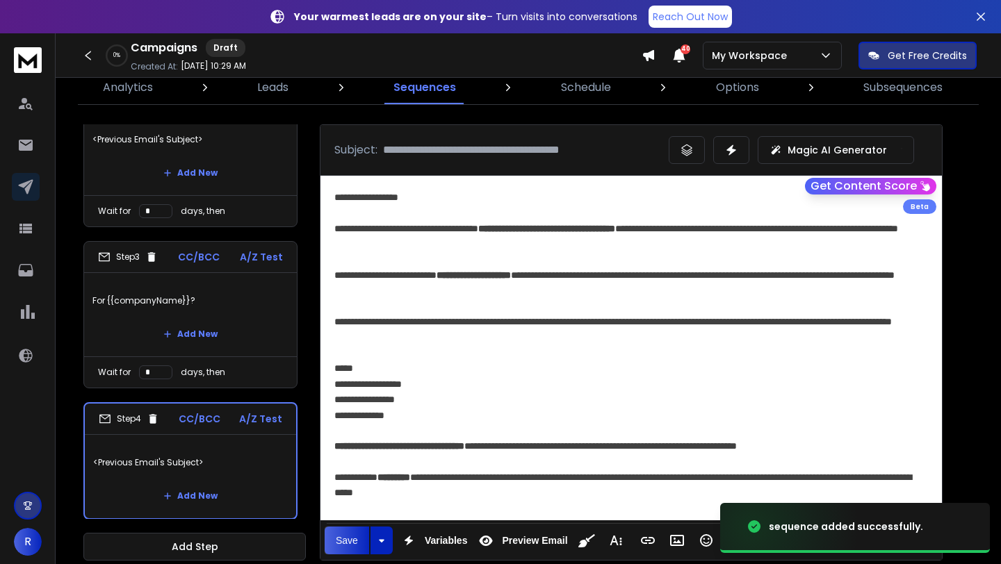
click at [154, 300] on p "For {{companyName}}?" at bounding box center [190, 301] width 196 height 39
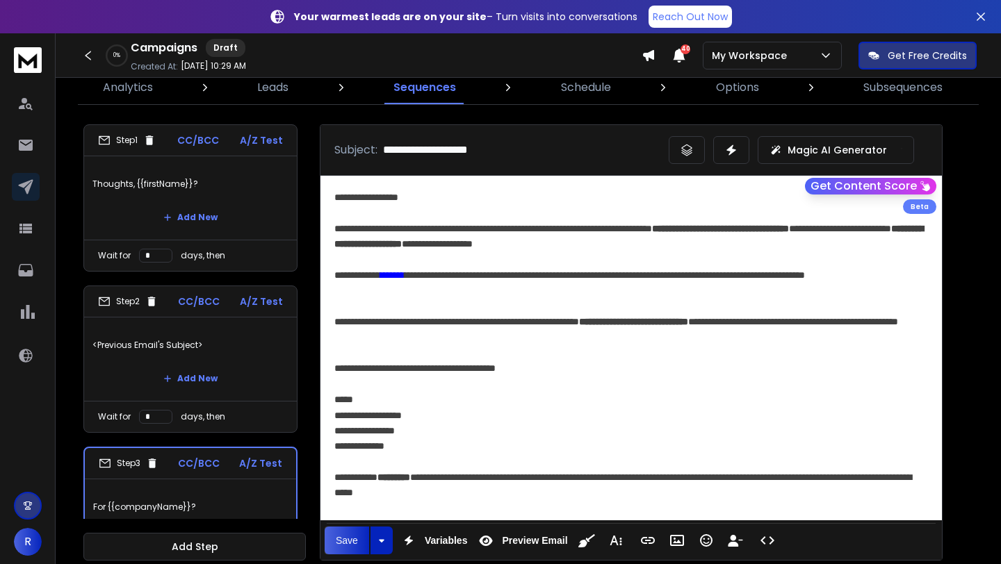
click at [171, 182] on p "Thoughts, {{firstName}}?" at bounding box center [190, 184] width 196 height 39
type input "**********"
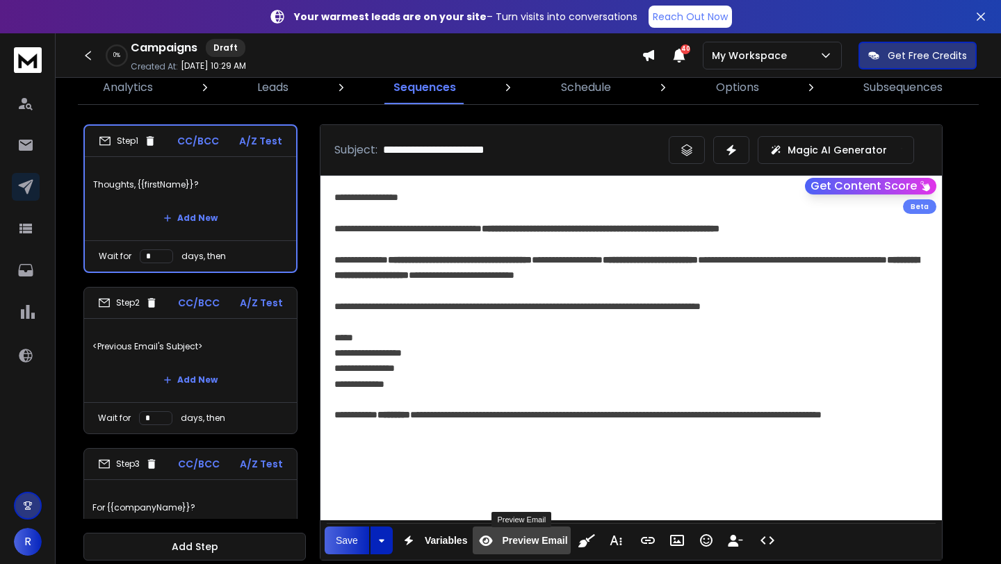
click at [548, 537] on span "Preview Email" at bounding box center [534, 541] width 71 height 12
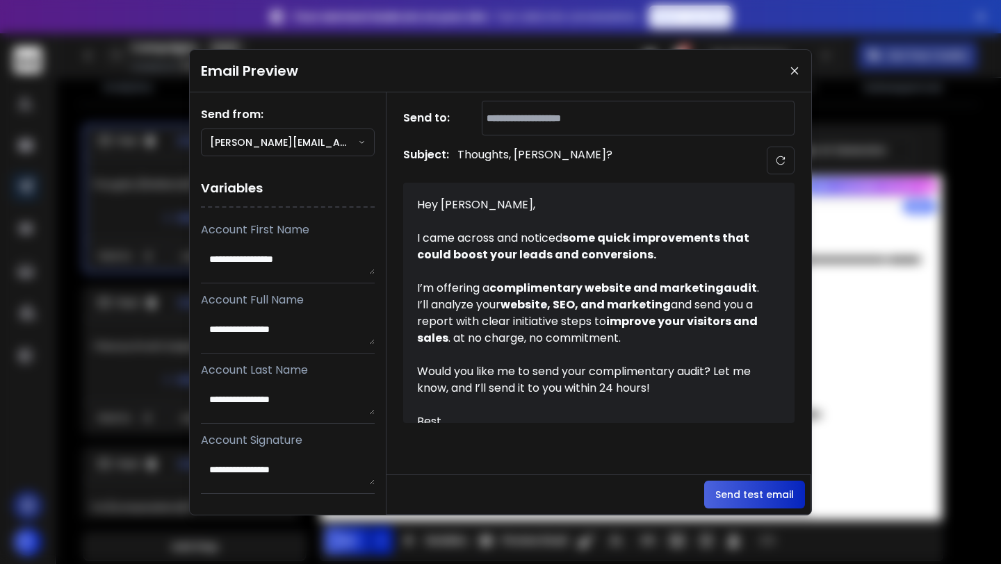
click at [797, 72] on icon at bounding box center [794, 70] width 11 height 11
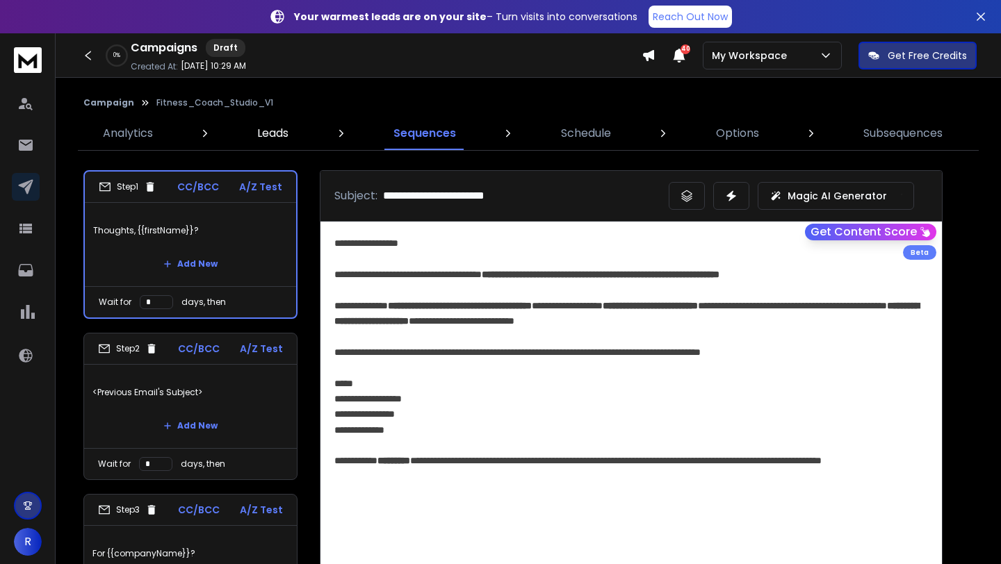
click at [276, 131] on p "Leads" at bounding box center [272, 133] width 31 height 17
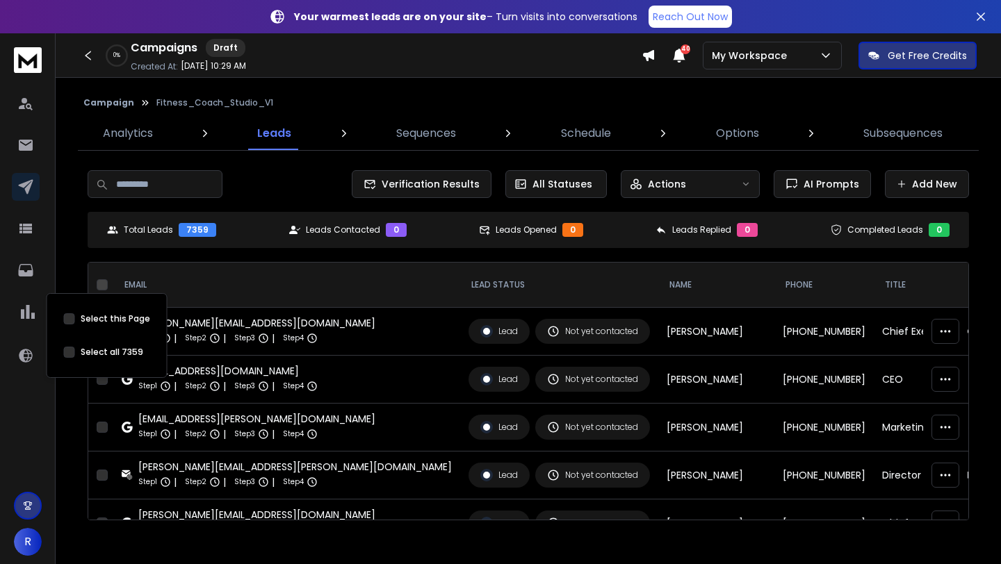
click at [68, 357] on button "Select this Page" at bounding box center [69, 352] width 11 height 11
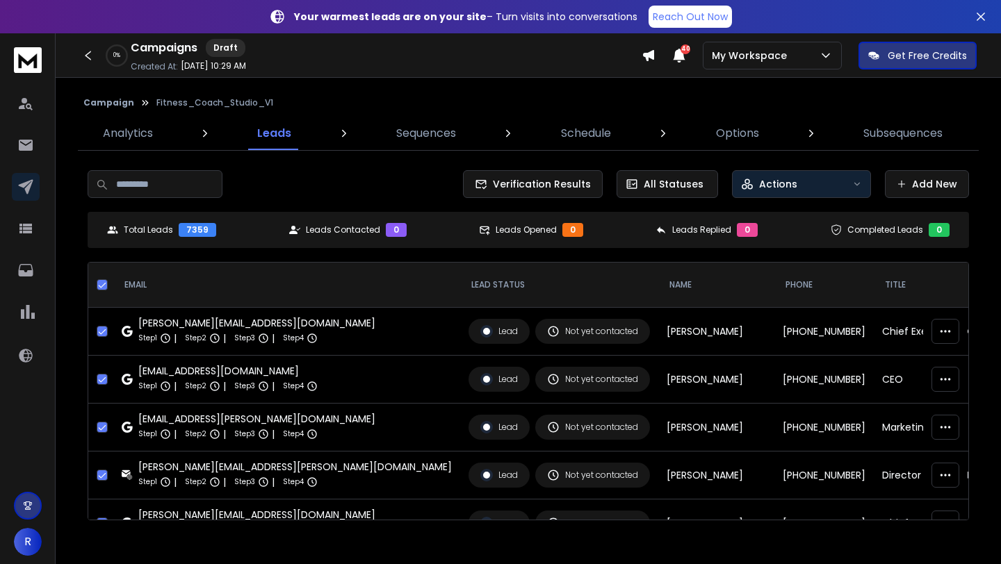
click at [788, 186] on p "Actions" at bounding box center [778, 184] width 38 height 14
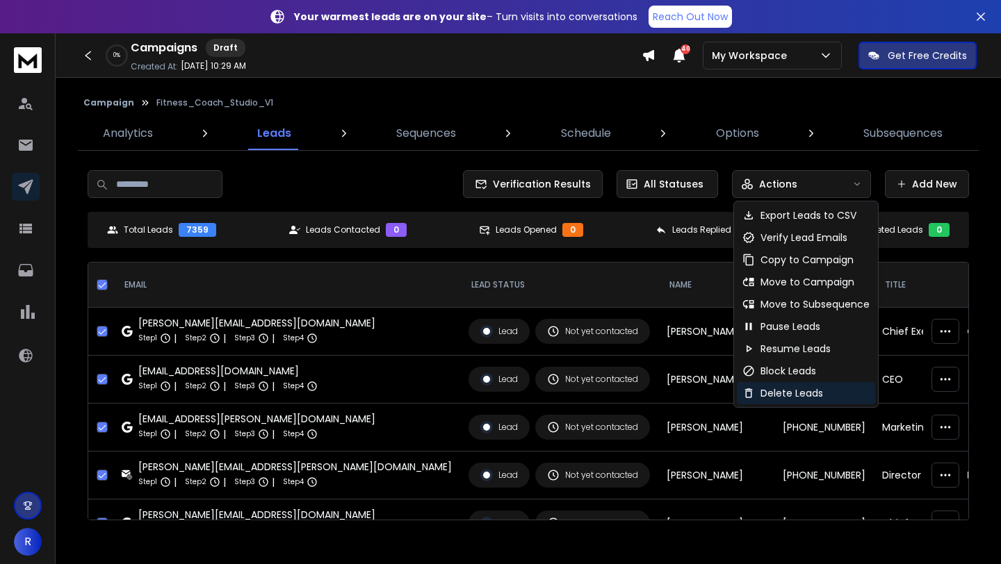
click at [788, 392] on p "Delete Leads" at bounding box center [792, 394] width 63 height 14
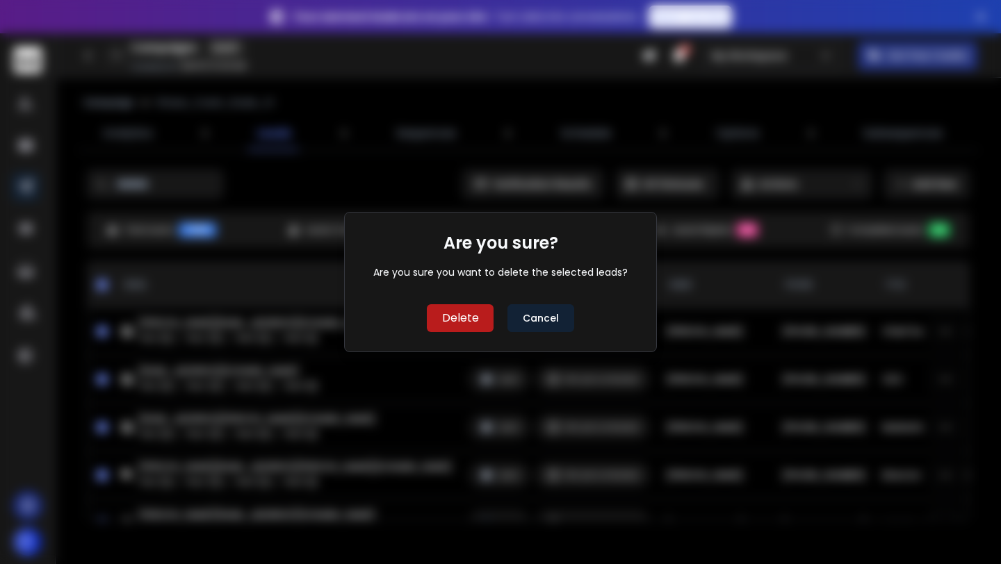
click at [458, 319] on button "Delete" at bounding box center [460, 318] width 67 height 28
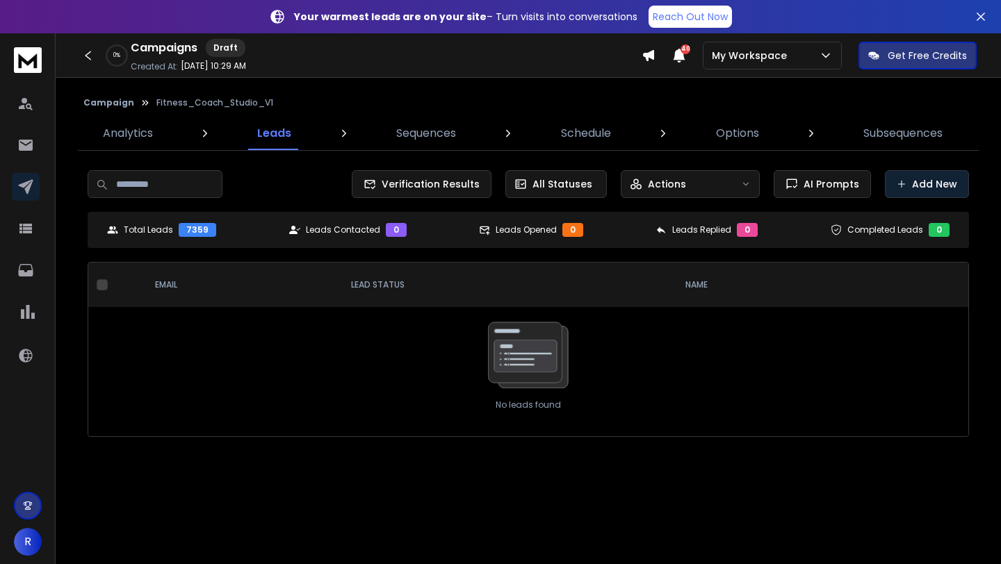
click at [938, 186] on button "Add New" at bounding box center [927, 184] width 84 height 28
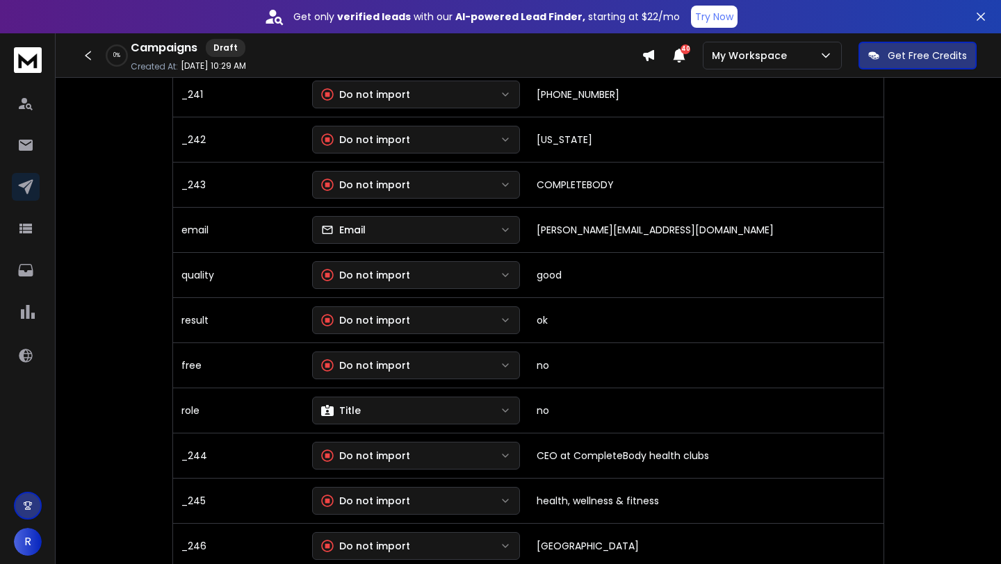
scroll to position [10940, 0]
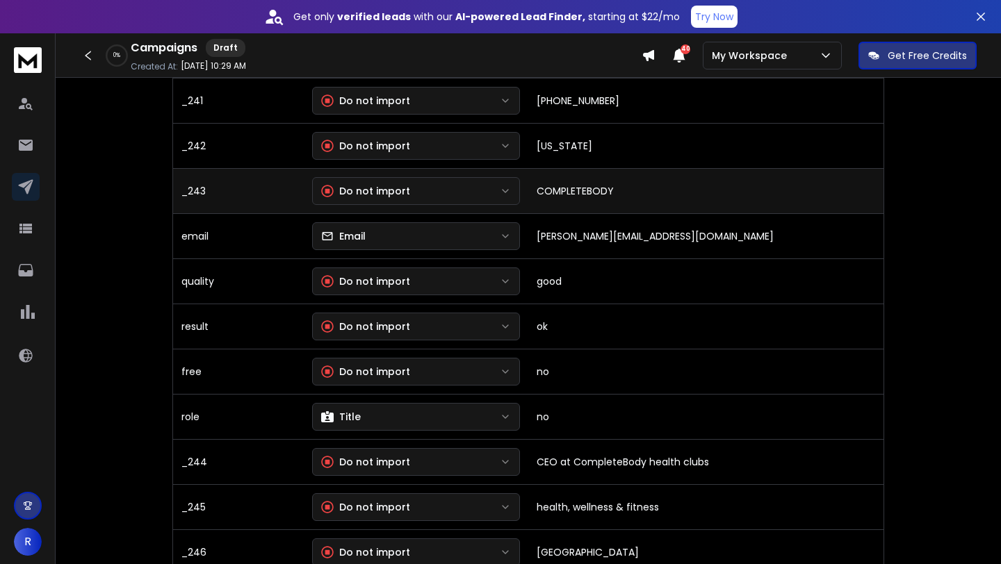
click at [422, 190] on button "Do not import" at bounding box center [416, 191] width 208 height 28
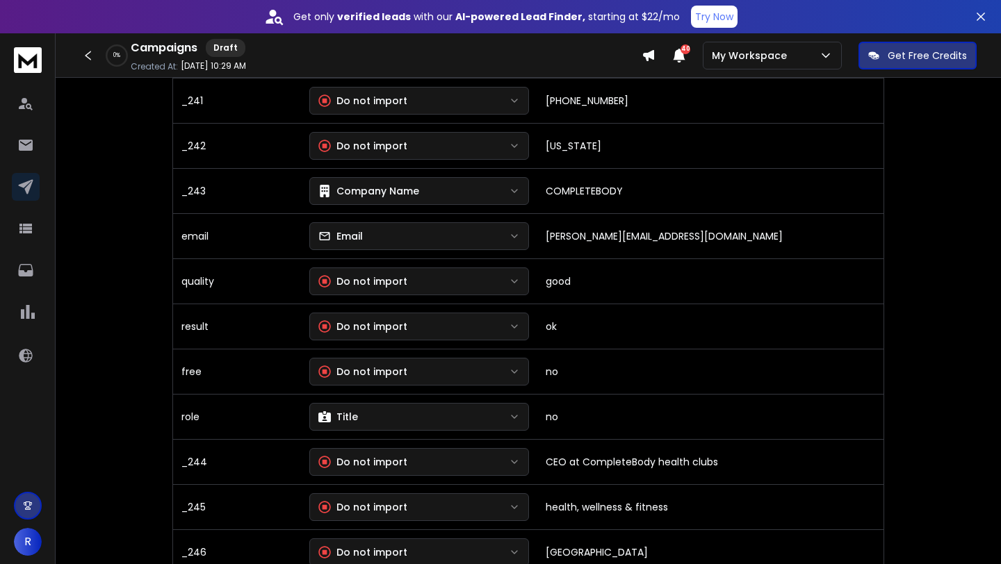
scroll to position [11437, 0]
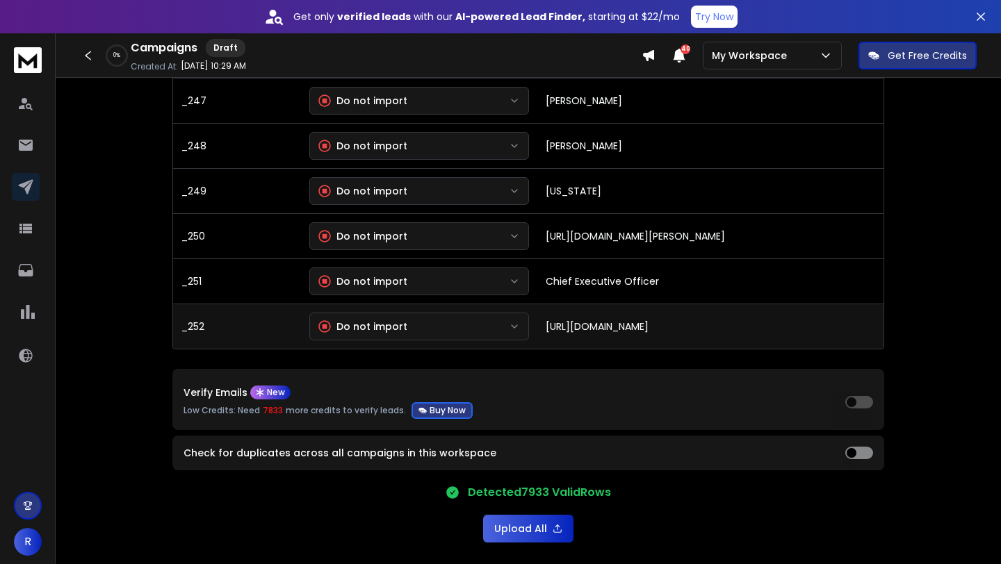
click at [464, 318] on button "Do not import" at bounding box center [419, 327] width 220 height 28
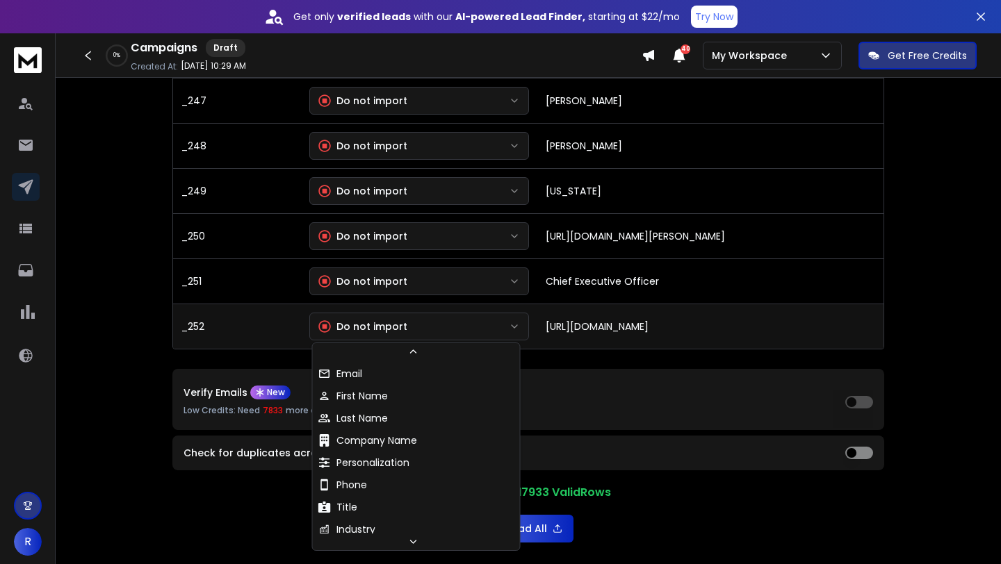
scroll to position [140, 0]
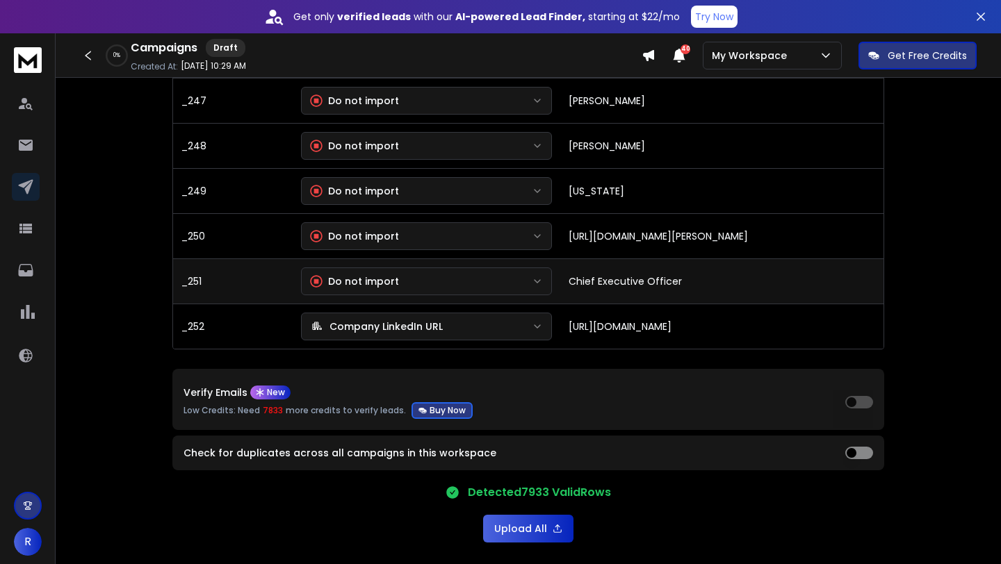
click at [421, 277] on button "Do not import" at bounding box center [426, 282] width 251 height 28
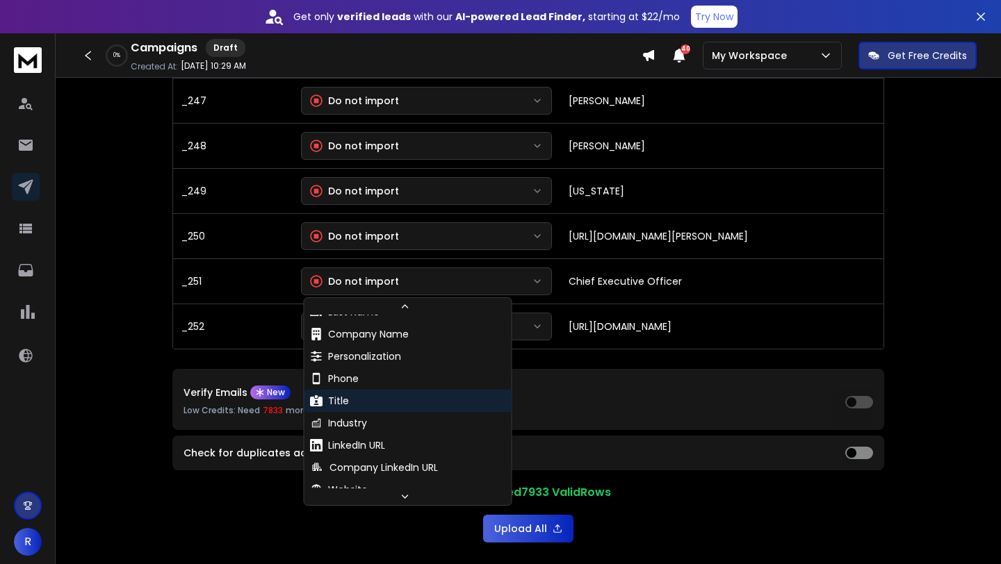
scroll to position [60, 0]
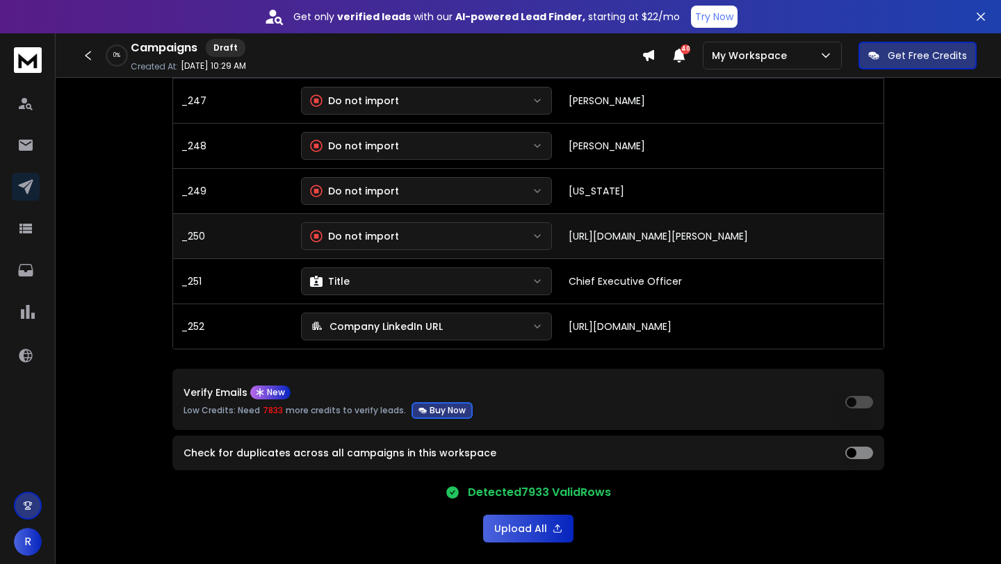
click at [407, 231] on button "Do not import" at bounding box center [426, 236] width 251 height 28
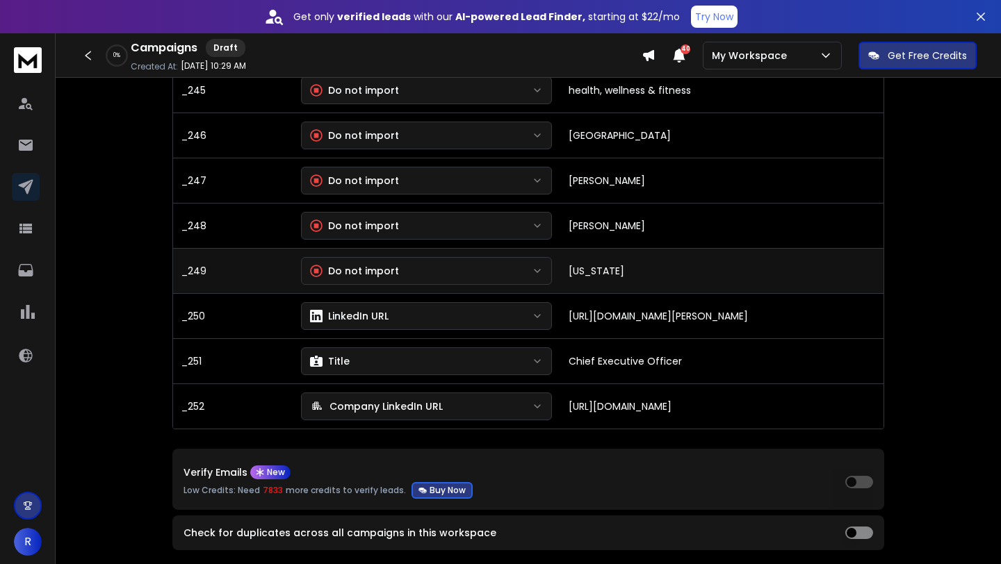
scroll to position [11356, 0]
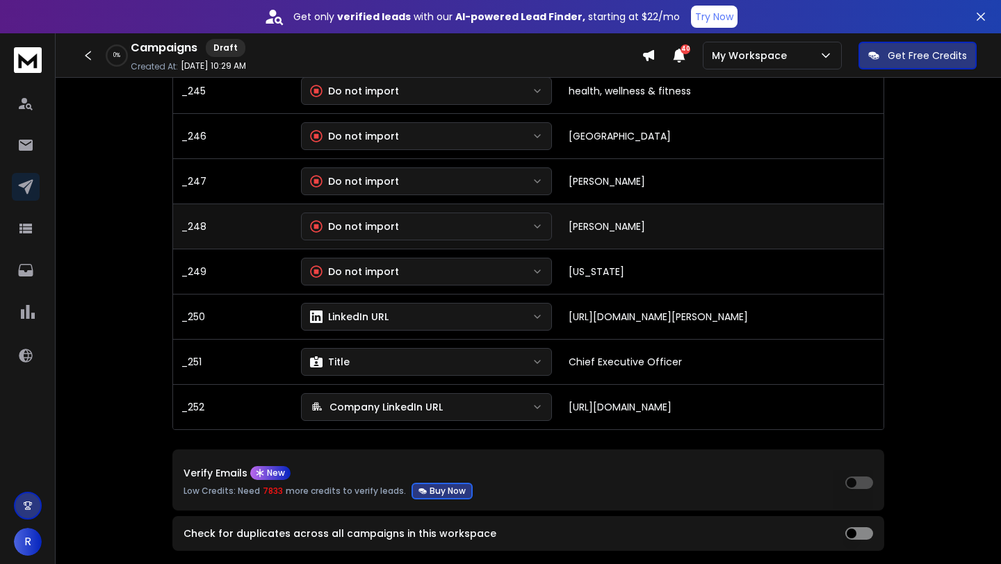
click at [397, 220] on div "Do not import" at bounding box center [354, 227] width 89 height 14
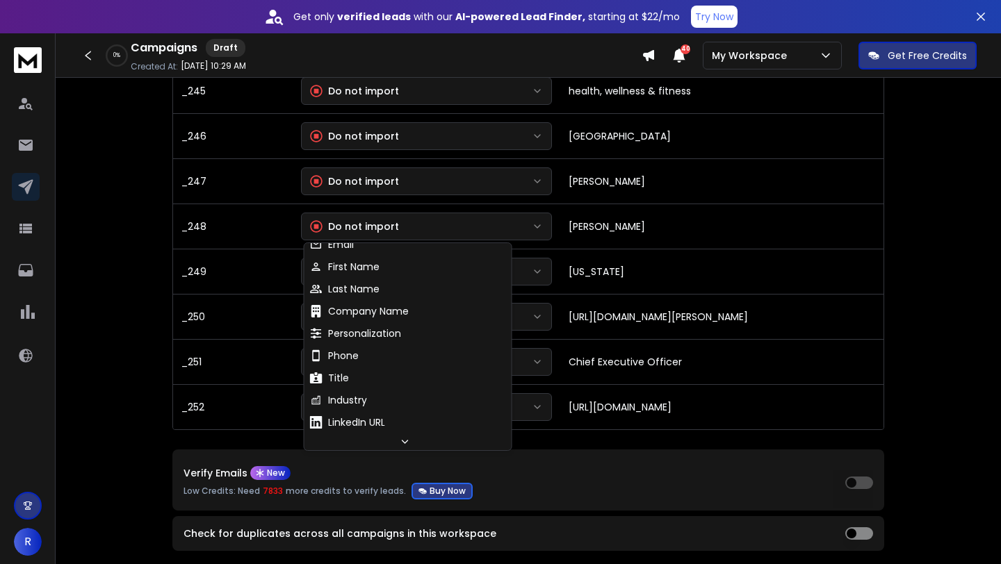
scroll to position [0, 0]
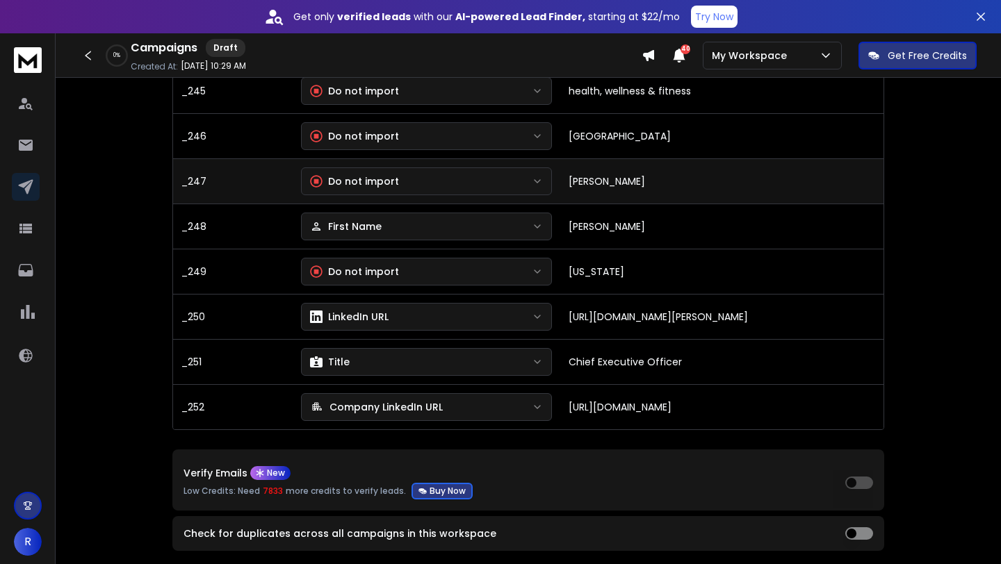
click at [386, 181] on div "Do not import" at bounding box center [354, 181] width 89 height 14
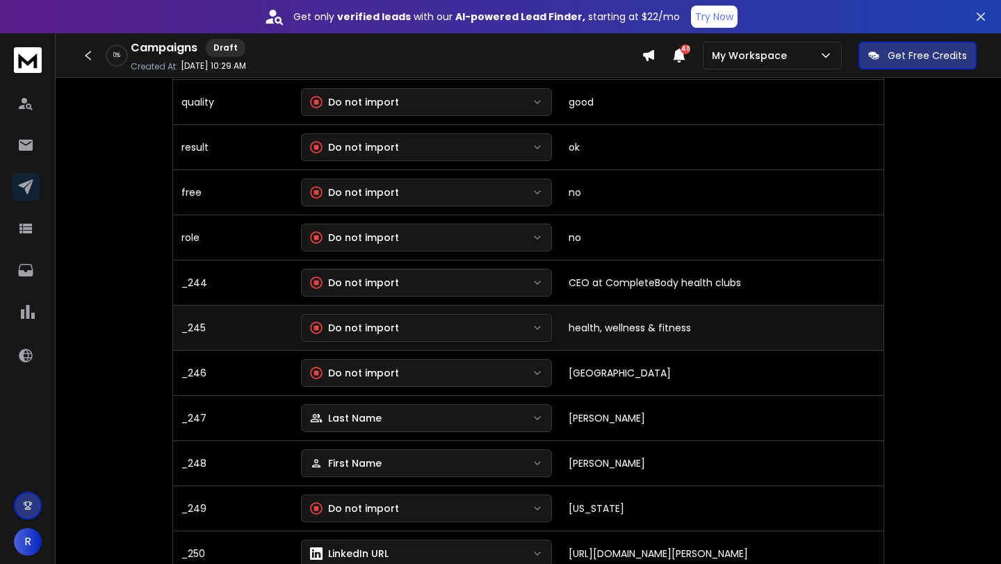
scroll to position [11118, 0]
click at [362, 332] on div "Do not import" at bounding box center [354, 330] width 89 height 14
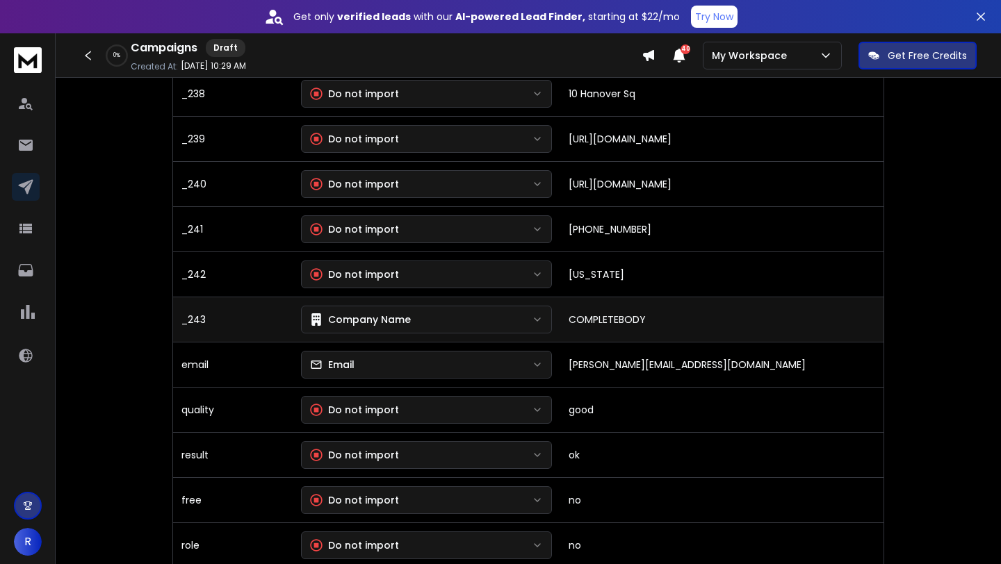
scroll to position [10810, 0]
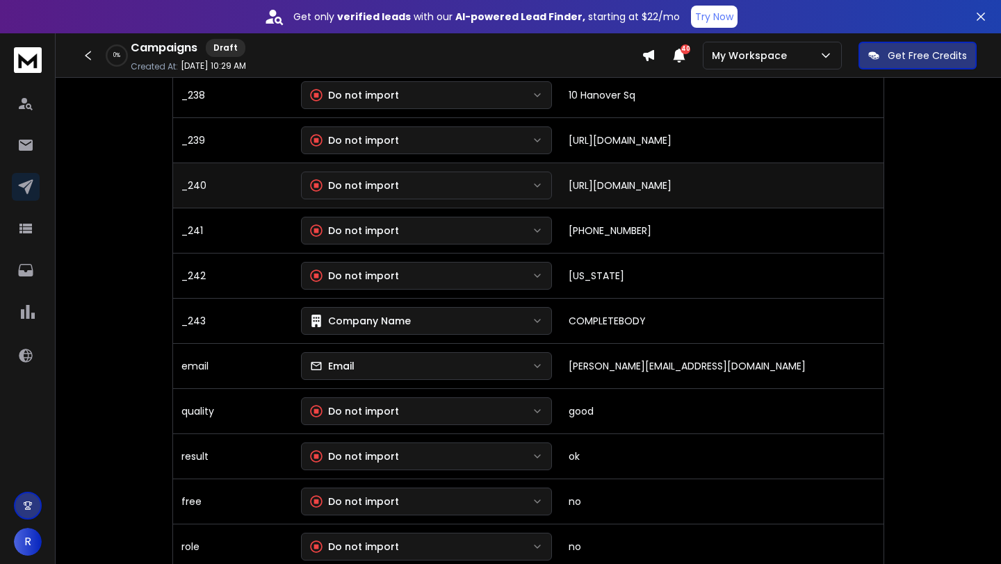
click at [391, 192] on button "Do not import" at bounding box center [426, 186] width 251 height 28
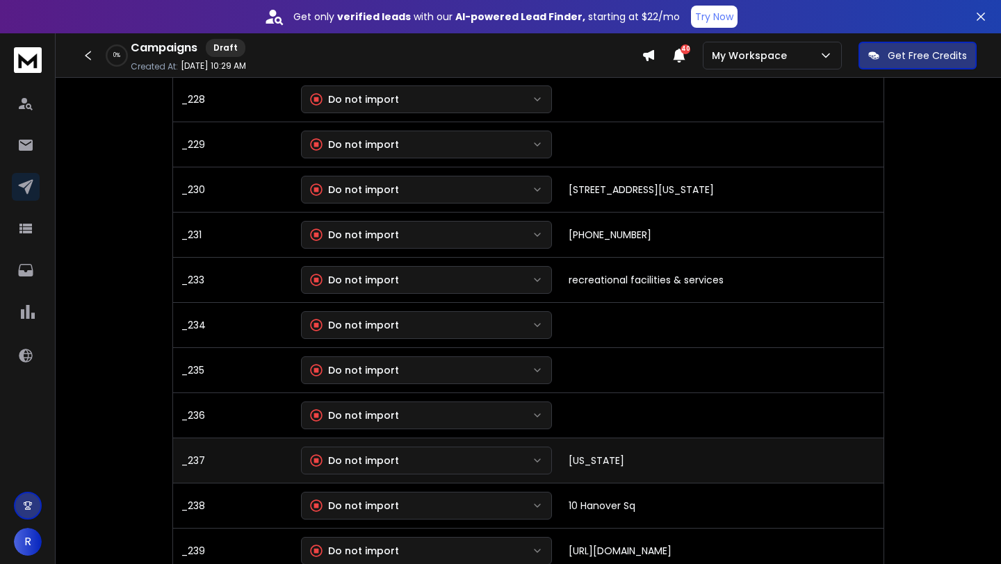
scroll to position [10388, 0]
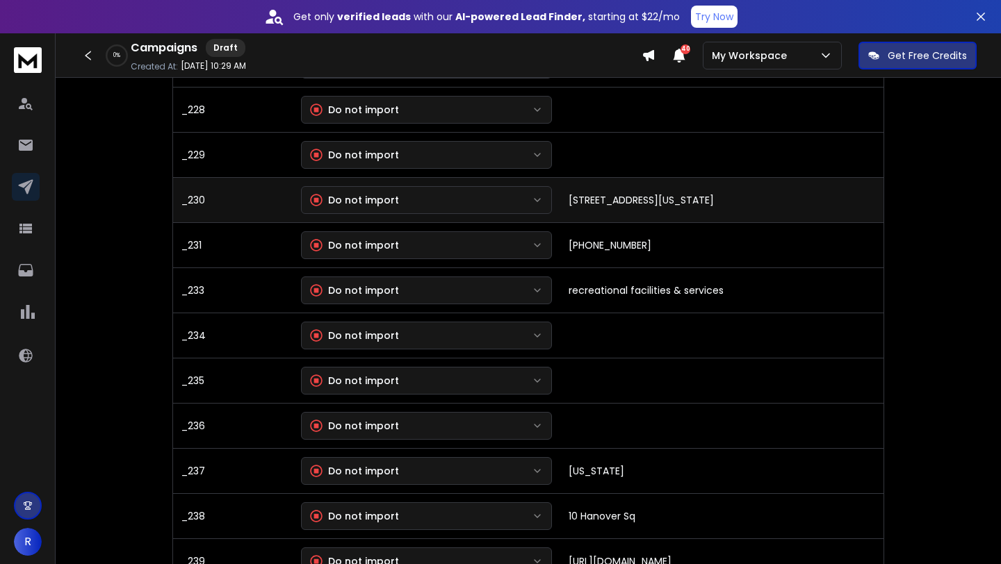
click at [381, 193] on div "Do not import" at bounding box center [354, 200] width 89 height 14
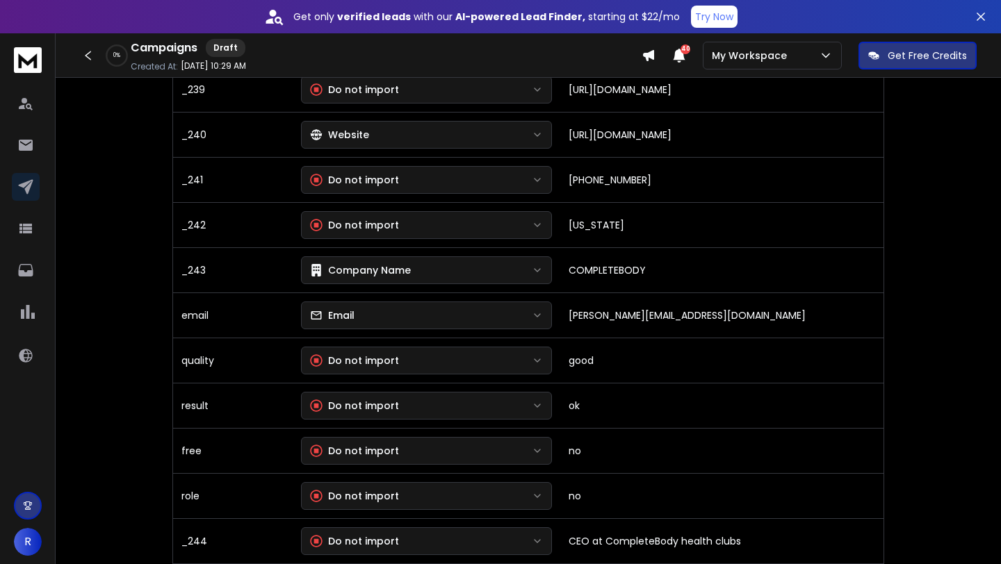
scroll to position [10858, 0]
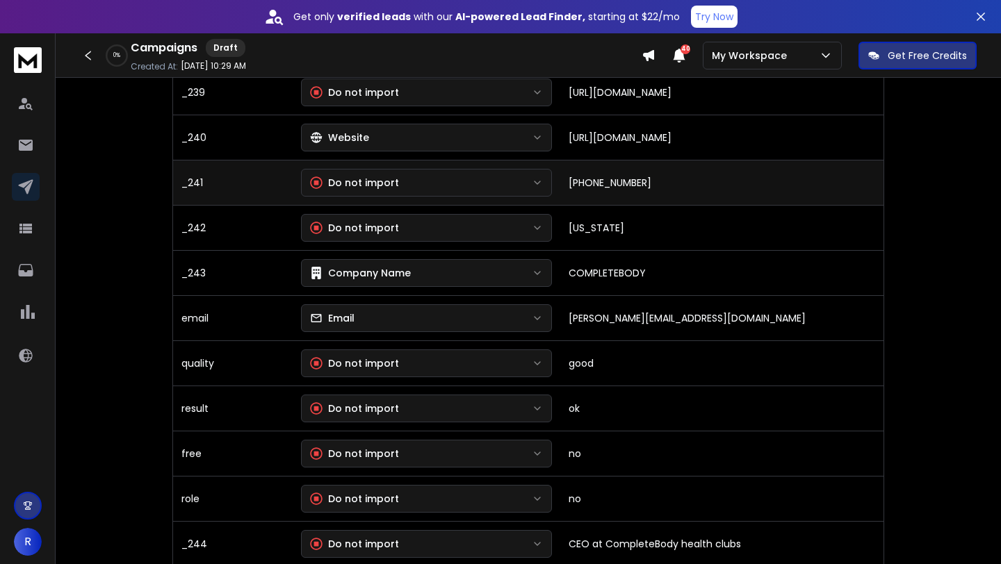
click at [365, 181] on div "Do not import" at bounding box center [354, 183] width 89 height 14
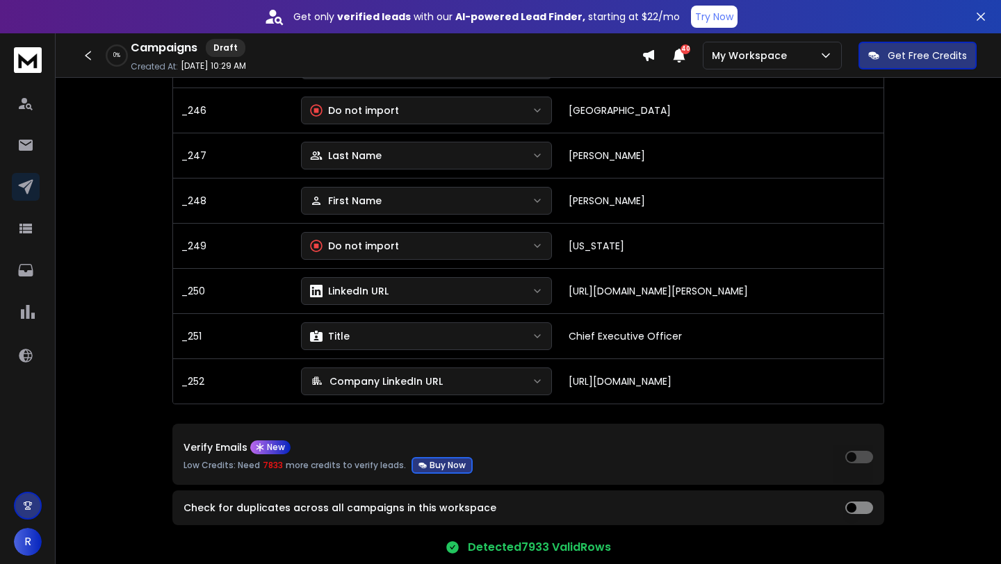
scroll to position [11437, 0]
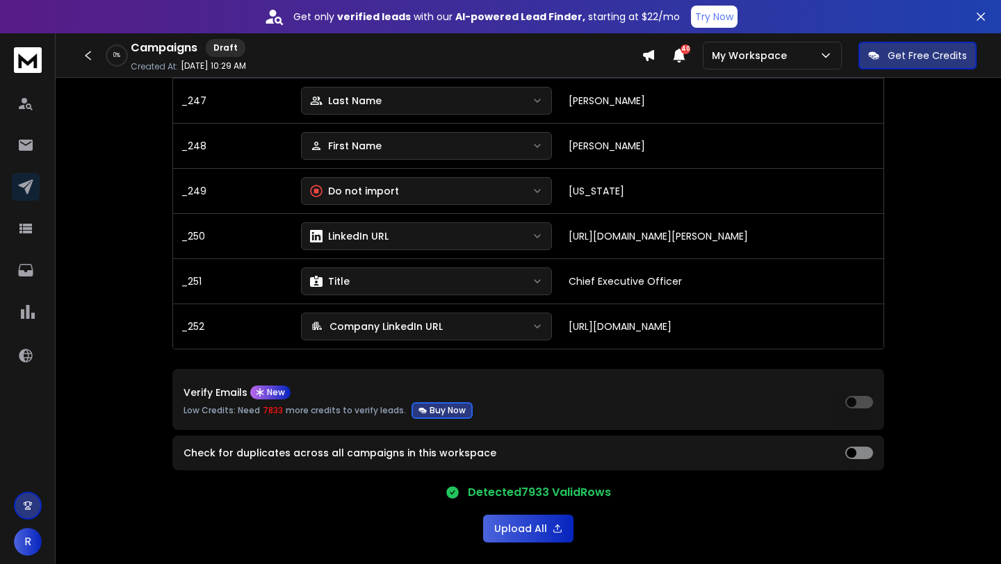
click at [532, 524] on button "Upload All" at bounding box center [528, 529] width 90 height 28
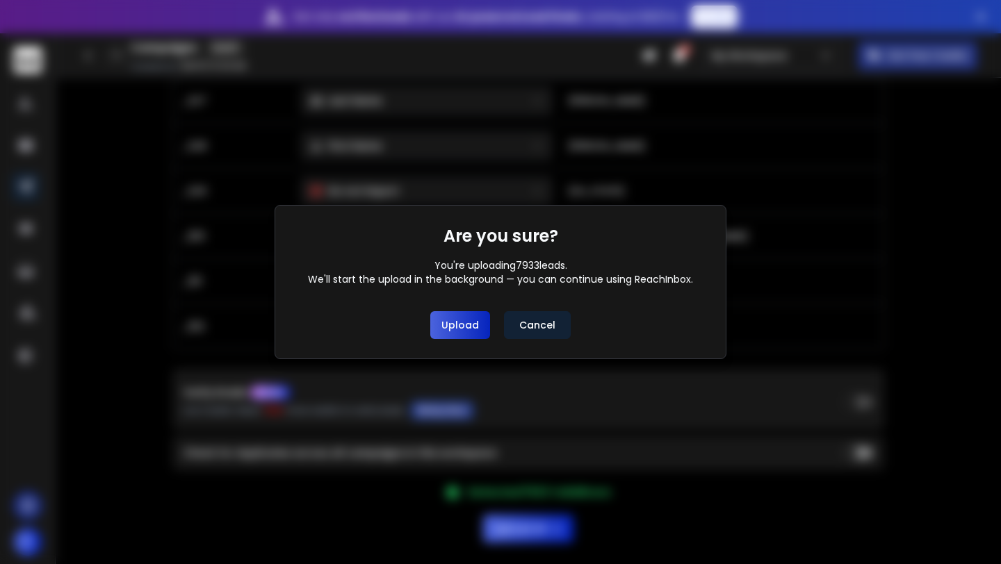
click at [458, 327] on button "Upload" at bounding box center [460, 325] width 60 height 28
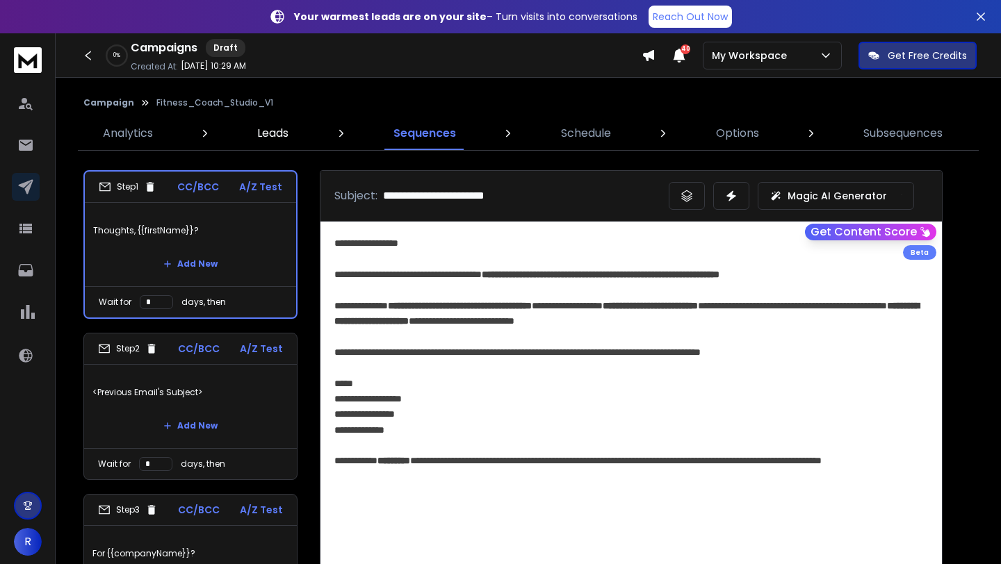
click at [272, 132] on p "Leads" at bounding box center [272, 133] width 31 height 17
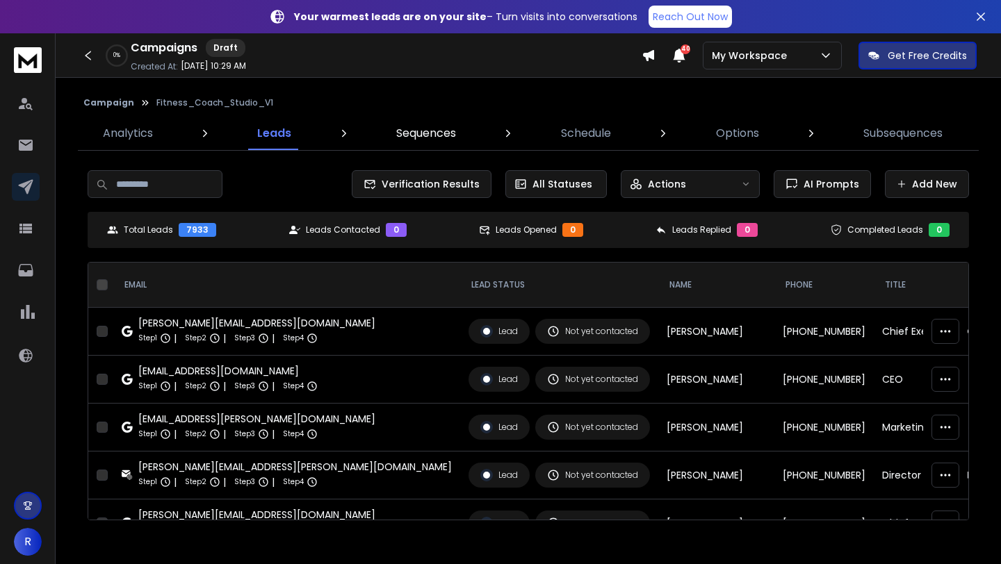
click at [436, 133] on p "Sequences" at bounding box center [426, 133] width 60 height 17
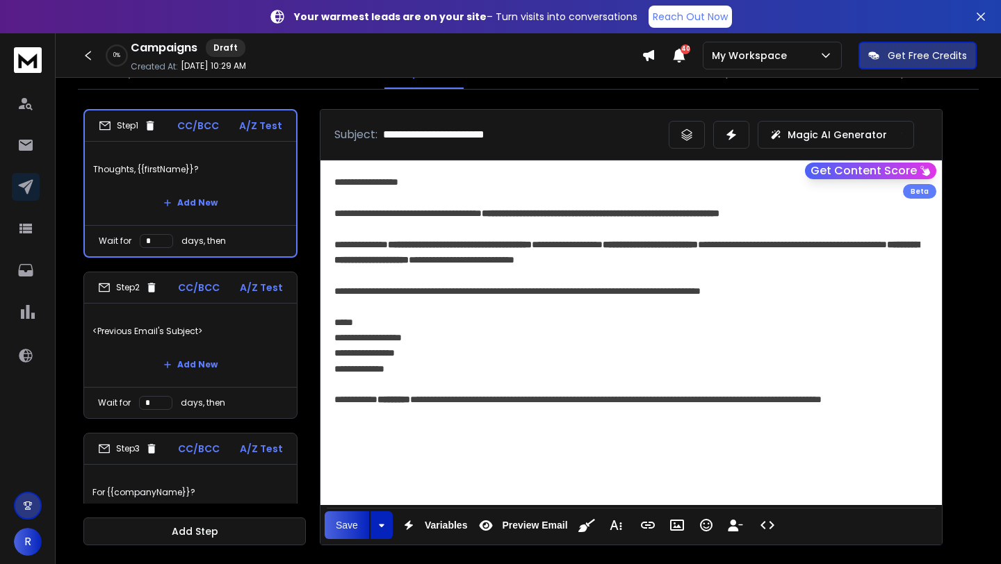
scroll to position [62, 0]
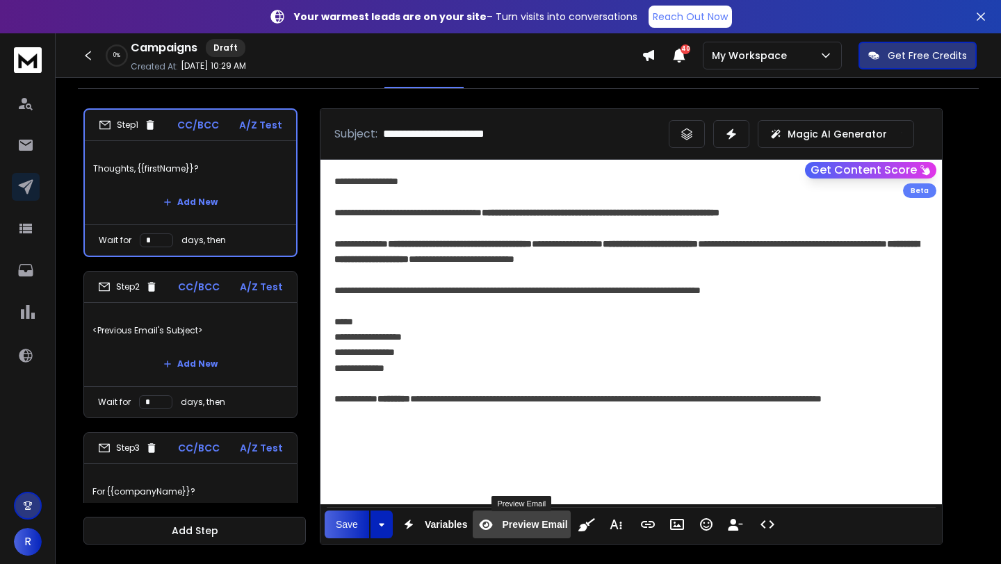
click at [531, 519] on span "Preview Email" at bounding box center [534, 525] width 71 height 12
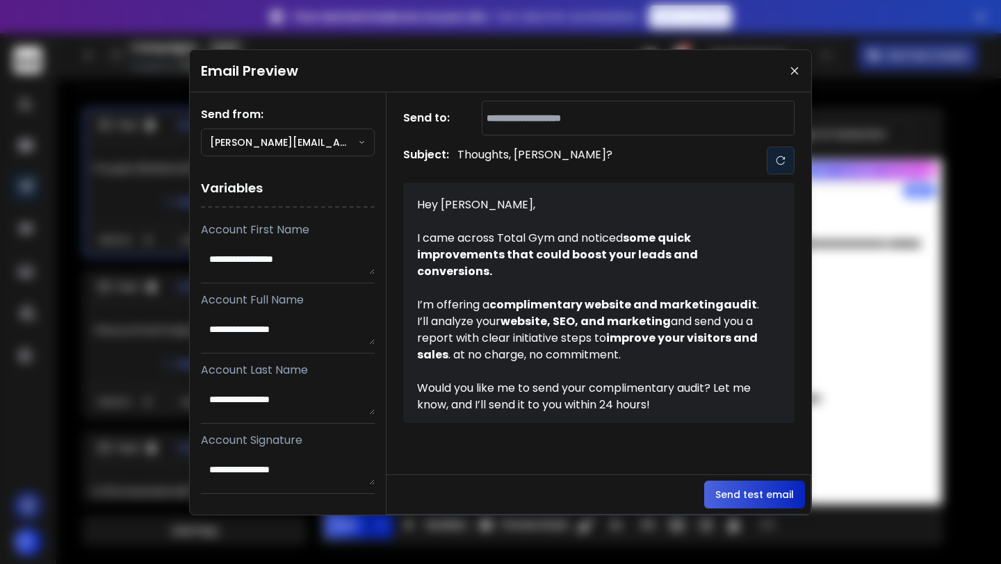
click at [784, 156] on icon at bounding box center [780, 160] width 8 height 8
click at [792, 72] on icon at bounding box center [795, 71] width 8 height 8
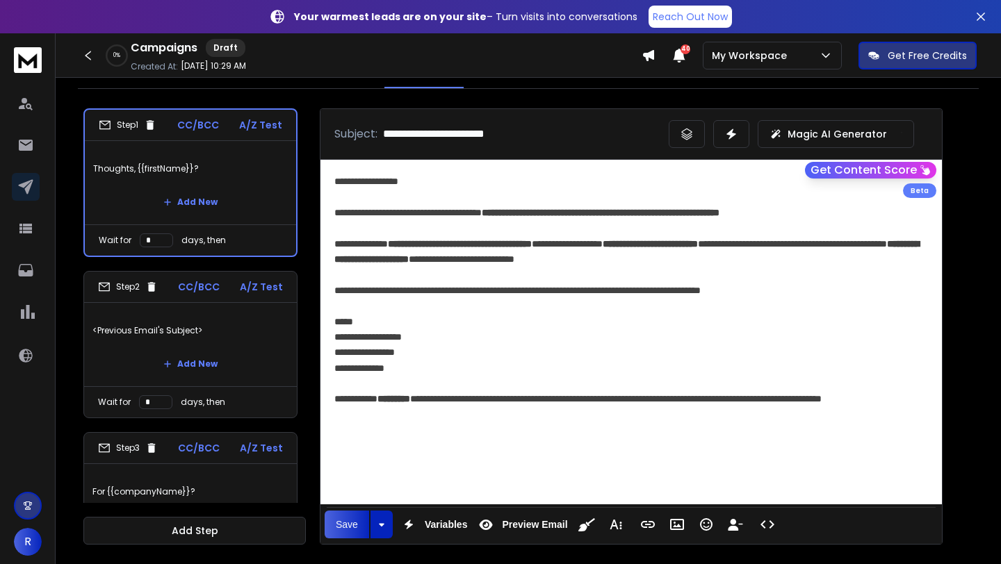
click at [607, 245] on div "**********" at bounding box center [631, 251] width 594 height 31
click at [603, 266] on div "**********" at bounding box center [631, 251] width 594 height 31
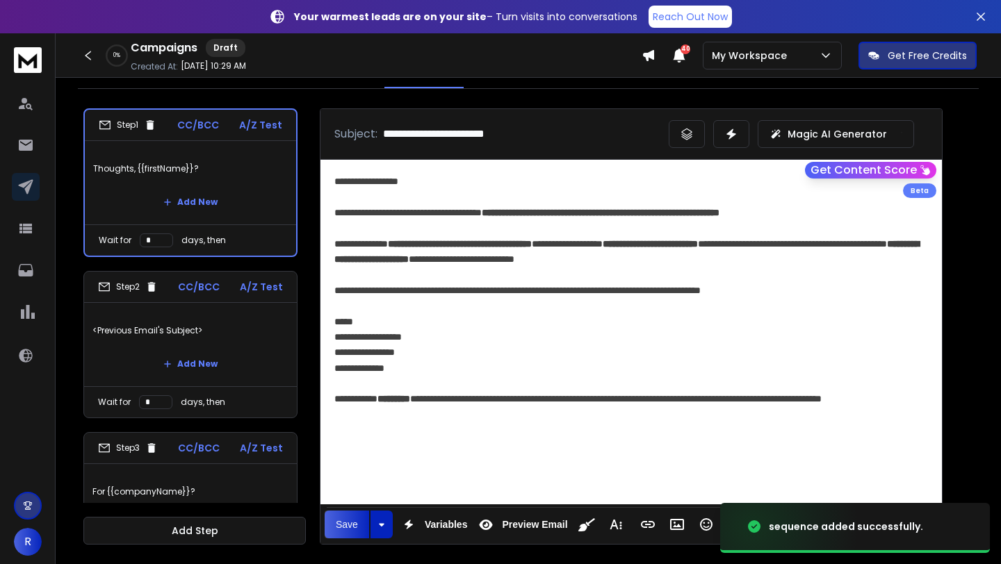
click at [174, 339] on p "<Previous Email's Subject>" at bounding box center [190, 330] width 196 height 39
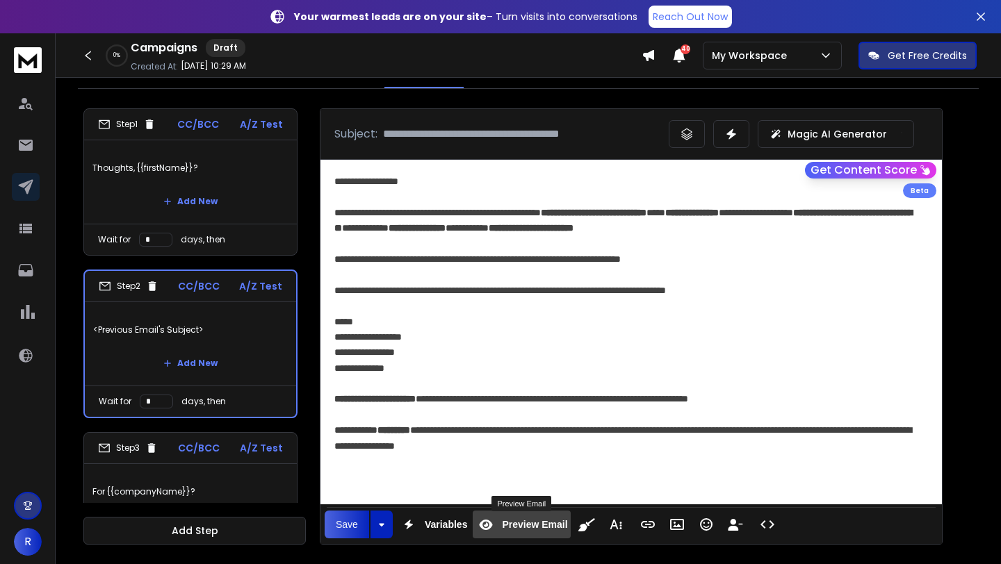
click at [534, 523] on span "Preview Email" at bounding box center [534, 525] width 71 height 12
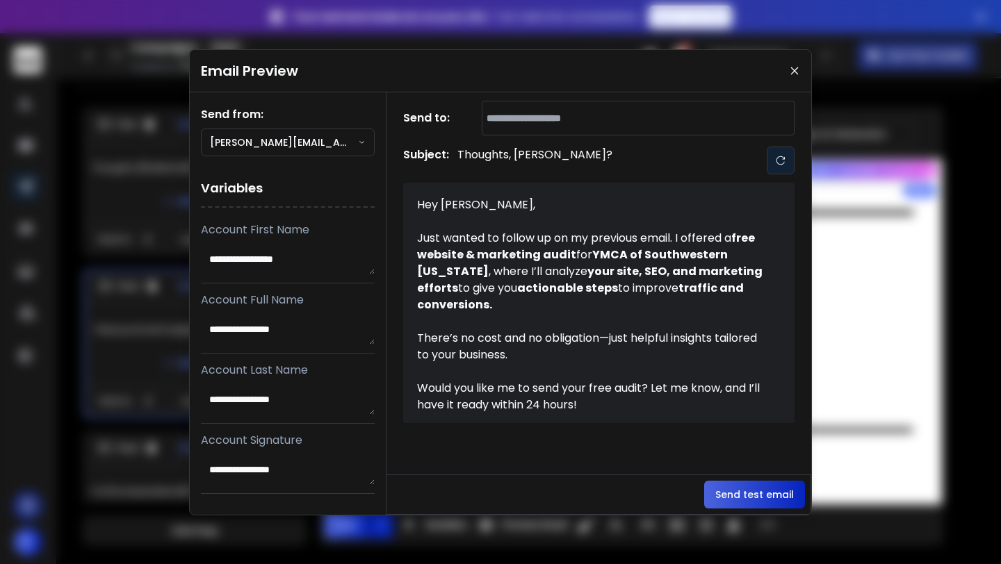
click at [783, 163] on icon at bounding box center [781, 161] width 10 height 10
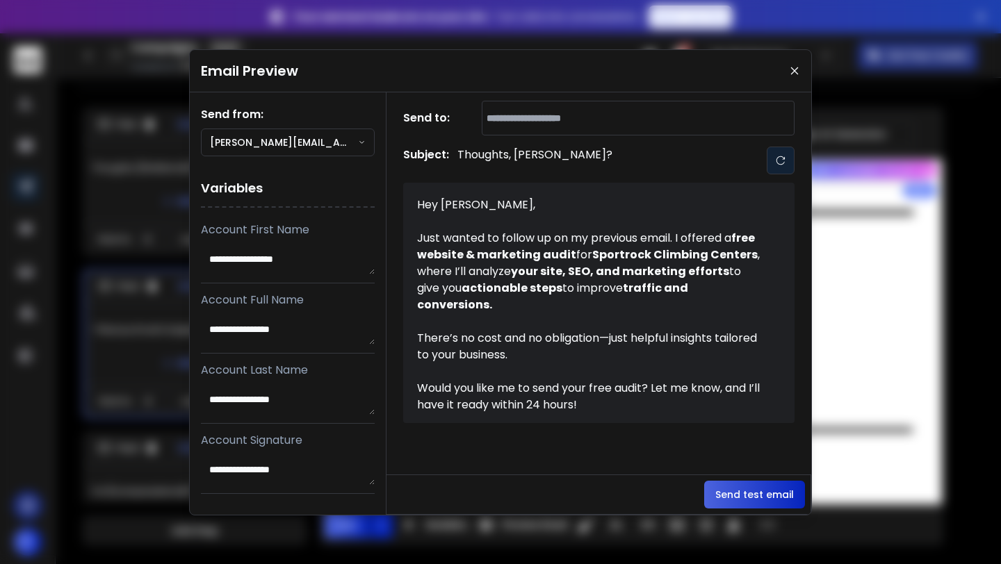
click at [783, 163] on icon at bounding box center [781, 161] width 10 height 10
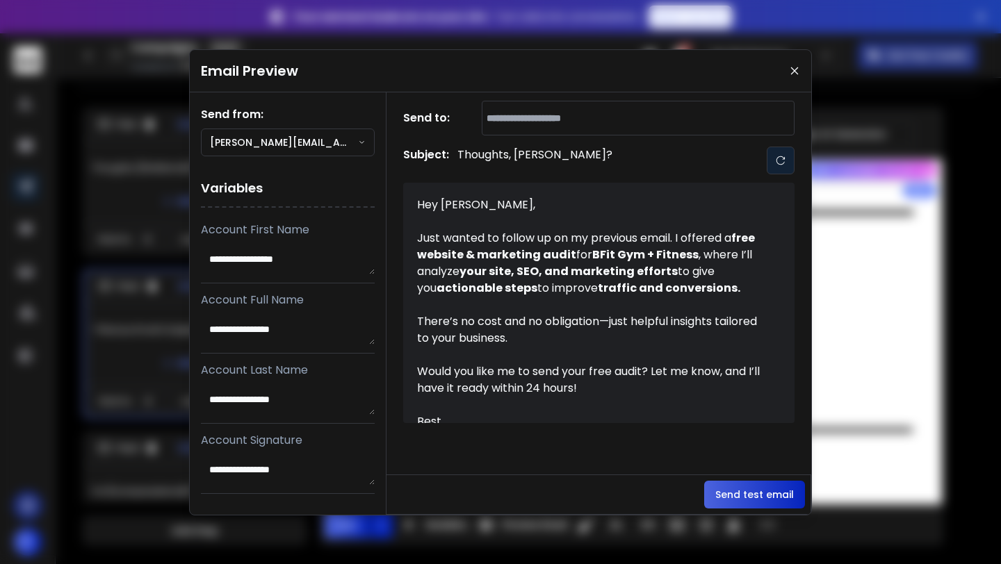
click at [783, 163] on icon at bounding box center [781, 161] width 10 height 10
click at [792, 70] on icon at bounding box center [794, 70] width 11 height 11
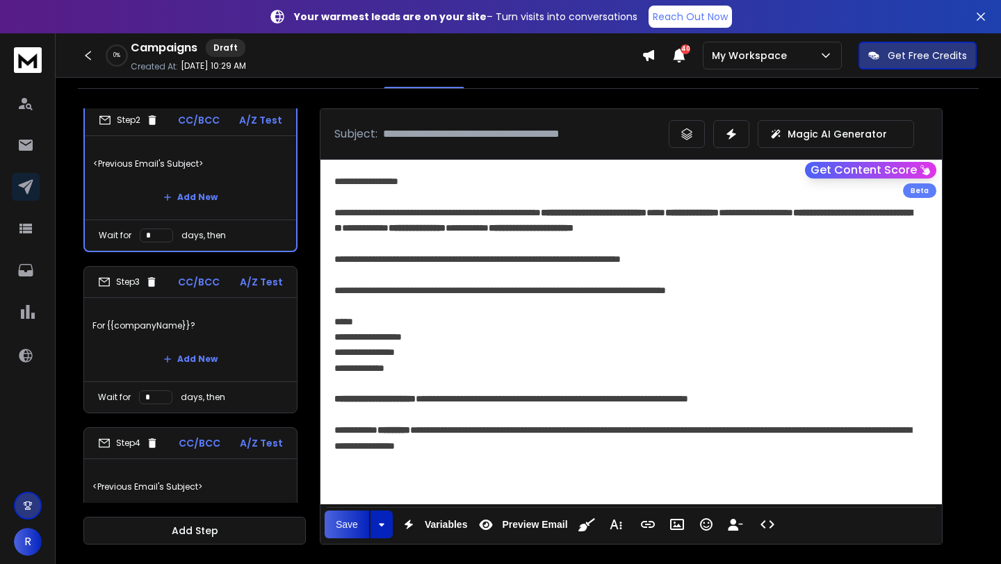
scroll to position [199, 0]
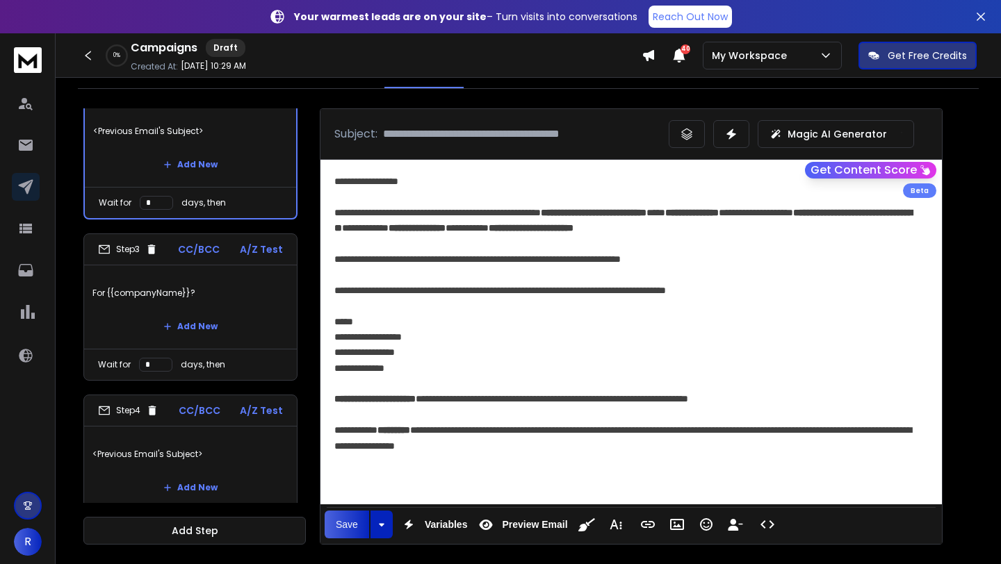
click at [181, 302] on p "For {{companyName}}?" at bounding box center [190, 293] width 196 height 39
type input "**********"
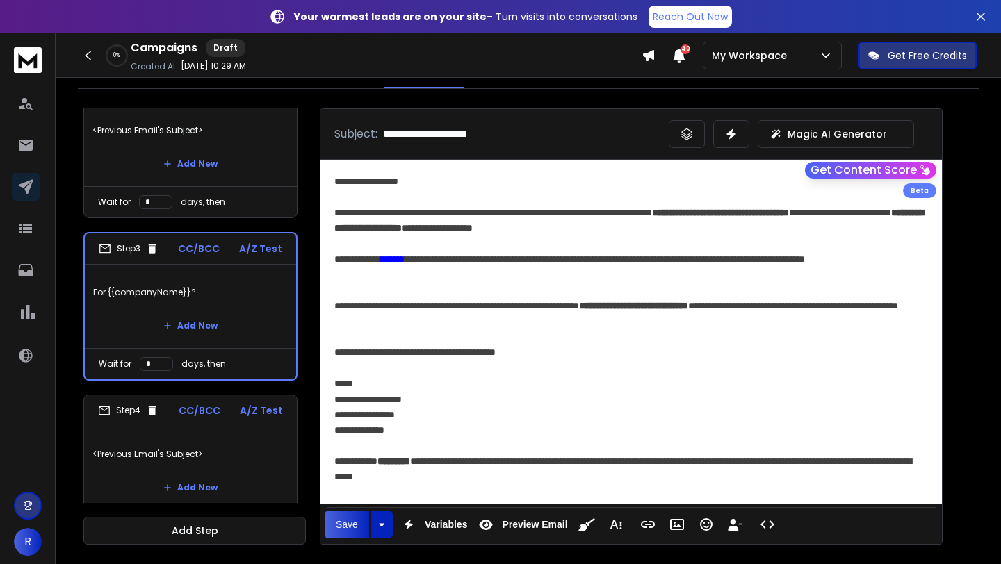
scroll to position [1, 0]
click at [544, 532] on div "Preview Email" at bounding box center [521, 525] width 97 height 23
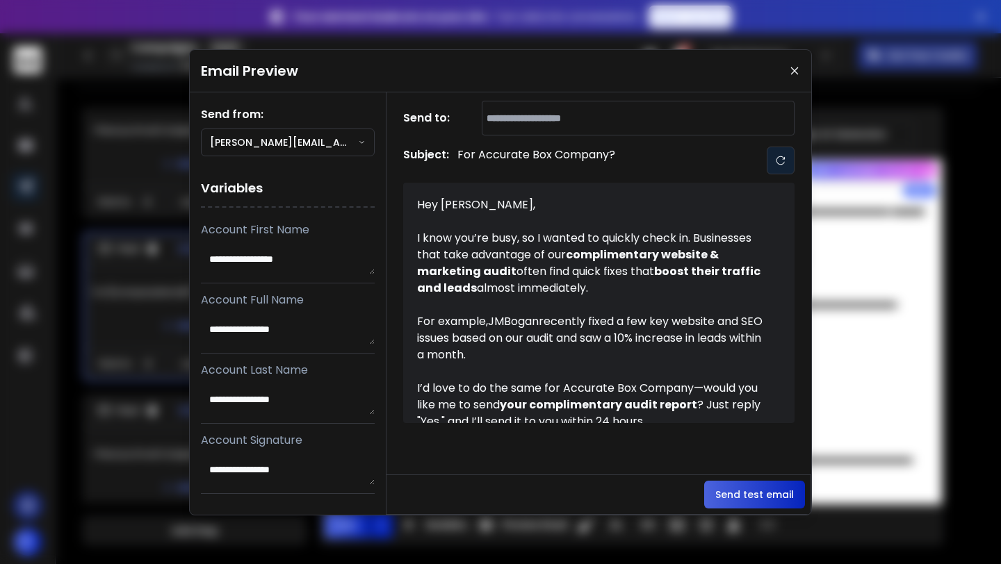
click at [781, 161] on icon at bounding box center [781, 161] width 10 height 10
click at [797, 67] on icon at bounding box center [795, 71] width 8 height 8
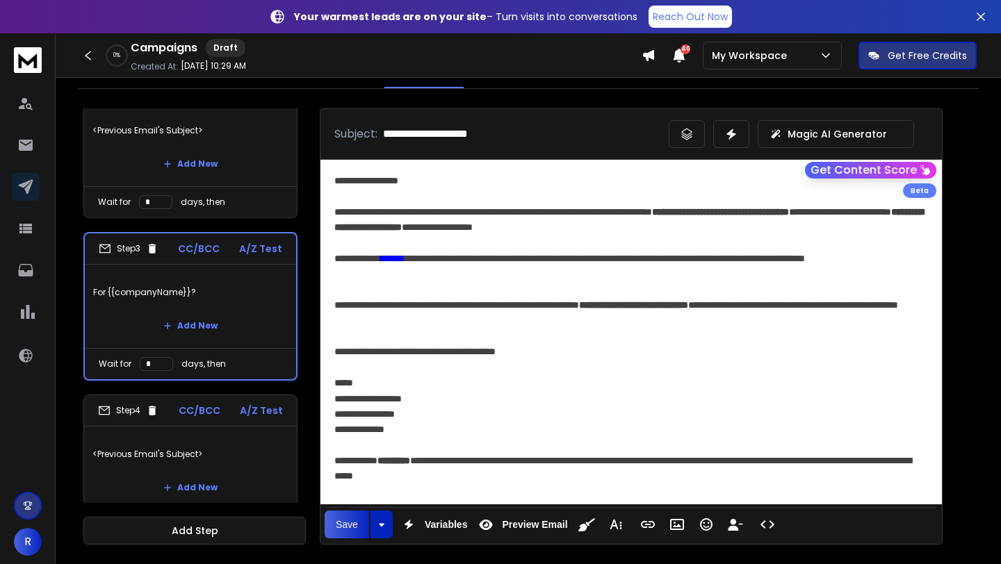
click at [196, 460] on p "<Previous Email's Subject>" at bounding box center [190, 454] width 196 height 39
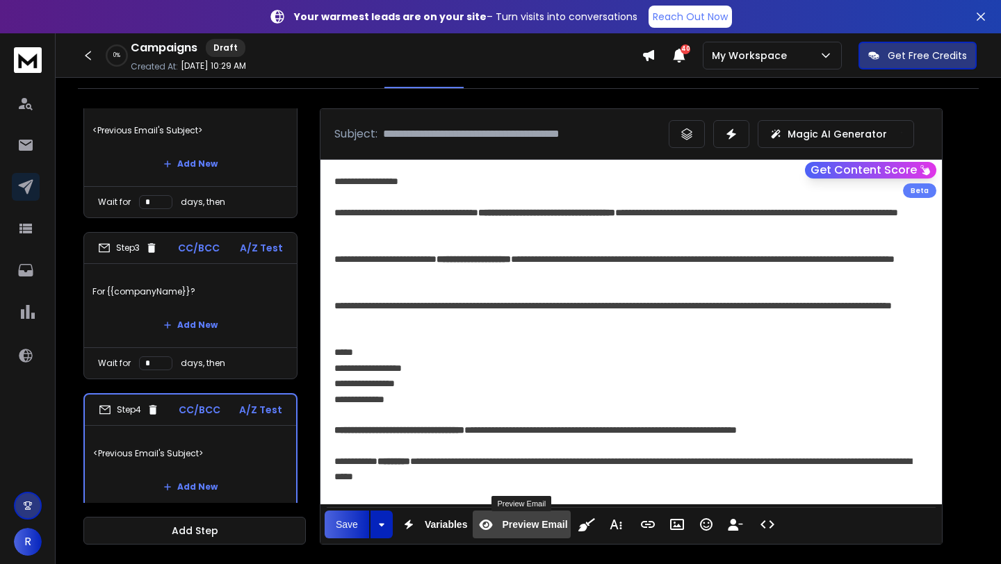
click at [539, 530] on span "Preview Email" at bounding box center [534, 525] width 71 height 12
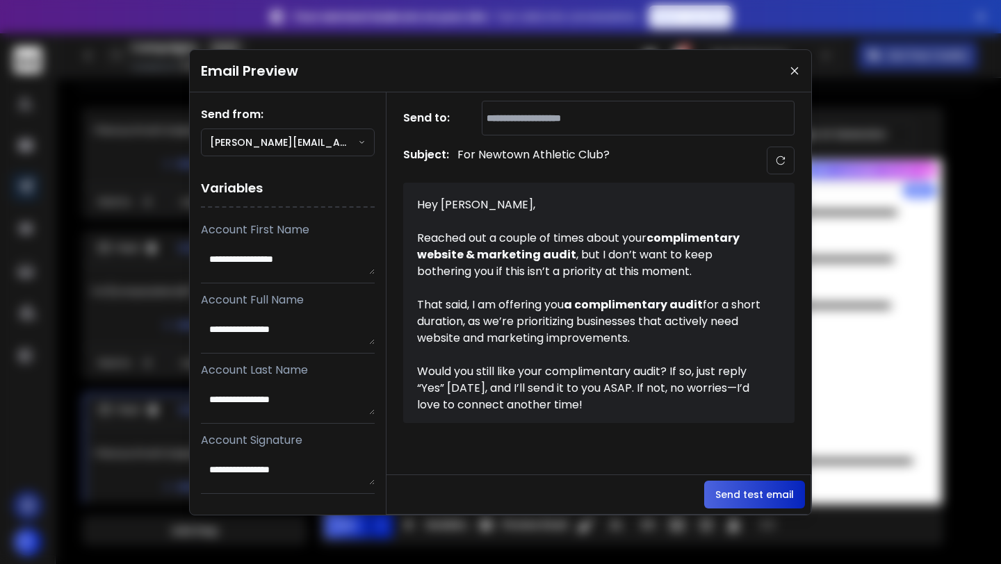
click at [795, 73] on icon at bounding box center [794, 70] width 11 height 11
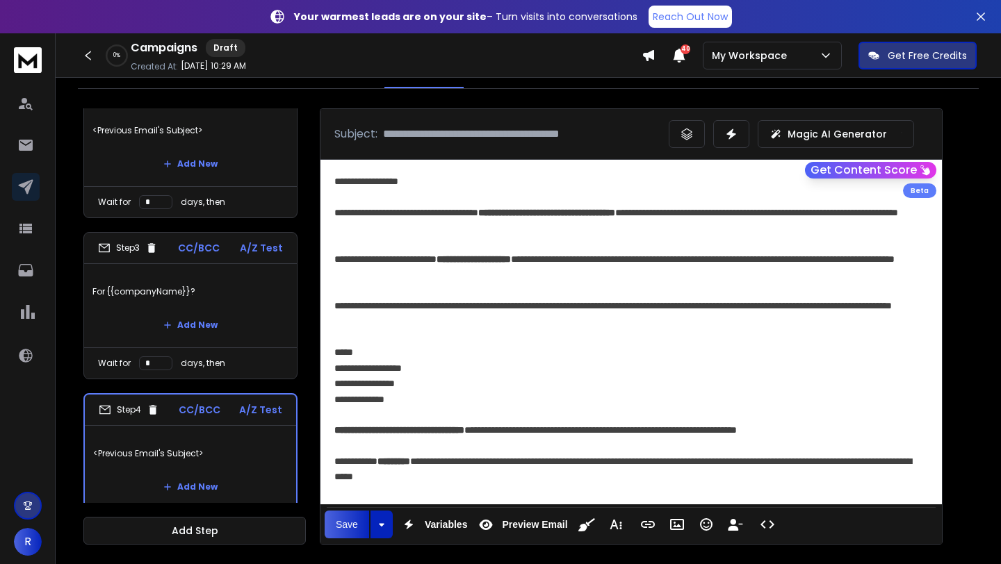
scroll to position [0, 0]
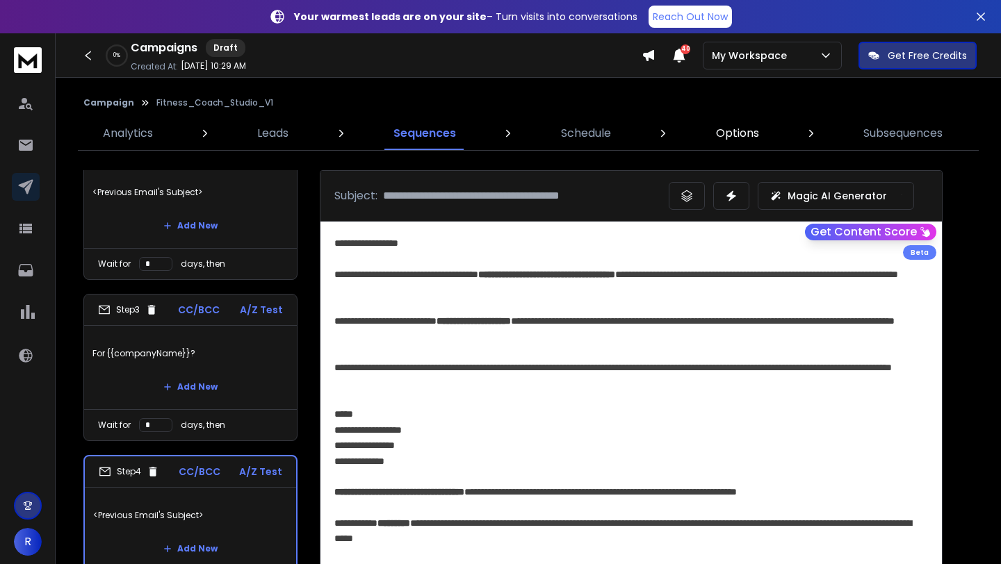
click at [749, 133] on p "Options" at bounding box center [737, 133] width 43 height 17
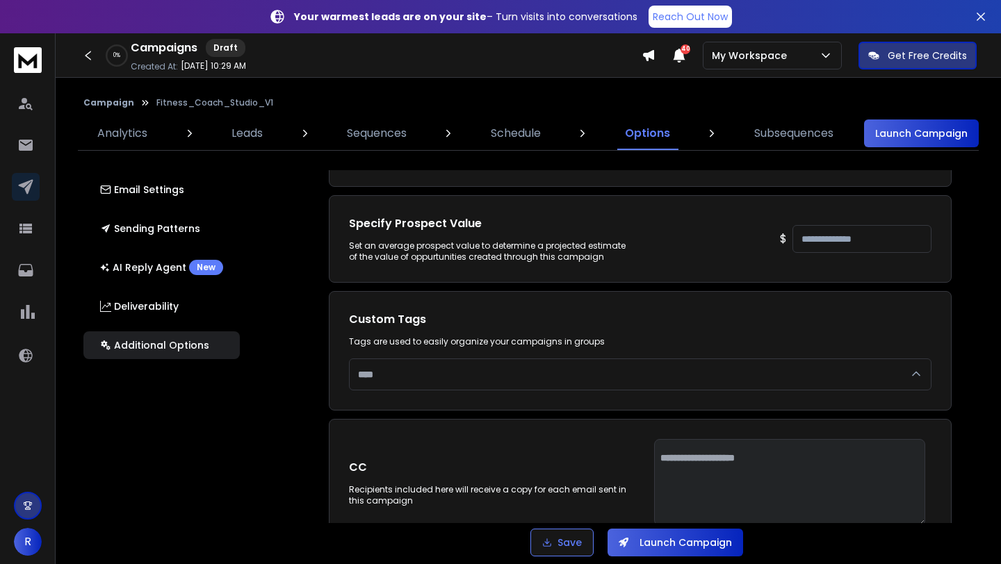
scroll to position [2633, 0]
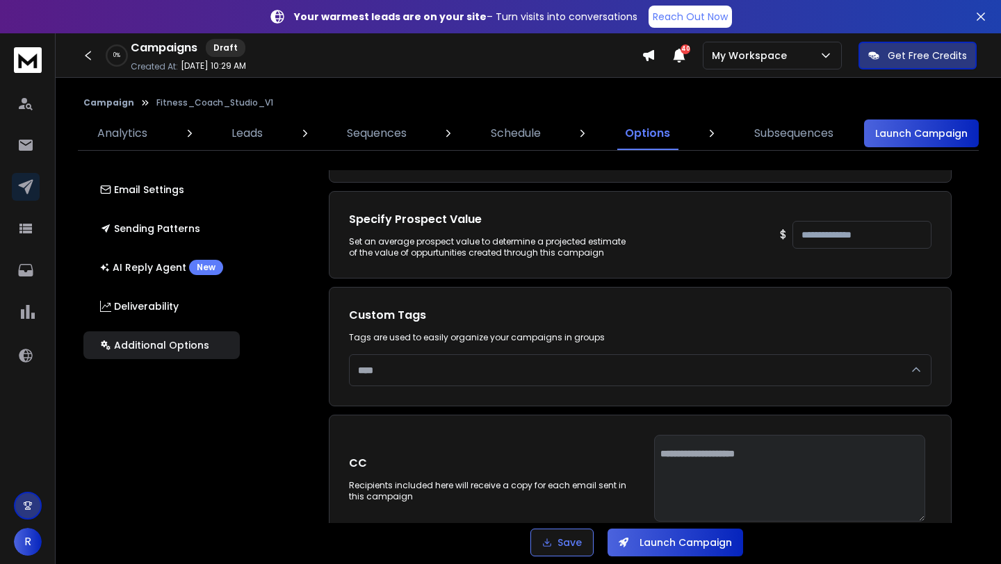
click at [682, 356] on div at bounding box center [640, 371] width 583 height 32
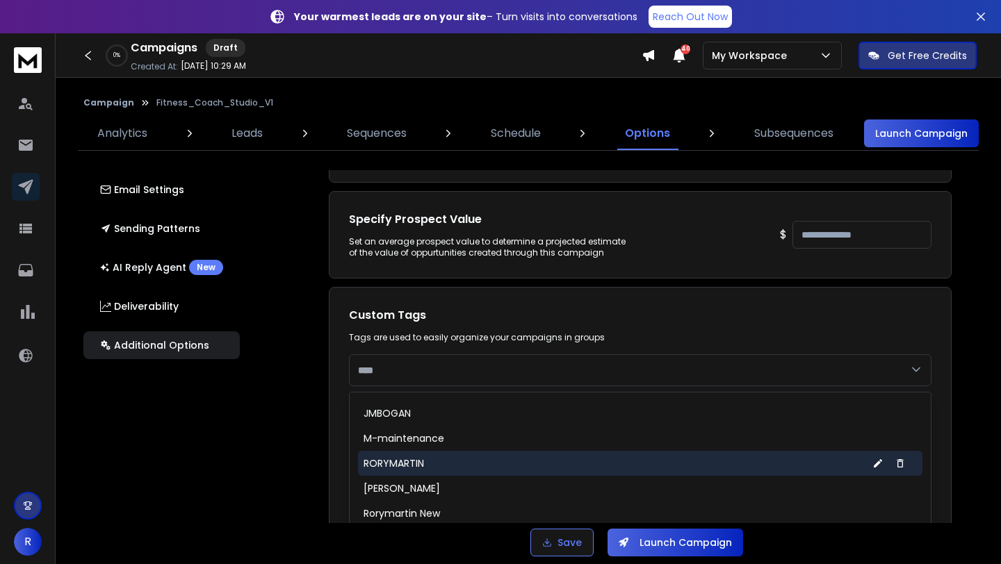
click at [425, 451] on div "RORYMARTIN" at bounding box center [640, 463] width 564 height 25
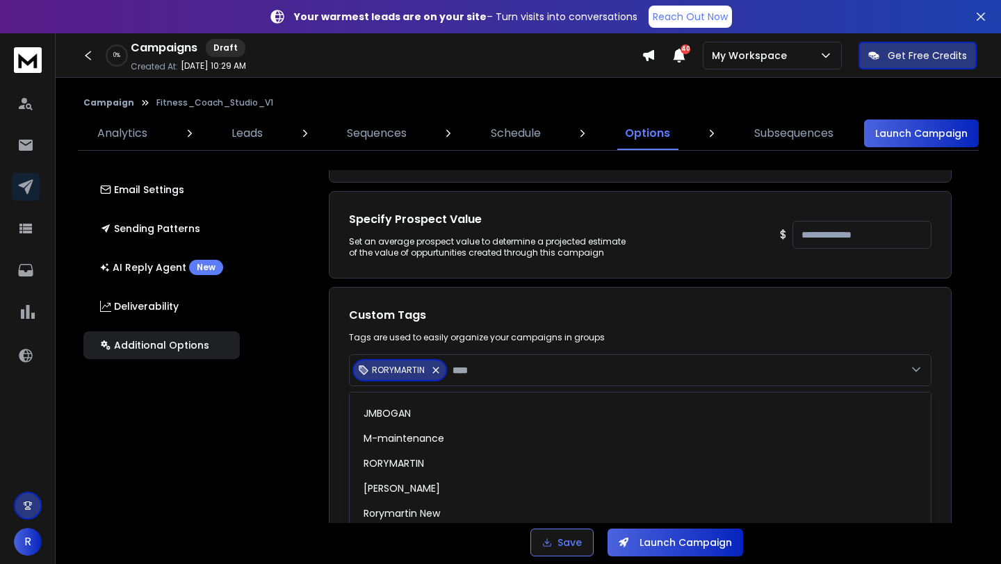
click at [601, 332] on p "Tags are used to easily organize your campaigns in groups" at bounding box center [640, 337] width 583 height 11
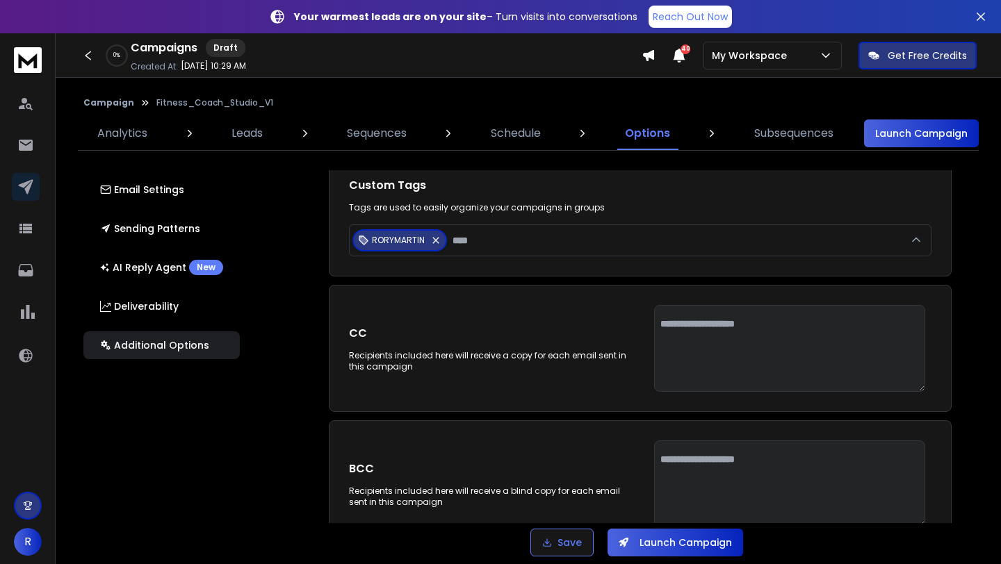
scroll to position [2760, 0]
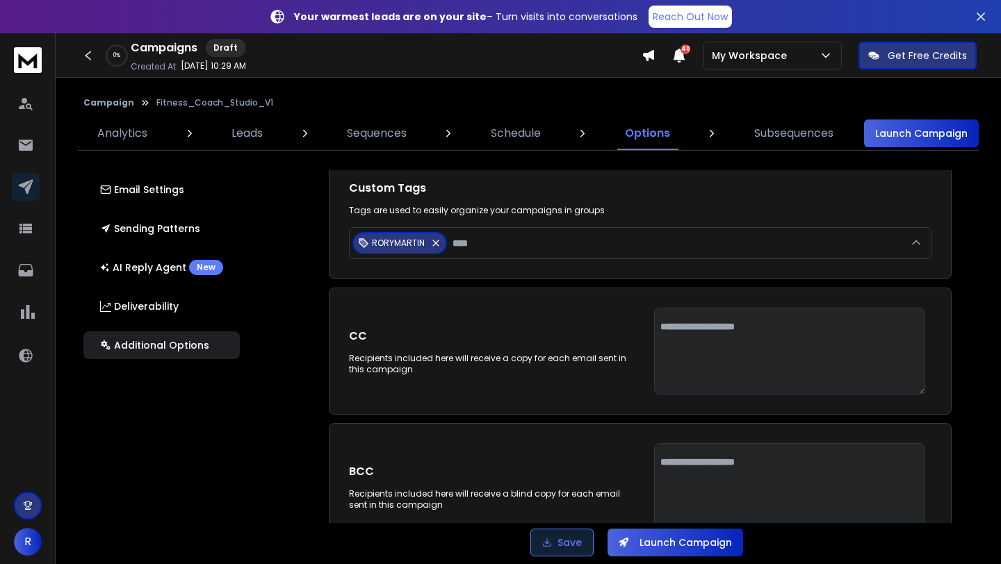
click at [564, 539] on button "Save" at bounding box center [561, 543] width 63 height 28
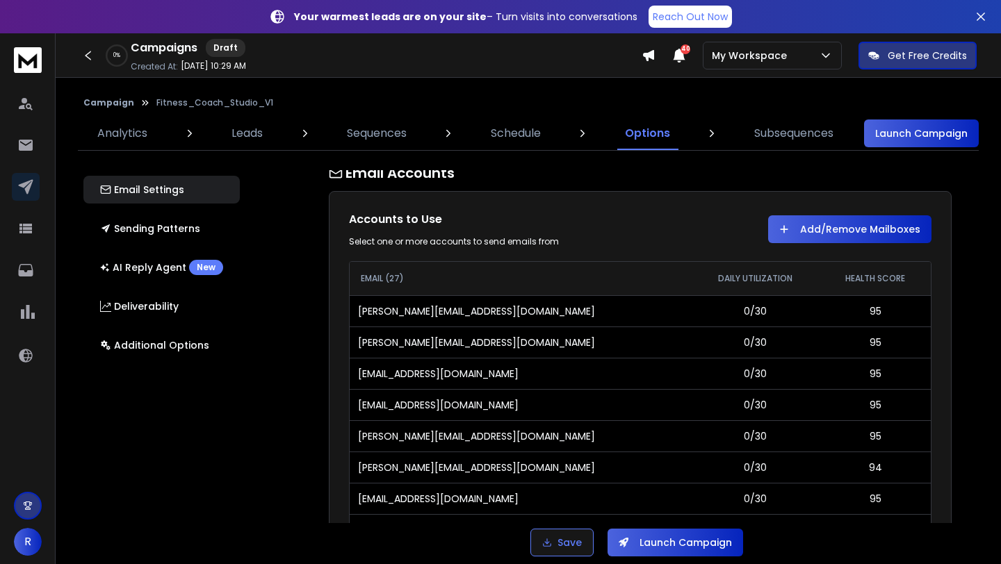
scroll to position [0, 0]
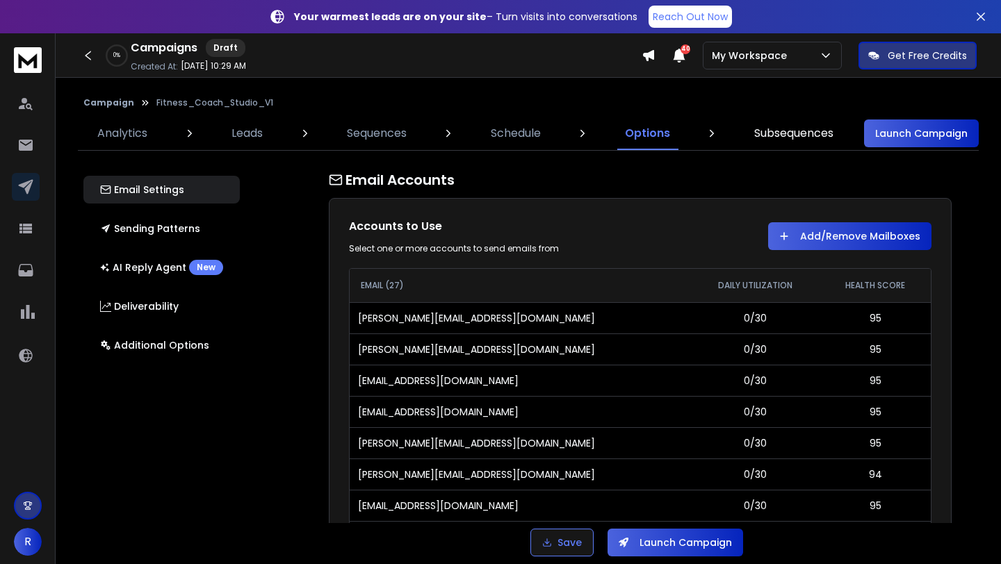
click at [790, 136] on p "Subsequences" at bounding box center [793, 133] width 79 height 17
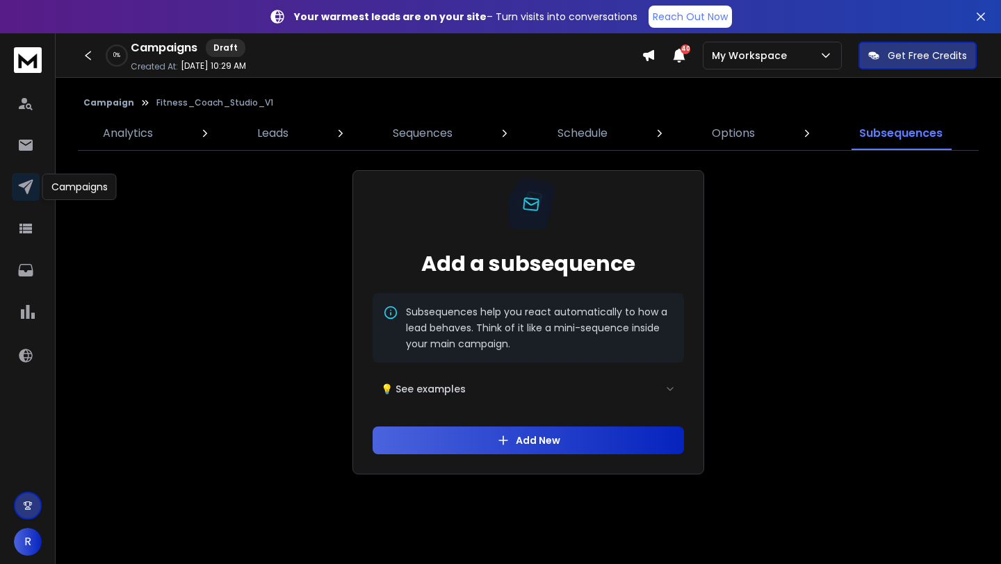
click at [20, 197] on link at bounding box center [26, 187] width 28 height 28
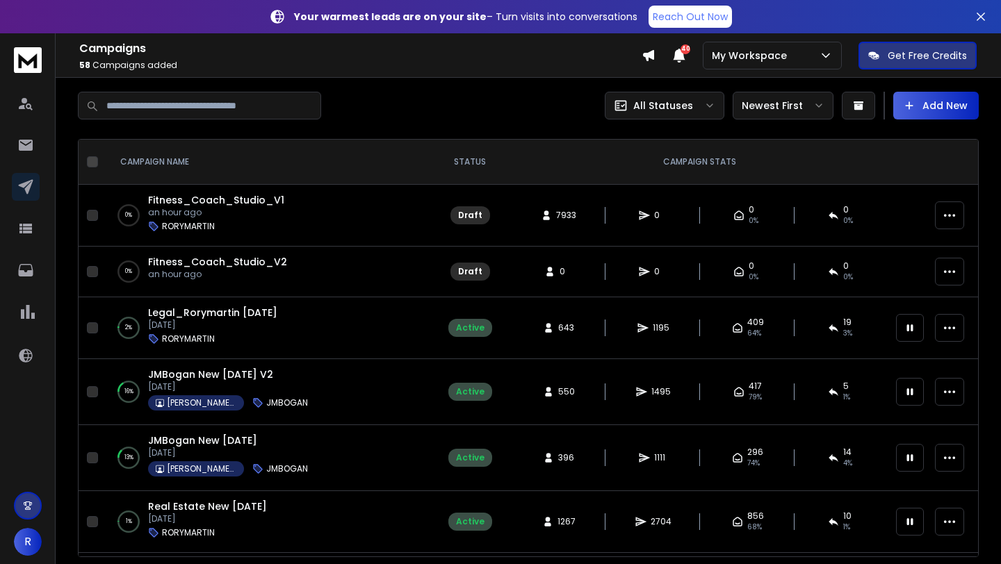
click at [223, 260] on span "Fitness_Coach_Studio_V2" at bounding box center [217, 262] width 139 height 14
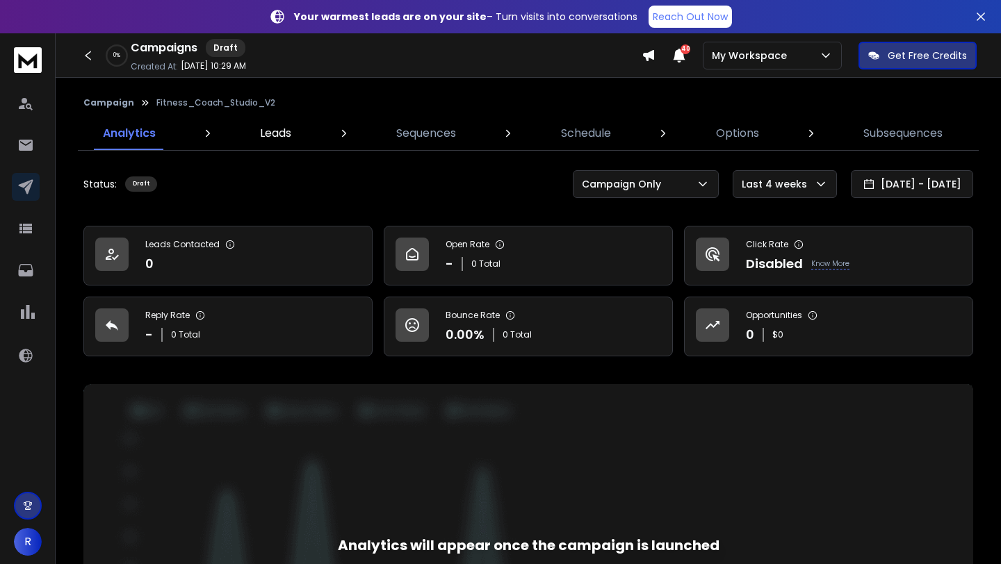
click at [282, 137] on p "Leads" at bounding box center [275, 133] width 31 height 17
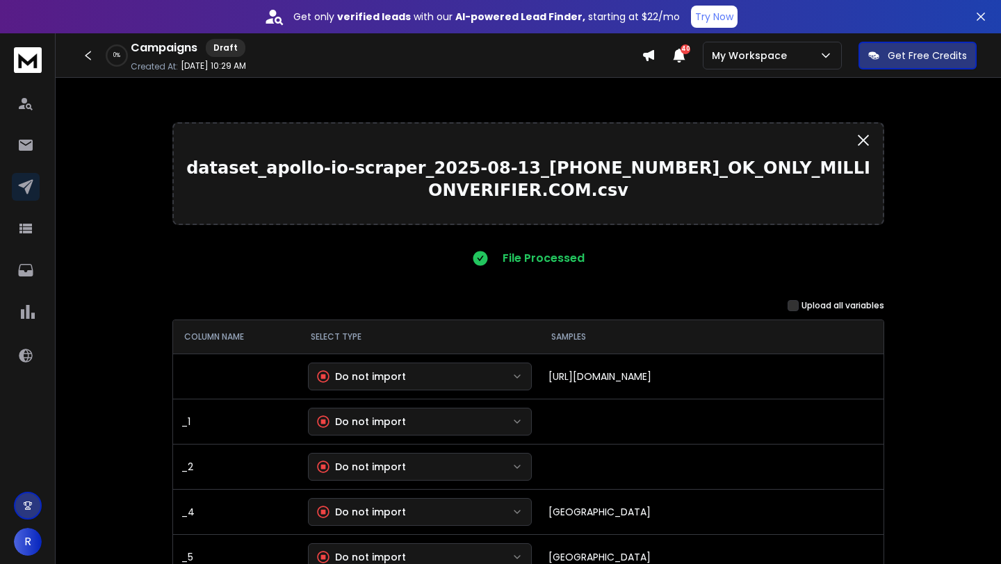
click at [870, 140] on icon at bounding box center [863, 140] width 17 height 17
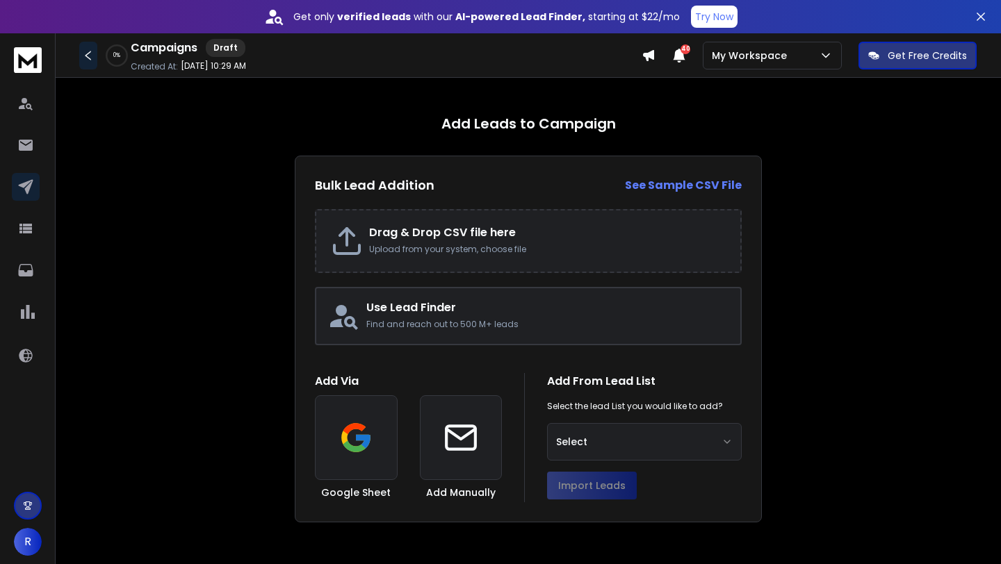
click at [87, 53] on icon at bounding box center [88, 55] width 6 height 9
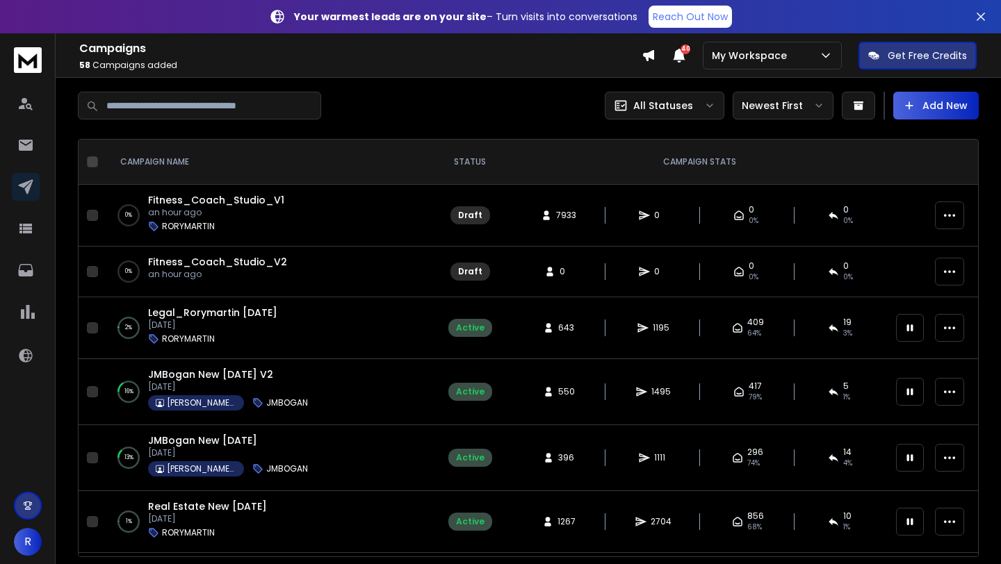
click at [251, 260] on span "Fitness_Coach_Studio_V2" at bounding box center [217, 262] width 139 height 14
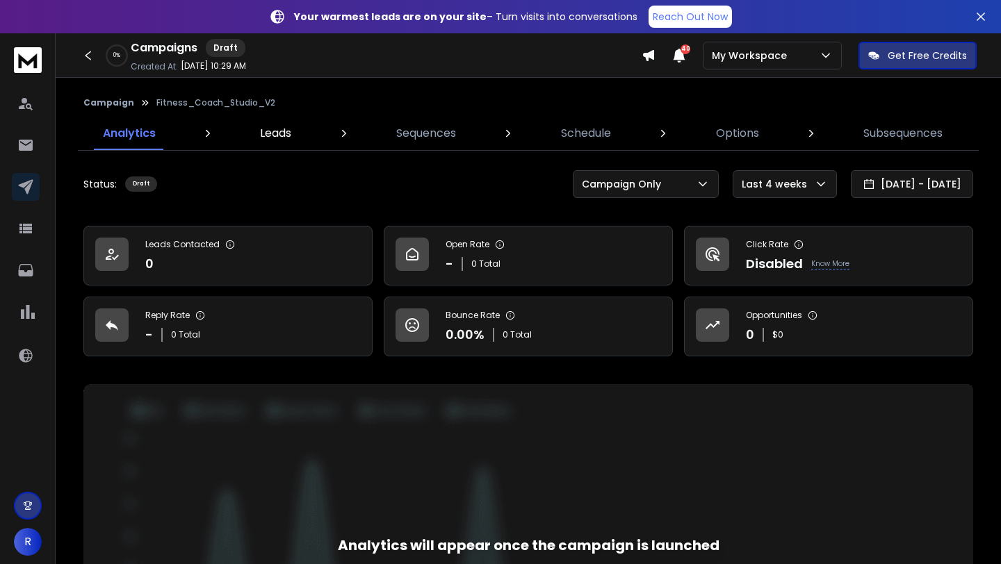
click at [275, 130] on p "Leads" at bounding box center [275, 133] width 31 height 17
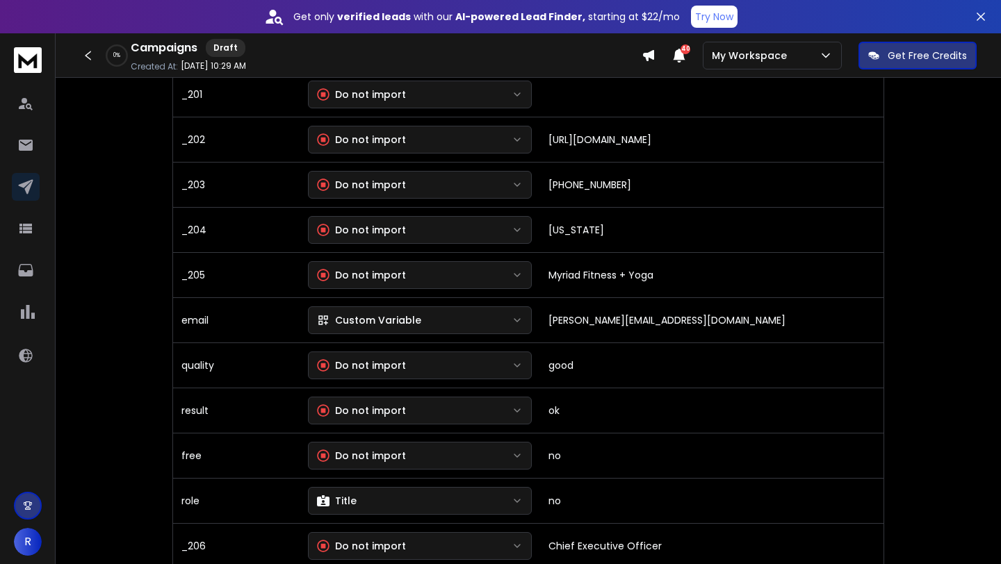
scroll to position [9579, 0]
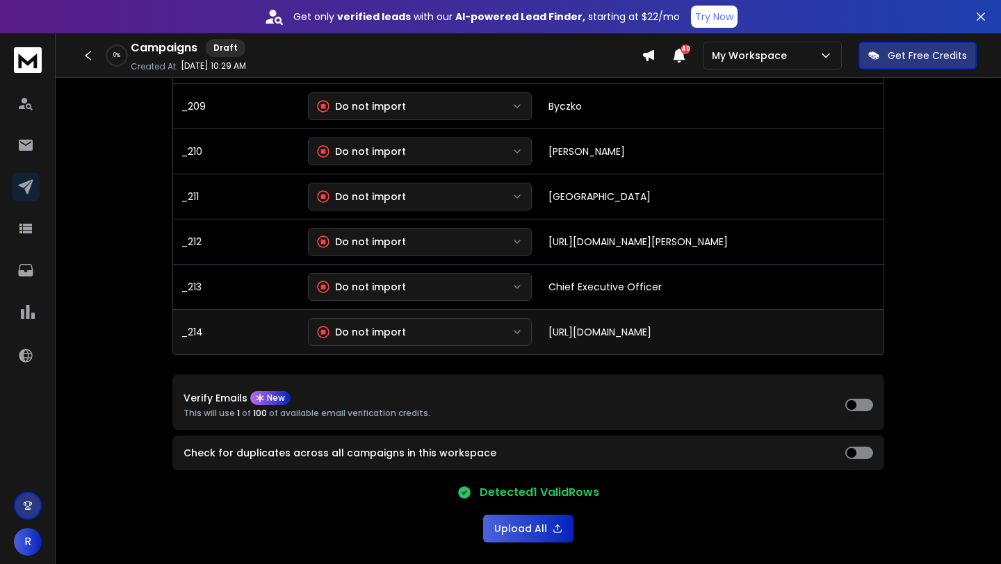
click at [430, 338] on button "Do not import" at bounding box center [420, 332] width 224 height 28
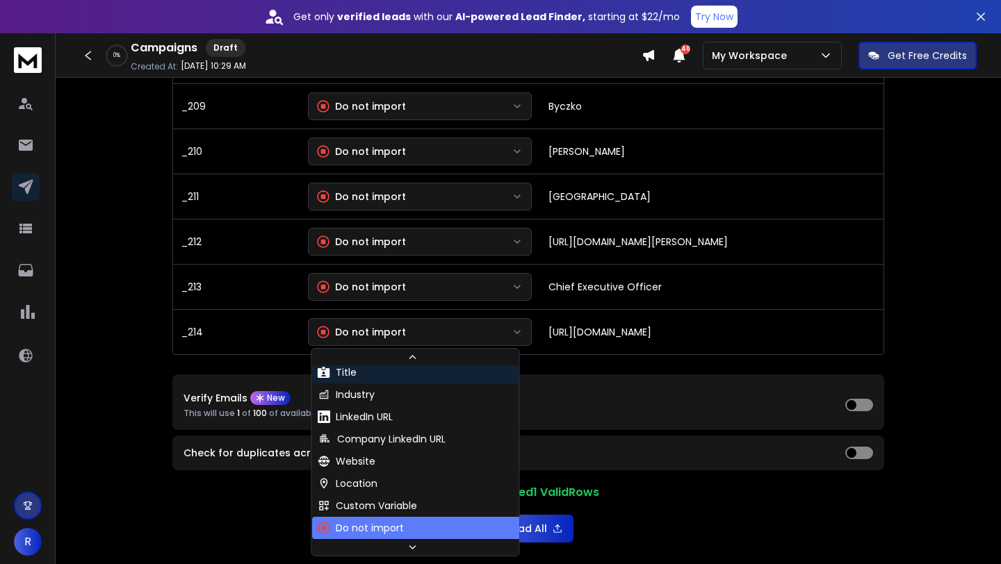
scroll to position [118, 0]
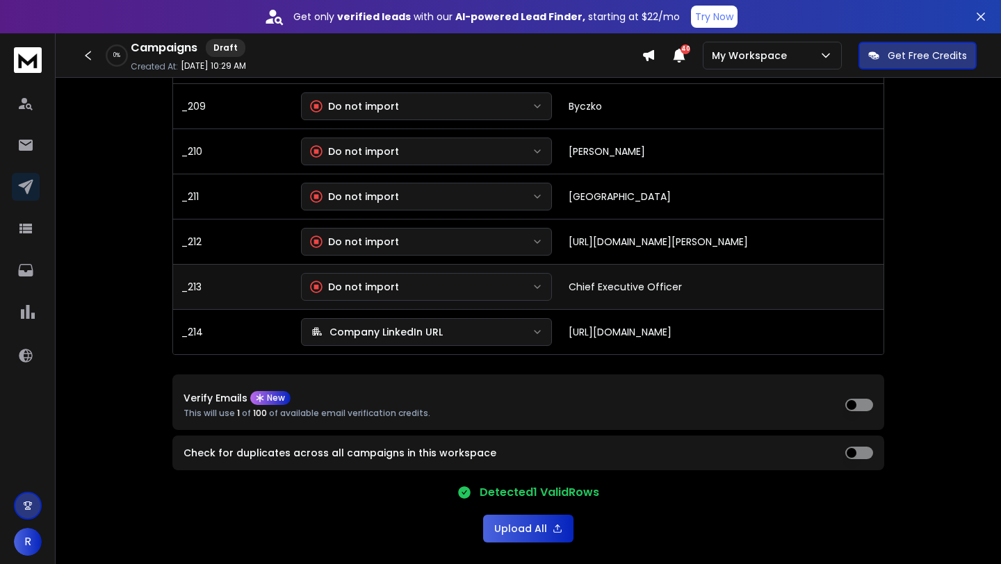
click at [424, 293] on button "Do not import" at bounding box center [426, 287] width 251 height 28
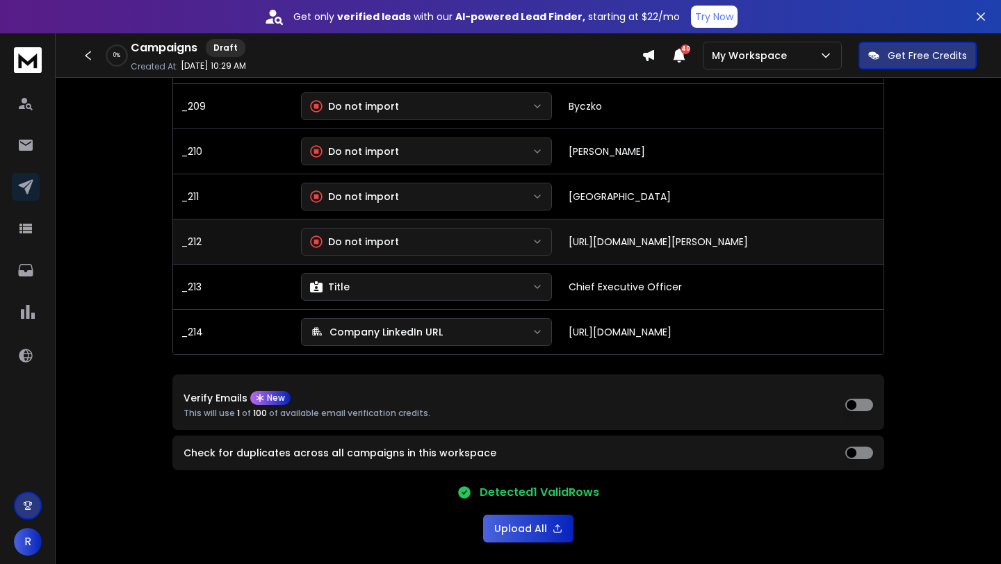
click at [355, 247] on div "Do not import" at bounding box center [354, 242] width 89 height 14
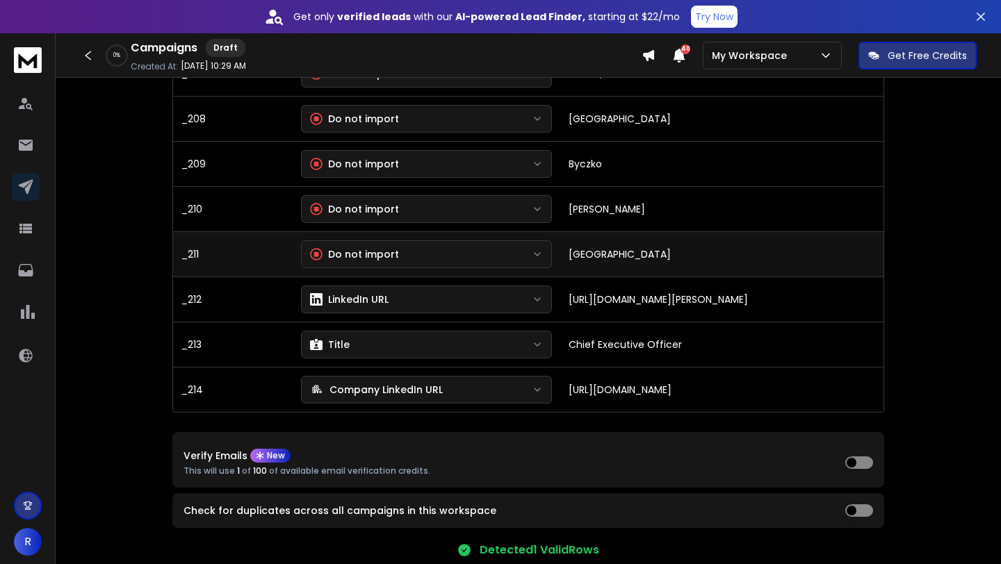
scroll to position [9515, 0]
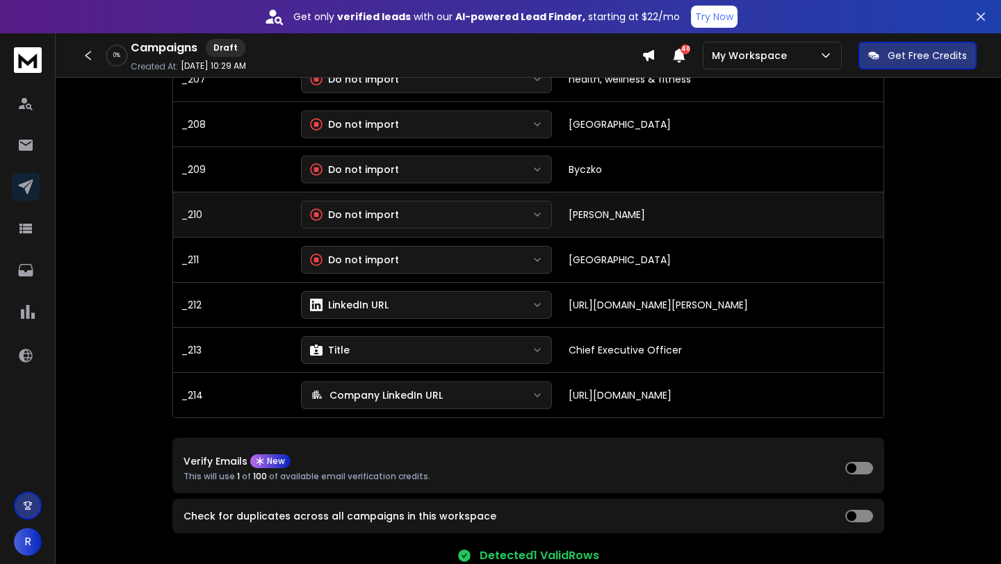
click at [401, 219] on button "Do not import" at bounding box center [426, 215] width 251 height 28
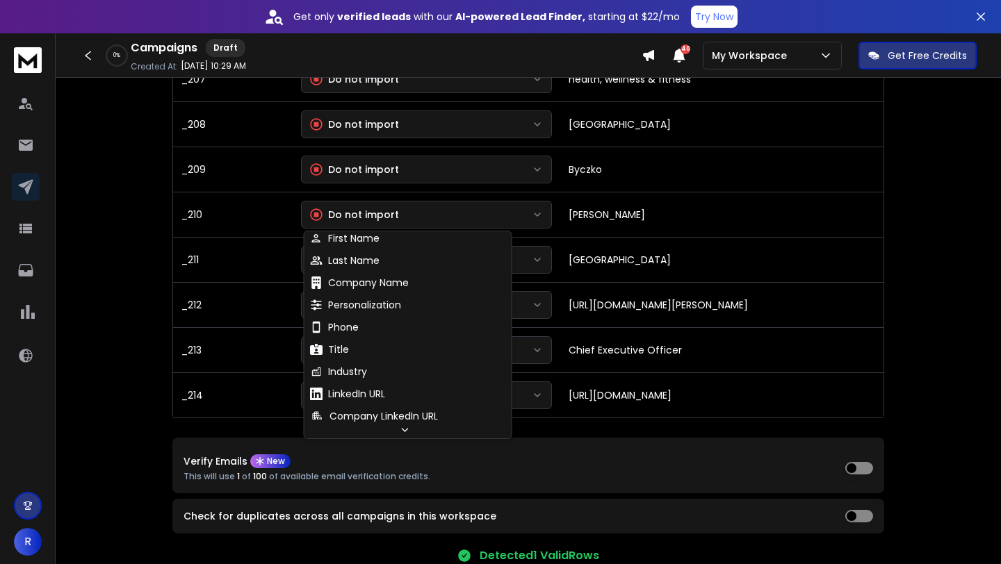
scroll to position [0, 0]
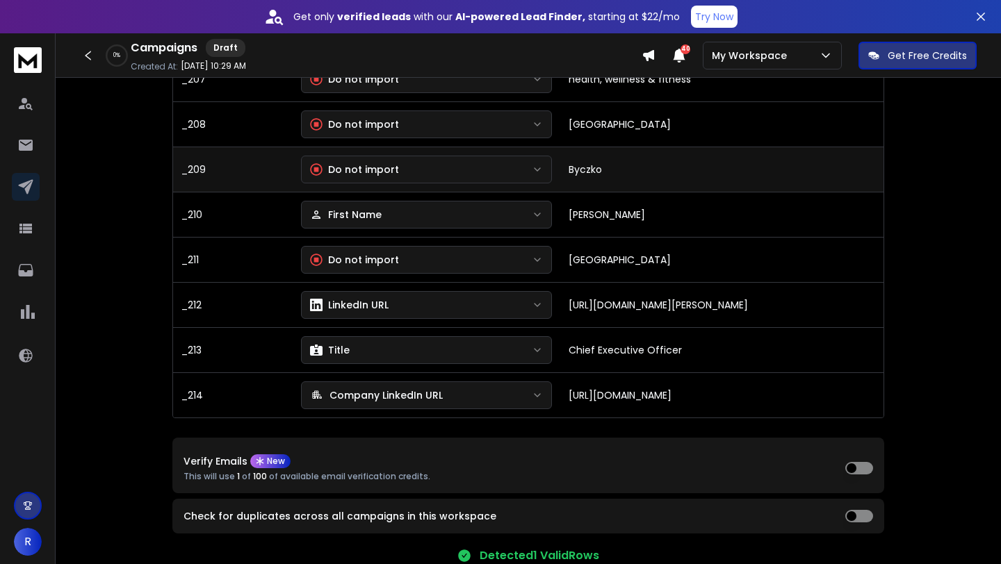
click at [416, 168] on button "Do not import" at bounding box center [426, 170] width 251 height 28
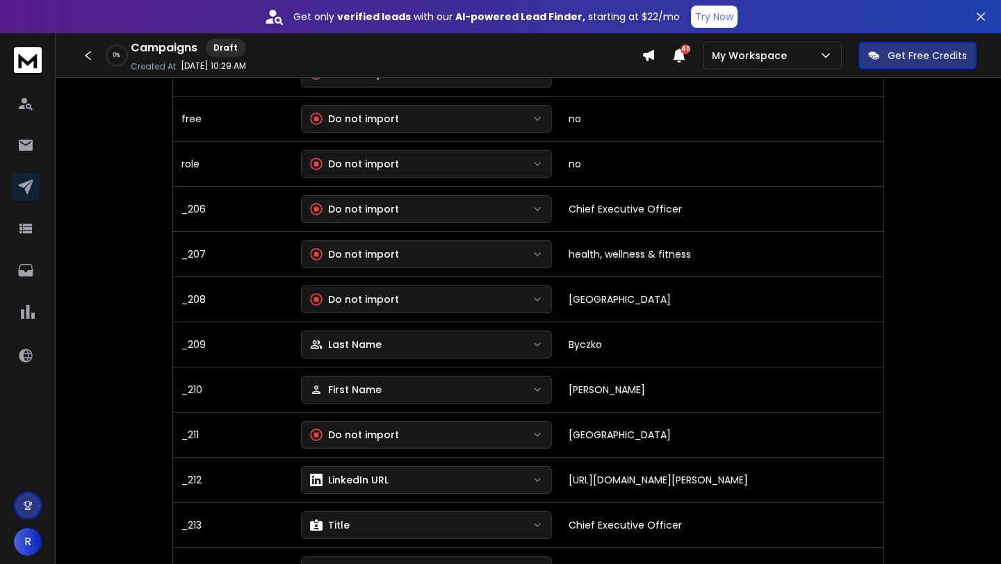
scroll to position [9339, 0]
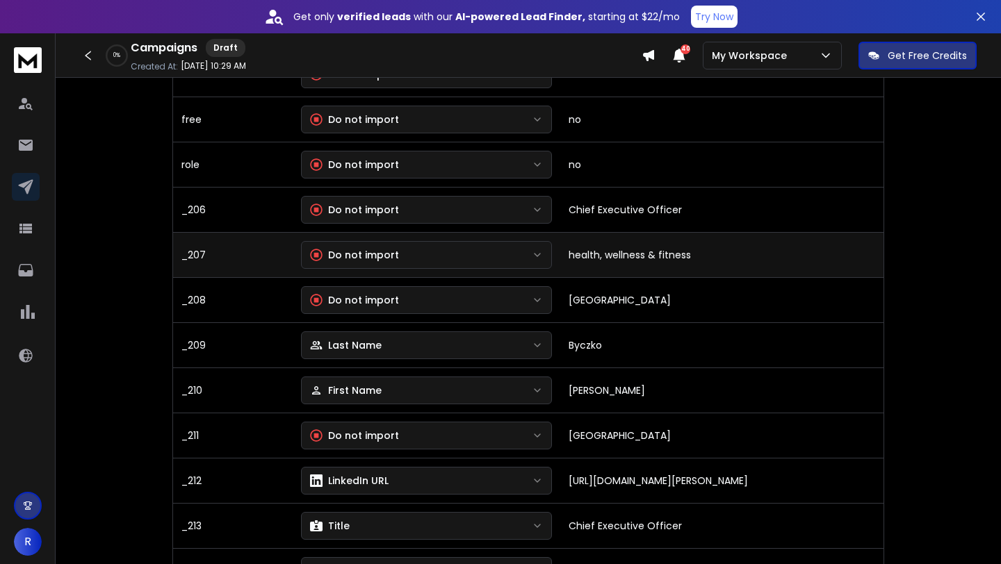
click at [414, 257] on button "Do not import" at bounding box center [426, 255] width 251 height 28
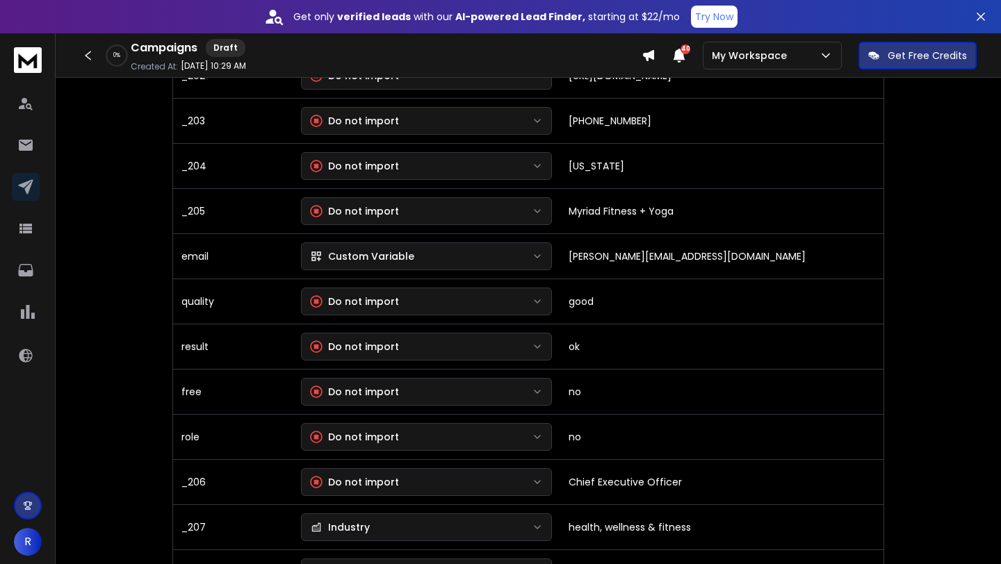
scroll to position [9066, 0]
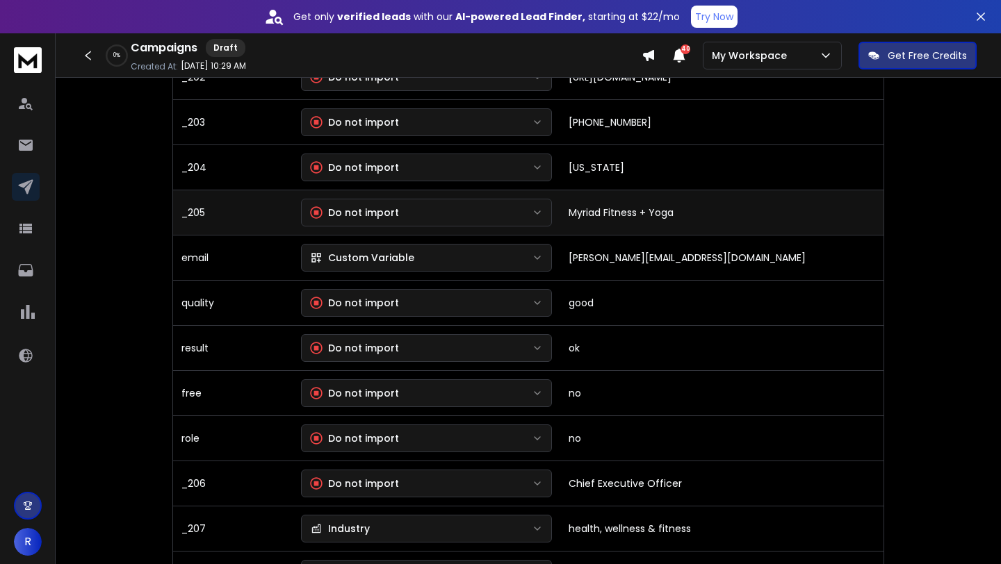
click at [383, 214] on div "Do not import" at bounding box center [354, 213] width 89 height 14
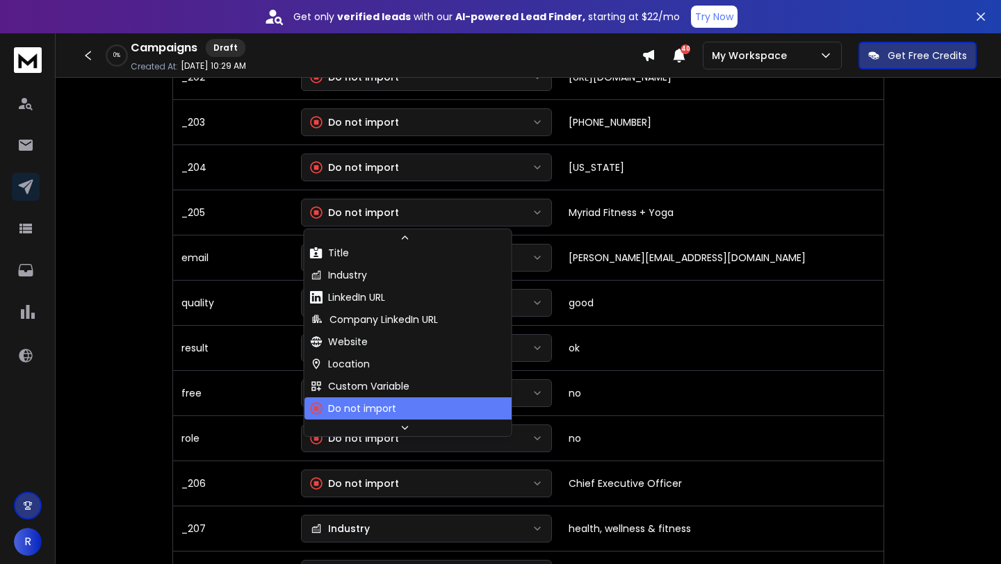
scroll to position [118, 0]
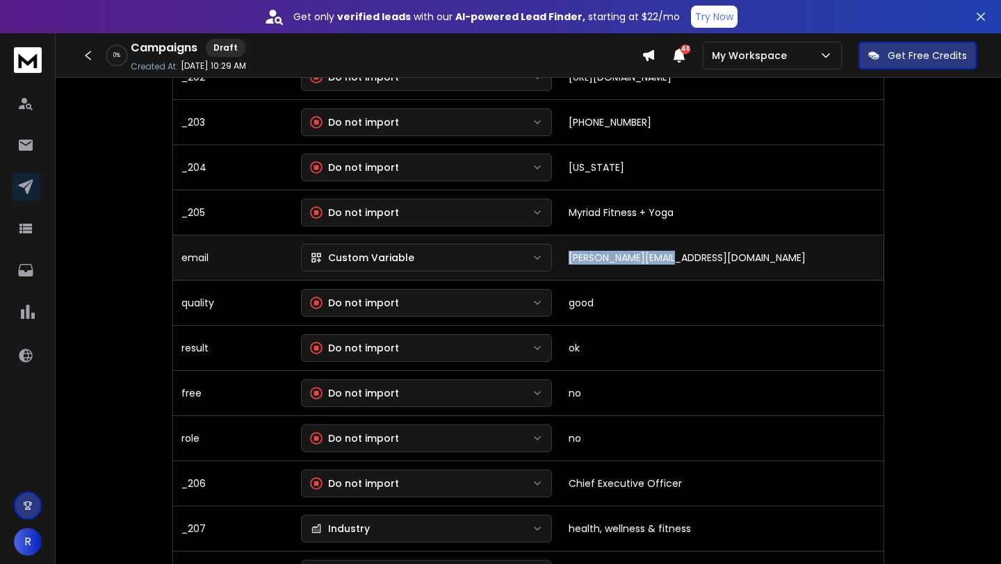
drag, startPoint x: 681, startPoint y: 259, endPoint x: 567, endPoint y: 259, distance: 114.0
click at [567, 259] on td "jared@myriadfit.com" at bounding box center [721, 257] width 323 height 45
copy td "jared@myriadfit.com"
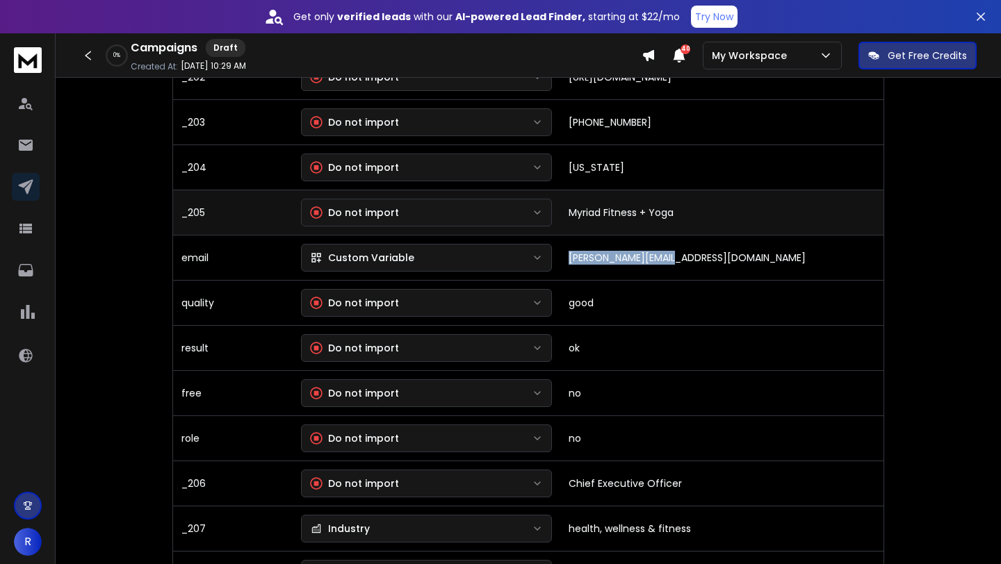
click at [361, 203] on button "Do not import" at bounding box center [426, 213] width 251 height 28
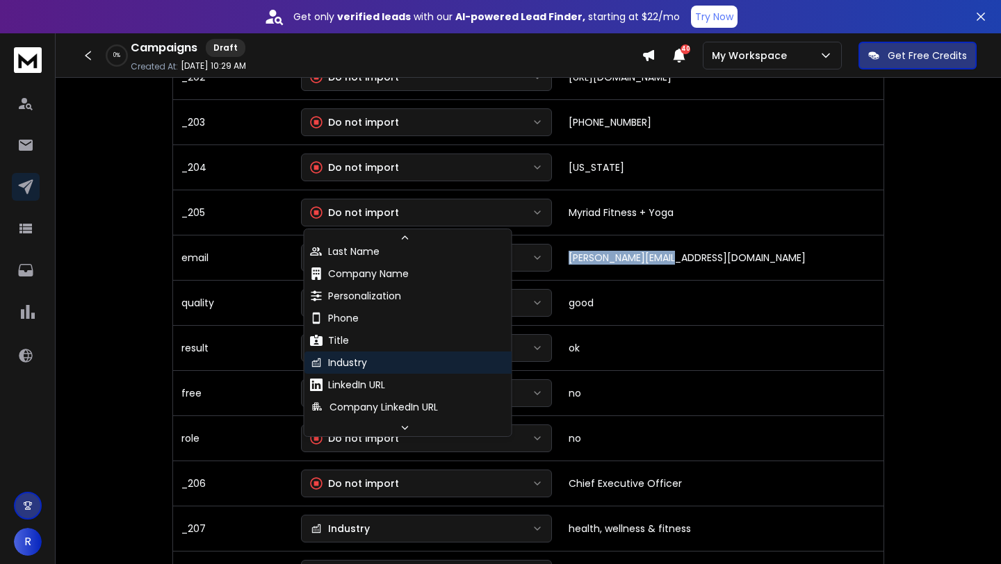
scroll to position [44, 0]
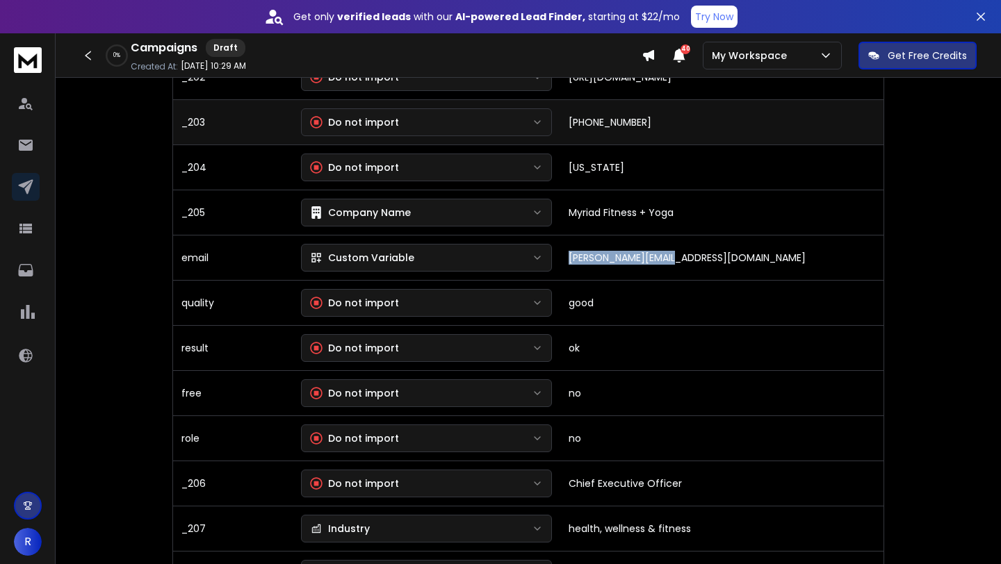
click at [368, 120] on div "Do not import" at bounding box center [354, 122] width 89 height 14
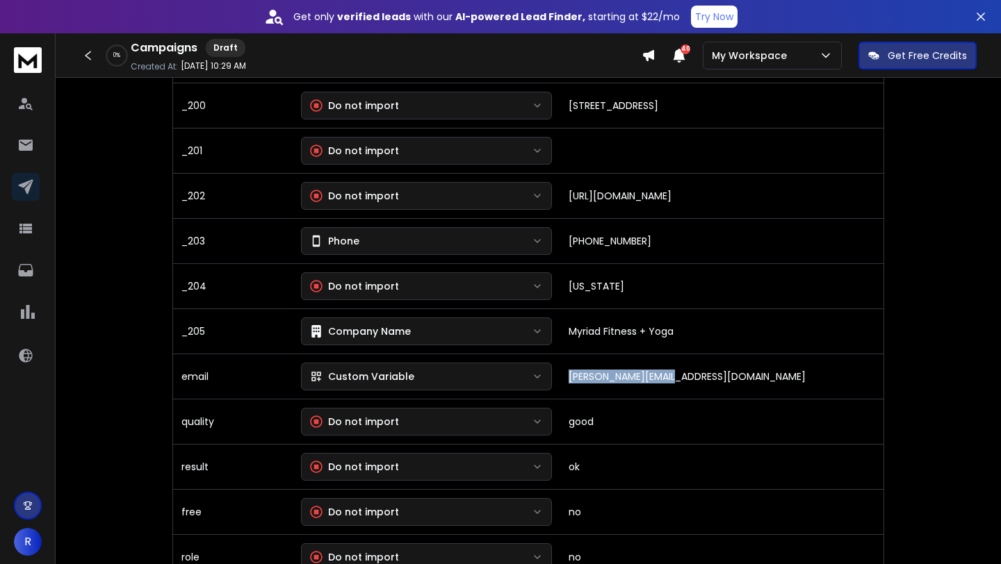
scroll to position [8946, 0]
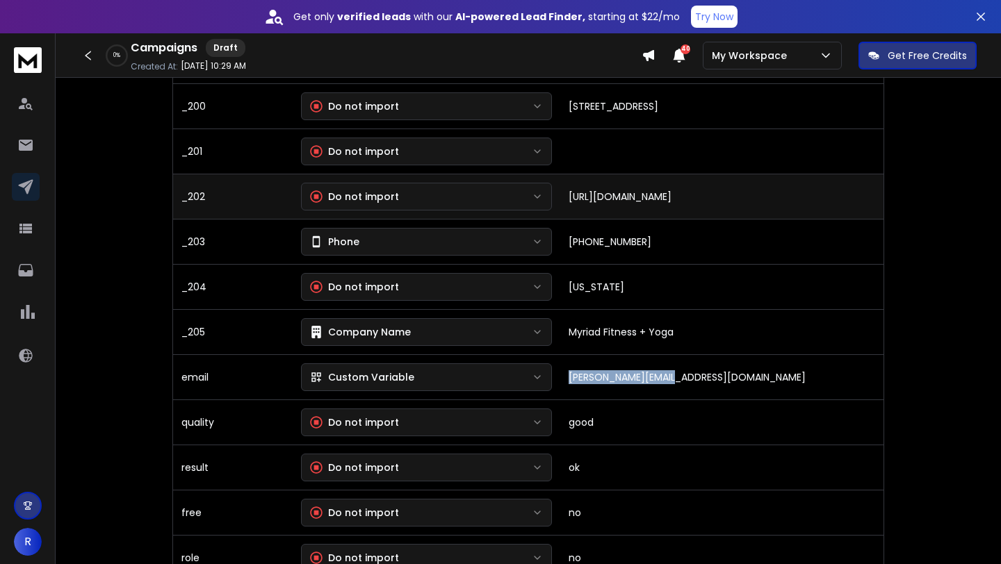
click at [398, 188] on button "Do not import" at bounding box center [426, 197] width 251 height 28
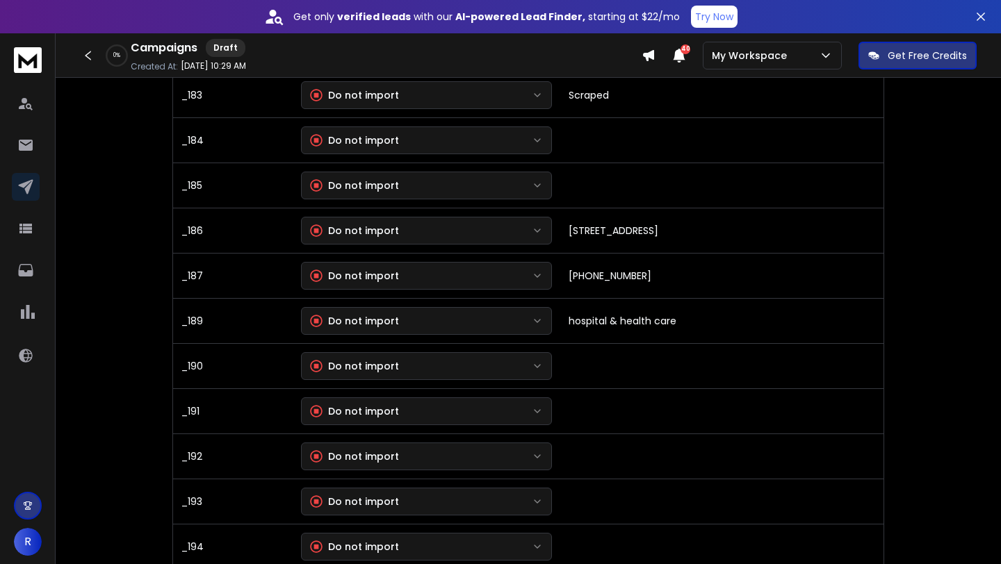
scroll to position [8365, 0]
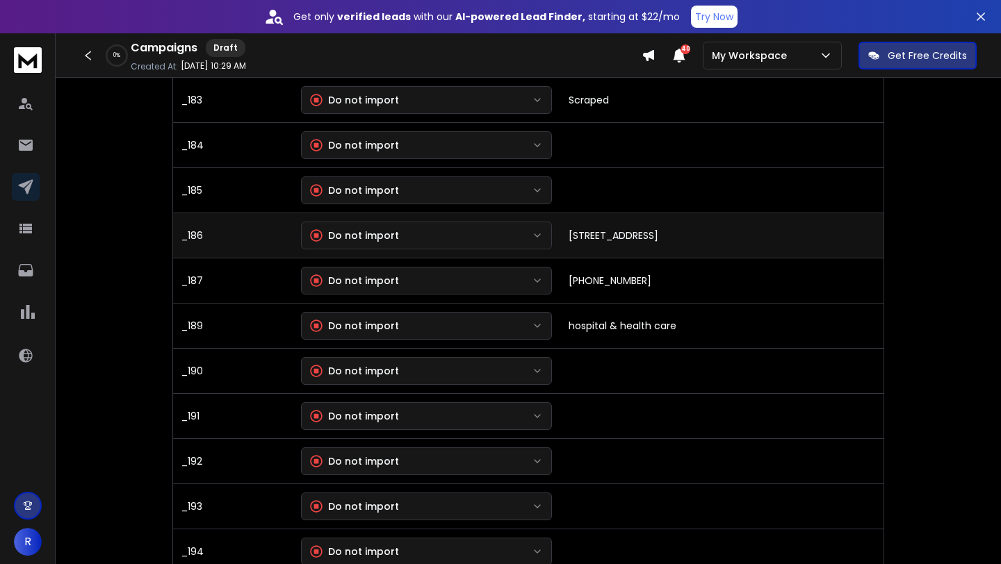
click at [408, 242] on button "Do not import" at bounding box center [426, 236] width 251 height 28
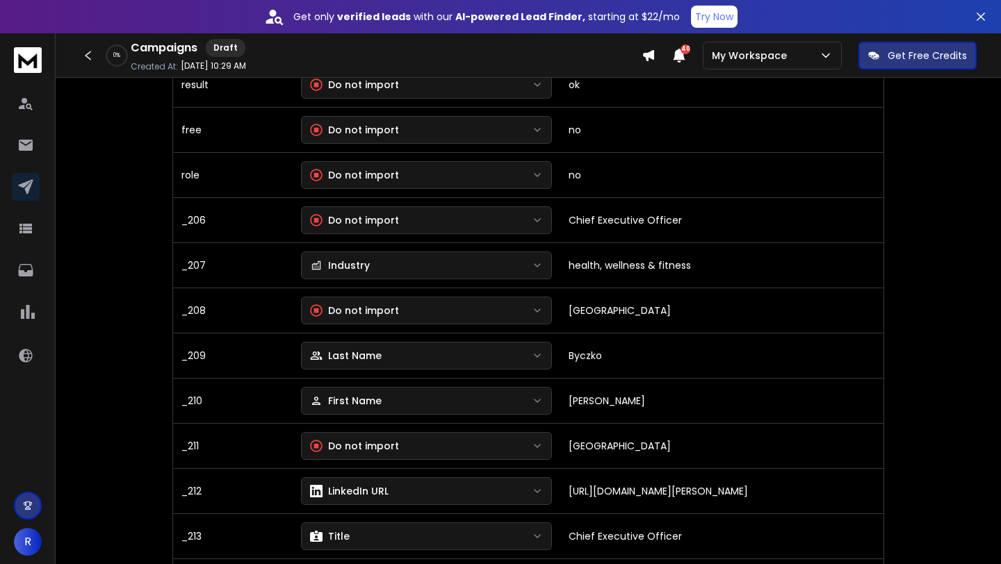
scroll to position [9579, 0]
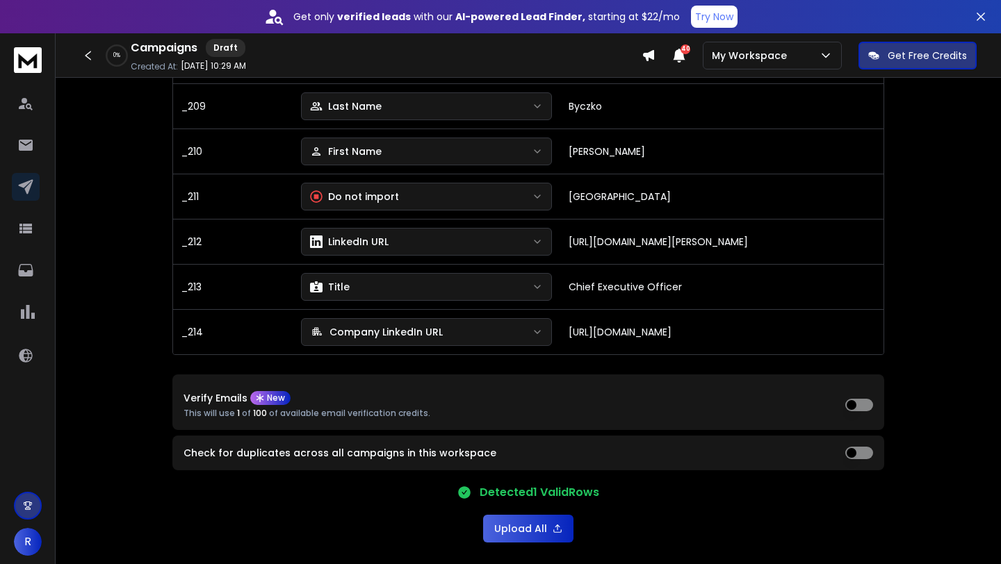
click at [678, 539] on div "Upload All" at bounding box center [528, 529] width 712 height 28
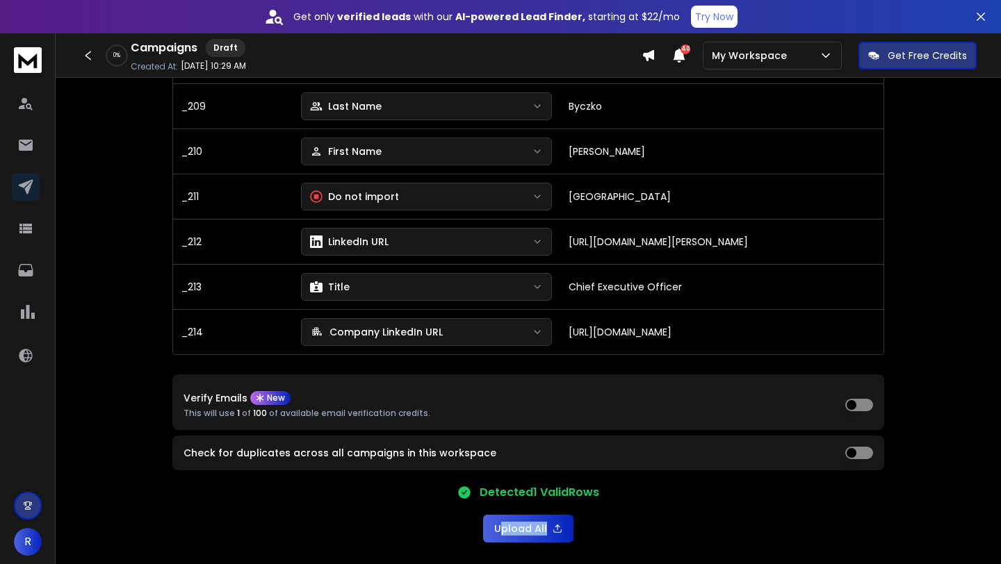
click at [678, 539] on div "Upload All" at bounding box center [528, 529] width 712 height 28
click at [678, 540] on div "Upload All" at bounding box center [528, 529] width 712 height 28
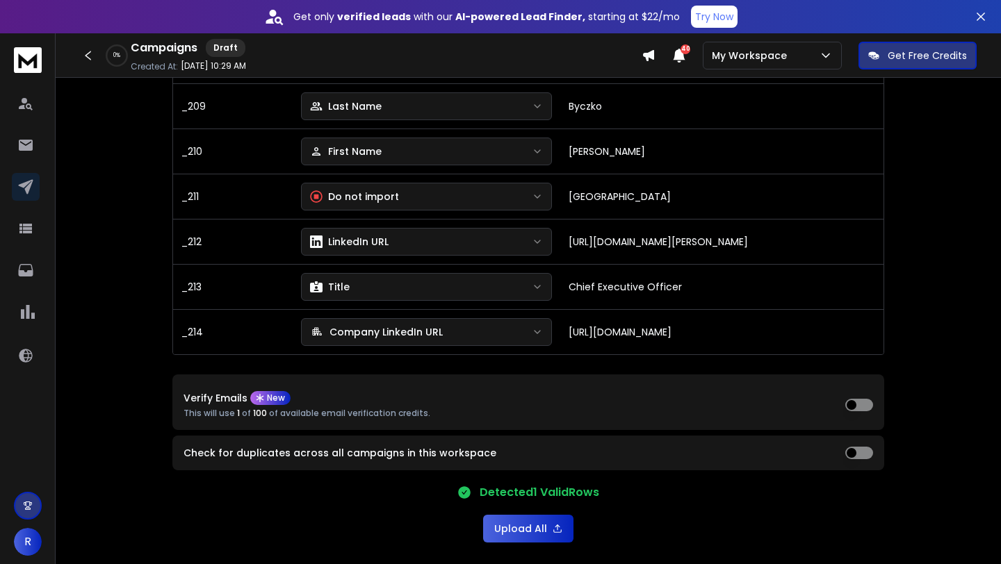
click at [678, 540] on div "Upload All" at bounding box center [528, 529] width 712 height 28
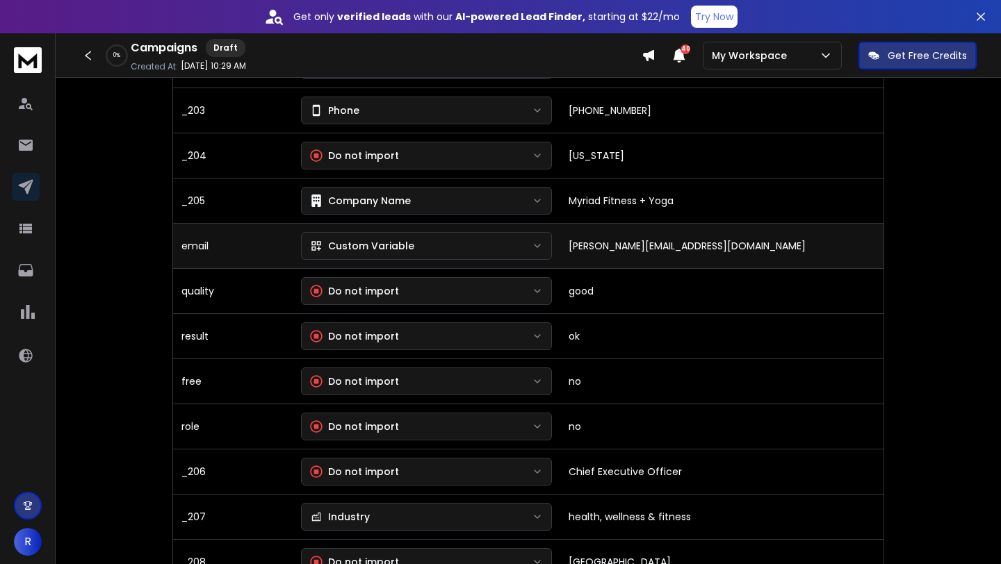
scroll to position [9073, 0]
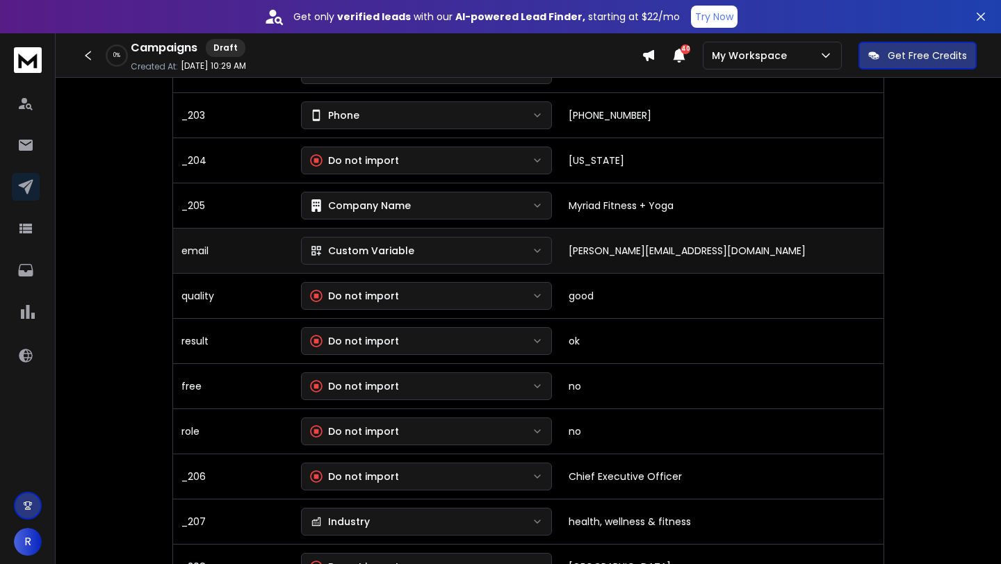
click at [461, 250] on button "Custom Variable" at bounding box center [426, 251] width 251 height 28
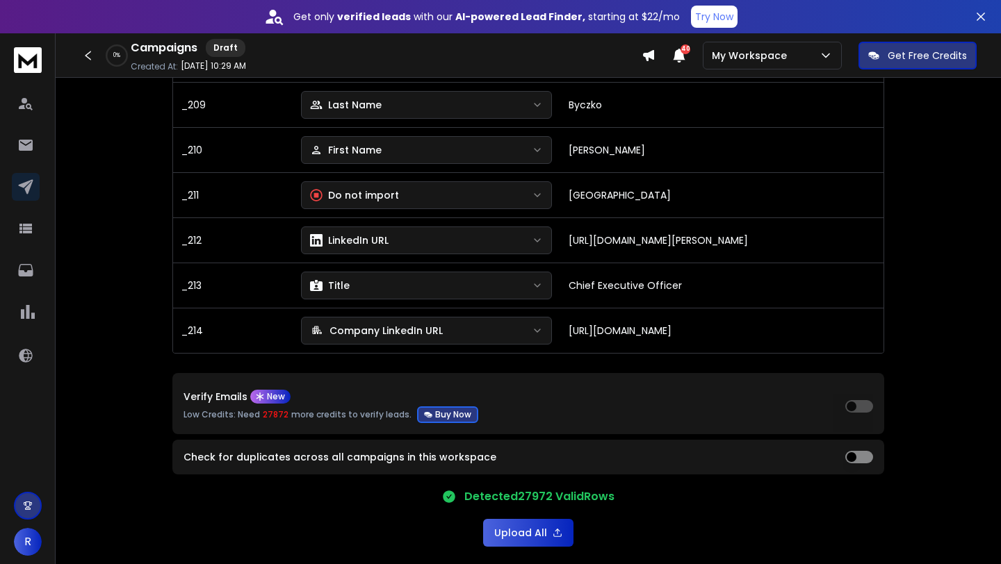
scroll to position [9584, 0]
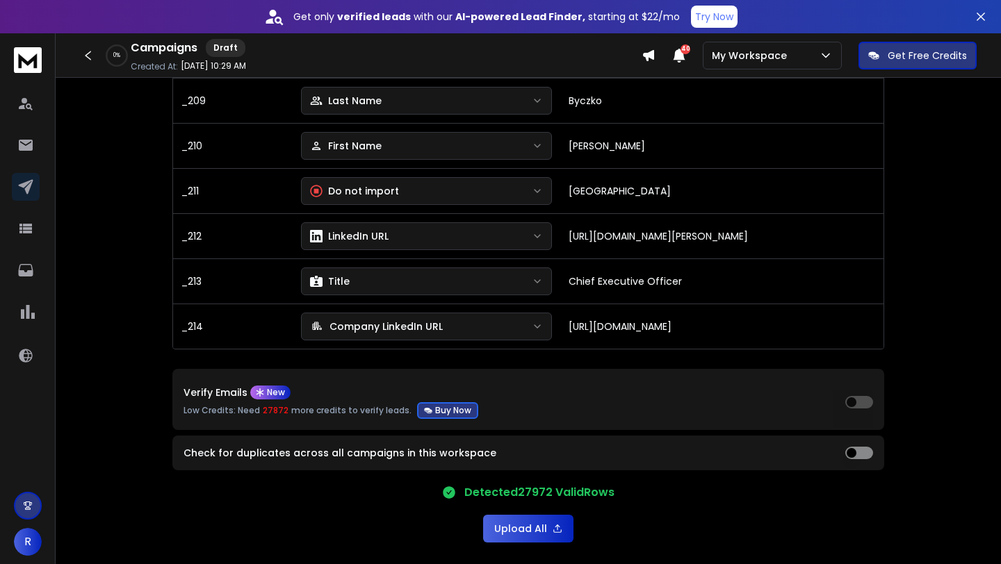
click at [520, 529] on button "Upload All" at bounding box center [528, 529] width 90 height 28
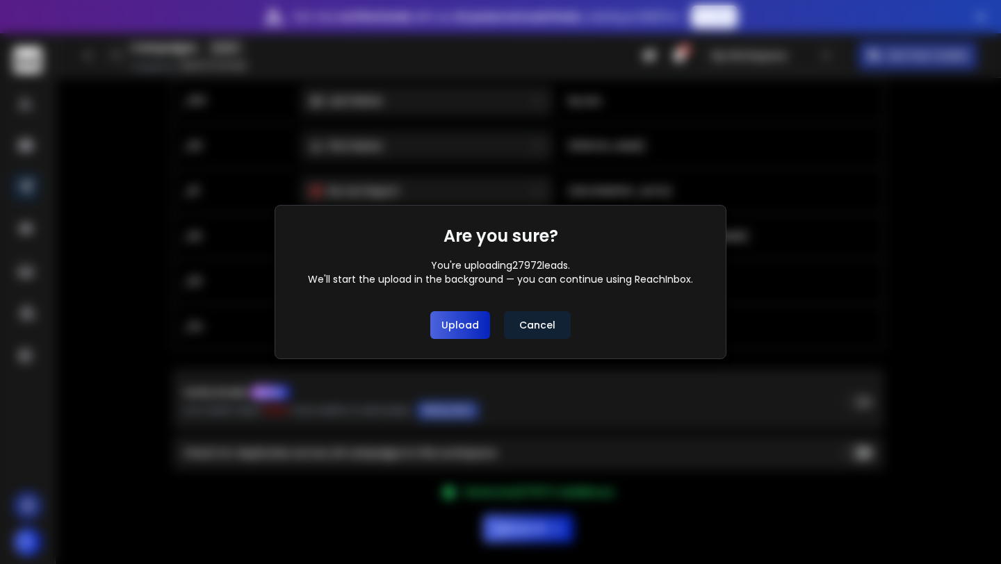
click at [531, 314] on button "Cancel" at bounding box center [537, 325] width 67 height 28
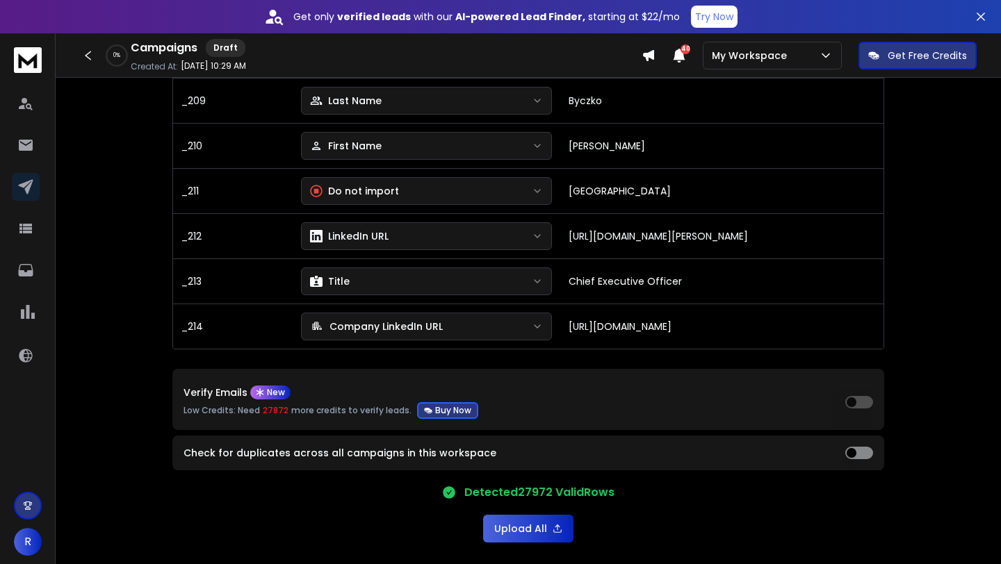
click at [855, 450] on button "Check for duplicates across all campaigns in this workspace" at bounding box center [859, 453] width 28 height 13
click at [531, 530] on button "Upload All" at bounding box center [528, 529] width 90 height 28
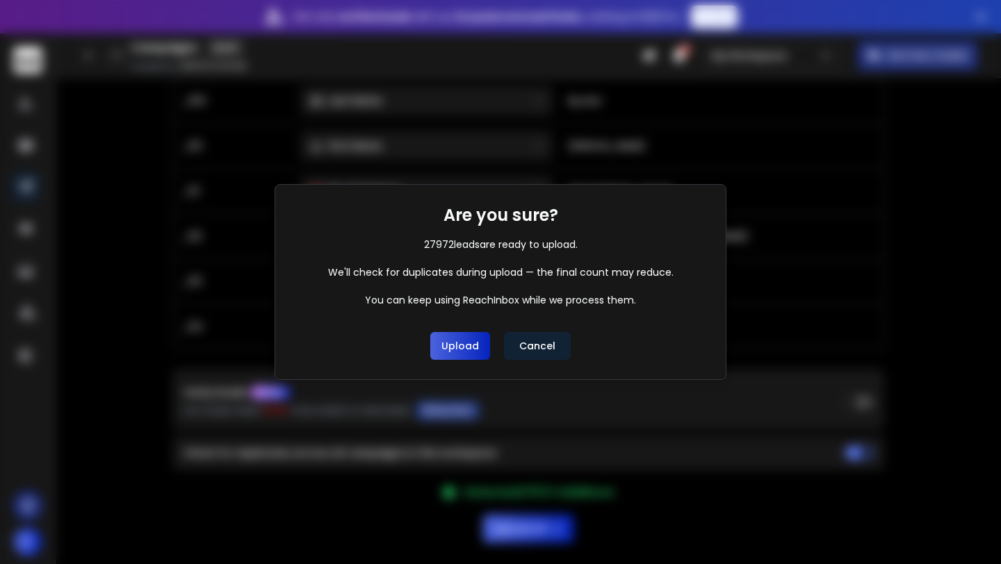
click at [463, 339] on button "Upload" at bounding box center [460, 346] width 60 height 28
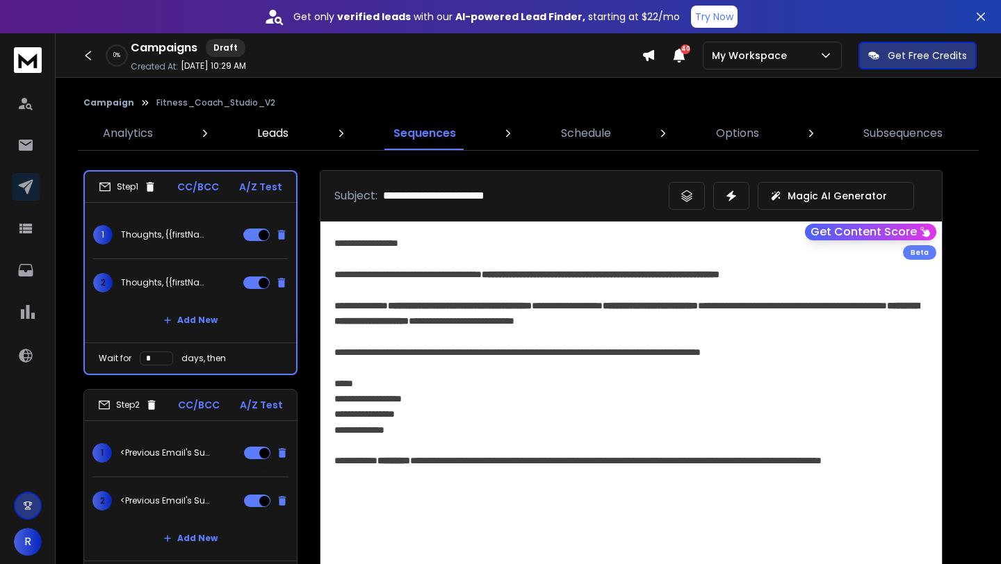
click at [282, 127] on p "Leads" at bounding box center [272, 133] width 31 height 17
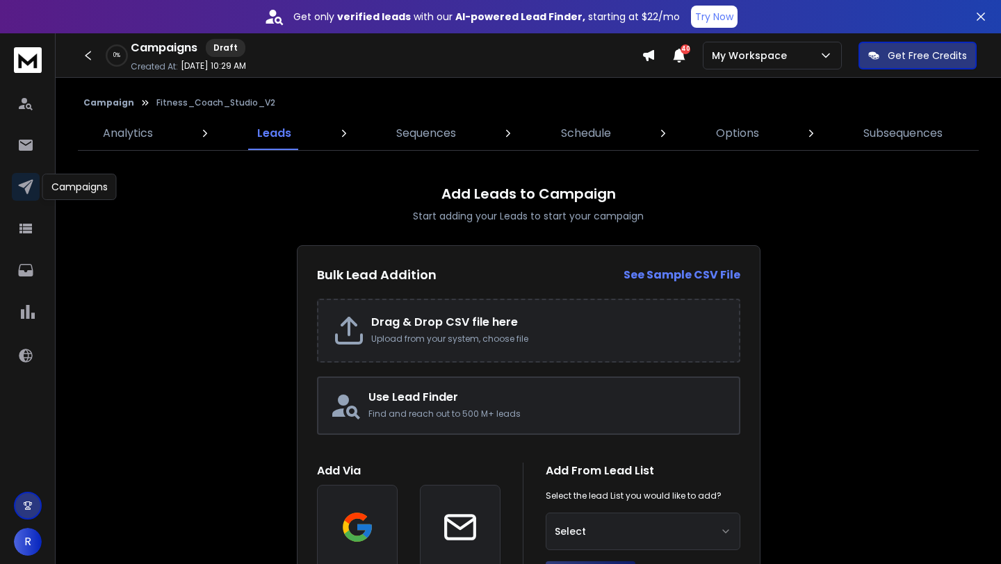
click at [27, 186] on icon at bounding box center [25, 186] width 15 height 15
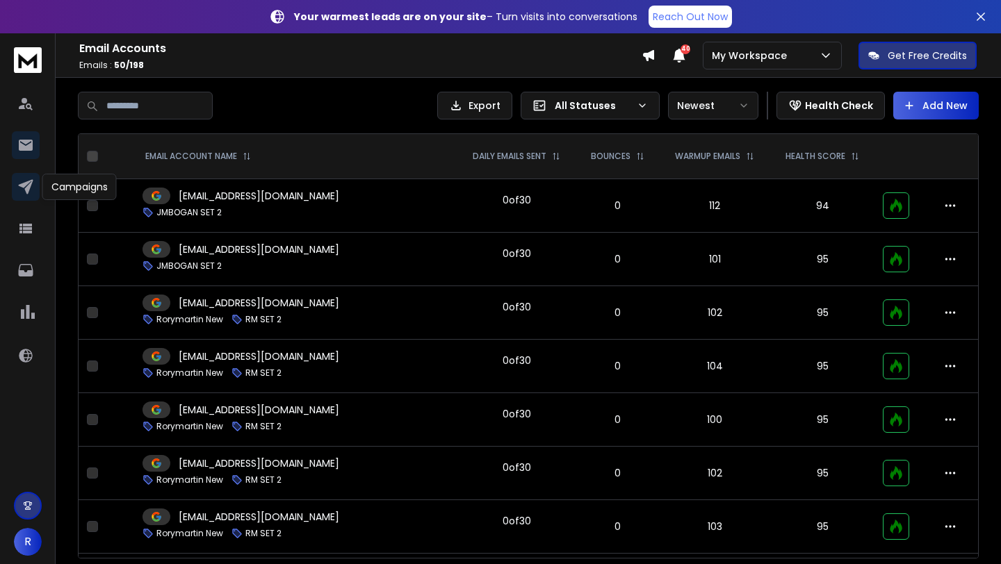
click at [24, 177] on link at bounding box center [26, 187] width 28 height 28
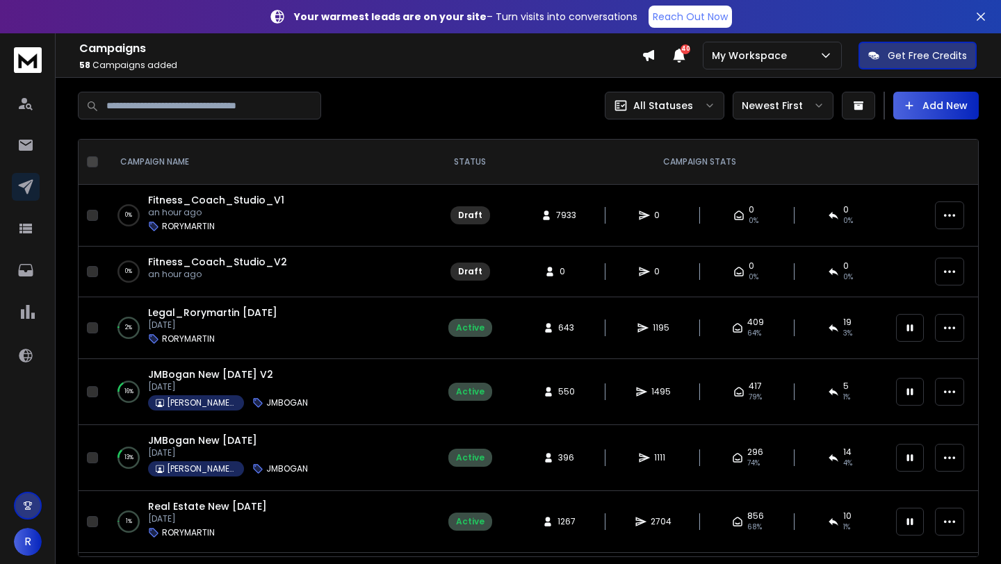
click at [209, 202] on span "Fitness_Coach_Studio_V1" at bounding box center [216, 200] width 136 height 14
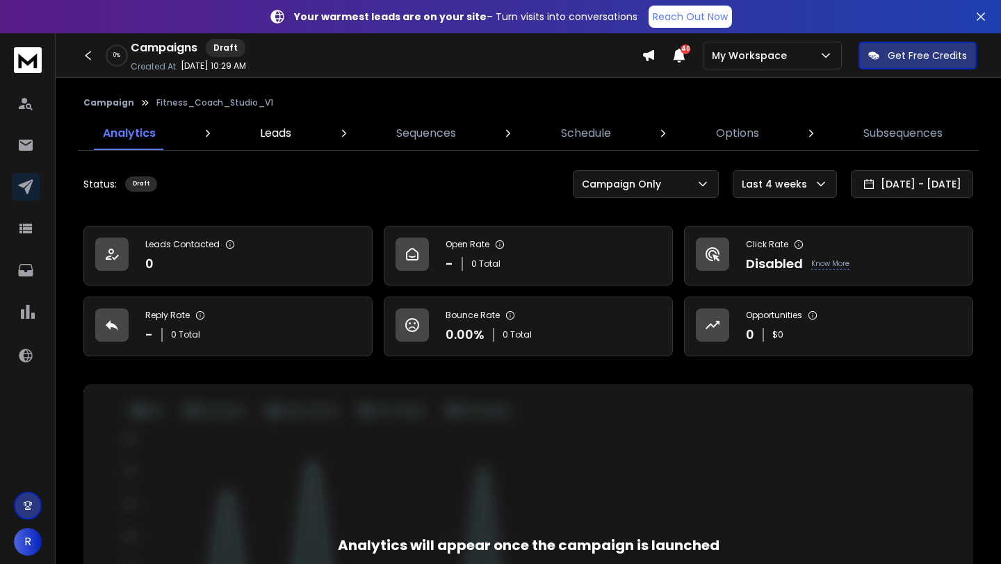
click at [276, 129] on p "Leads" at bounding box center [275, 133] width 31 height 17
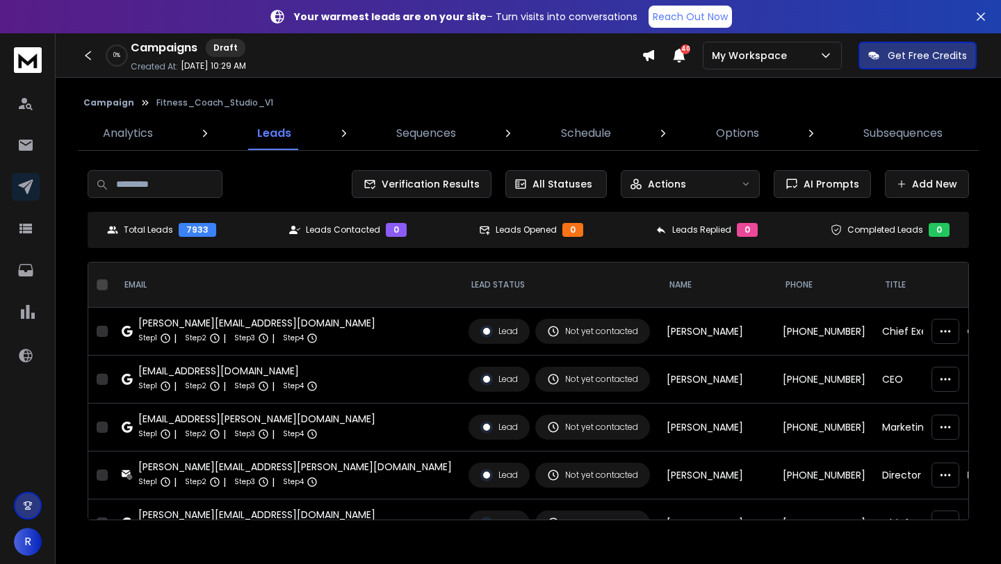
click at [149, 175] on input at bounding box center [155, 184] width 135 height 28
paste input "**********"
type input "**********"
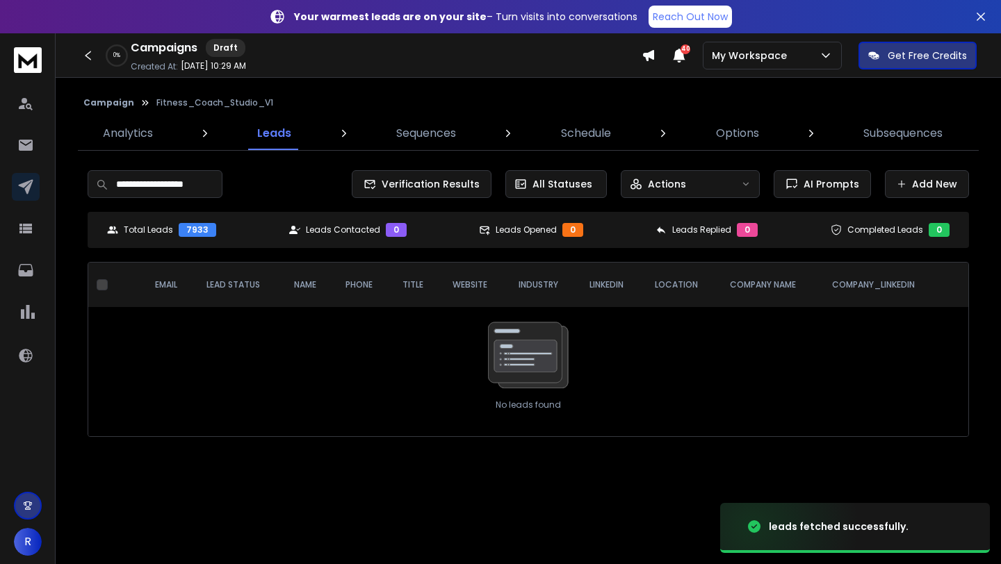
click at [164, 189] on input "**********" at bounding box center [155, 184] width 135 height 28
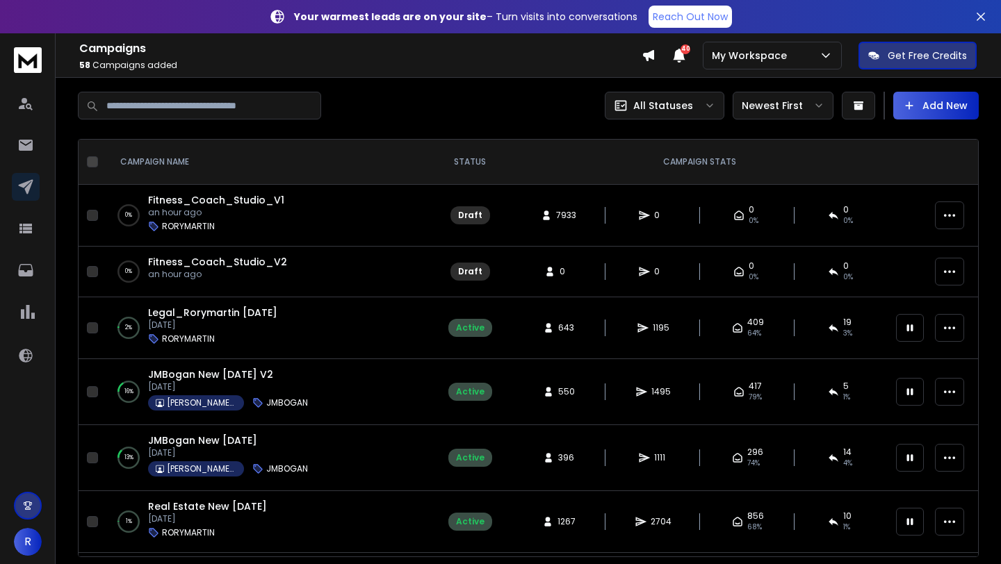
click at [229, 256] on span "Fitness_Coach_Studio_V2" at bounding box center [217, 262] width 139 height 14
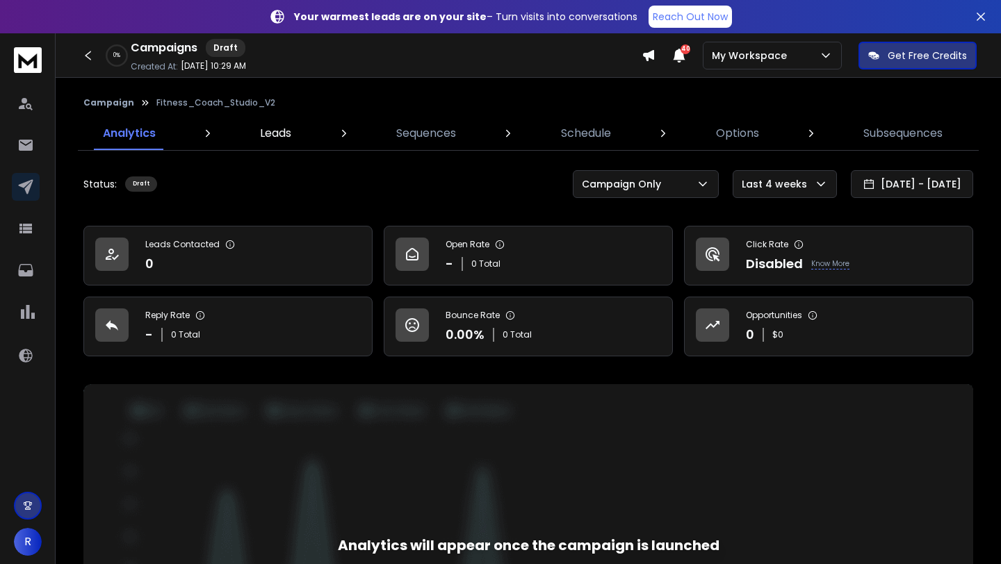
click at [284, 128] on p "Leads" at bounding box center [275, 133] width 31 height 17
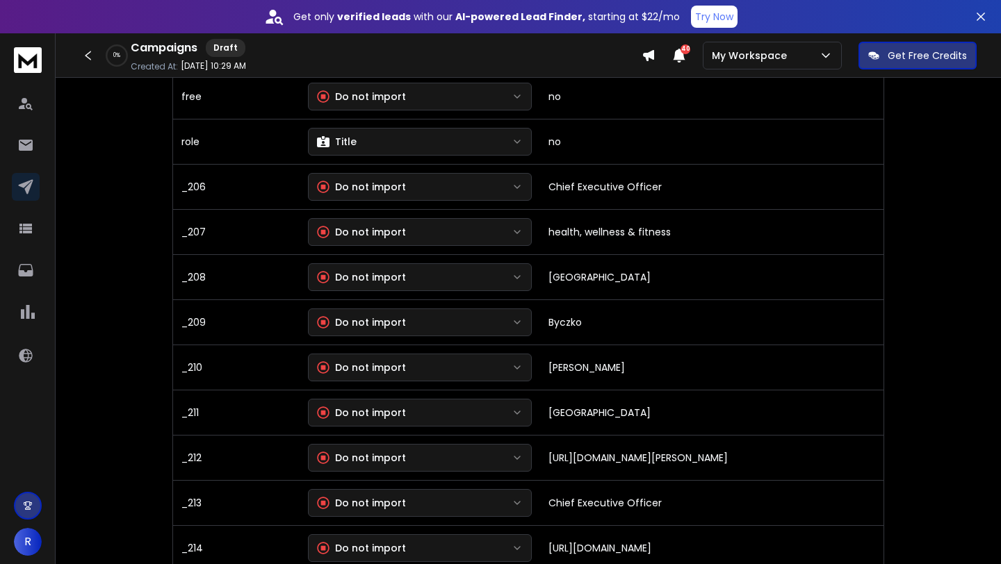
scroll to position [9579, 0]
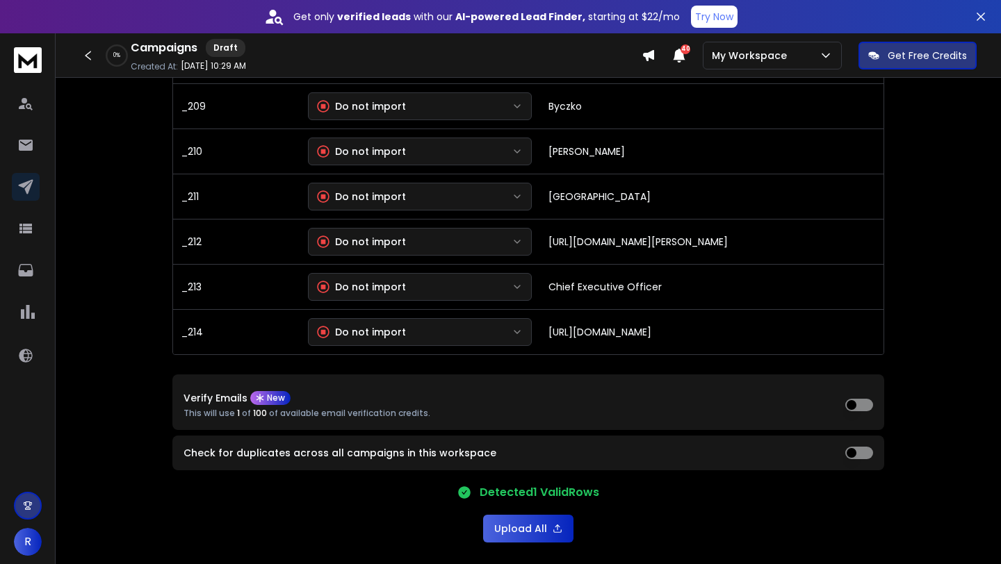
click at [451, 336] on button "Do not import" at bounding box center [420, 332] width 224 height 28
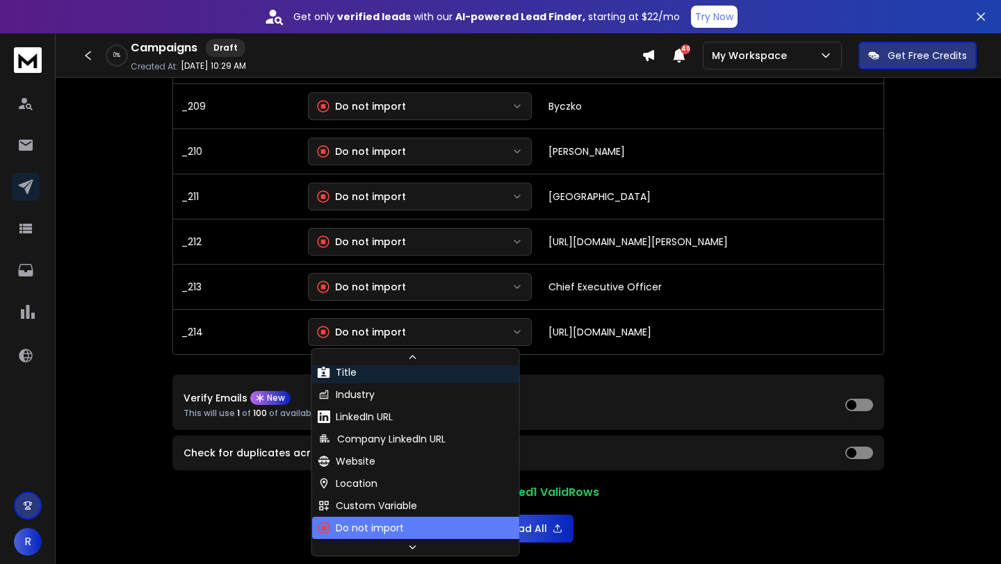
scroll to position [118, 0]
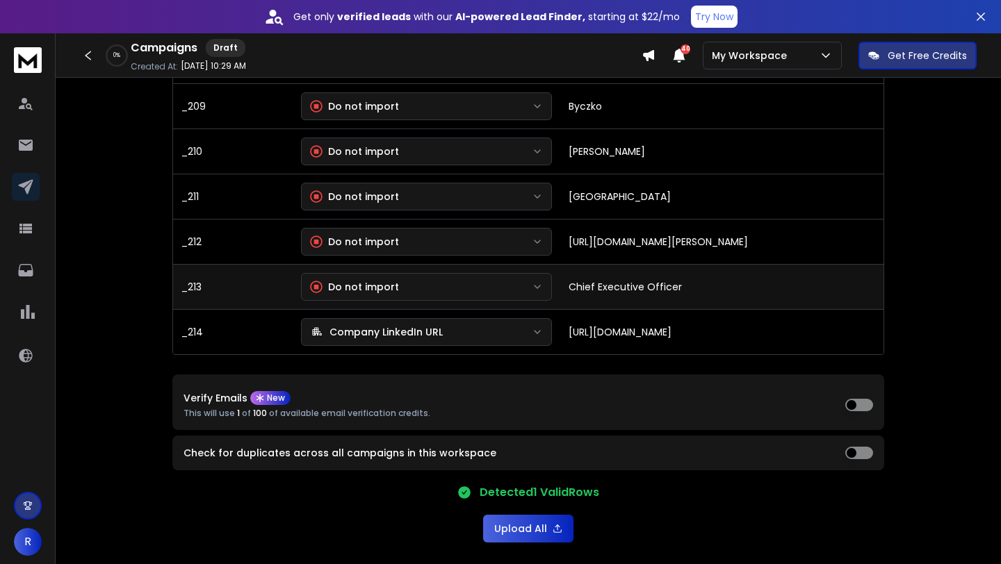
click at [371, 282] on div "Do not import" at bounding box center [354, 287] width 89 height 14
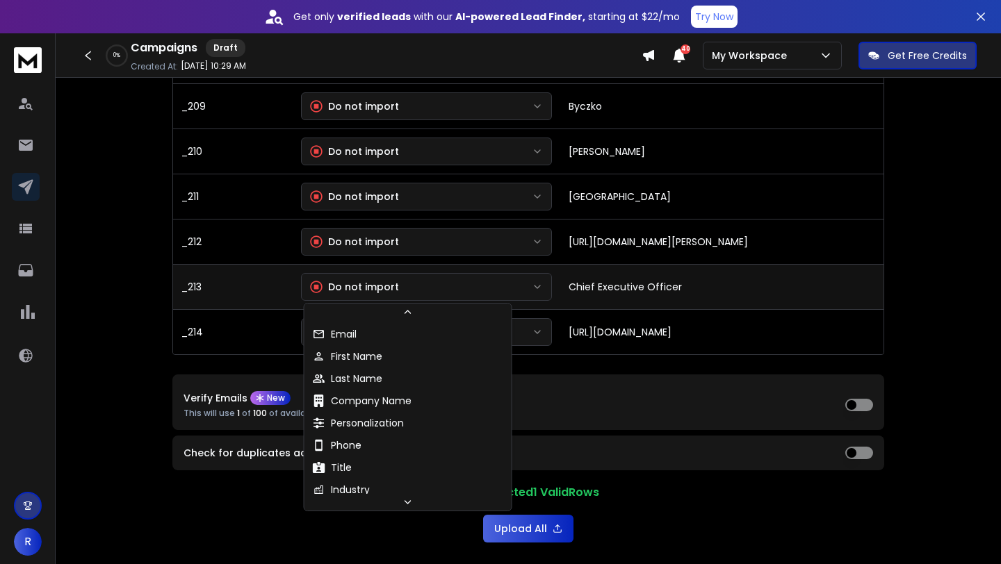
scroll to position [140, 0]
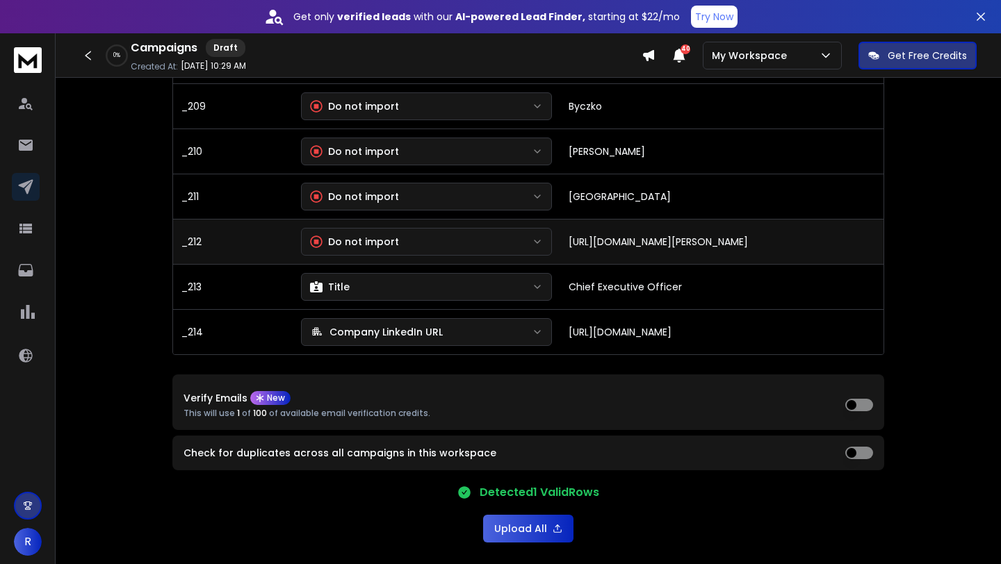
click at [415, 239] on button "Do not import" at bounding box center [426, 242] width 251 height 28
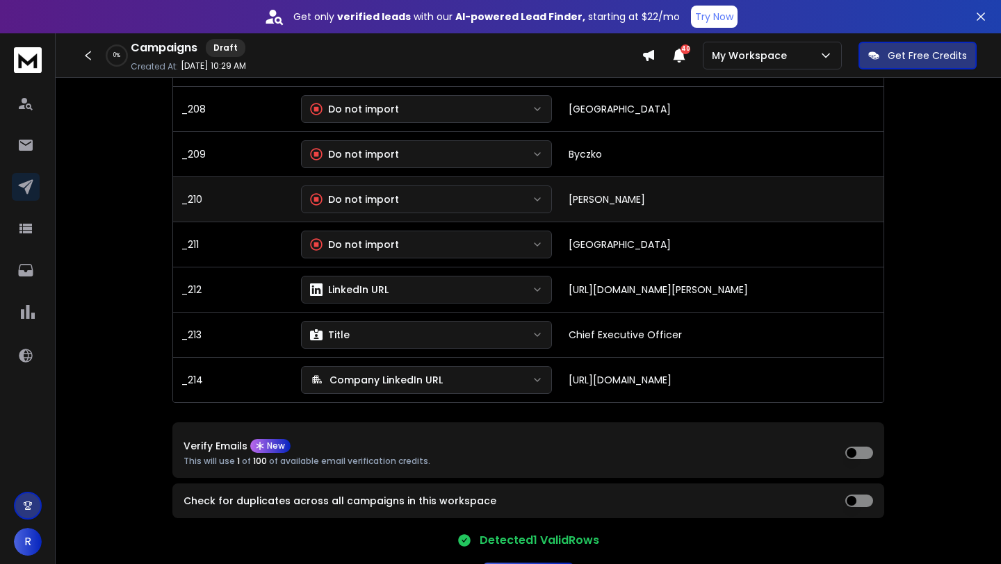
scroll to position [9527, 0]
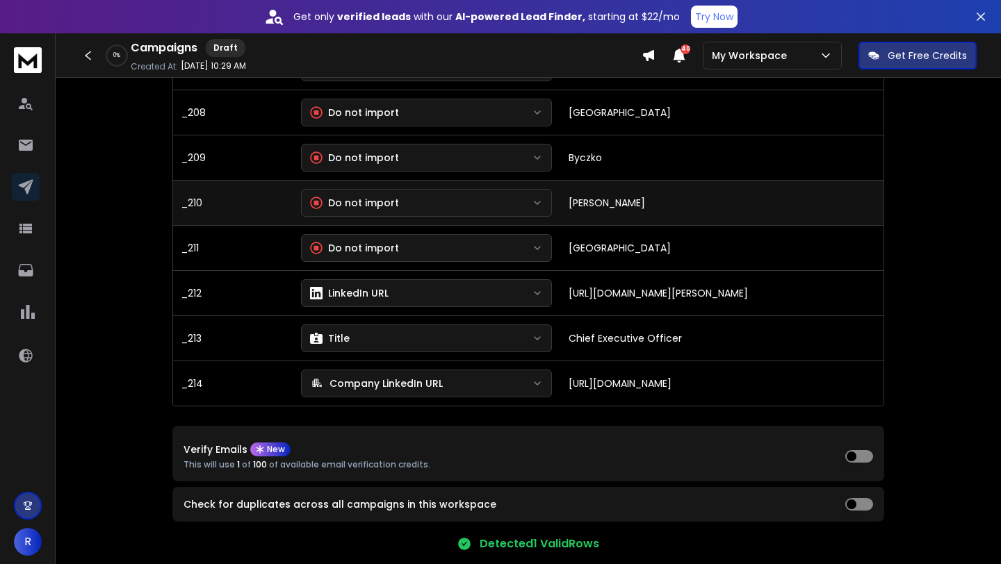
click at [413, 209] on button "Do not import" at bounding box center [426, 203] width 251 height 28
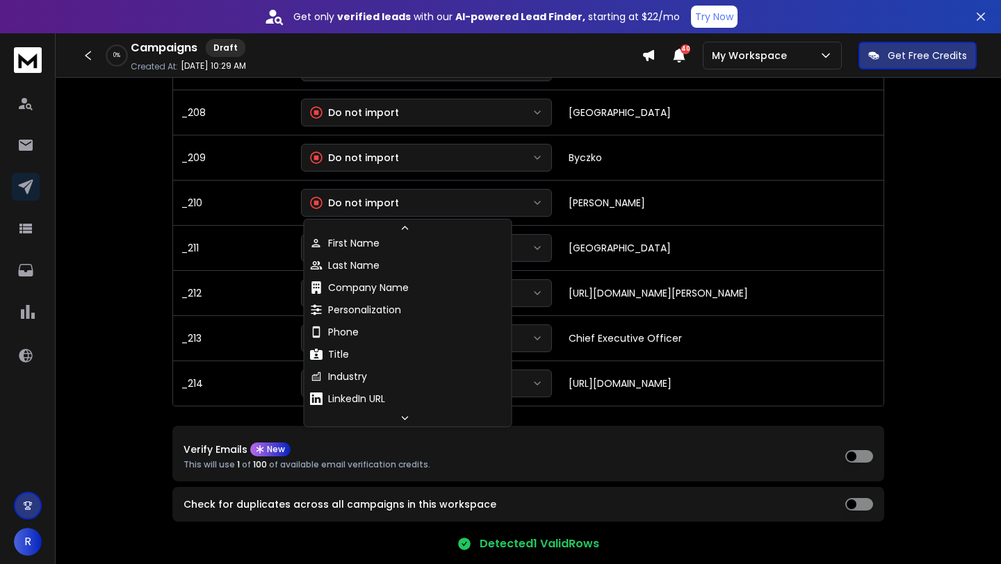
scroll to position [0, 0]
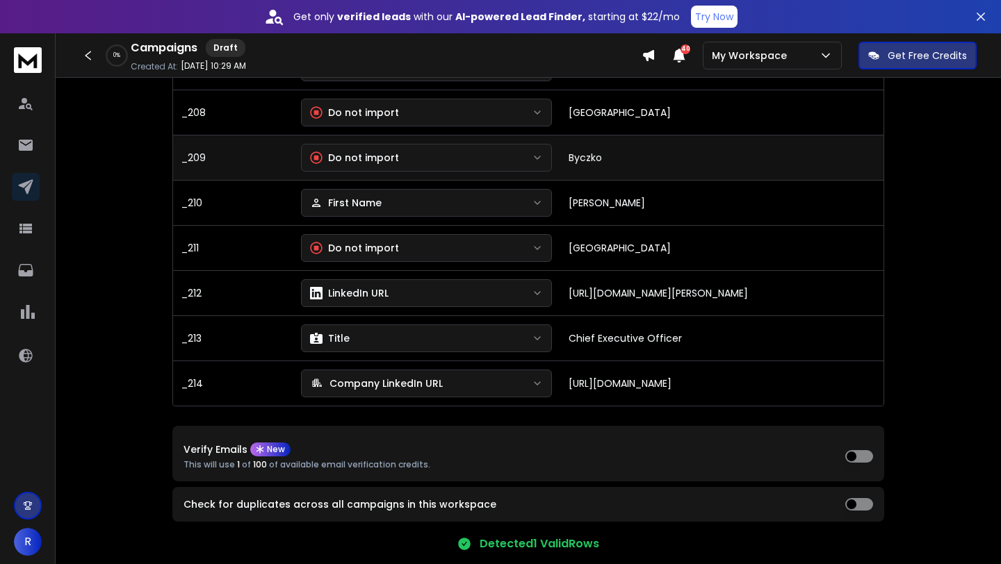
click at [425, 165] on button "Do not import" at bounding box center [426, 158] width 251 height 28
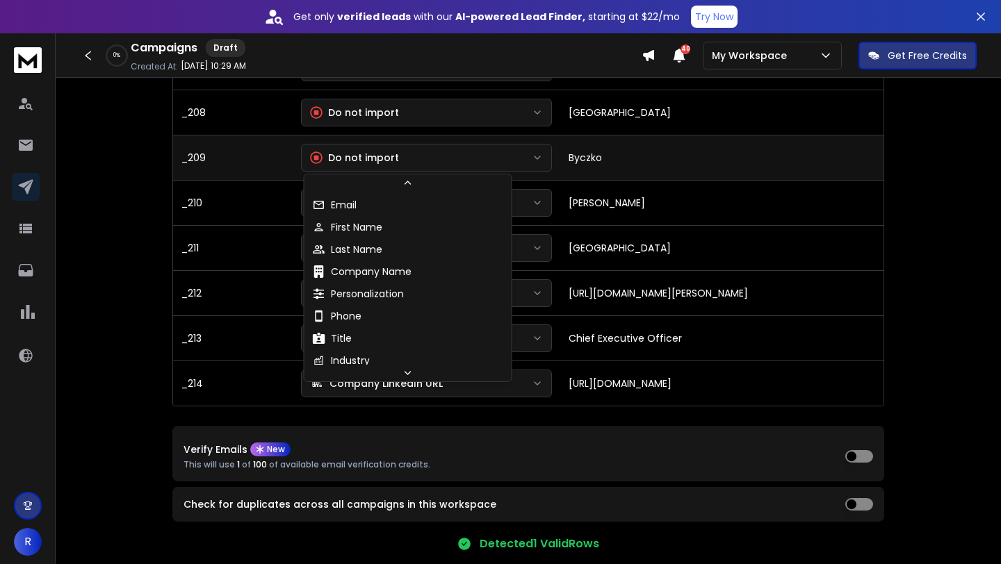
scroll to position [0, 3]
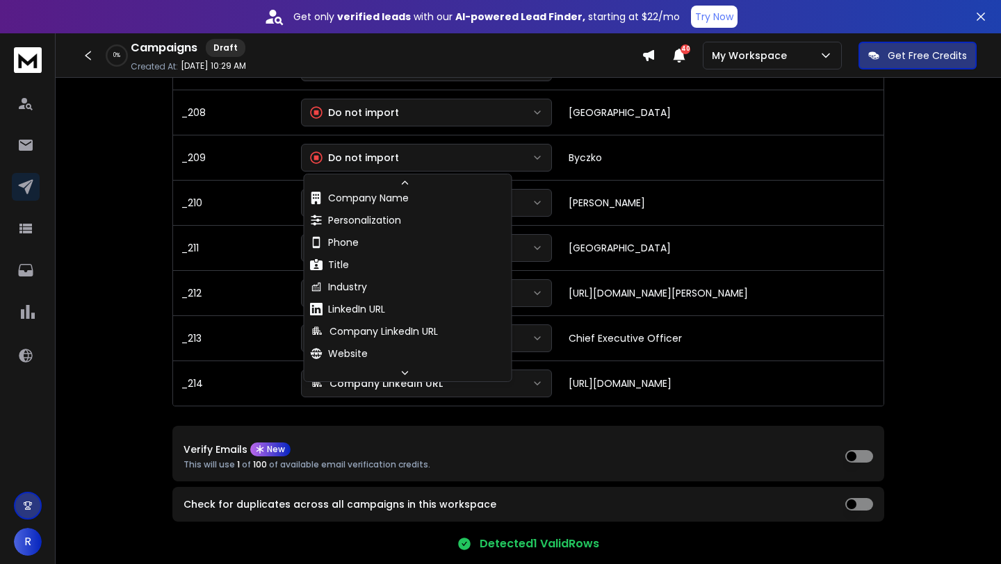
click at [348, 180] on div at bounding box center [405, 182] width 207 height 17
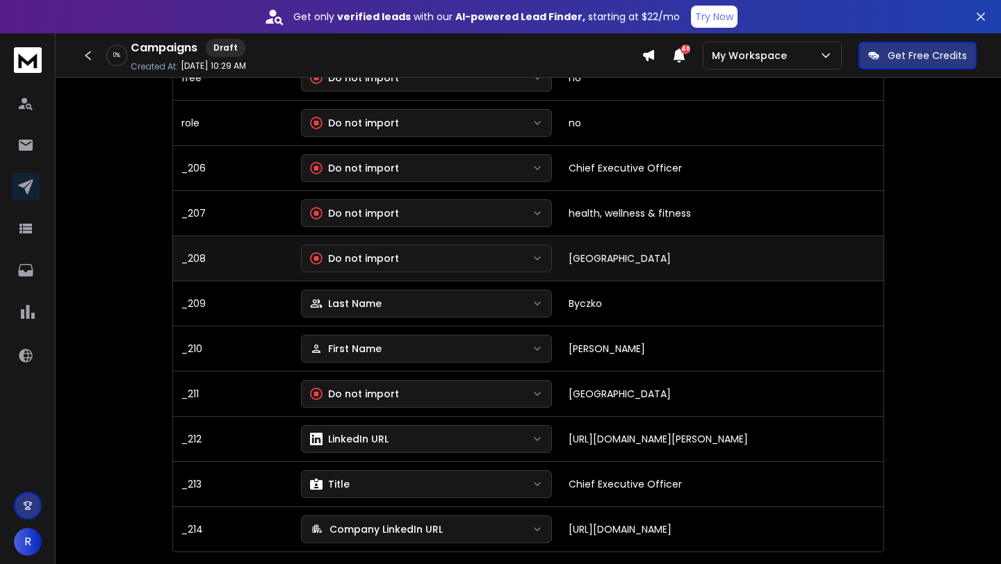
scroll to position [9345, 0]
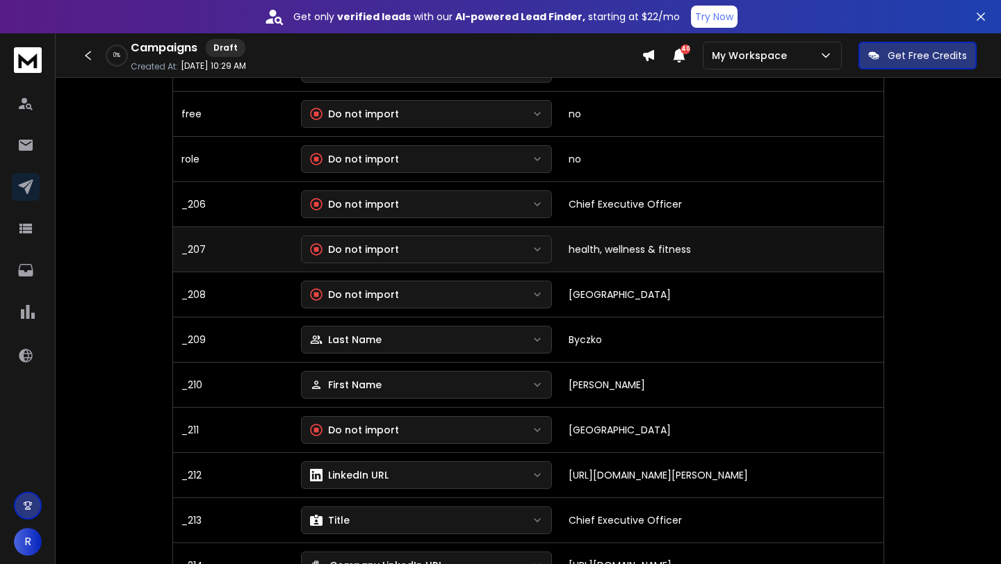
click at [443, 257] on button "Do not import" at bounding box center [426, 250] width 251 height 28
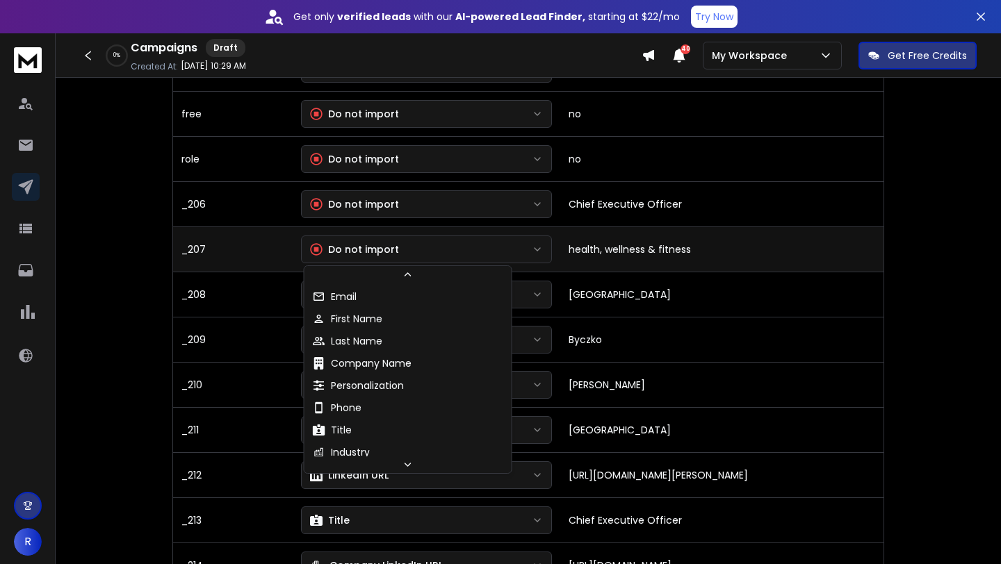
scroll to position [140, 0]
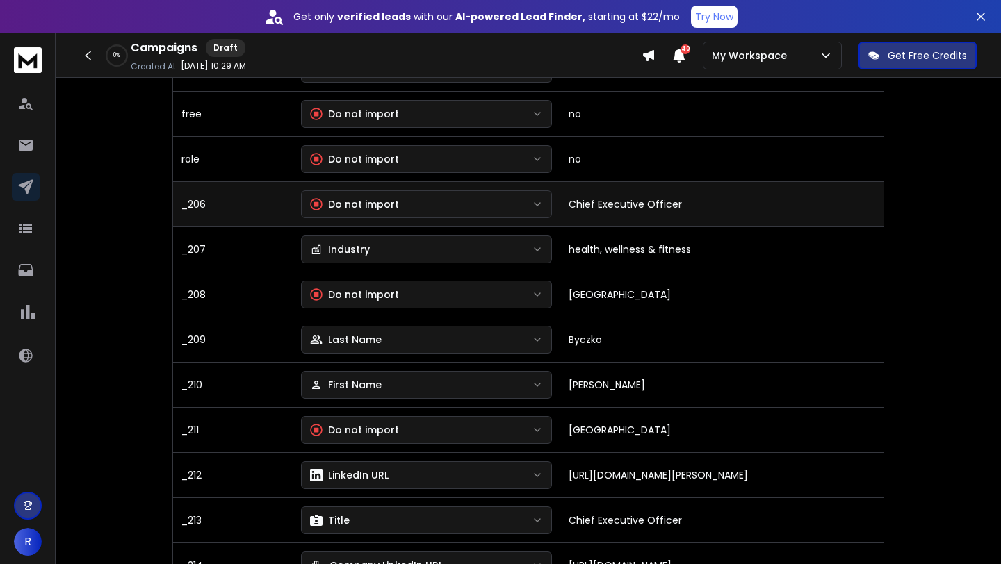
click at [405, 194] on button "Do not import" at bounding box center [426, 204] width 251 height 28
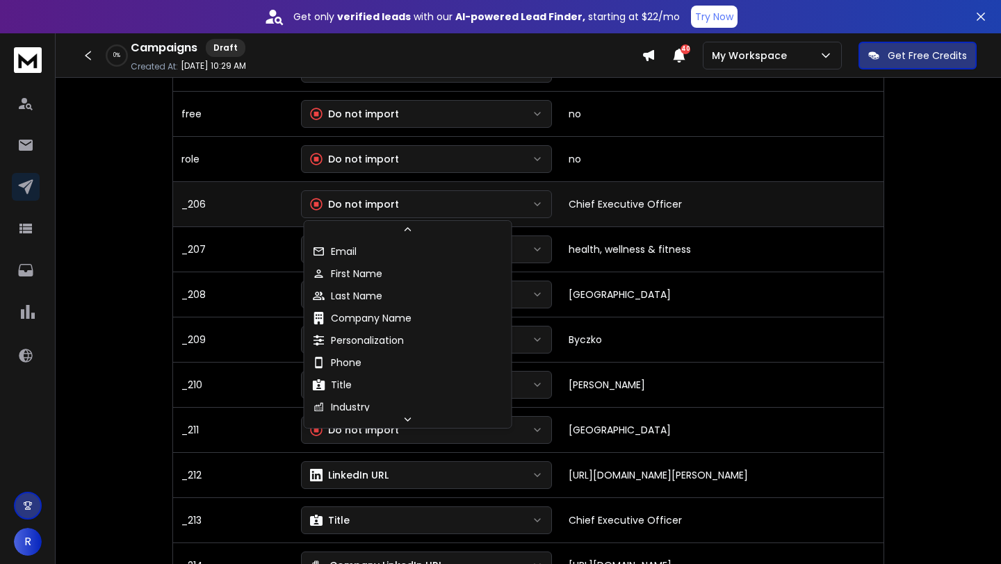
scroll to position [0, 3]
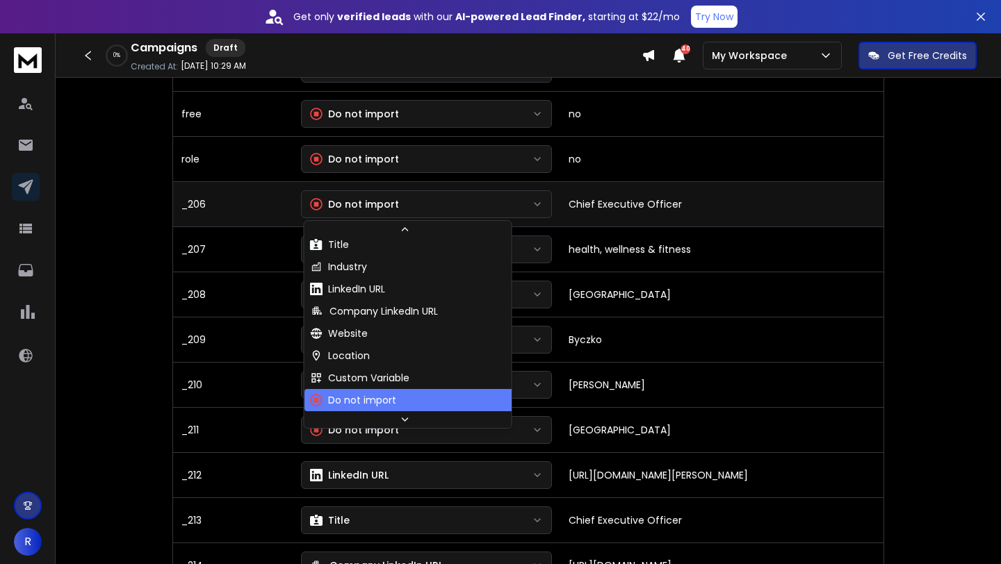
click at [405, 194] on button "Do not import" at bounding box center [426, 204] width 251 height 28
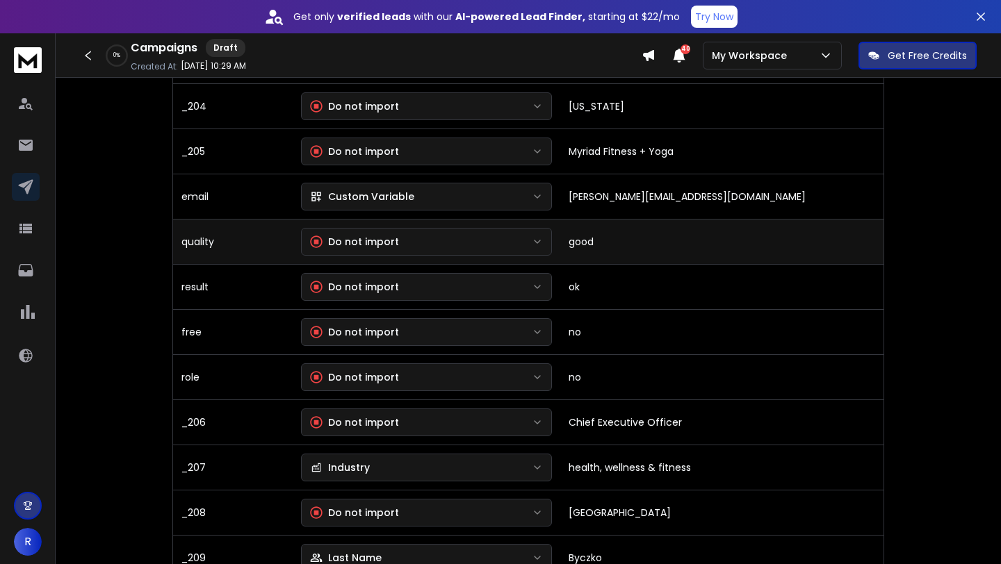
scroll to position [9119, 0]
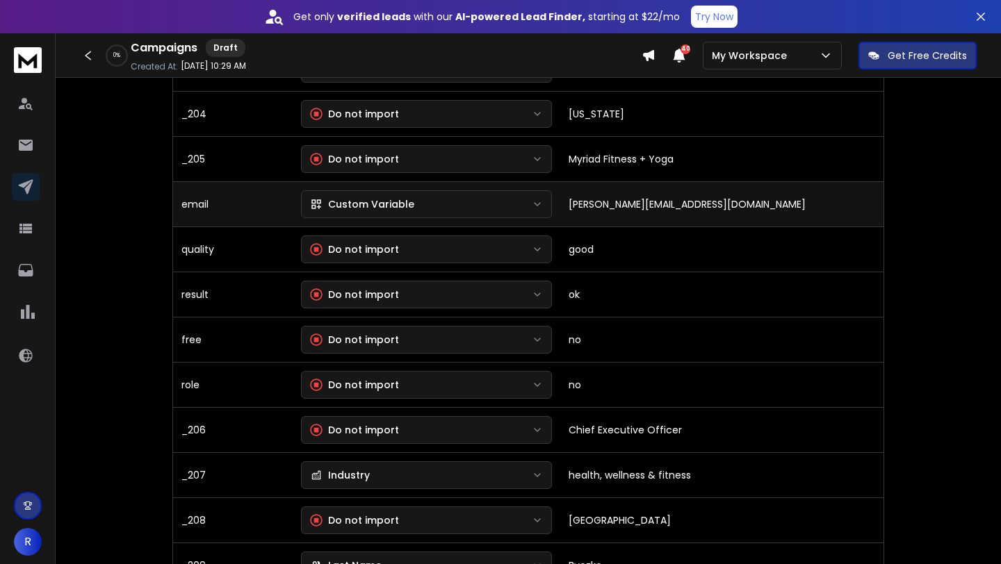
click at [440, 205] on button "Custom Variable" at bounding box center [426, 204] width 251 height 28
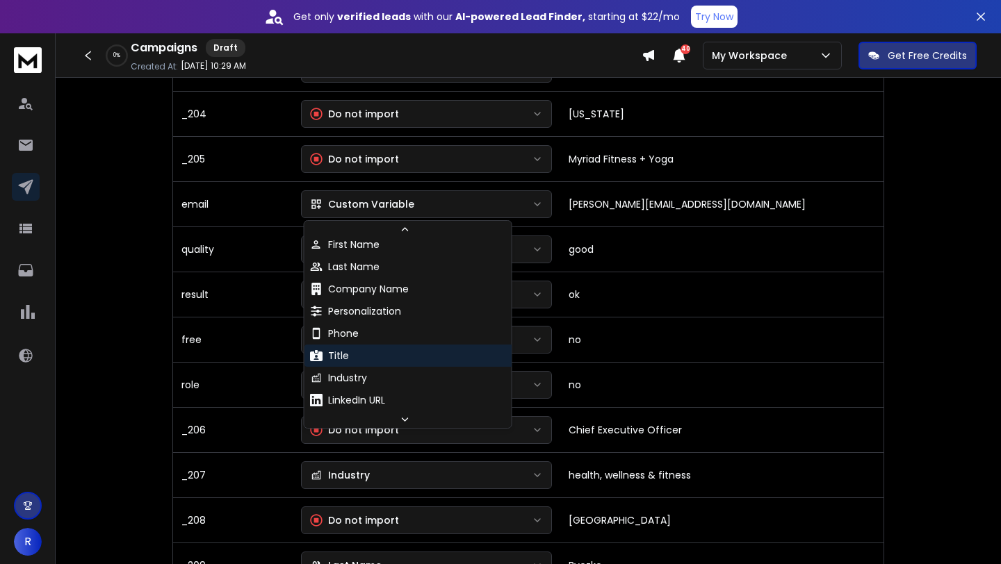
scroll to position [0, 0]
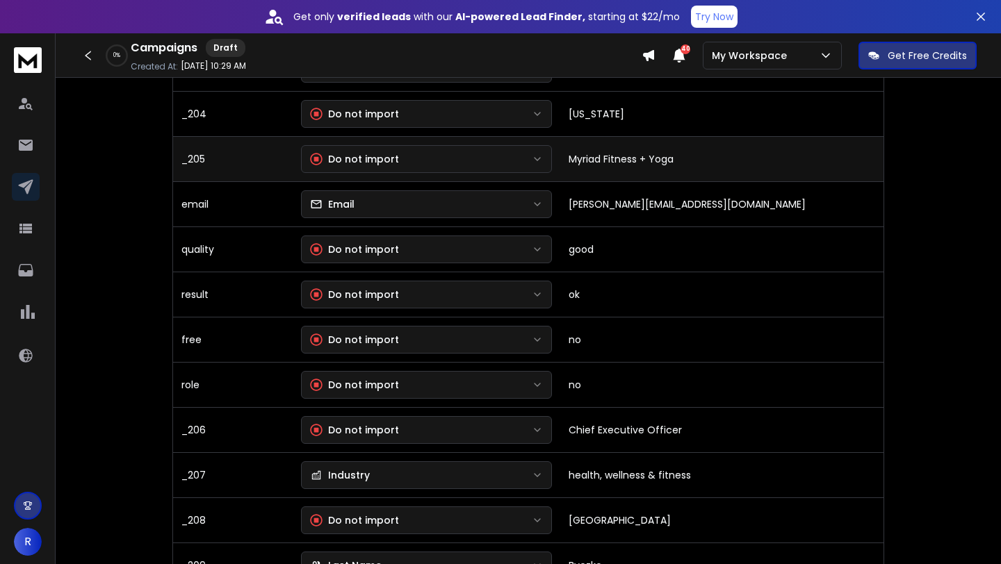
click at [389, 164] on div "Do not import" at bounding box center [354, 159] width 89 height 14
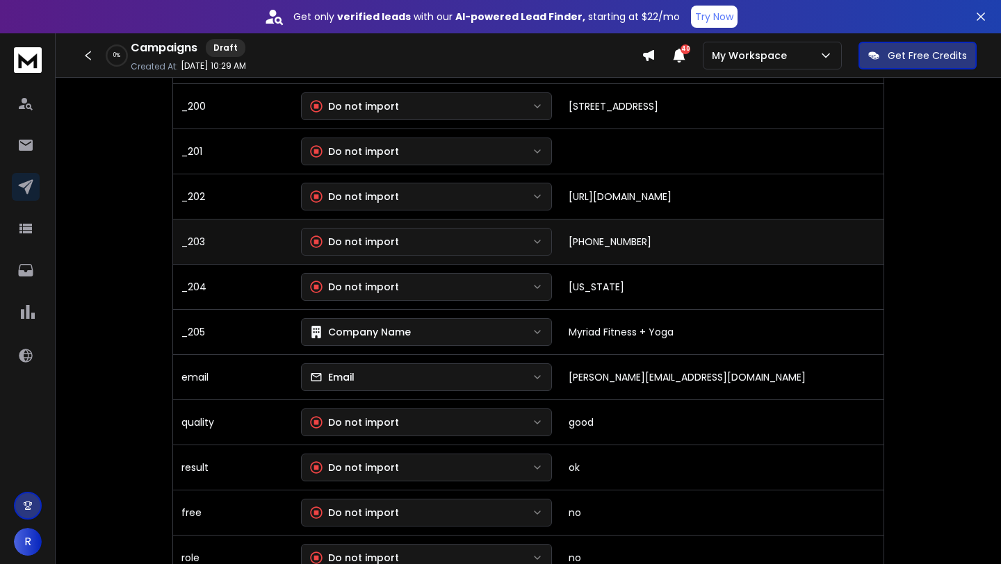
click at [396, 240] on div "Do not import" at bounding box center [354, 242] width 89 height 14
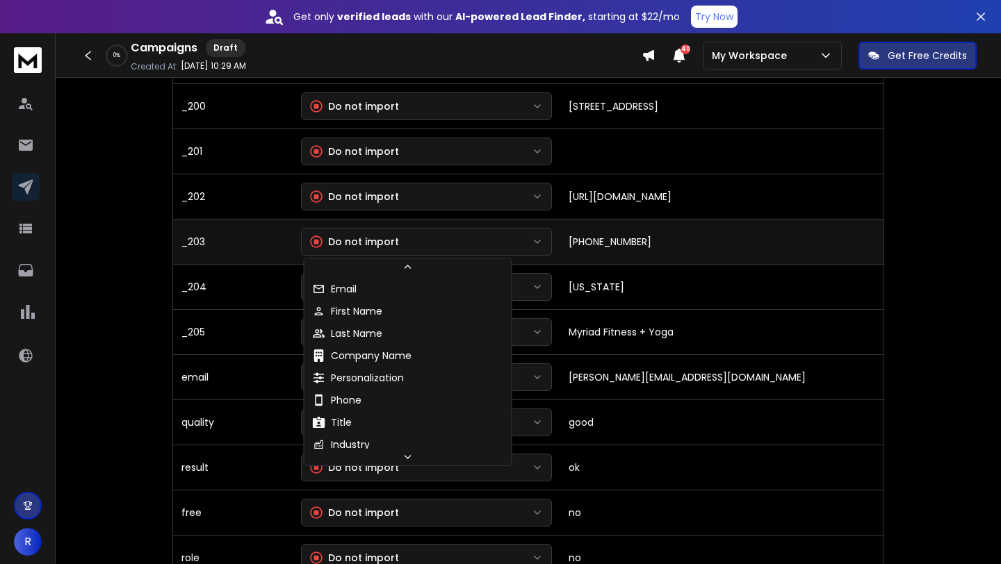
scroll to position [140, 0]
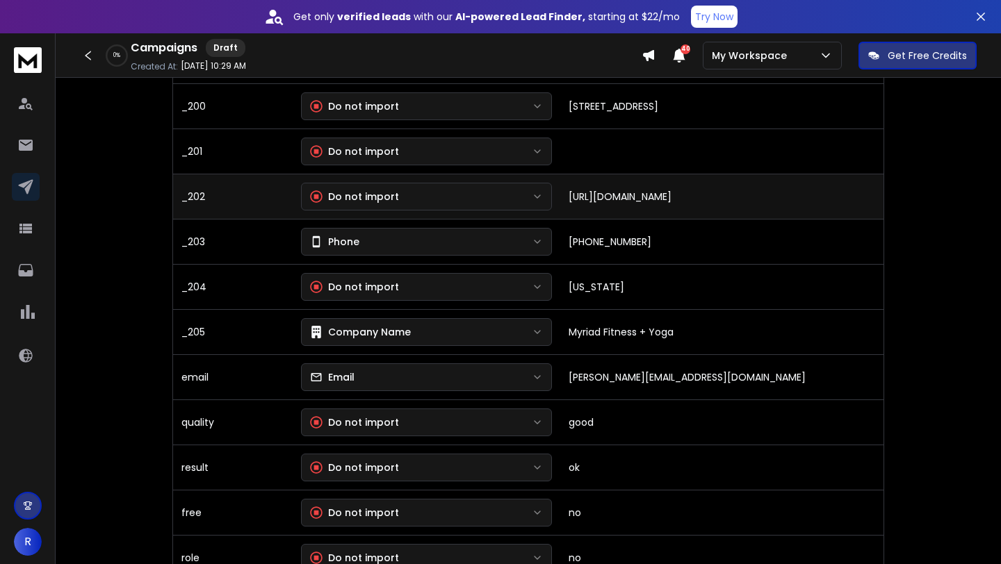
click at [400, 193] on button "Do not import" at bounding box center [426, 197] width 251 height 28
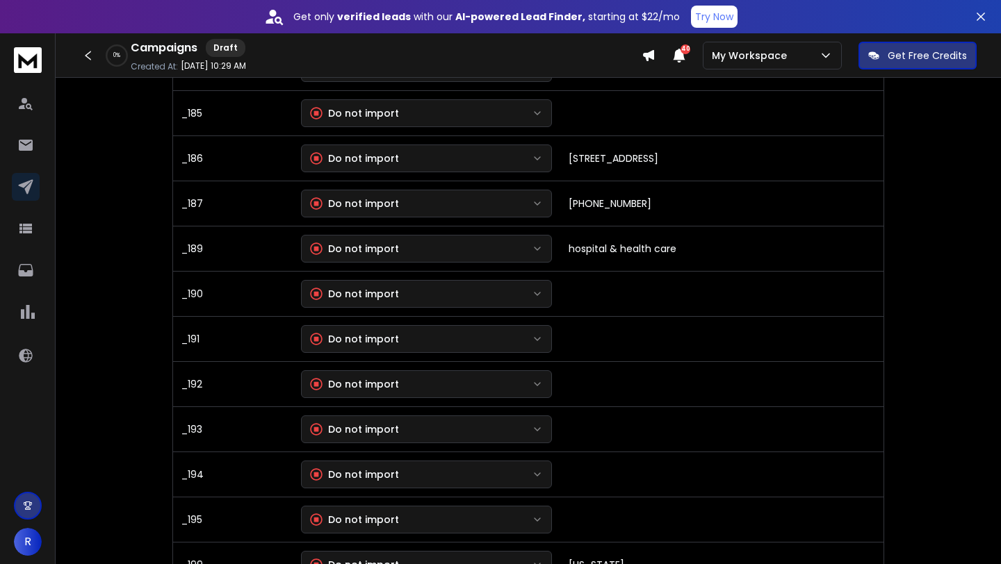
scroll to position [8438, 0]
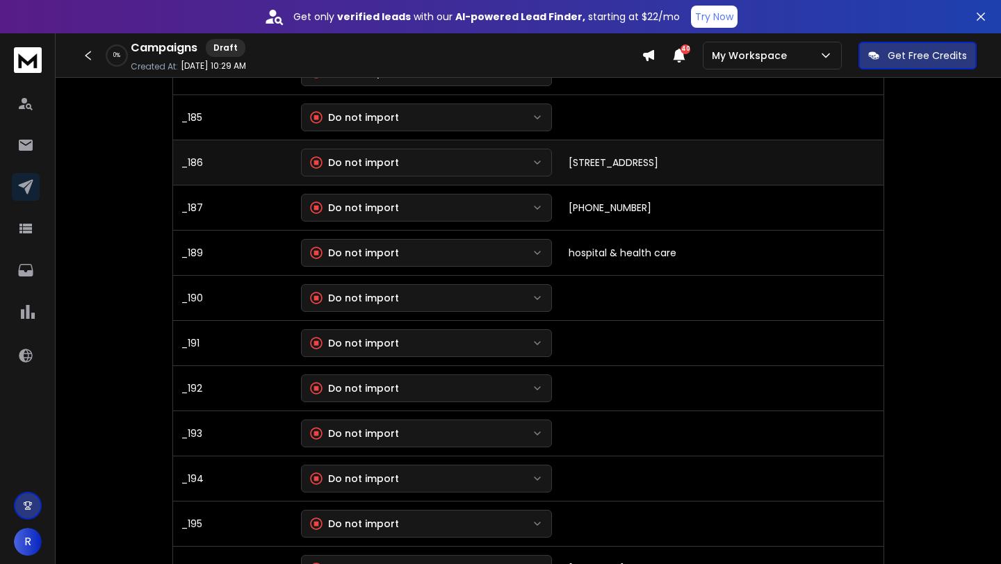
click at [381, 152] on button "Do not import" at bounding box center [426, 163] width 251 height 28
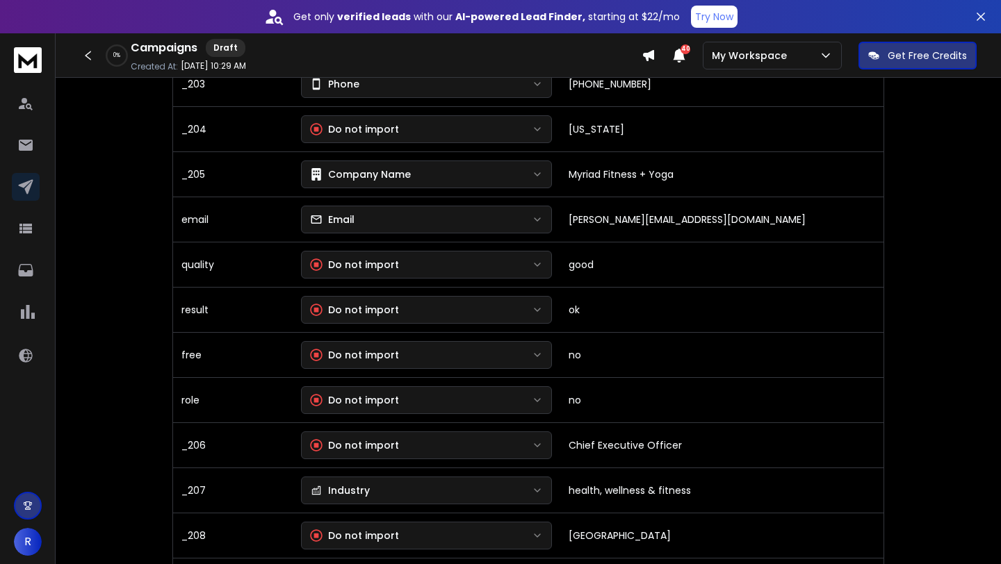
scroll to position [9584, 0]
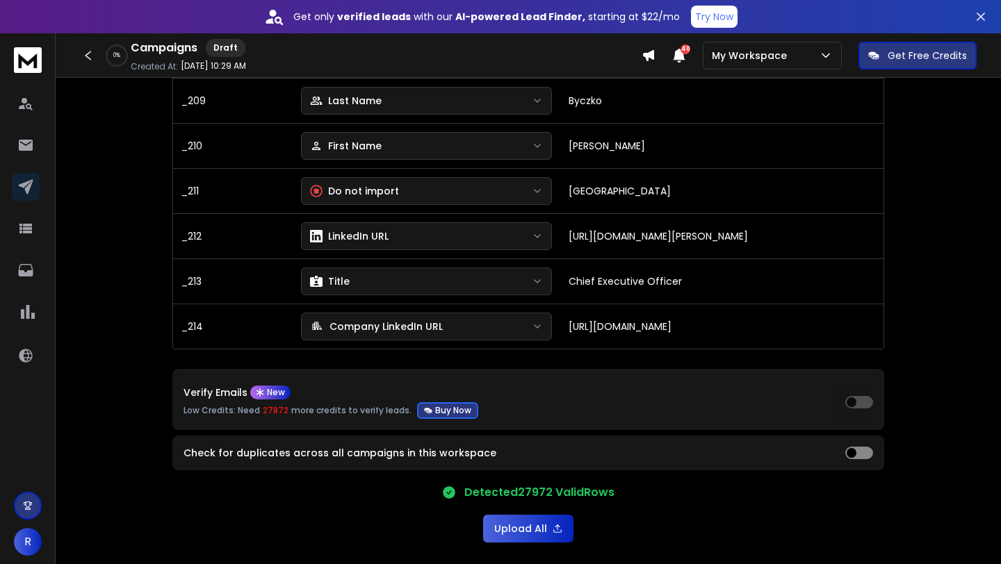
click at [539, 523] on button "Upload All" at bounding box center [528, 529] width 90 height 28
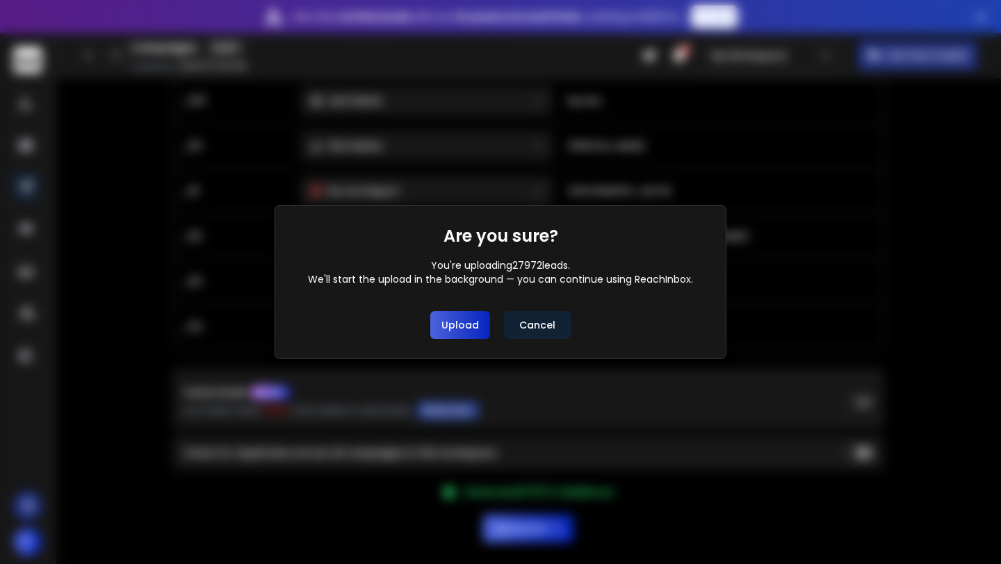
click at [459, 326] on button "Upload" at bounding box center [460, 325] width 60 height 28
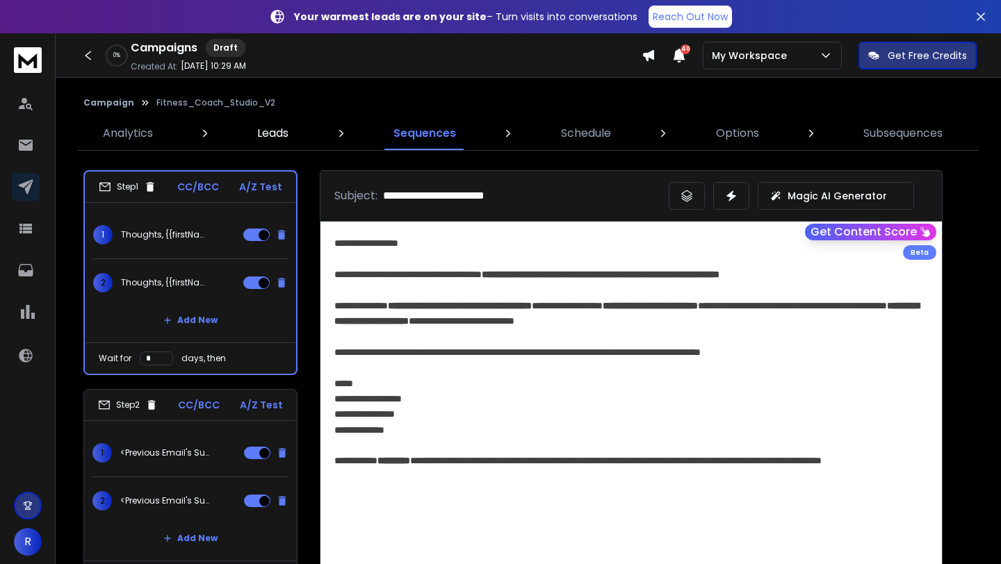
click at [268, 134] on p "Leads" at bounding box center [272, 133] width 31 height 17
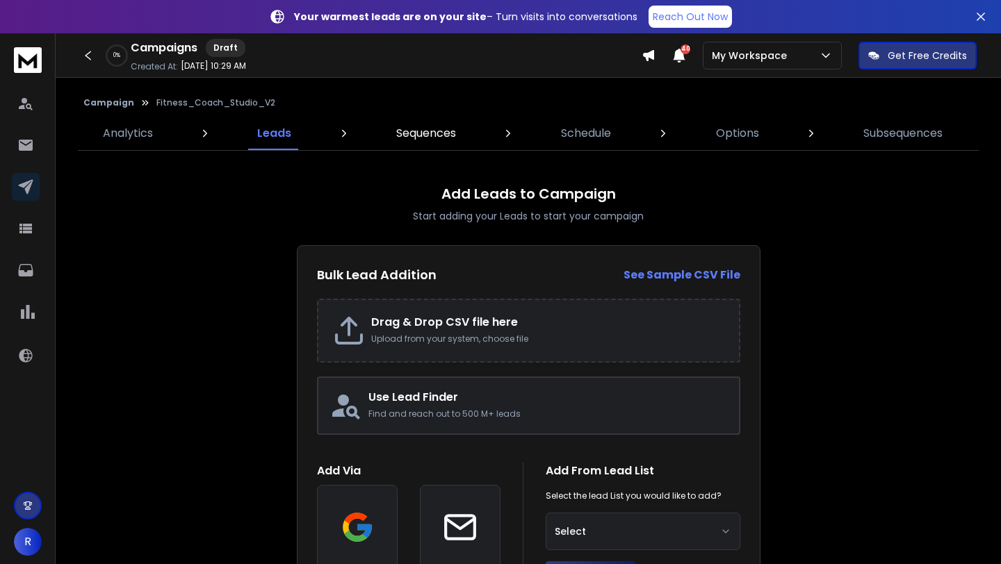
click at [456, 138] on link "Sequences" at bounding box center [426, 133] width 76 height 33
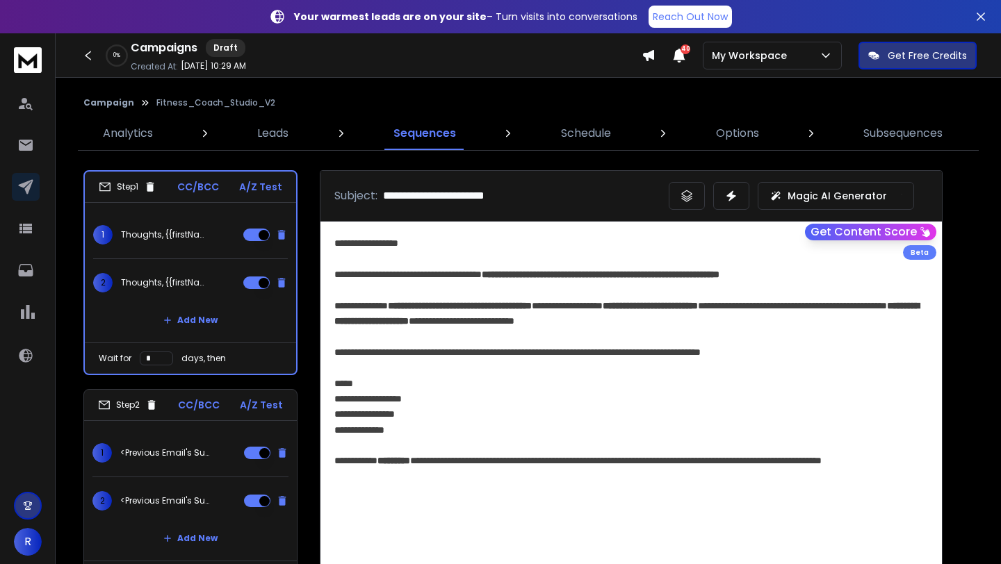
scroll to position [62, 0]
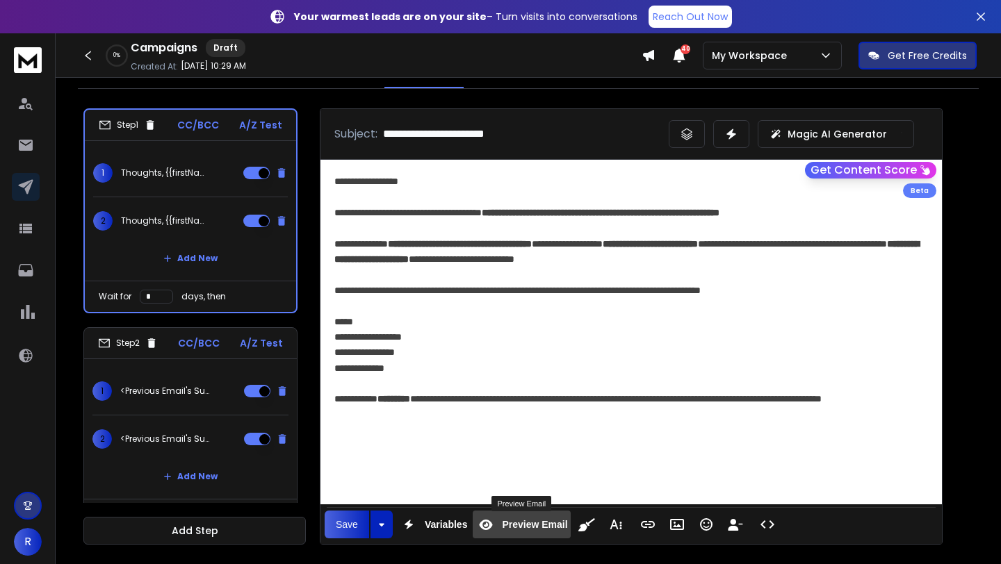
click at [539, 523] on span "Preview Email" at bounding box center [534, 525] width 71 height 12
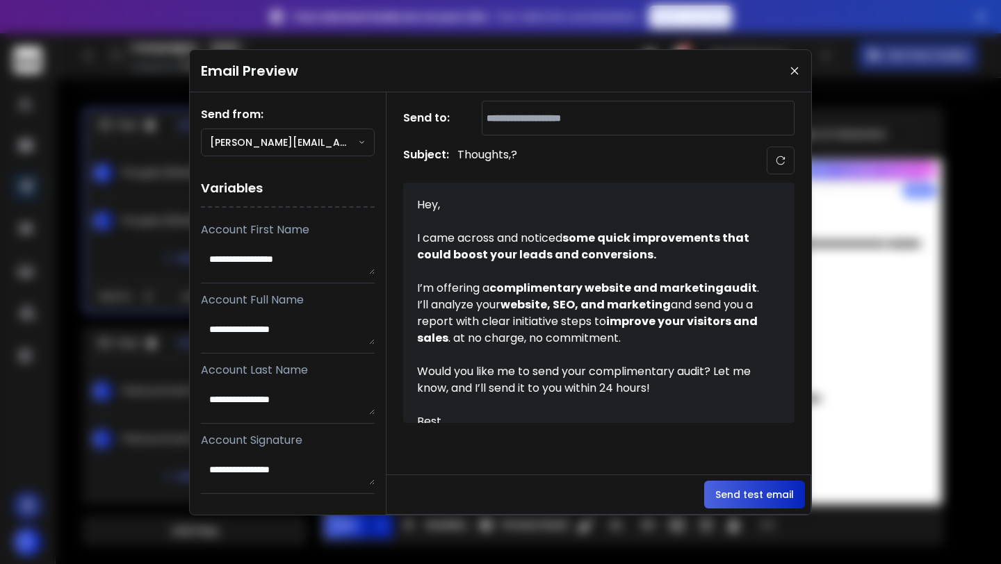
click at [794, 70] on icon at bounding box center [795, 71] width 8 height 8
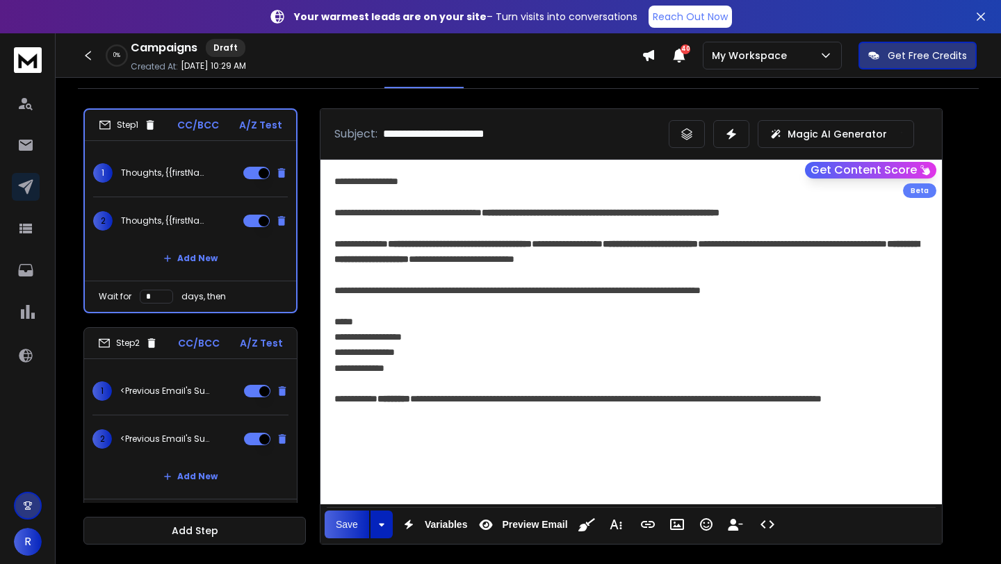
scroll to position [0, 0]
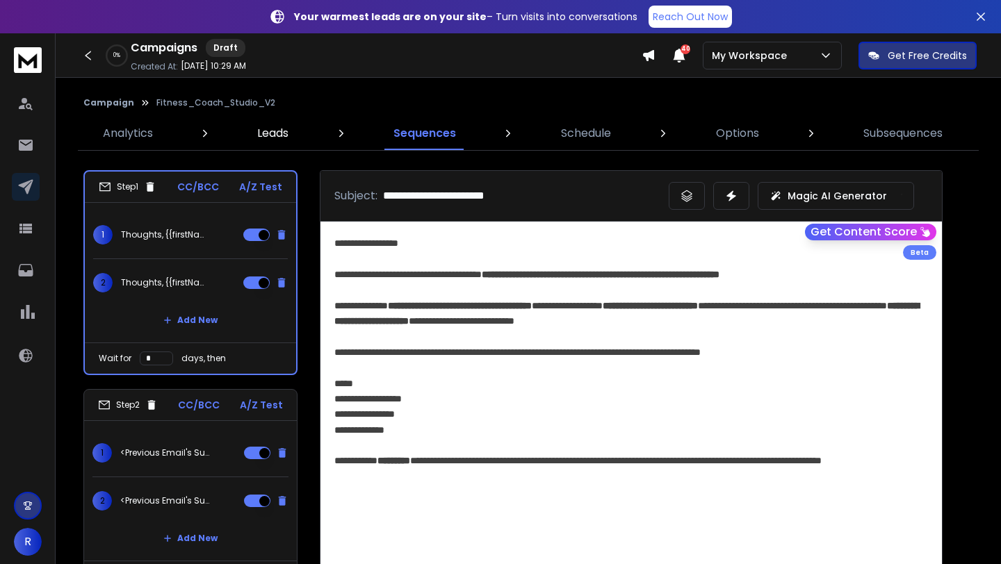
click at [296, 136] on link "Leads" at bounding box center [273, 133] width 48 height 33
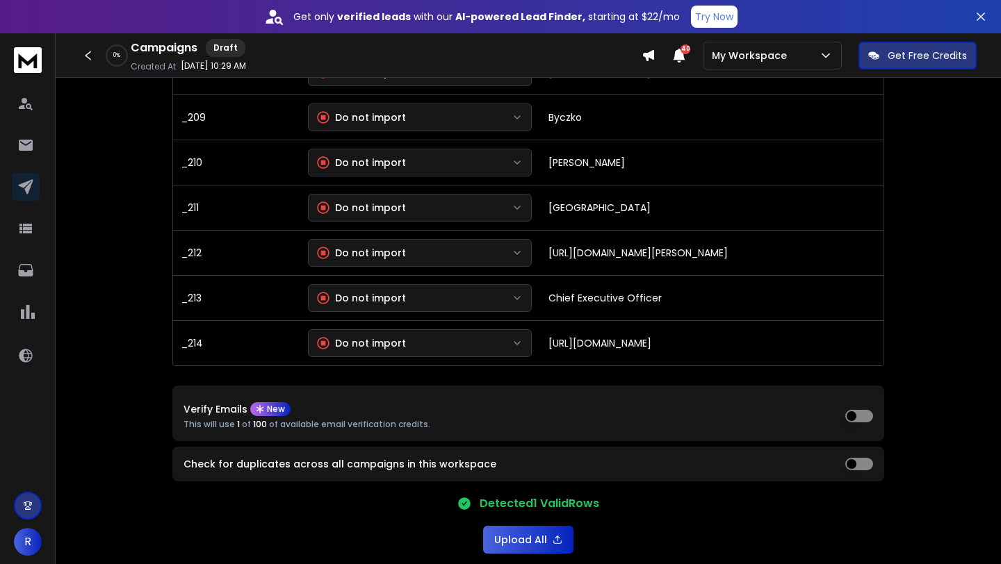
scroll to position [9579, 0]
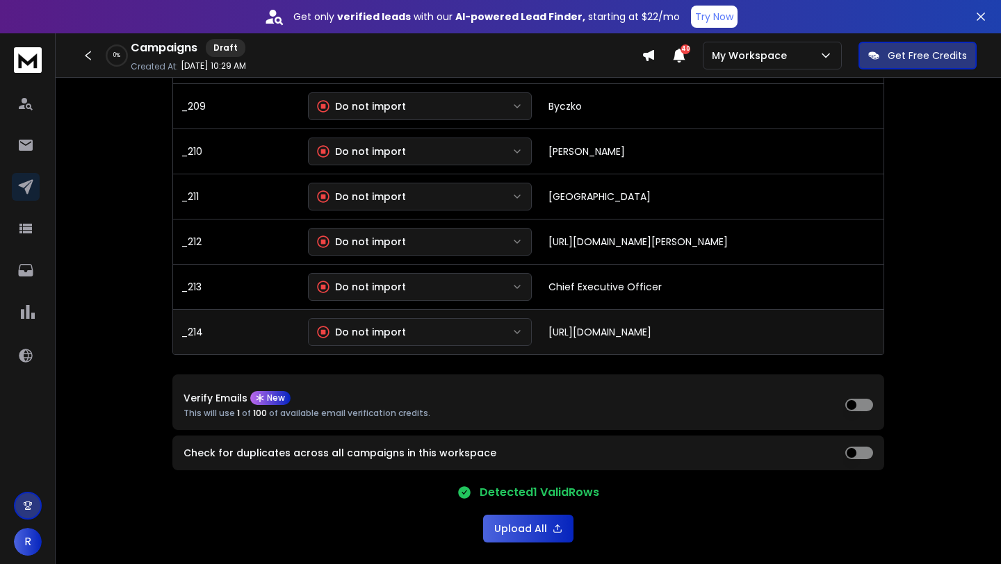
click at [455, 337] on button "Do not import" at bounding box center [420, 332] width 224 height 28
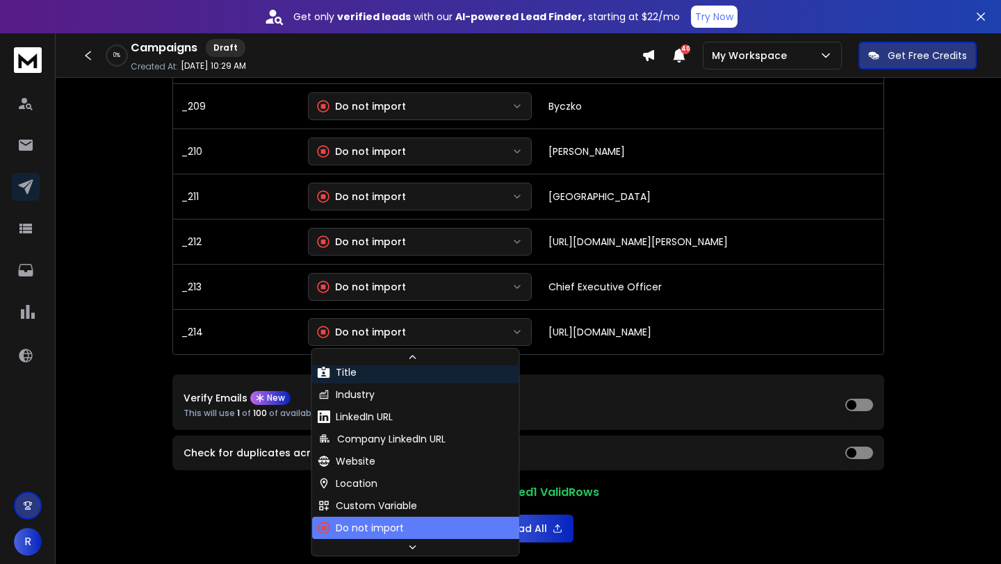
scroll to position [118, 0]
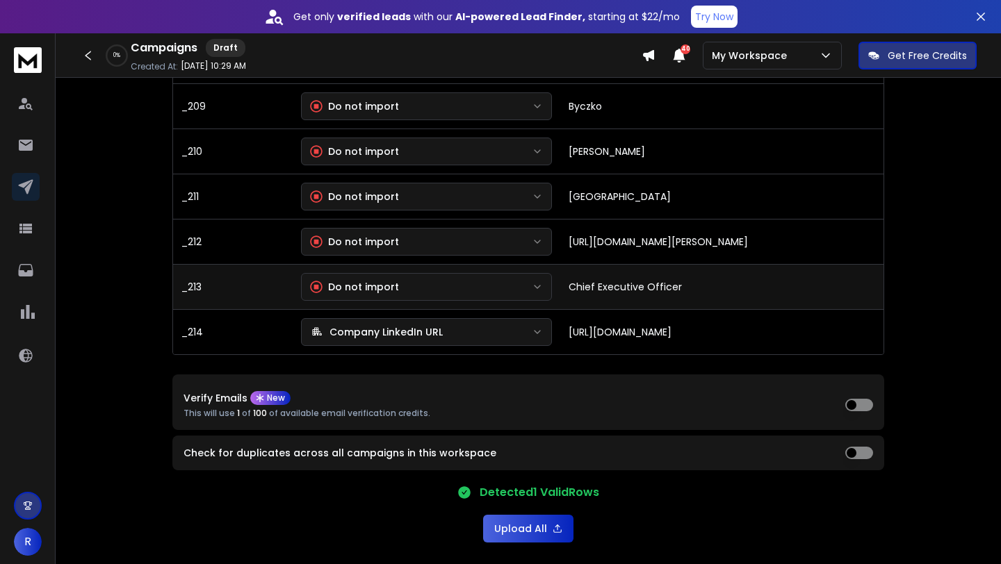
click at [379, 295] on button "Do not import" at bounding box center [426, 287] width 251 height 28
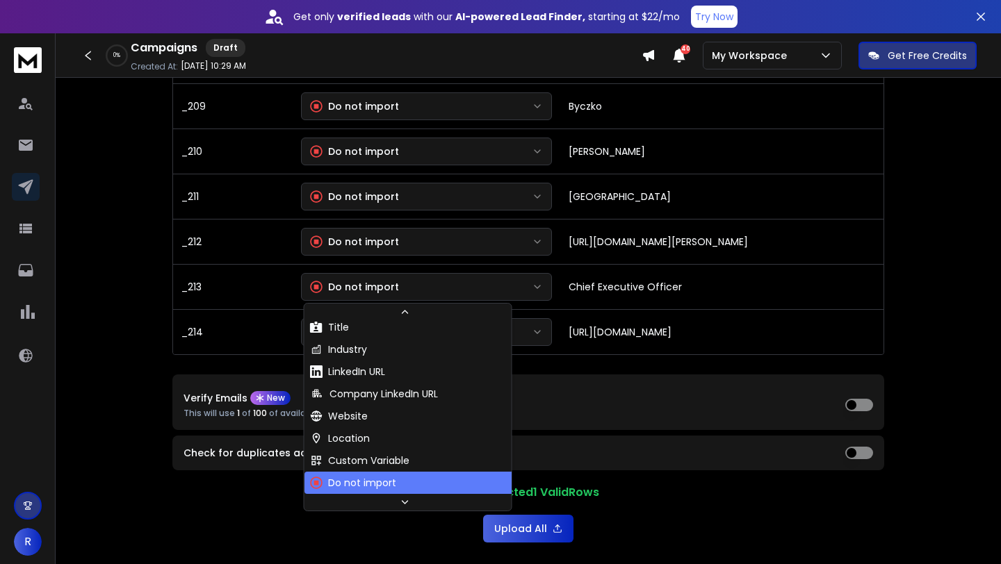
scroll to position [96, 0]
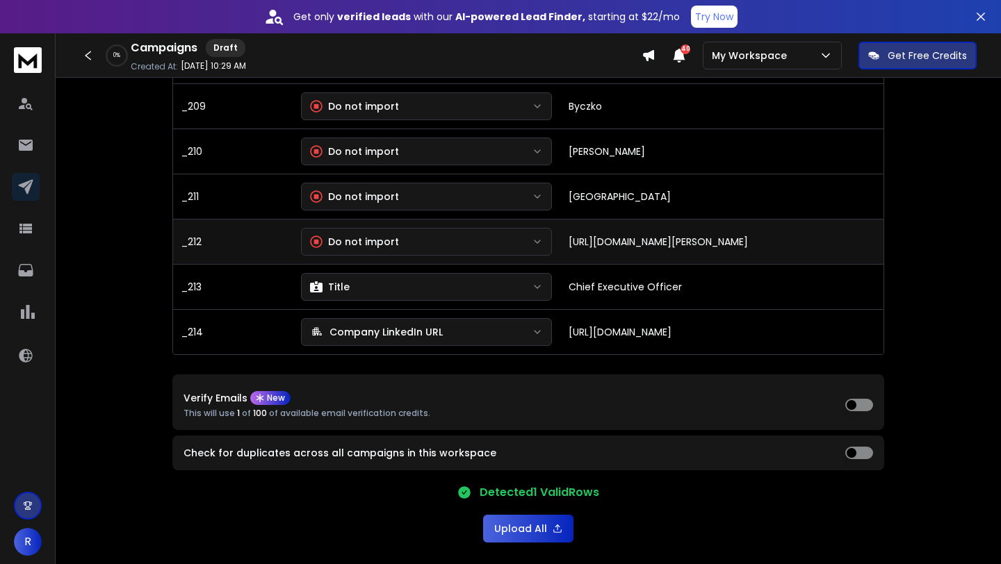
click at [422, 238] on button "Do not import" at bounding box center [426, 242] width 251 height 28
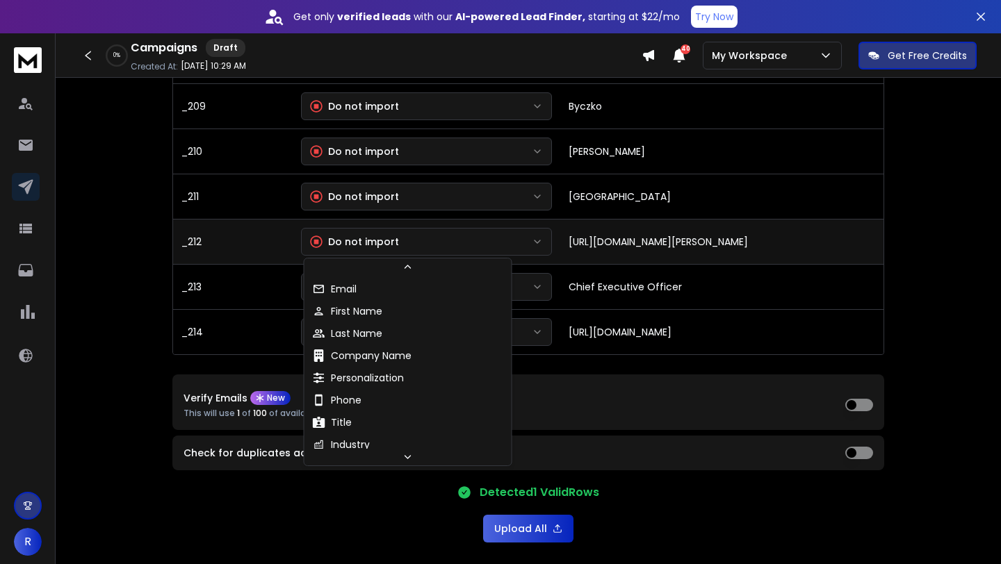
scroll to position [140, 0]
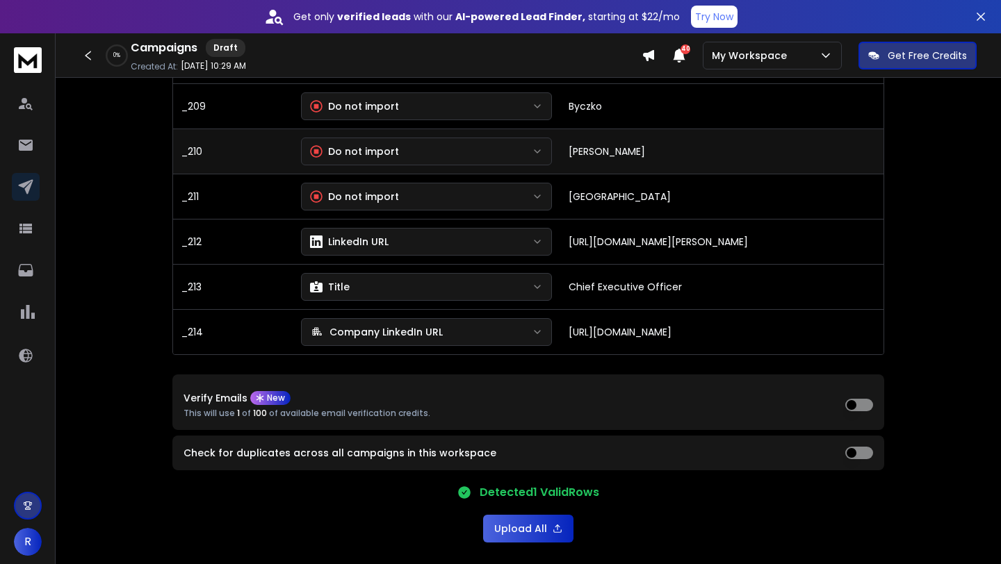
click at [357, 149] on div "Do not import" at bounding box center [354, 152] width 89 height 14
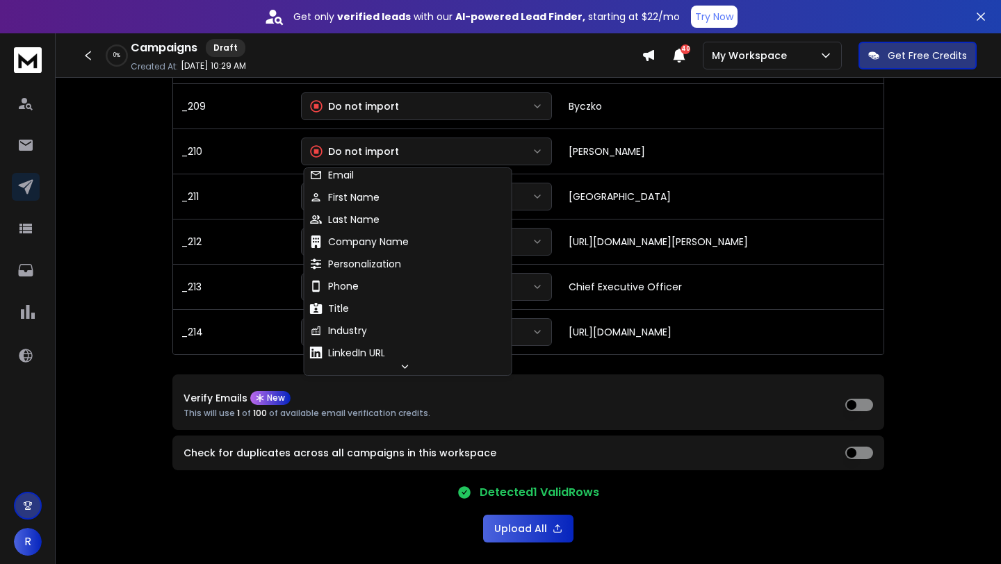
scroll to position [0, 0]
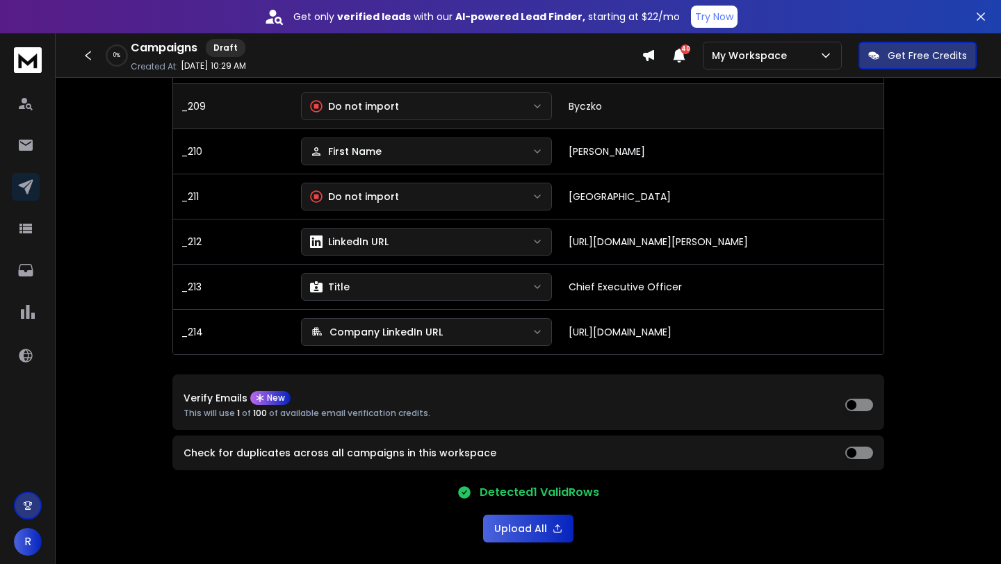
click at [388, 109] on div "Do not import" at bounding box center [354, 106] width 89 height 14
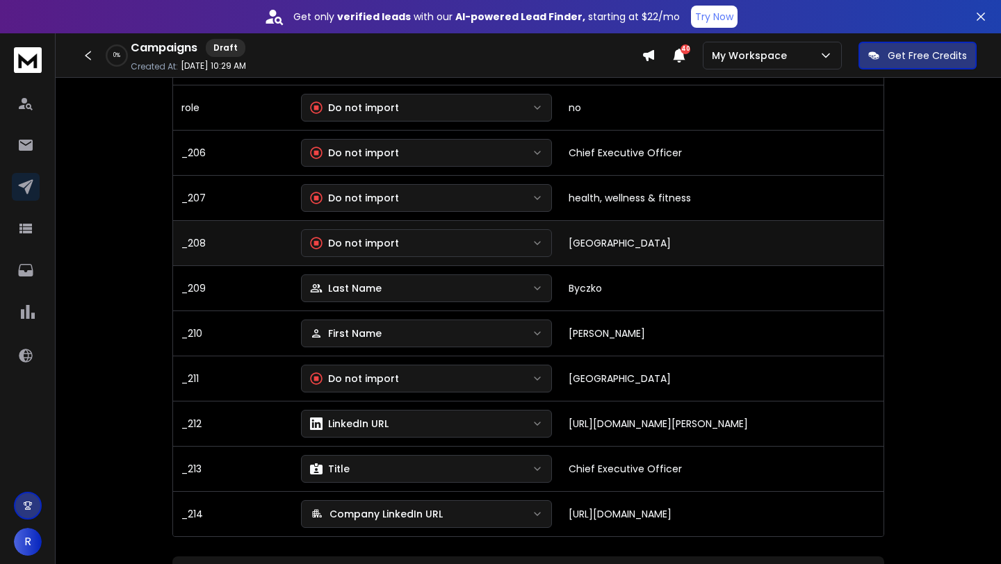
scroll to position [9392, 0]
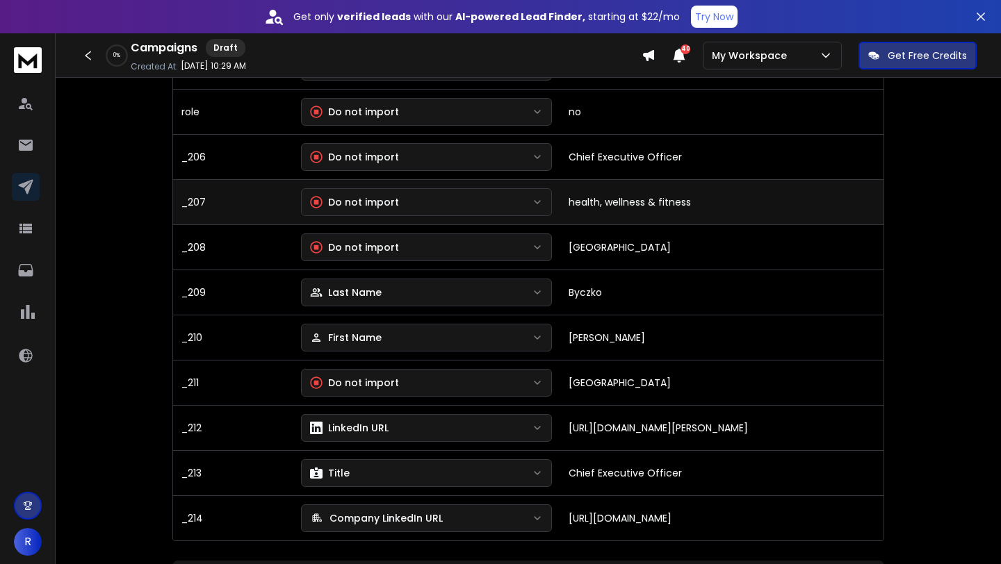
click at [392, 202] on div "Do not import" at bounding box center [354, 202] width 89 height 14
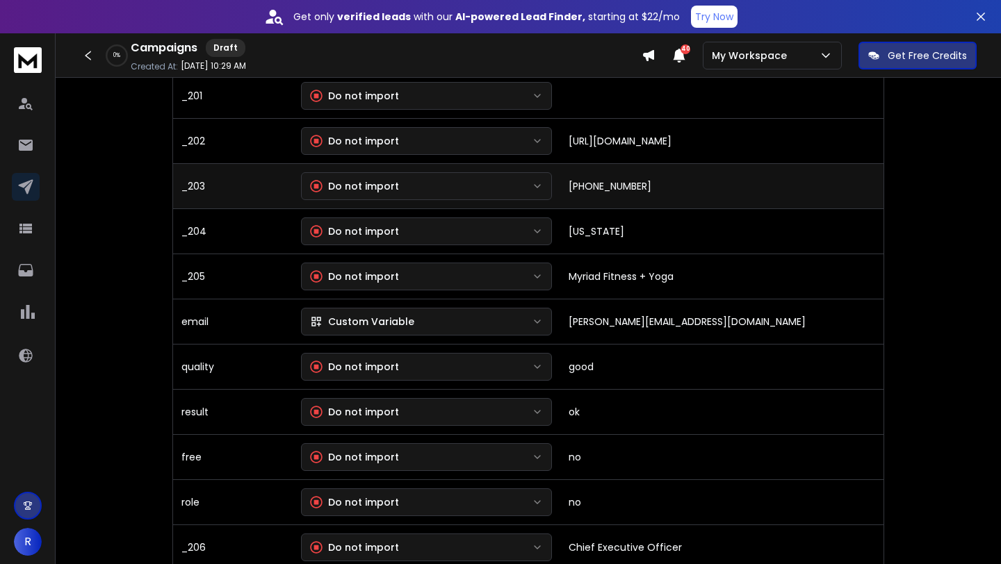
scroll to position [8996, 0]
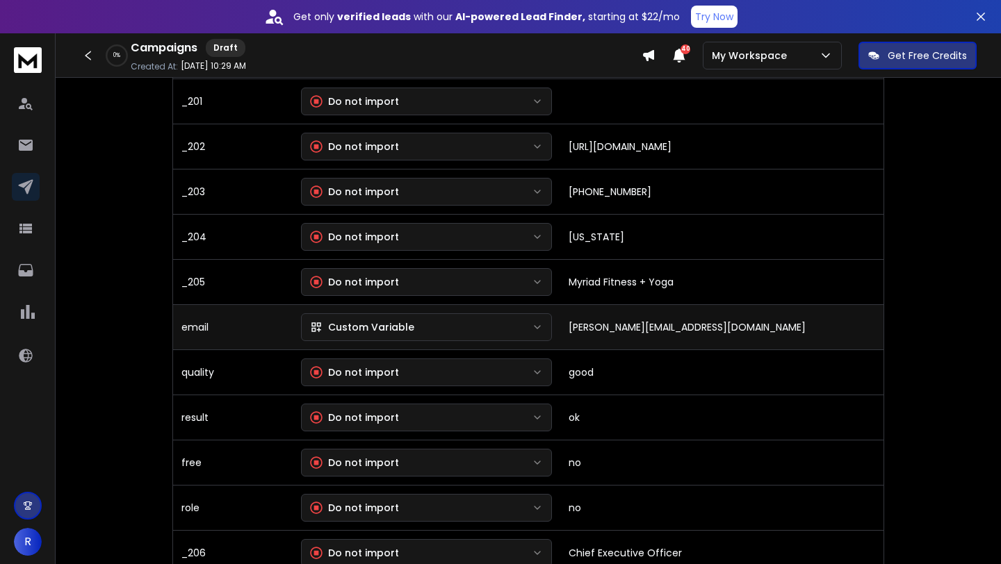
click at [398, 331] on div "Custom Variable" at bounding box center [362, 327] width 104 height 14
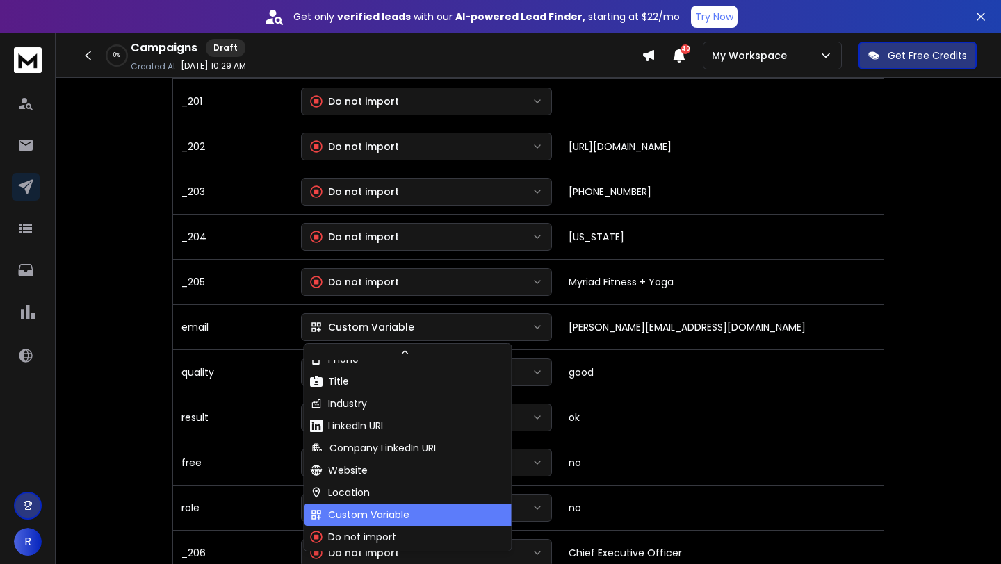
scroll to position [0, 0]
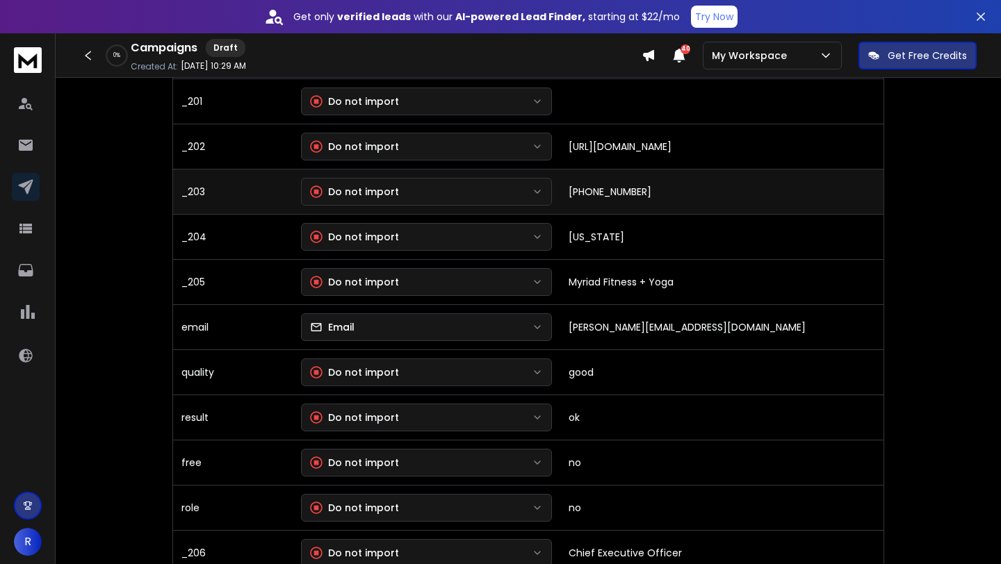
click at [396, 190] on div "Do not import" at bounding box center [354, 192] width 89 height 14
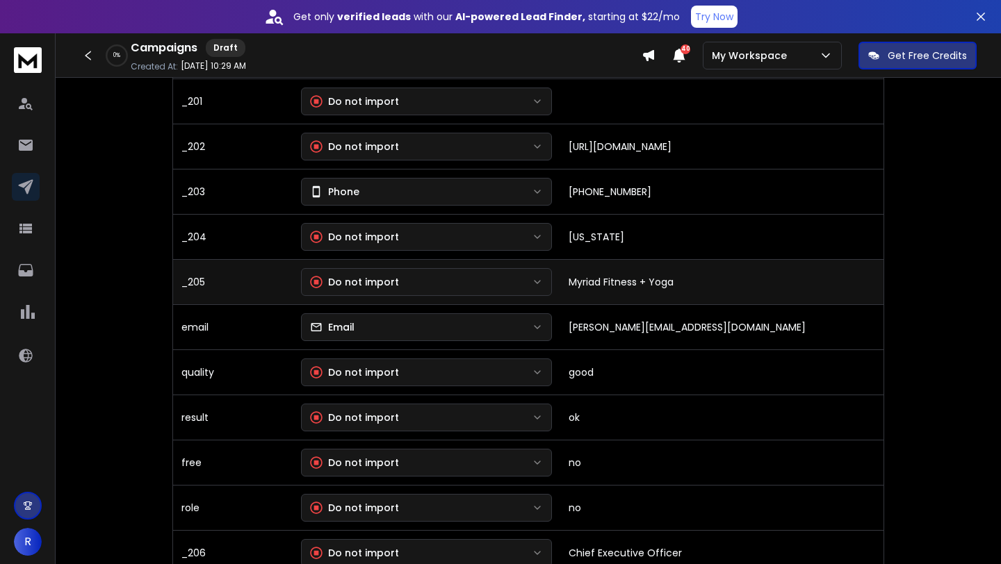
click at [424, 277] on button "Do not import" at bounding box center [426, 282] width 251 height 28
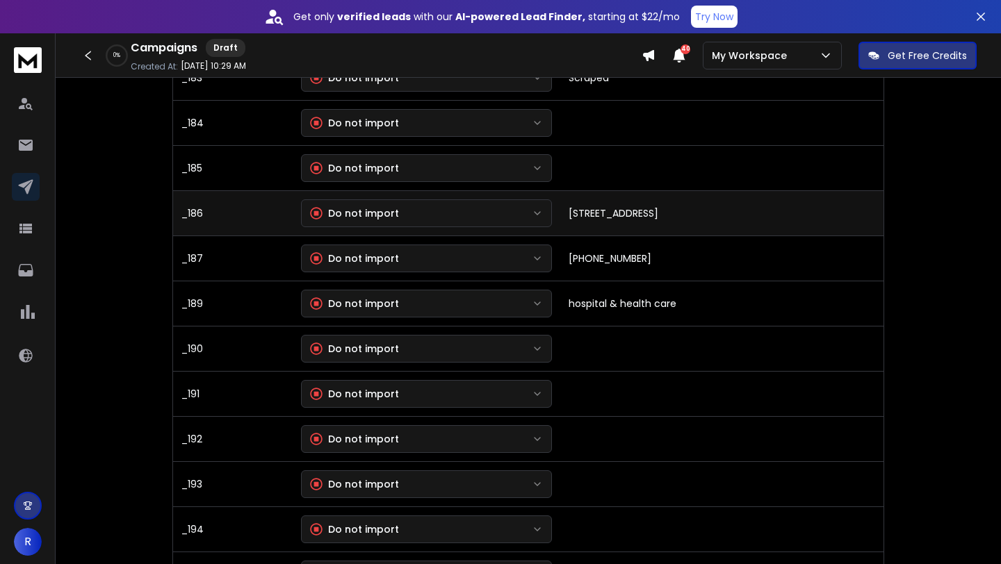
click at [424, 213] on button "Do not import" at bounding box center [426, 214] width 251 height 28
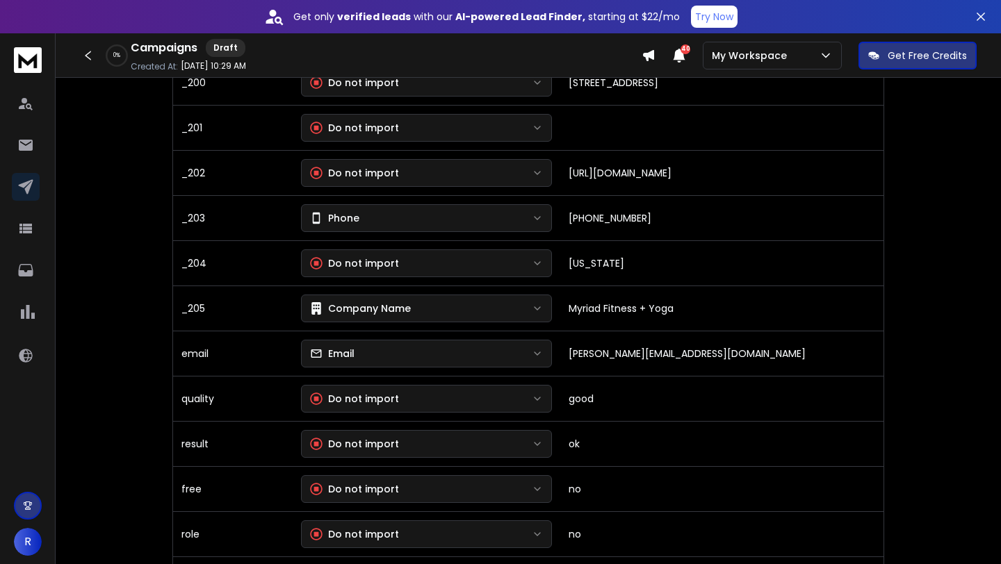
scroll to position [8965, 0]
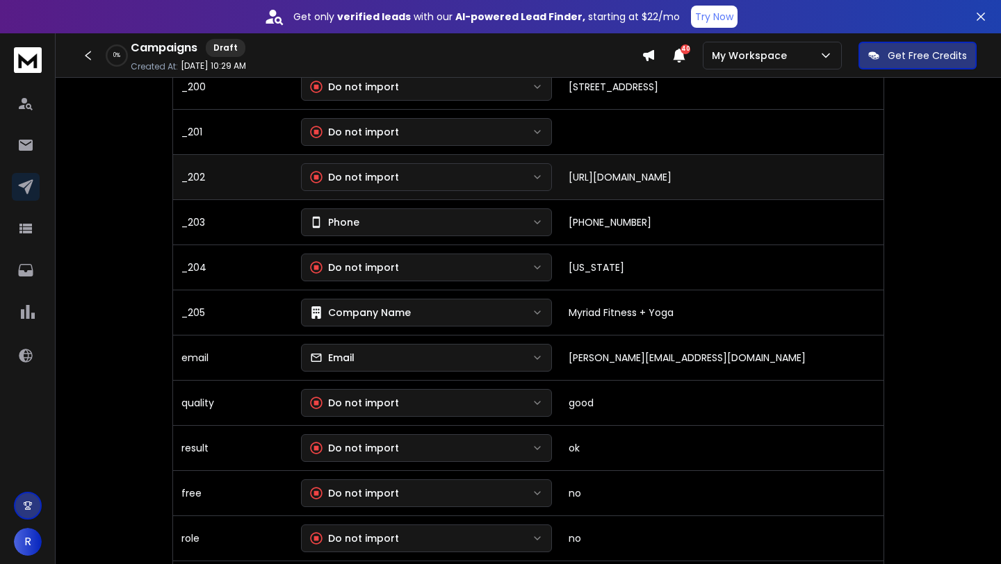
click at [377, 173] on div "Do not import" at bounding box center [354, 177] width 89 height 14
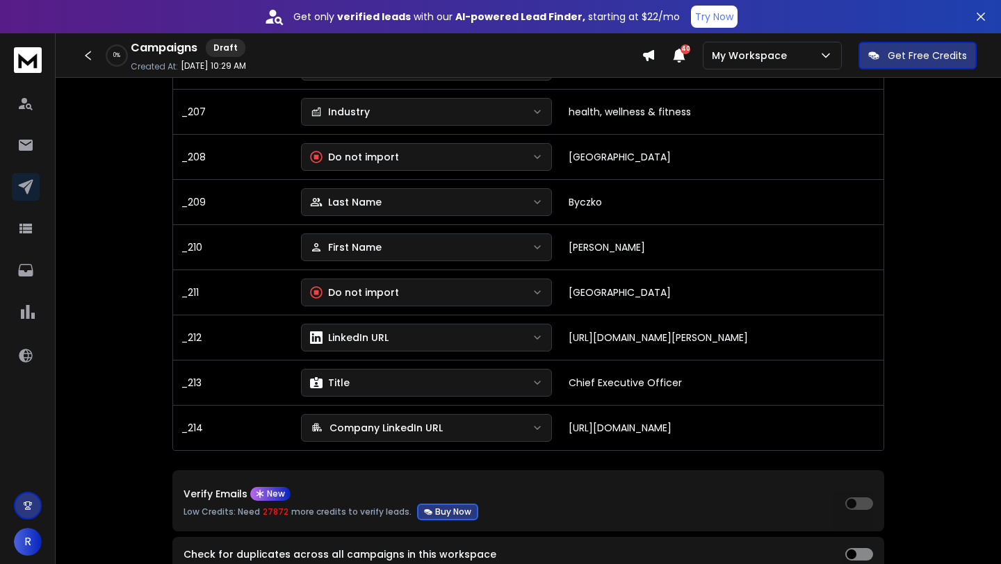
scroll to position [9584, 0]
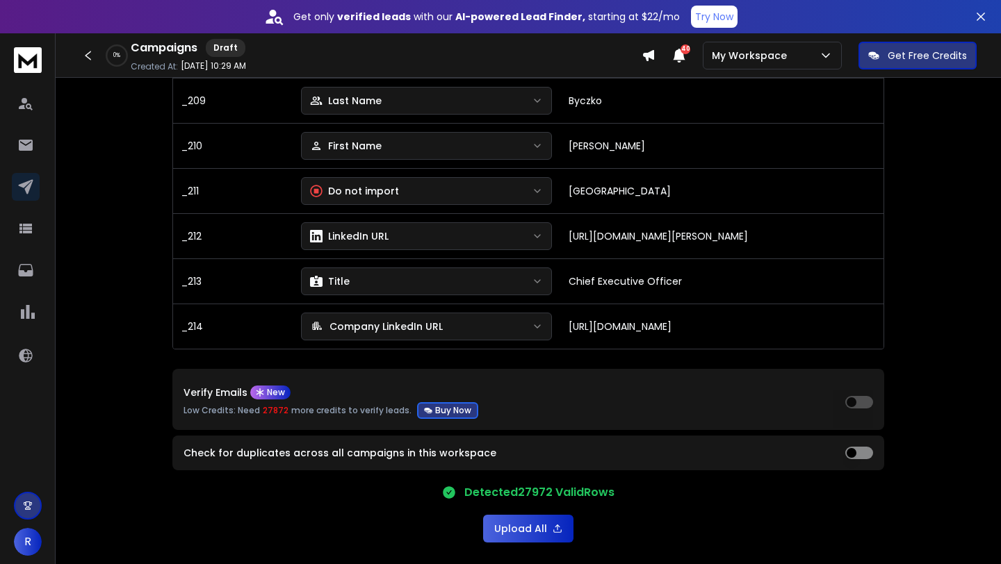
click at [519, 526] on button "Upload All" at bounding box center [528, 529] width 90 height 28
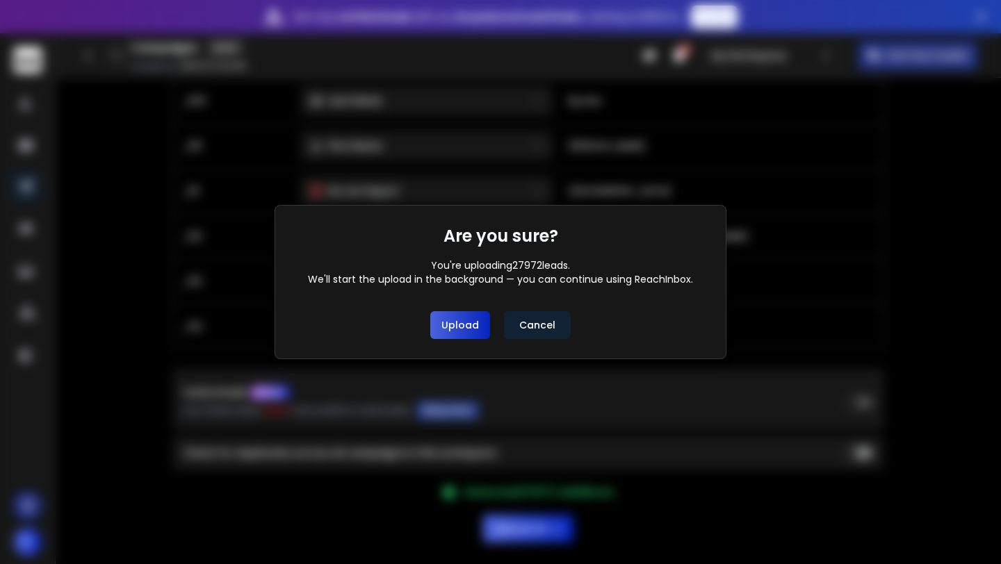
click at [466, 320] on button "Upload" at bounding box center [460, 325] width 60 height 28
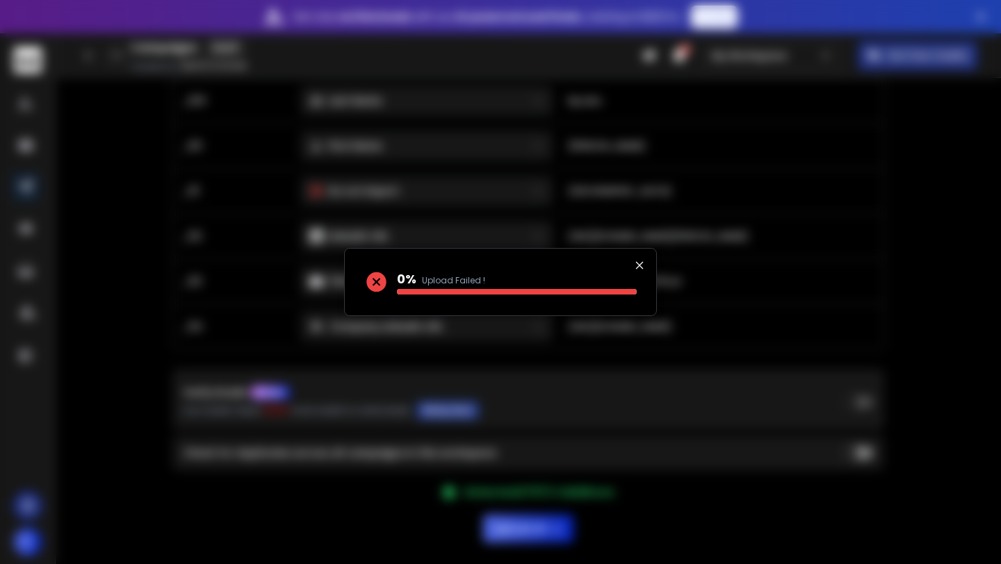
click at [642, 265] on icon at bounding box center [639, 265] width 11 height 11
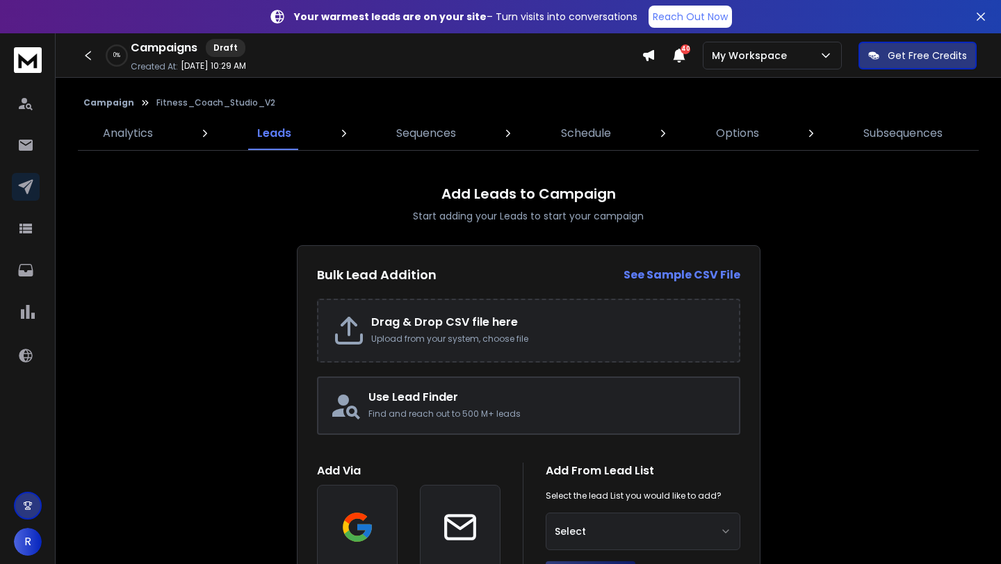
click at [263, 140] on p "Leads" at bounding box center [274, 133] width 34 height 17
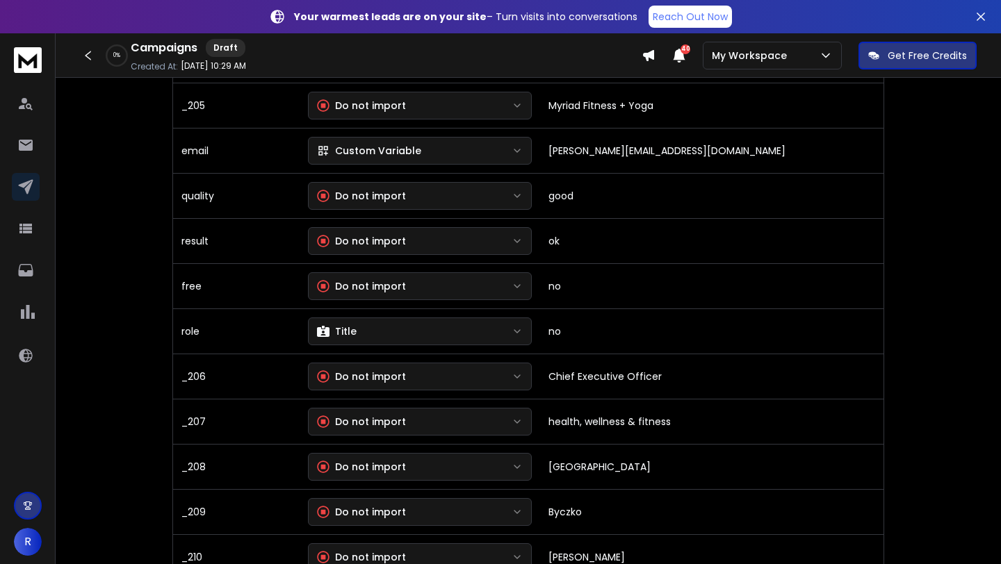
scroll to position [9579, 0]
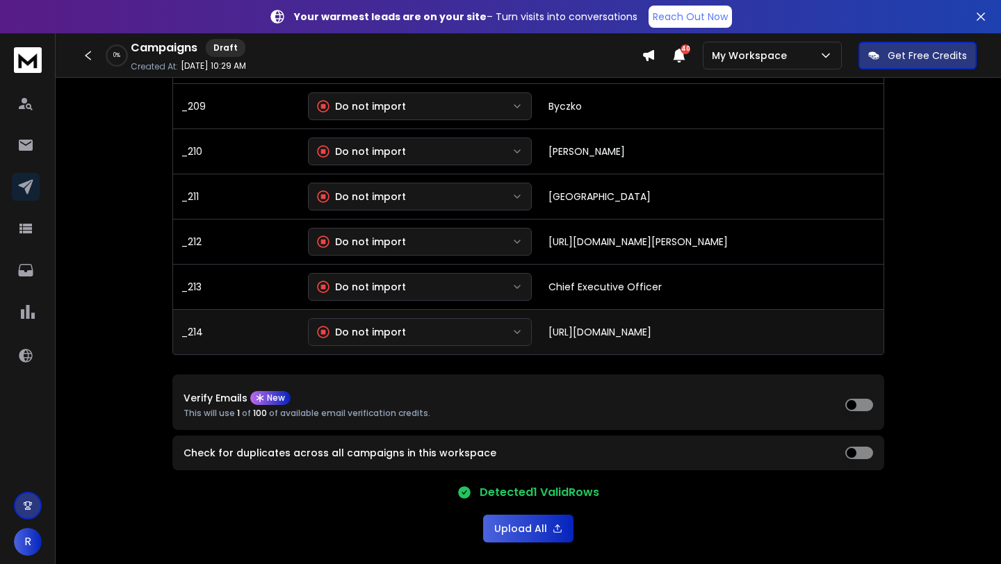
click at [459, 327] on button "Do not import" at bounding box center [420, 332] width 224 height 28
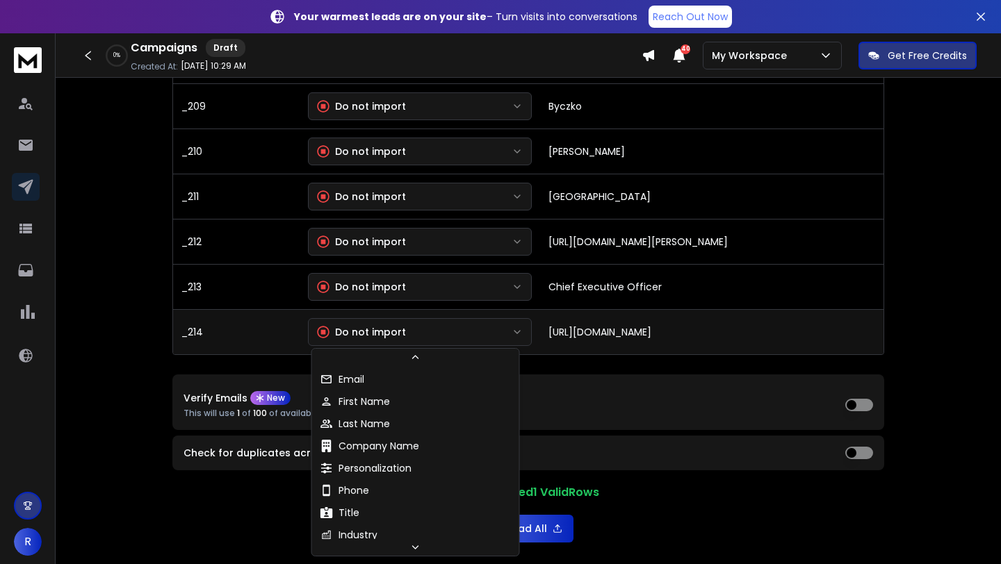
scroll to position [140, 0]
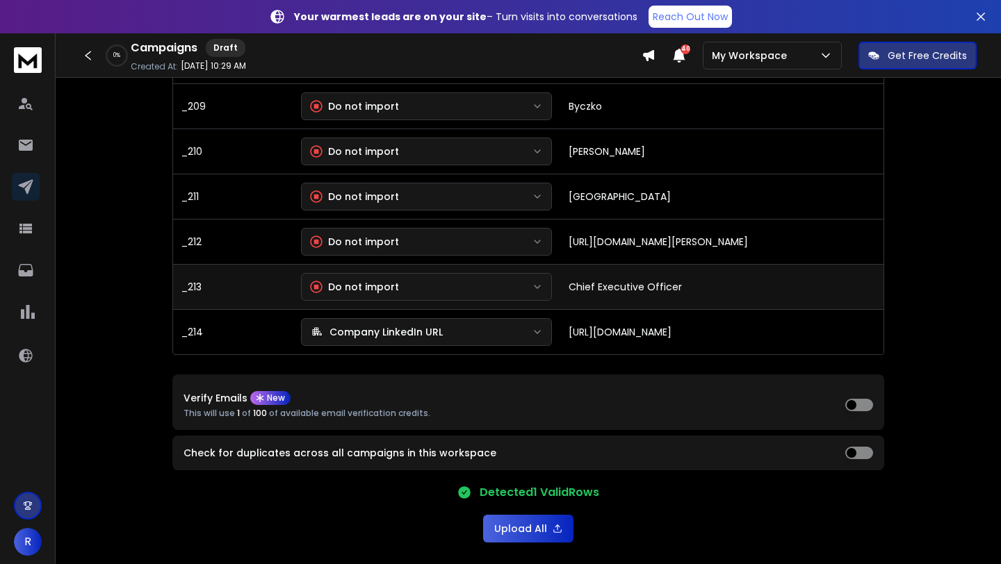
click at [362, 280] on div "Do not import" at bounding box center [354, 287] width 89 height 14
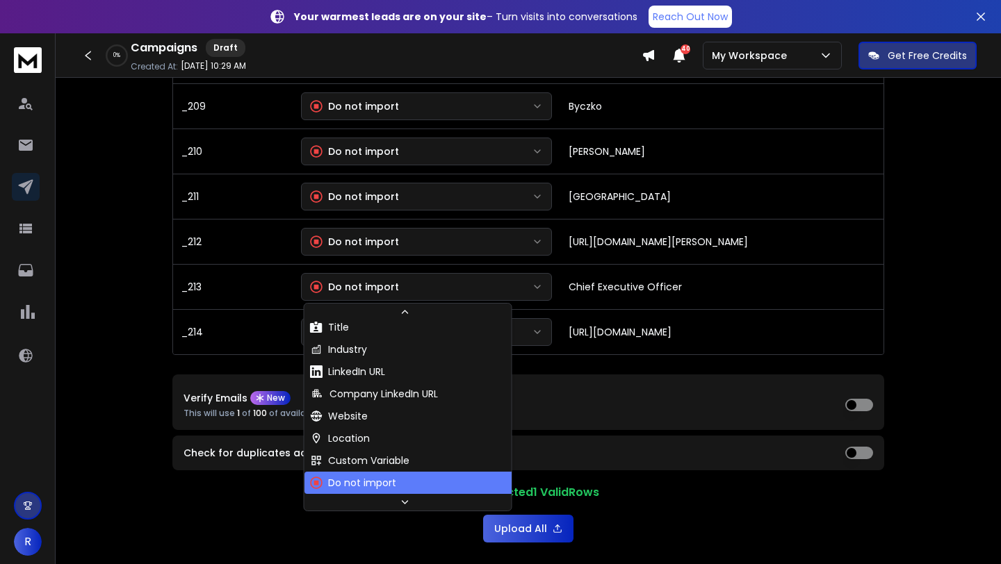
scroll to position [118, 0]
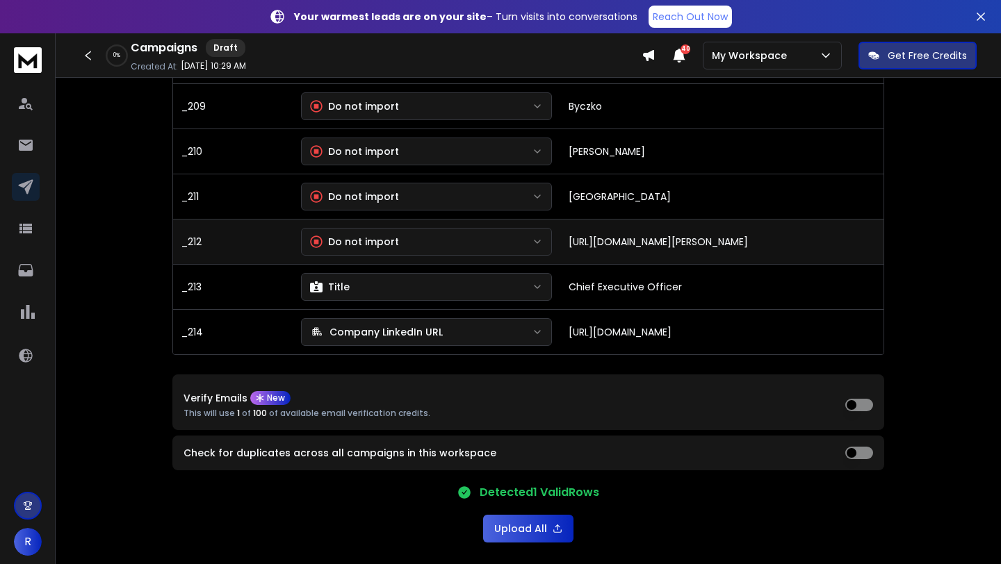
click at [409, 239] on button "Do not import" at bounding box center [426, 242] width 251 height 28
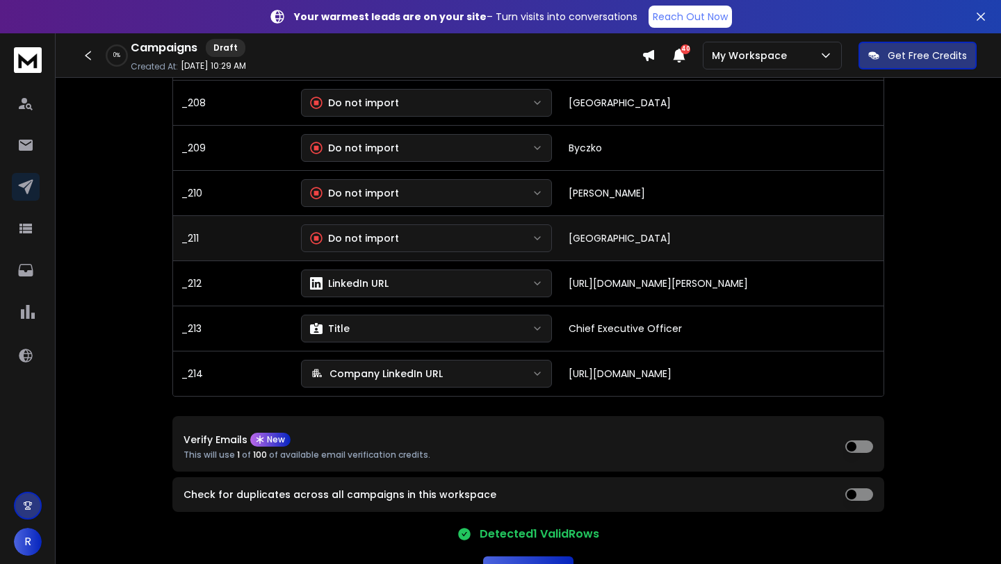
scroll to position [9534, 0]
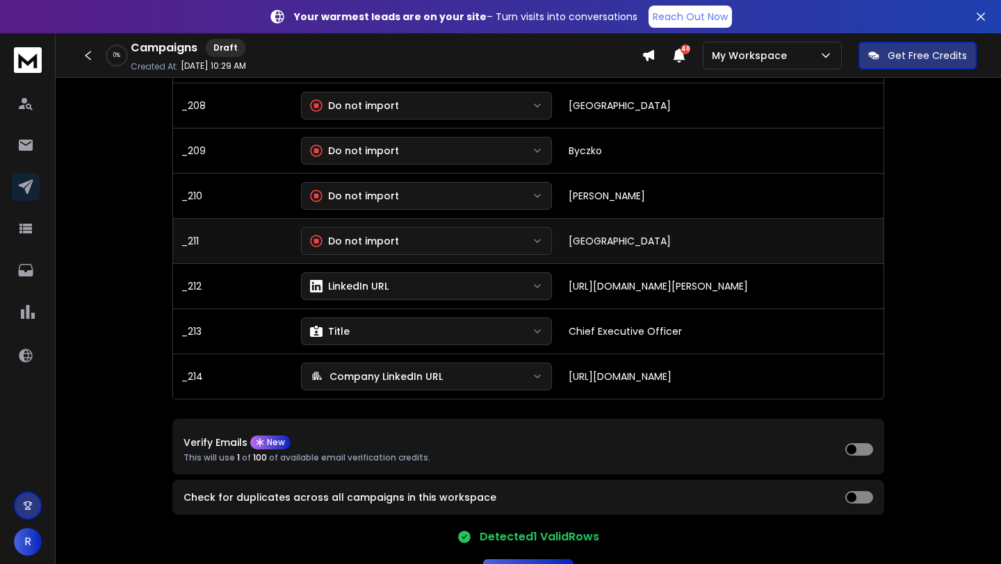
click at [393, 186] on button "Do not import" at bounding box center [426, 196] width 251 height 28
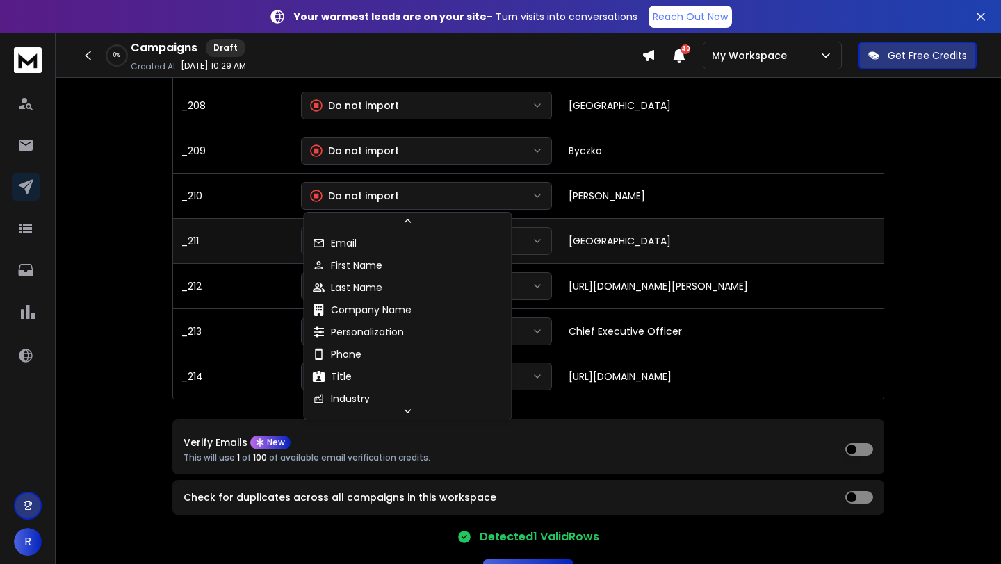
click at [393, 186] on button "Do not import" at bounding box center [426, 196] width 251 height 28
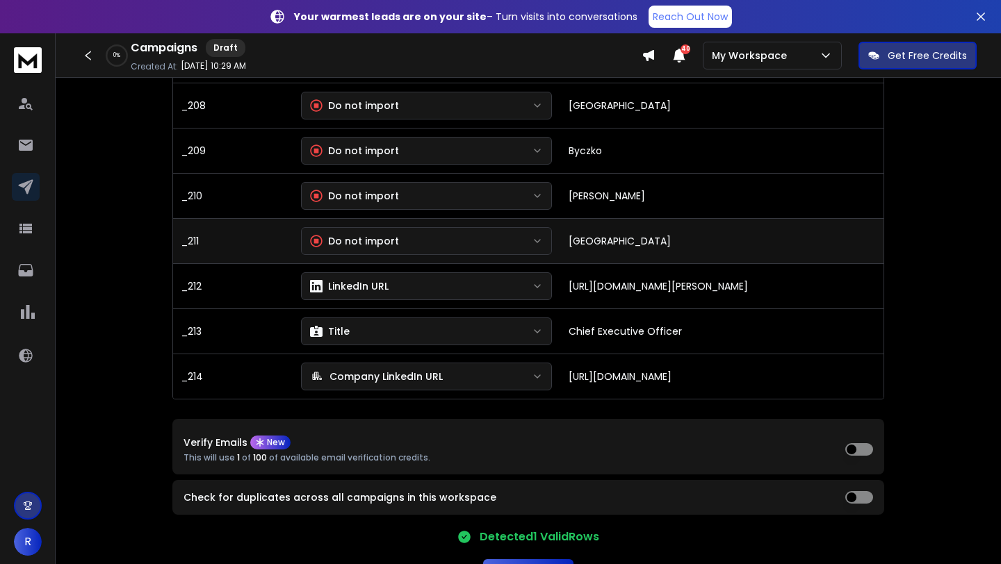
click at [393, 186] on button "Do not import" at bounding box center [426, 196] width 251 height 28
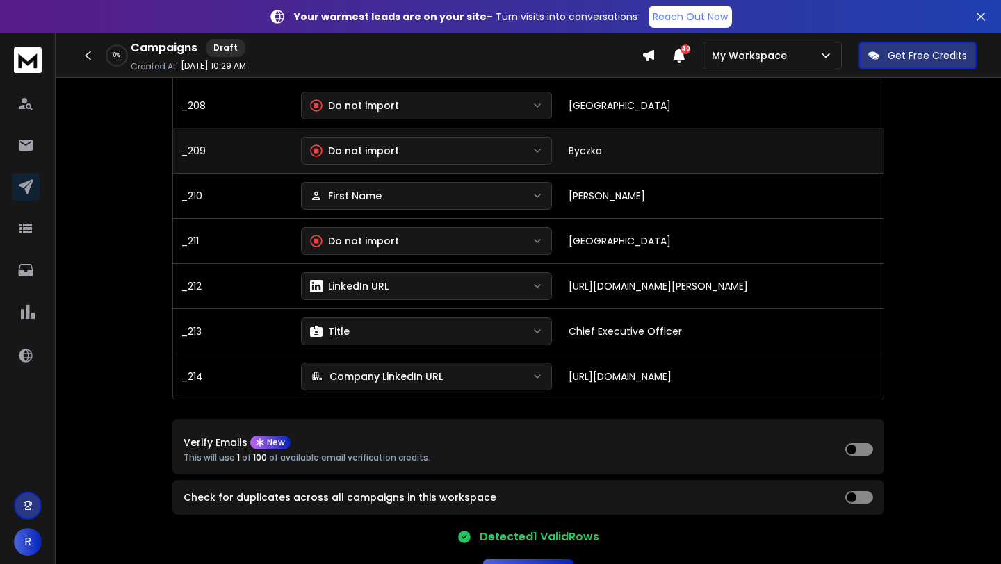
click at [380, 154] on div "Do not import" at bounding box center [354, 151] width 89 height 14
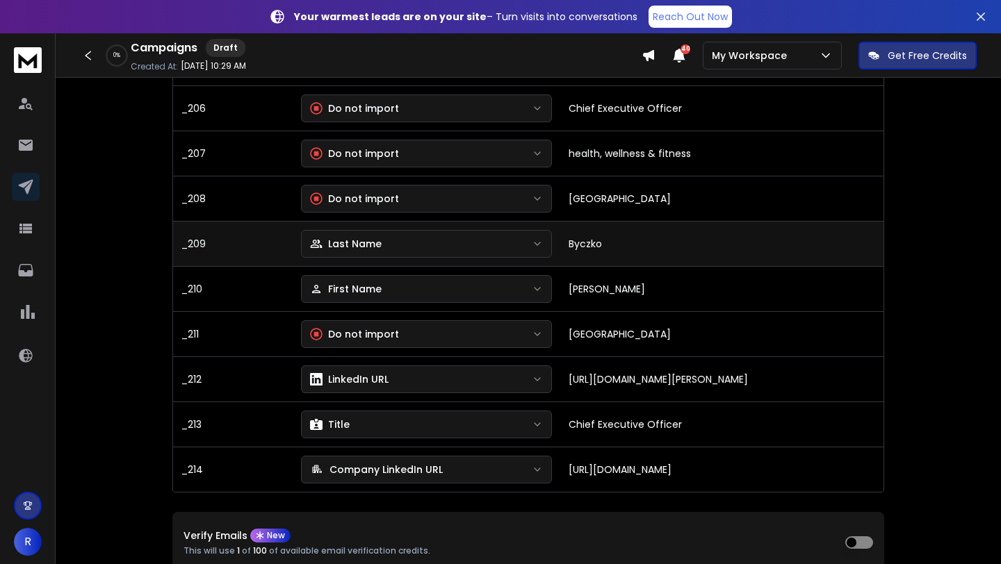
scroll to position [9435, 0]
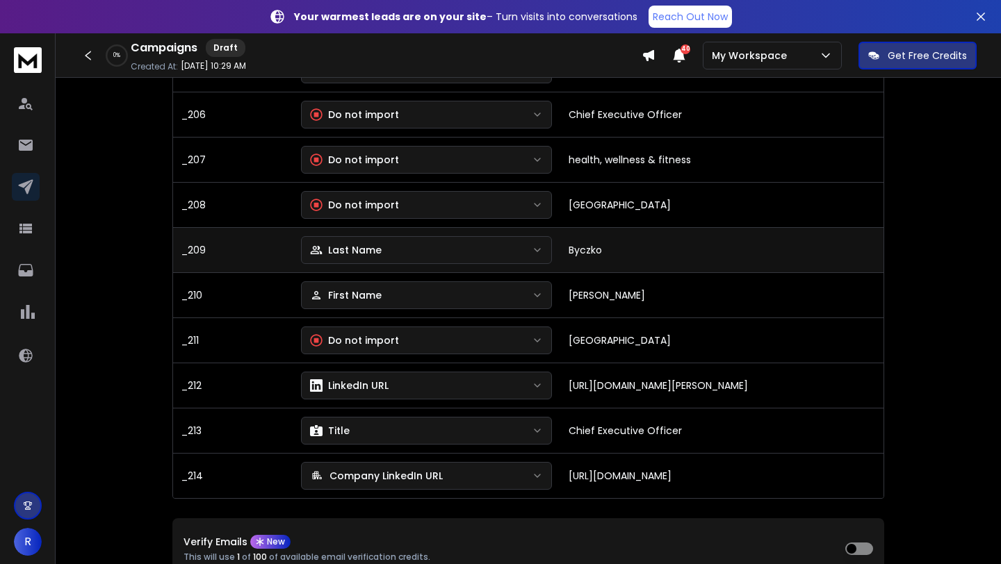
click at [507, 152] on button "Do not import" at bounding box center [426, 160] width 251 height 28
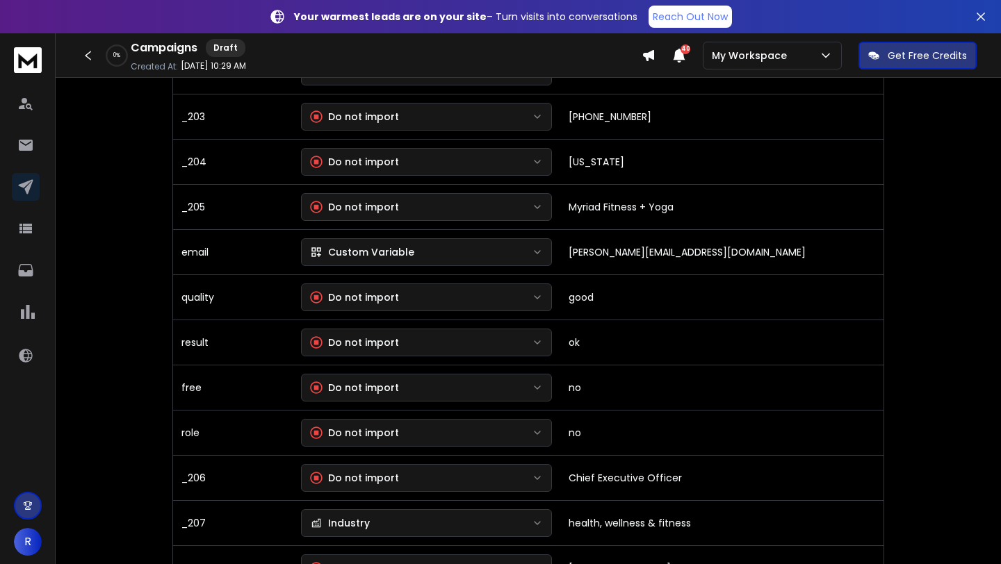
scroll to position [9068, 0]
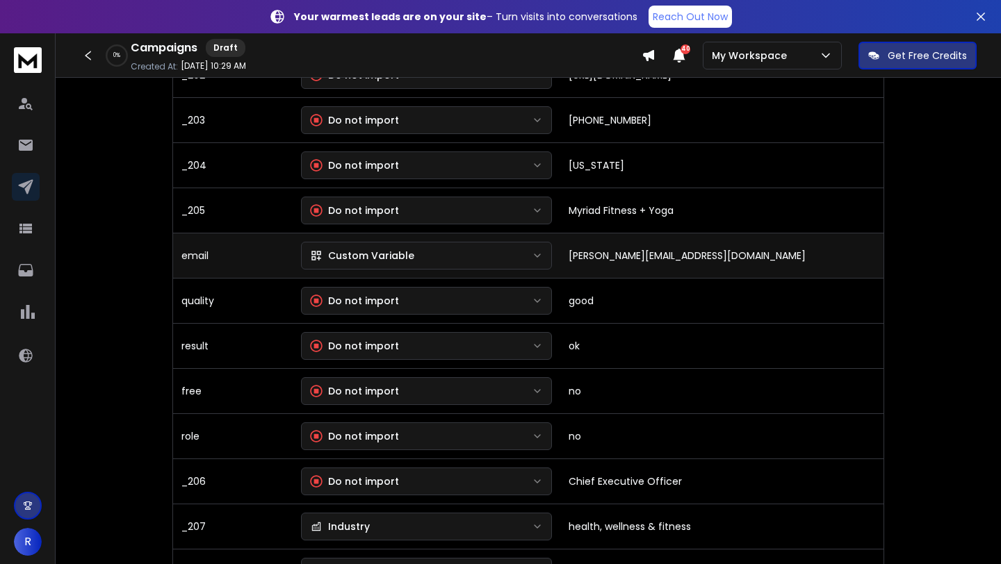
click at [404, 255] on div "Custom Variable" at bounding box center [362, 256] width 104 height 14
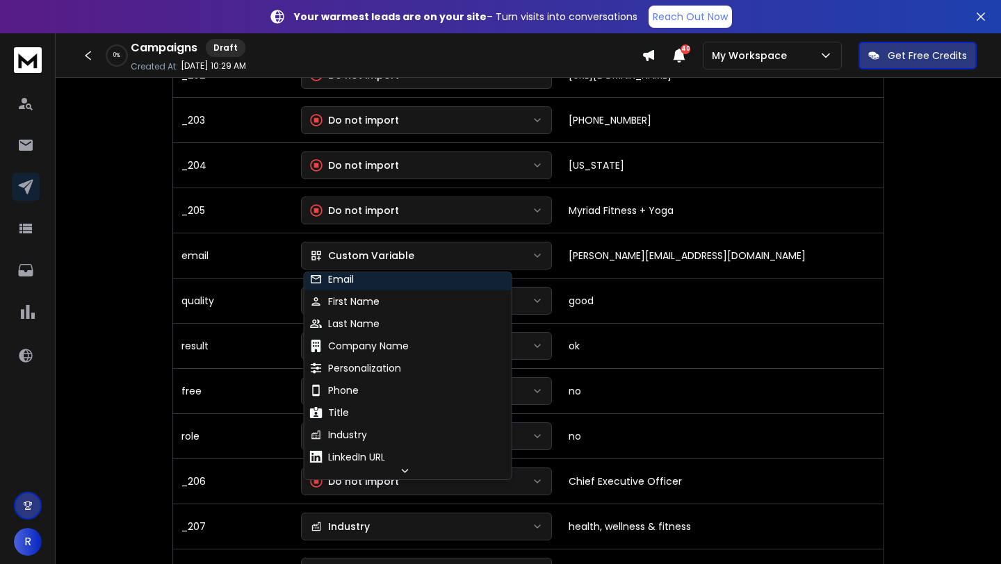
scroll to position [0, 0]
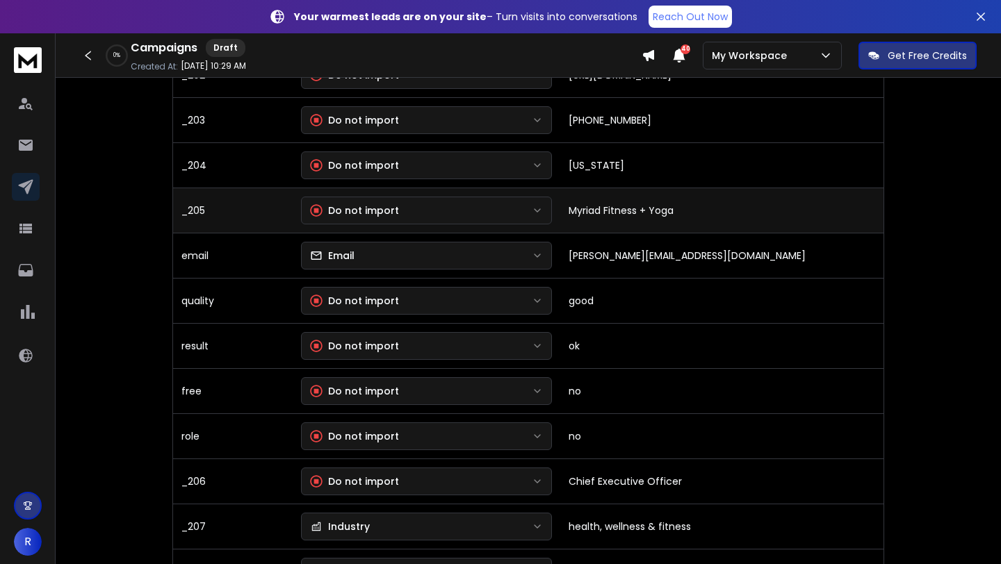
click at [396, 207] on div "Do not import" at bounding box center [354, 211] width 89 height 14
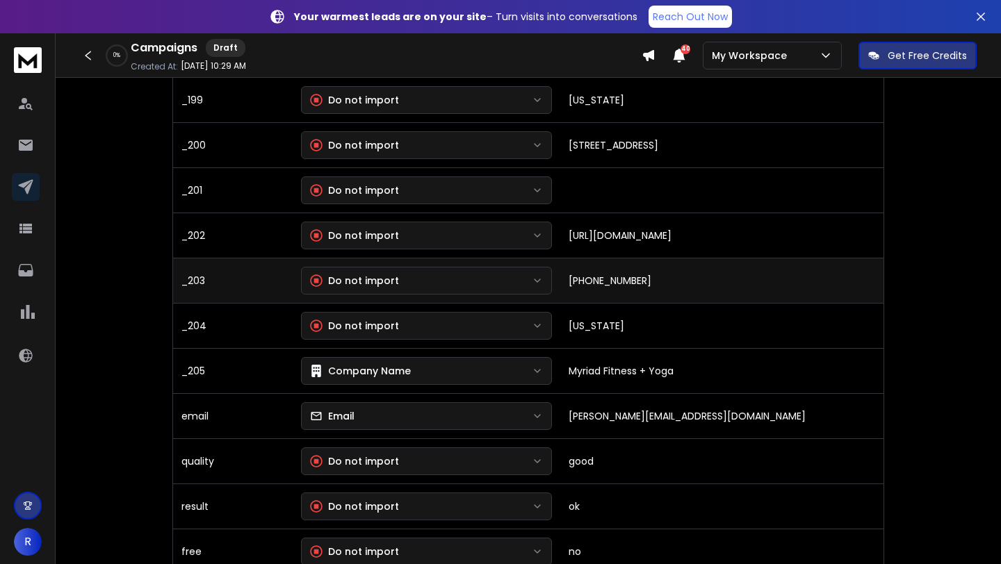
click at [412, 283] on button "Do not import" at bounding box center [426, 281] width 251 height 28
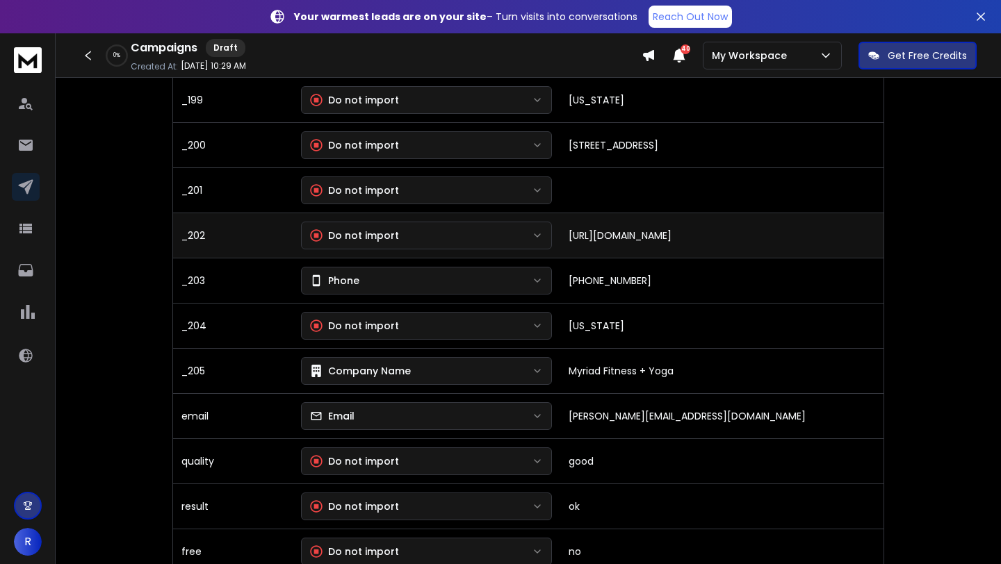
click at [437, 231] on button "Do not import" at bounding box center [426, 236] width 251 height 28
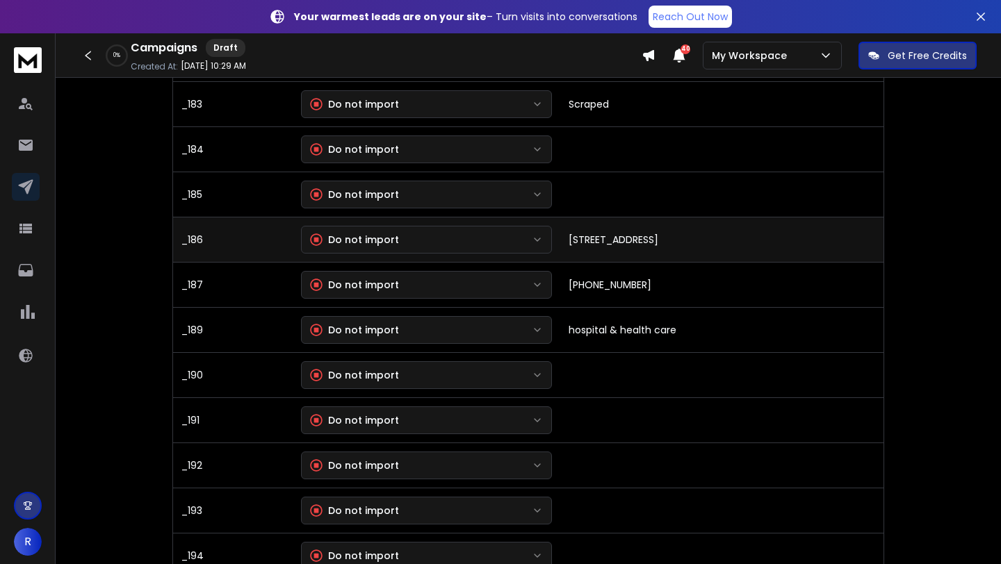
click at [377, 238] on div "Do not import" at bounding box center [354, 240] width 89 height 14
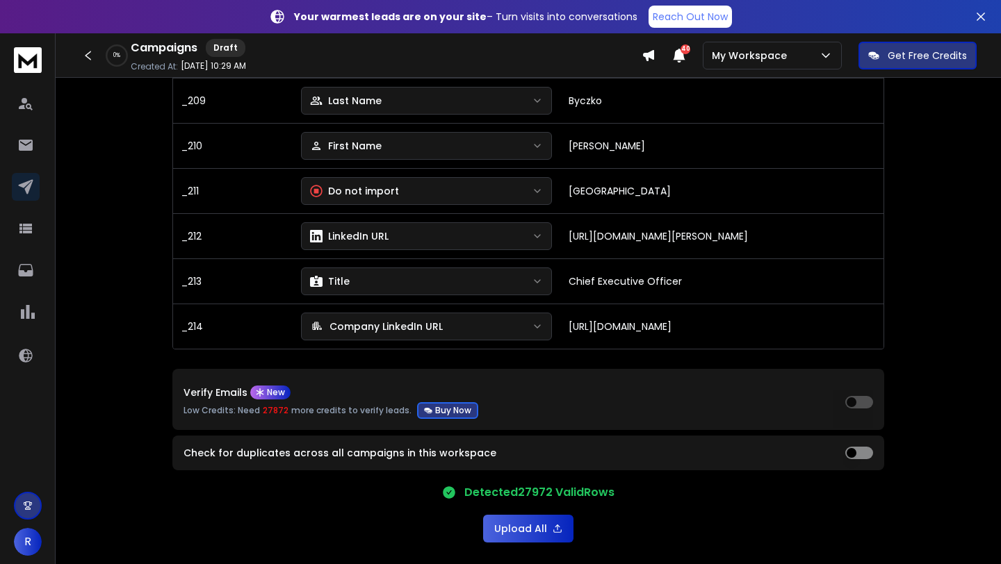
click at [527, 527] on button "Upload All" at bounding box center [528, 529] width 90 height 28
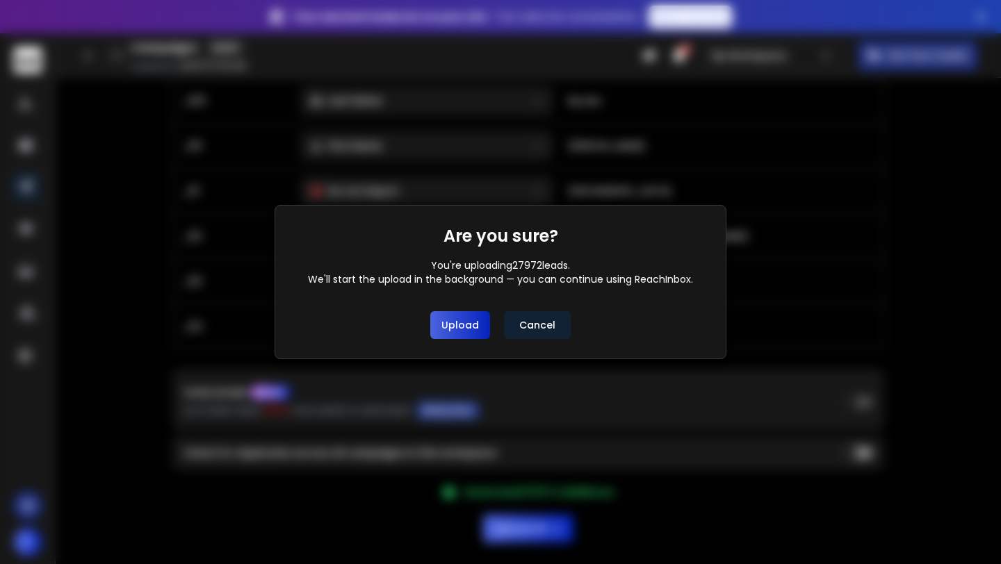
click at [470, 320] on button "Upload" at bounding box center [460, 325] width 60 height 28
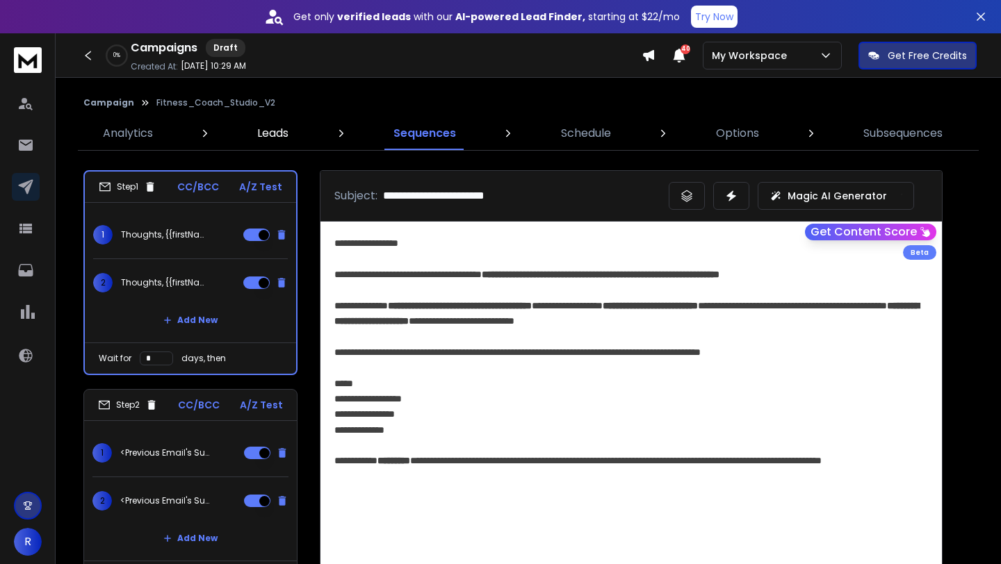
click at [252, 129] on link "Leads" at bounding box center [273, 133] width 48 height 33
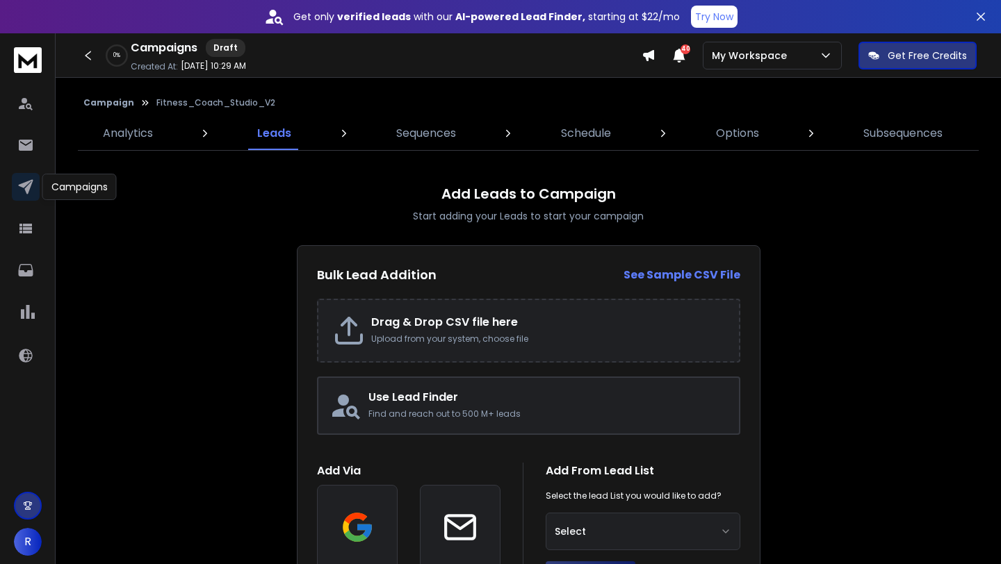
click at [27, 188] on icon at bounding box center [25, 186] width 15 height 15
